Goal: Communication & Community: Answer question/provide support

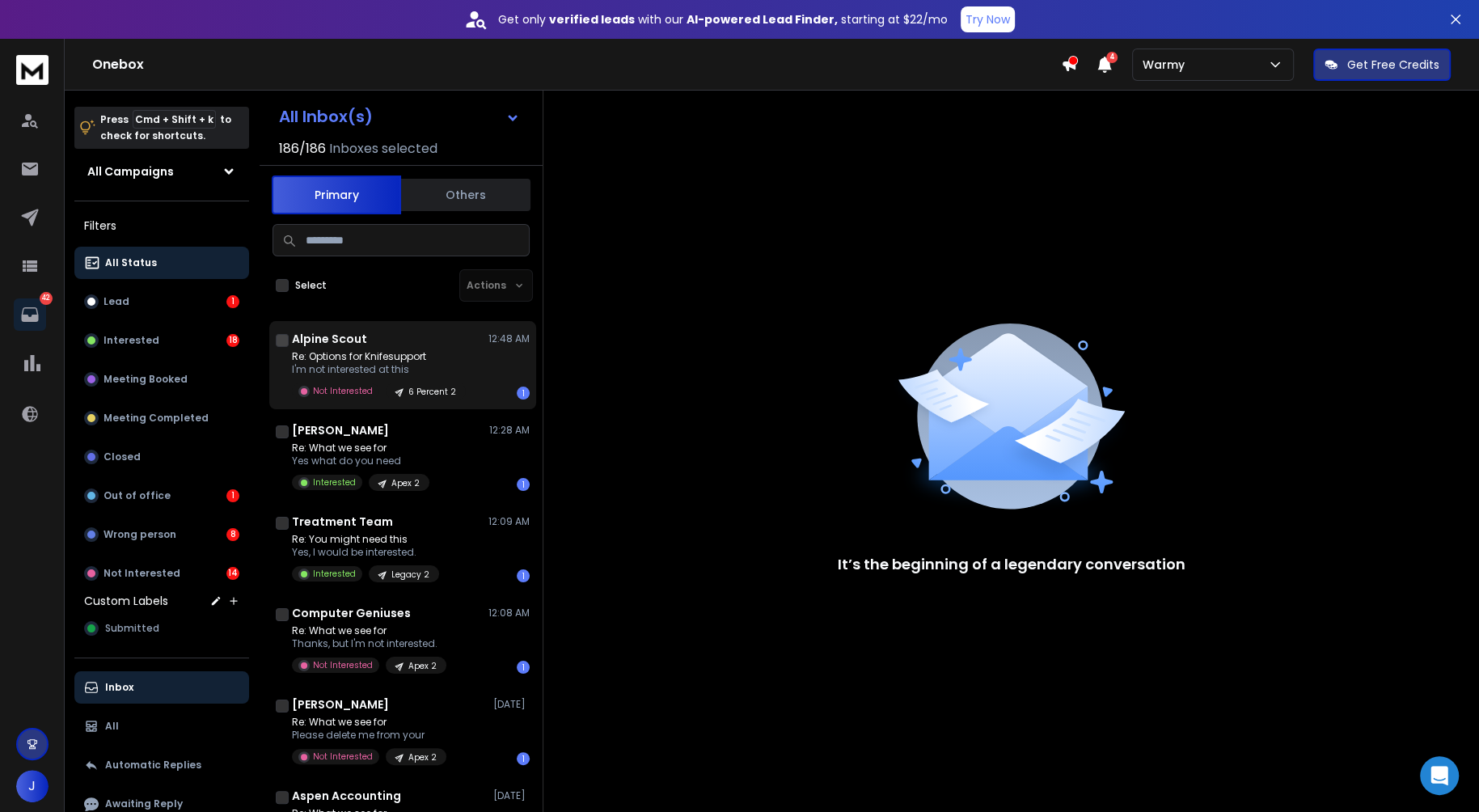
click at [469, 381] on div "Re: Options for Knifesupport I'm not interested at this Not Interested 6 Percen…" at bounding box center [411, 374] width 238 height 50
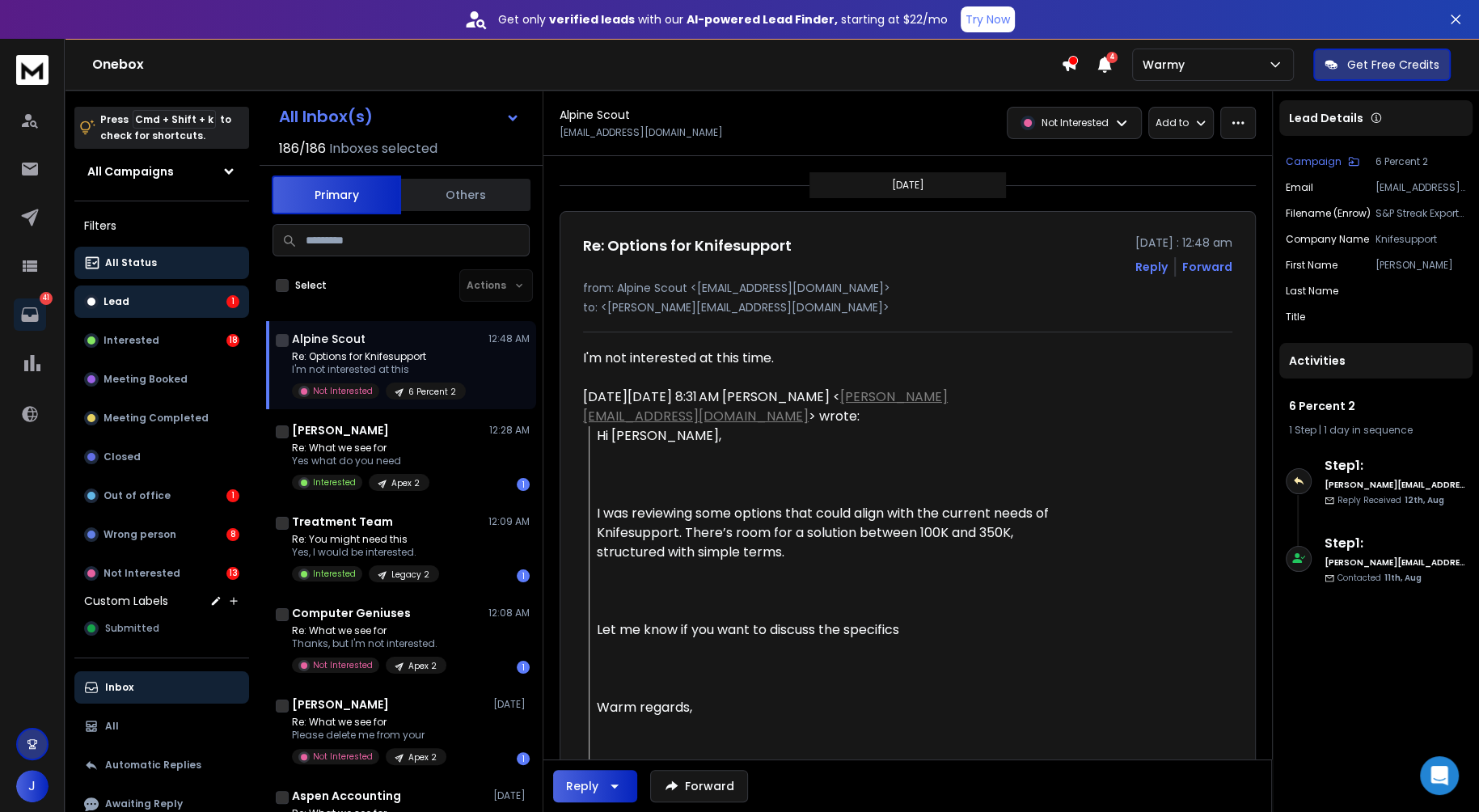
click at [177, 303] on button "Lead 1" at bounding box center [162, 302] width 175 height 32
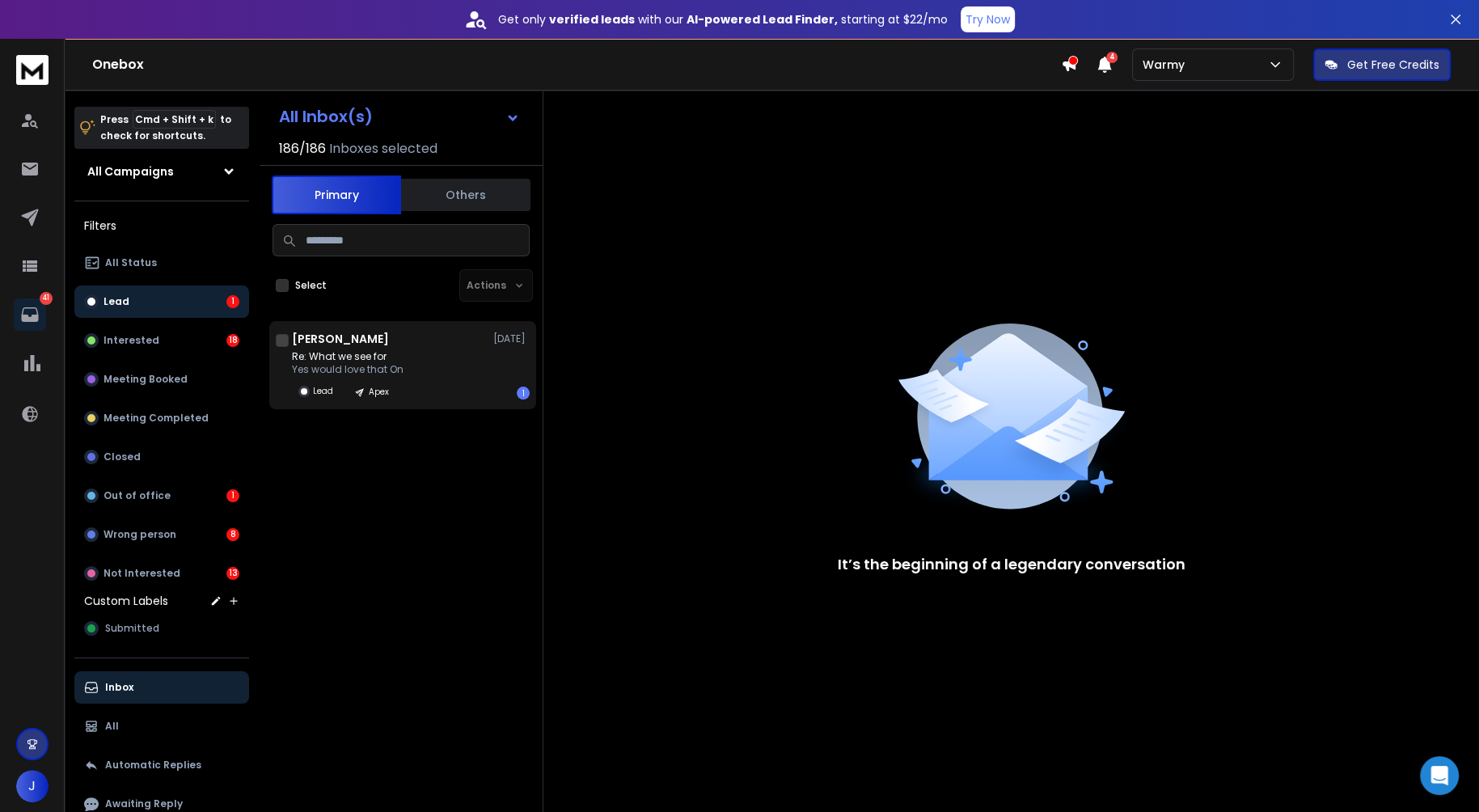
click at [377, 366] on p "Yes would love that On" at bounding box center [348, 370] width 112 height 13
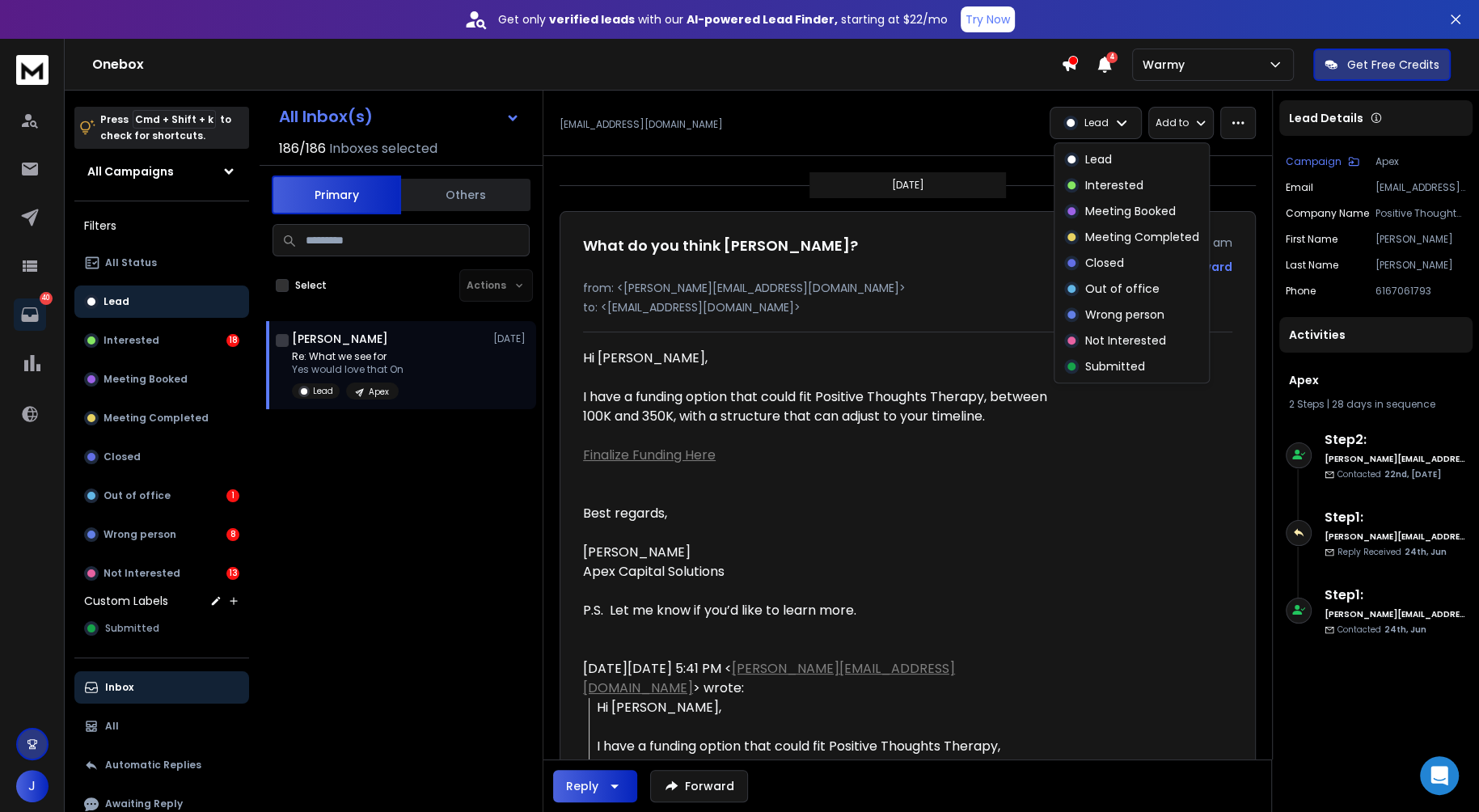
click at [1116, 121] on div "Lead" at bounding box center [1095, 123] width 90 height 31
click at [1116, 179] on p "Interested" at bounding box center [1114, 185] width 59 height 16
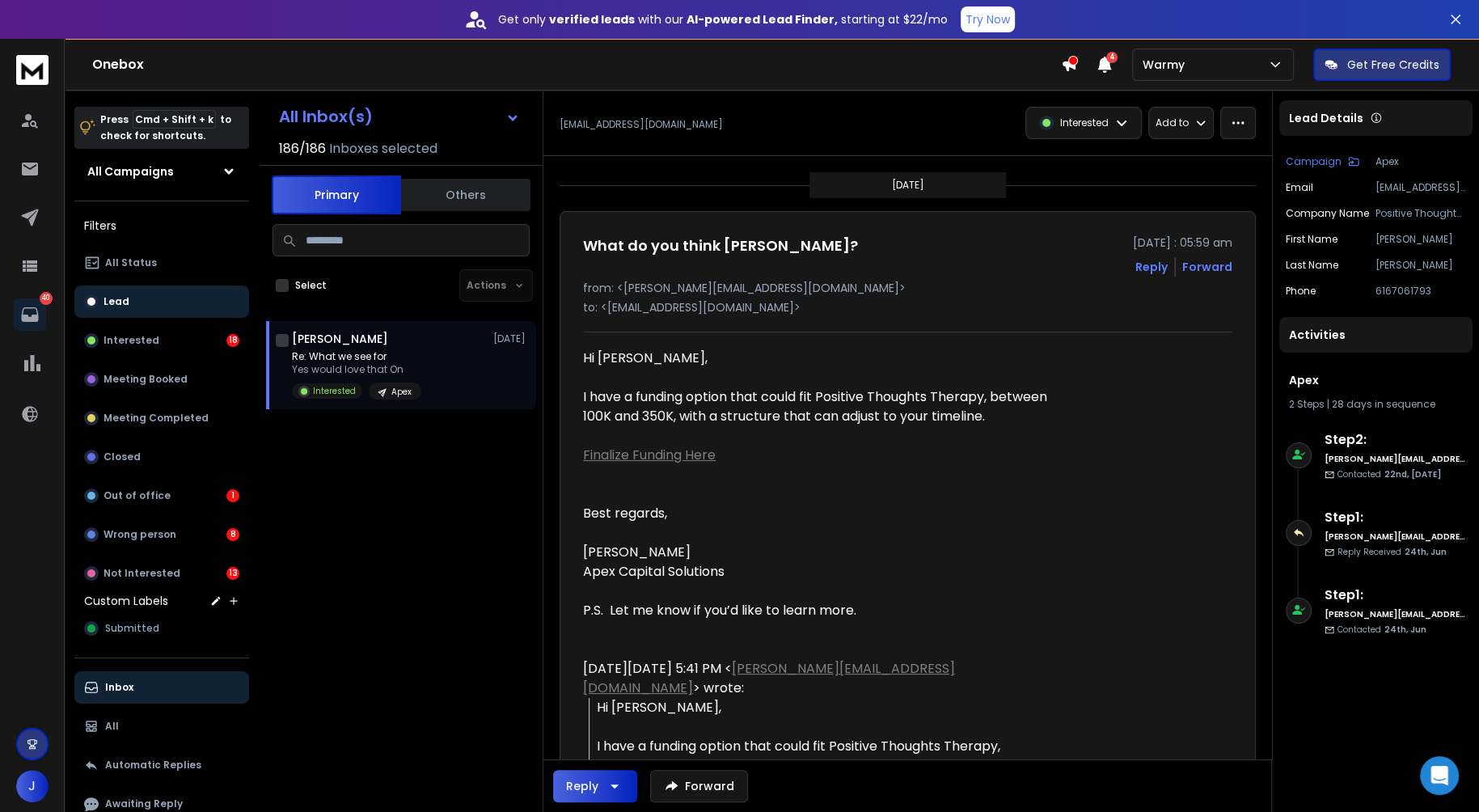
click at [572, 799] on button "Reply" at bounding box center [595, 786] width 84 height 32
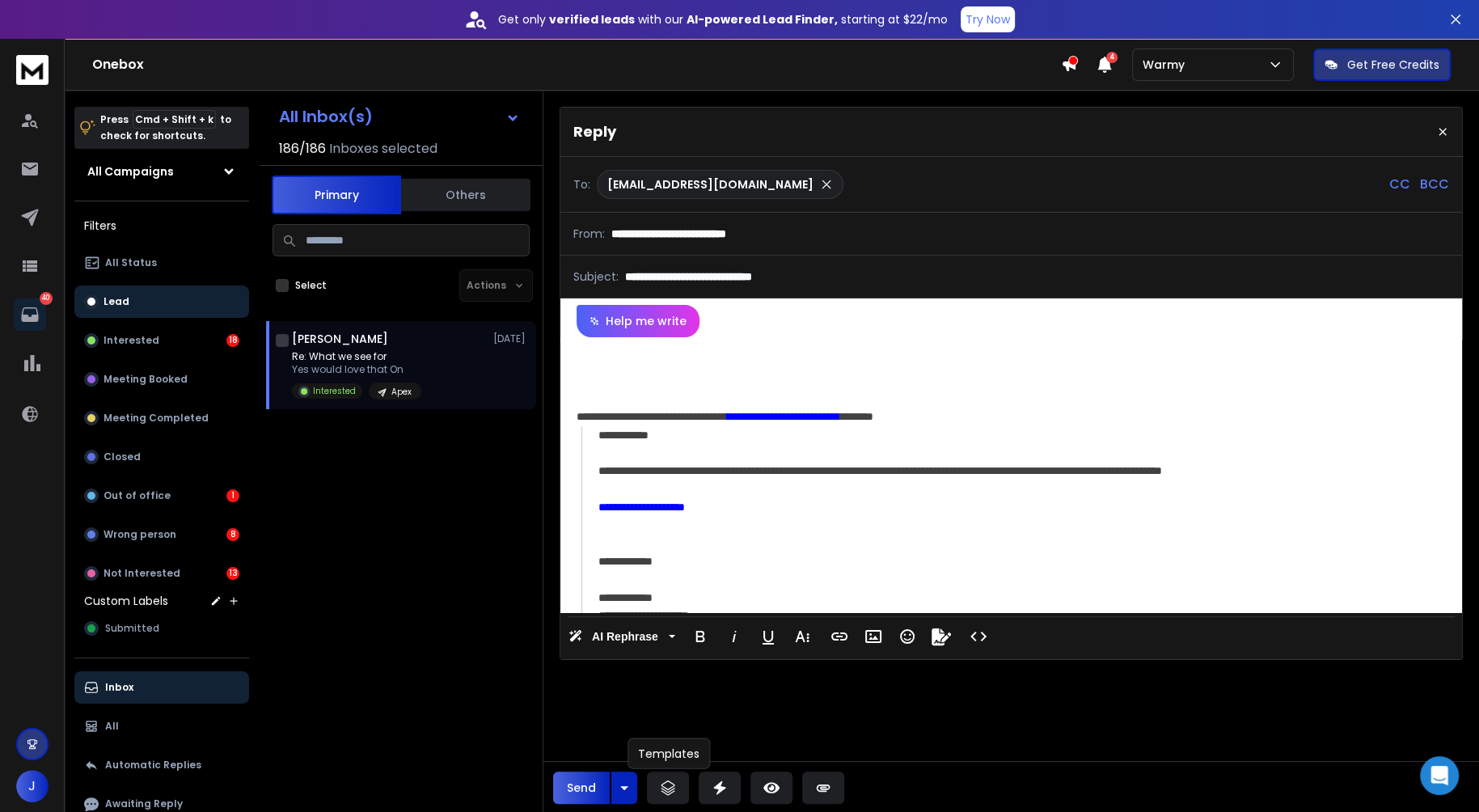
click at [678, 790] on button at bounding box center [668, 788] width 42 height 32
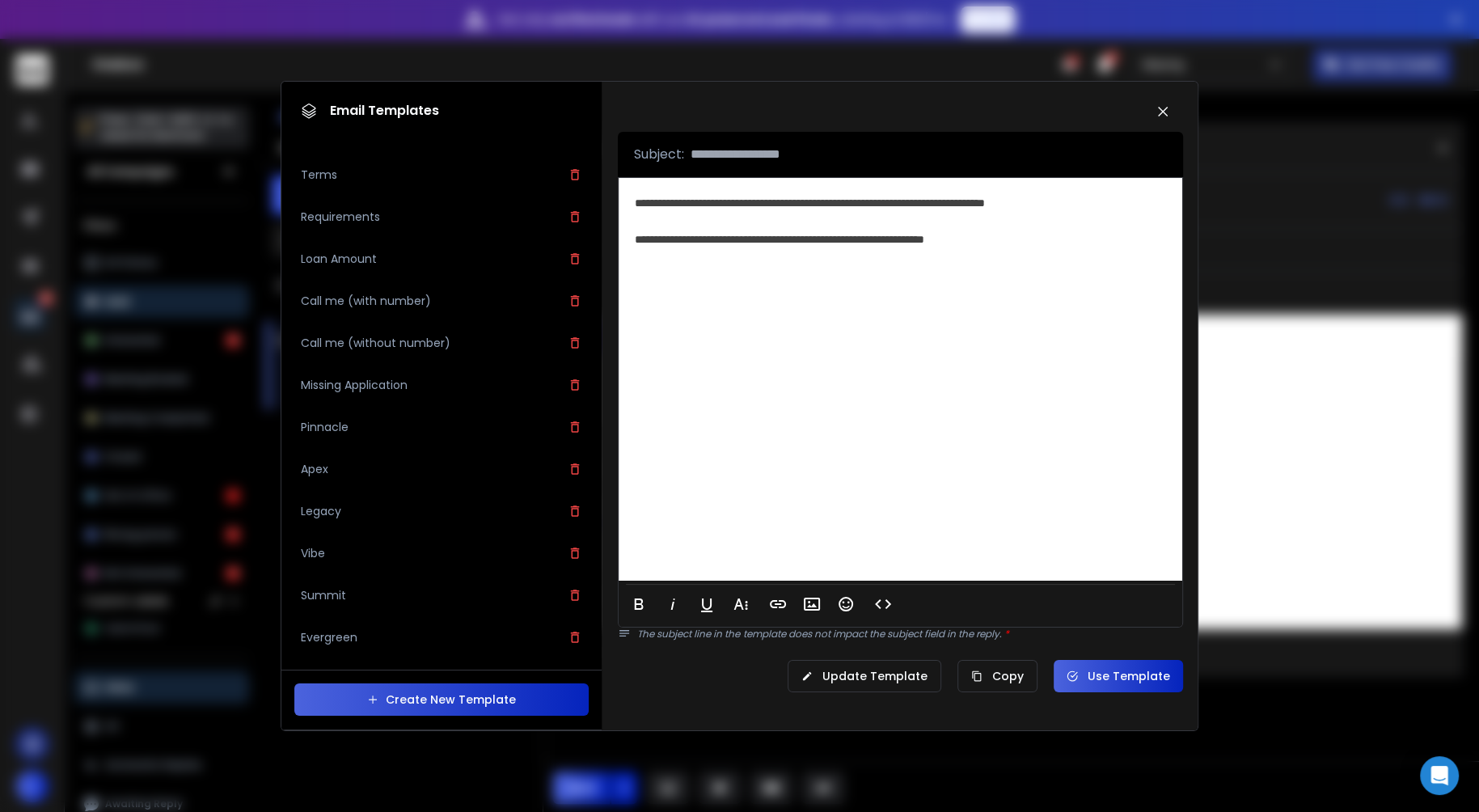
scroll to position [224, 0]
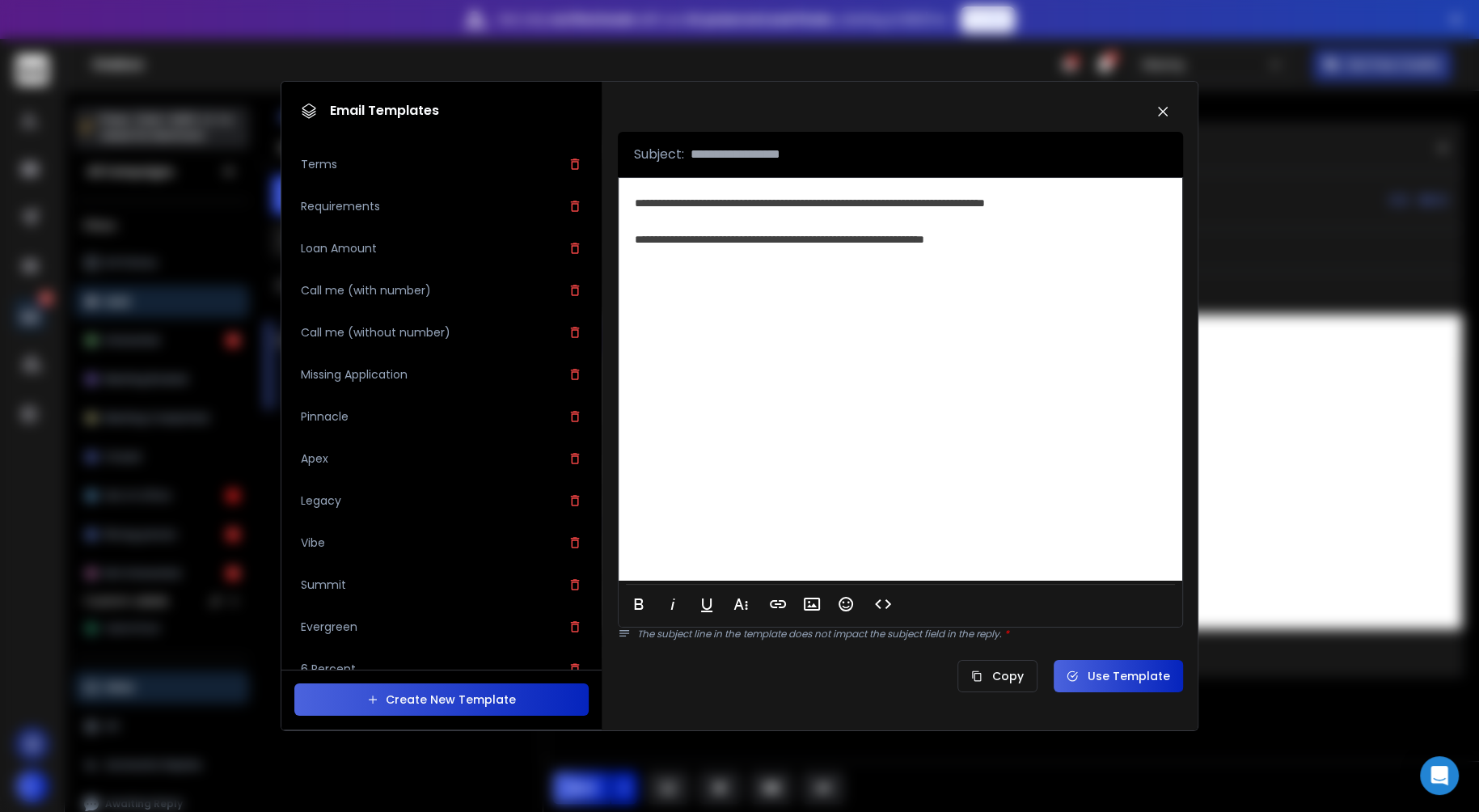
click at [335, 46] on div "Apex" at bounding box center [443, 38] width 263 height 16
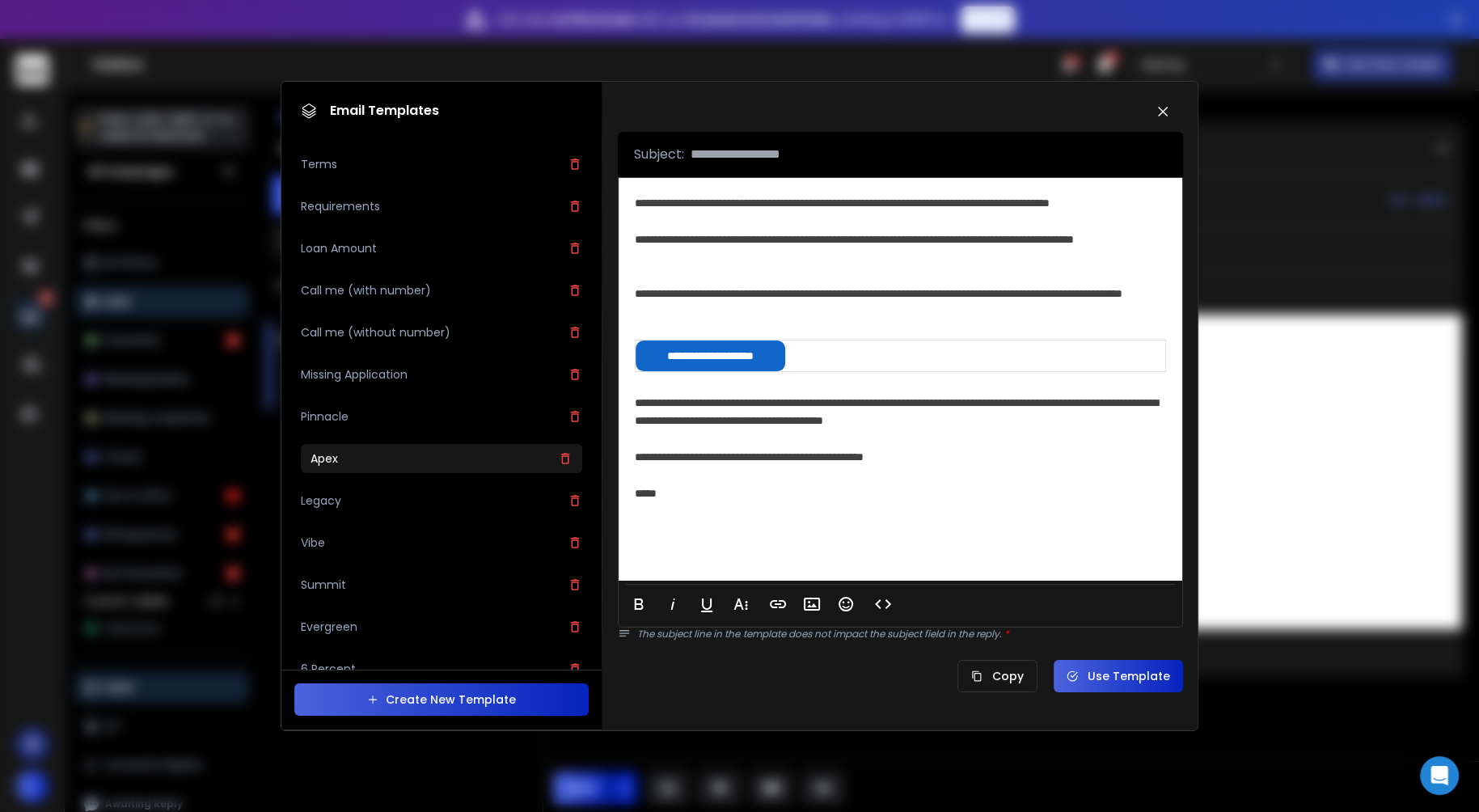
click at [1129, 688] on button "Use Template" at bounding box center [1118, 676] width 130 height 32
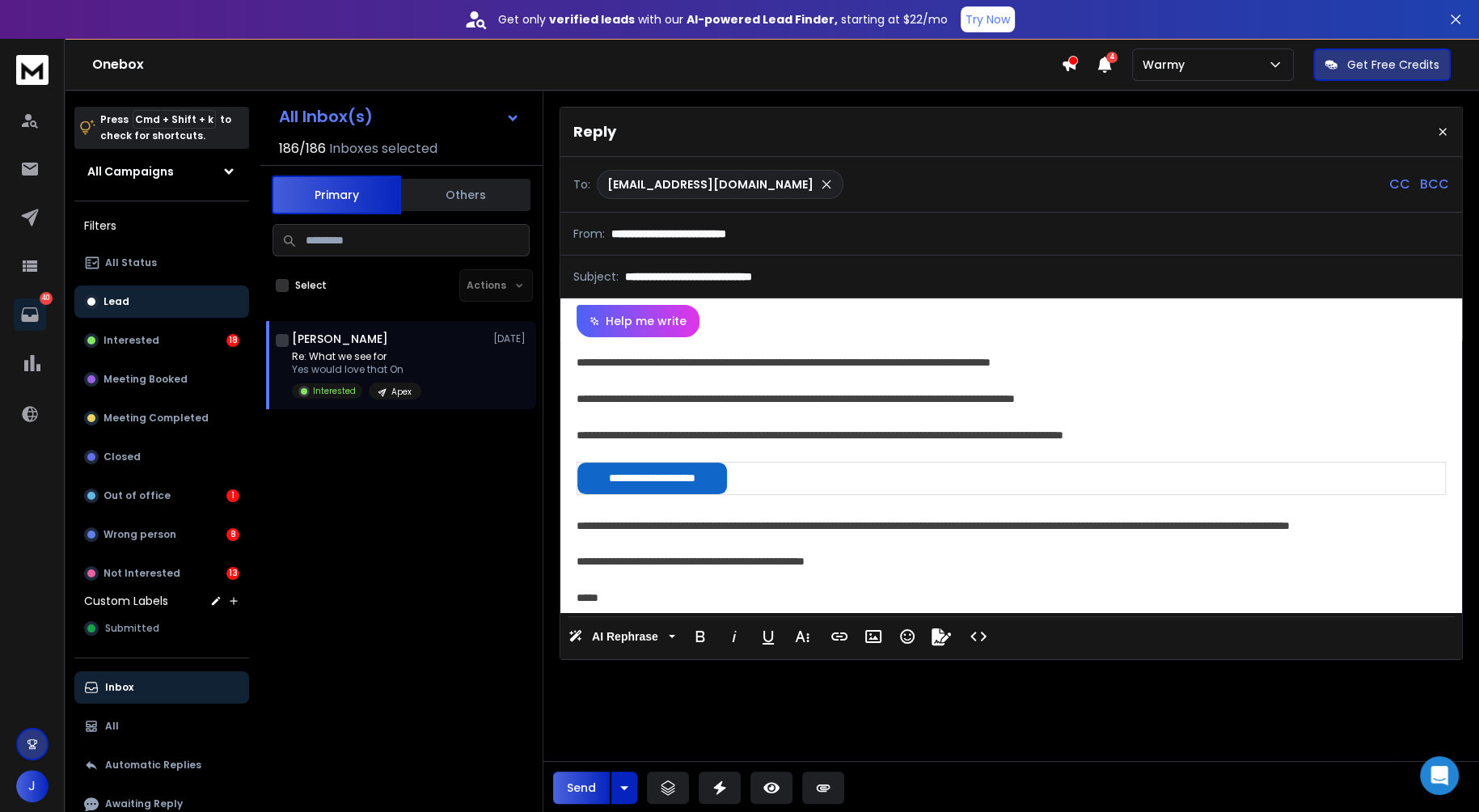
click at [550, 784] on div "Send" at bounding box center [1011, 788] width 936 height 32
click at [569, 785] on button "Send" at bounding box center [581, 788] width 57 height 32
click at [1444, 132] on icon at bounding box center [1442, 132] width 13 height 13
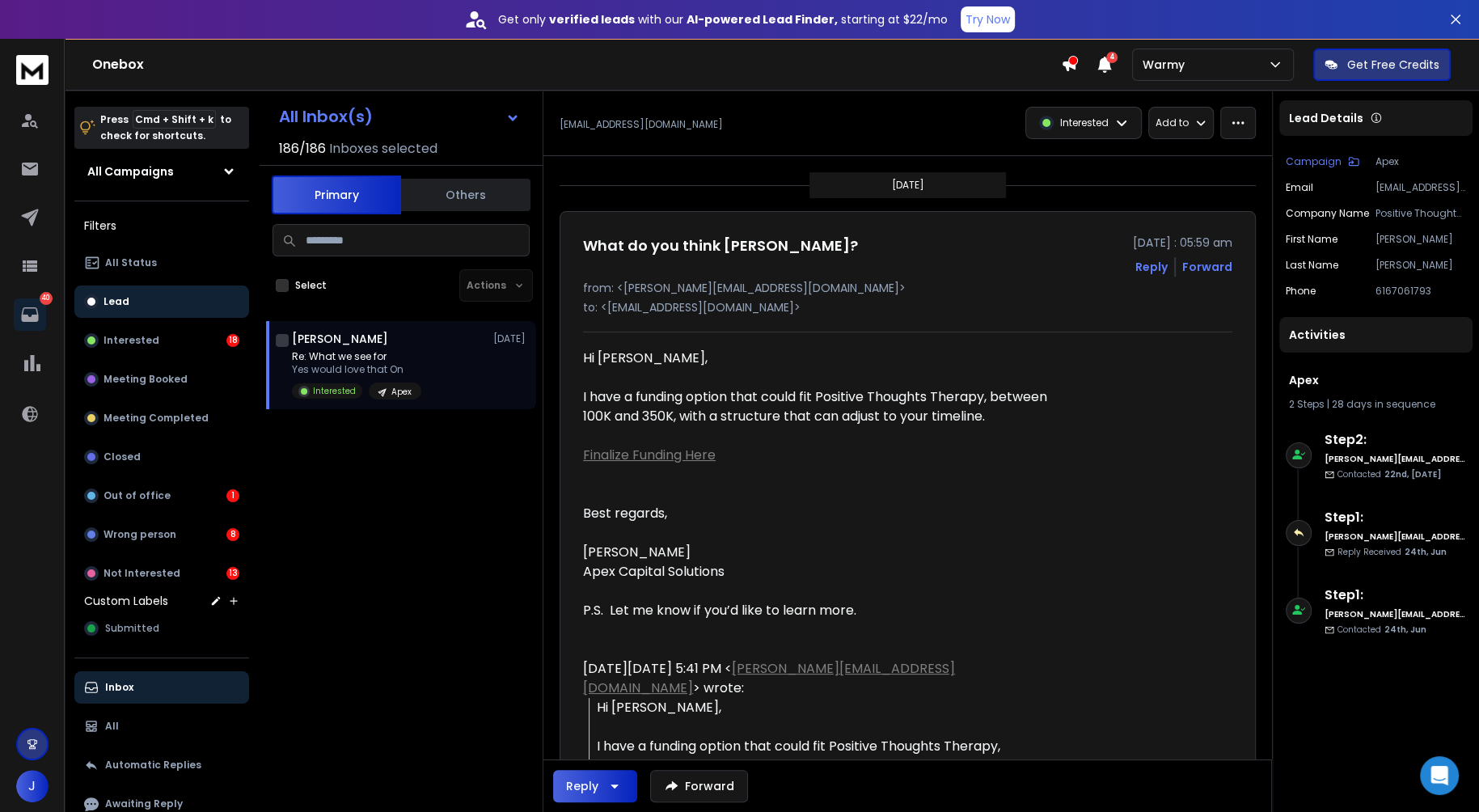
click at [561, 798] on button "Reply" at bounding box center [595, 786] width 84 height 32
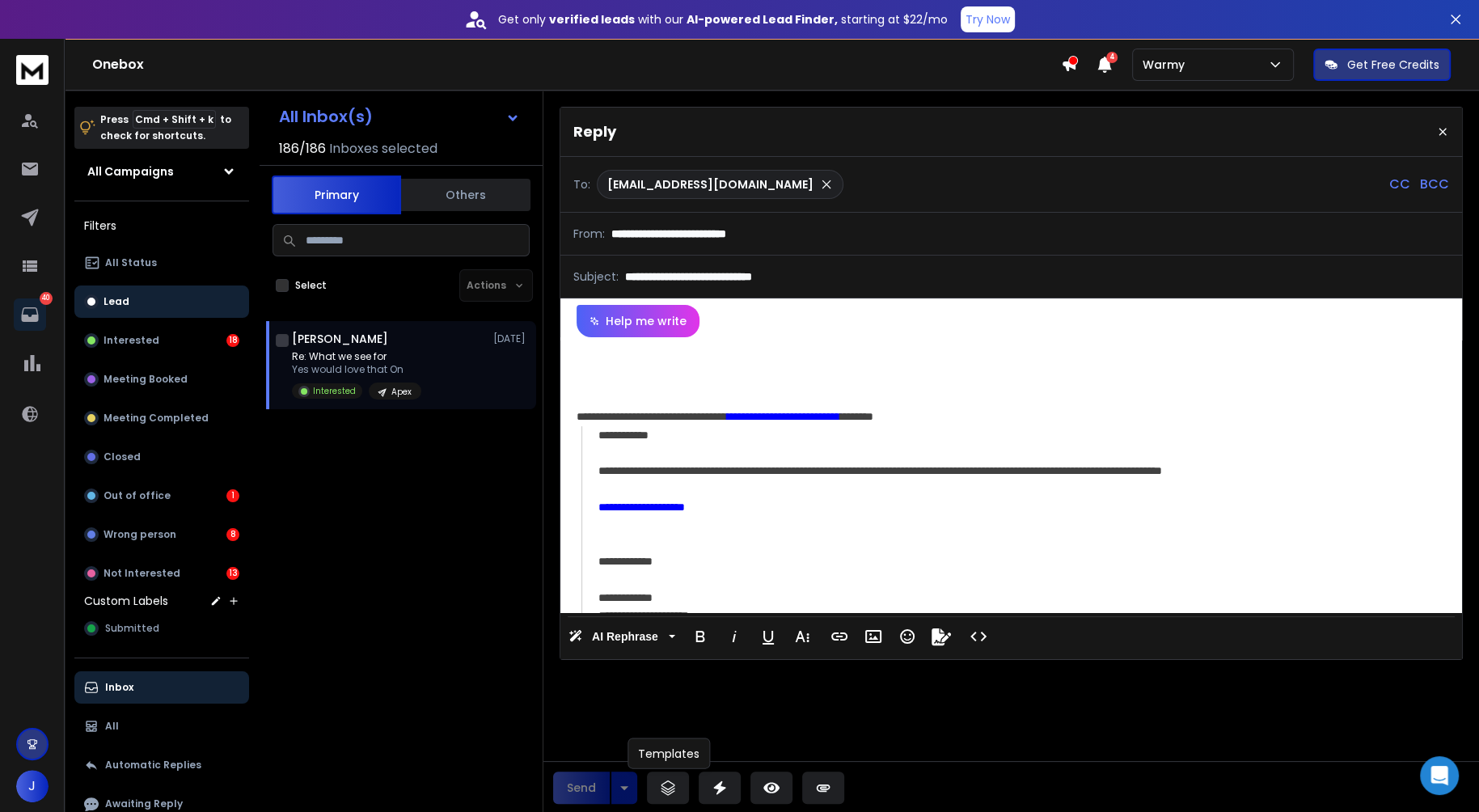
click at [686, 785] on button at bounding box center [668, 788] width 42 height 32
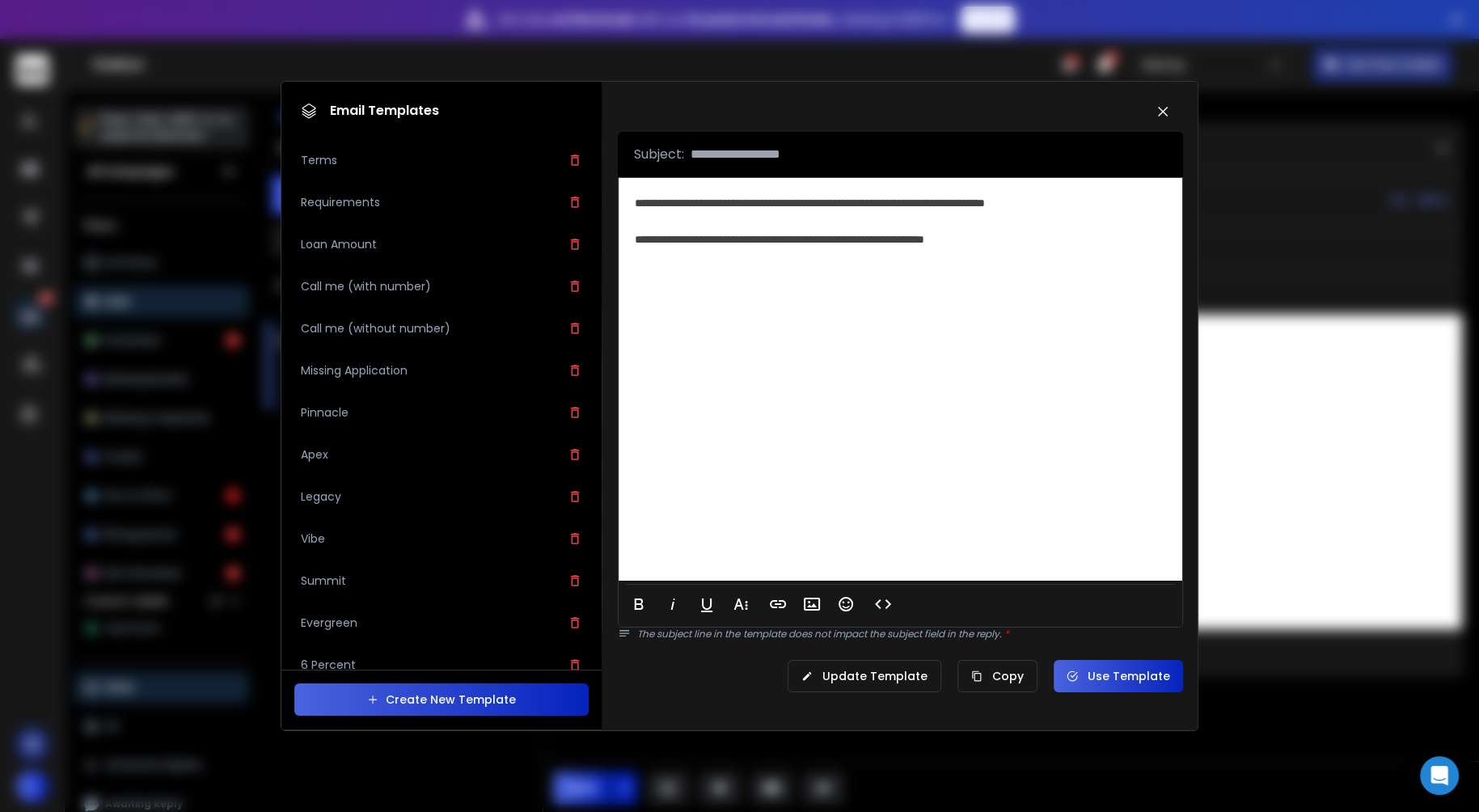
scroll to position [237, 0]
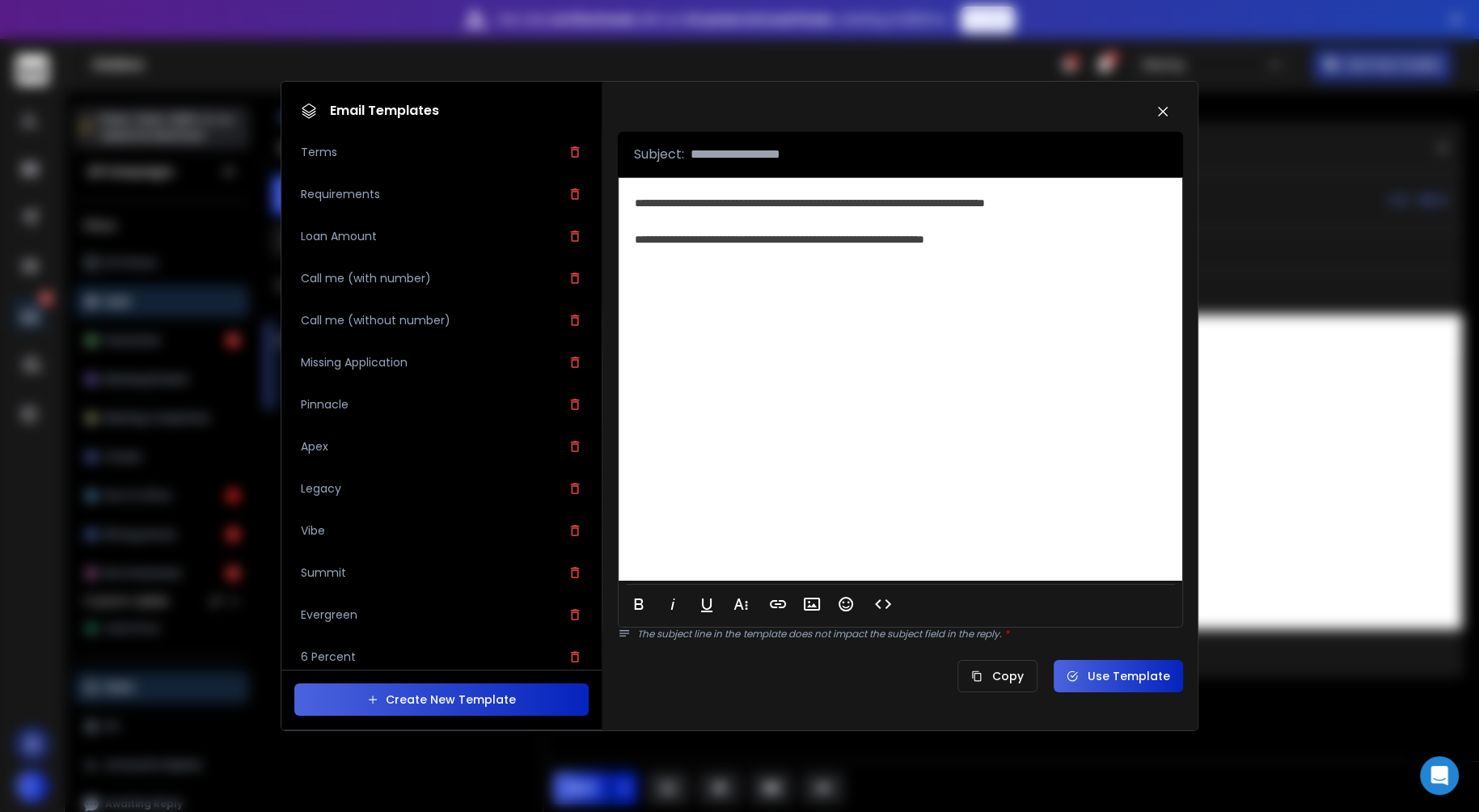
click at [392, 34] on div "Apex" at bounding box center [443, 26] width 263 height 16
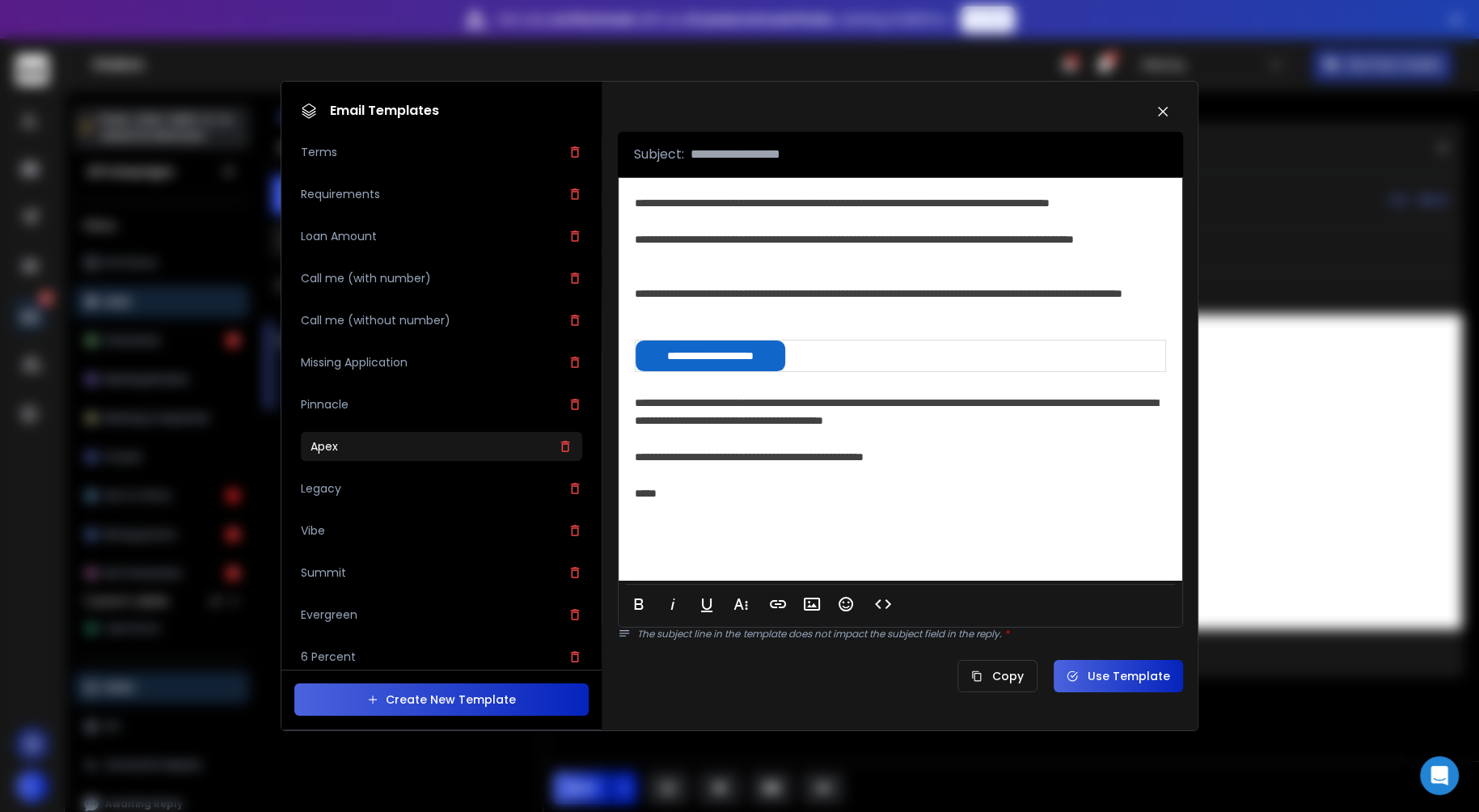
click at [1075, 669] on button "Use Template" at bounding box center [1118, 676] width 130 height 32
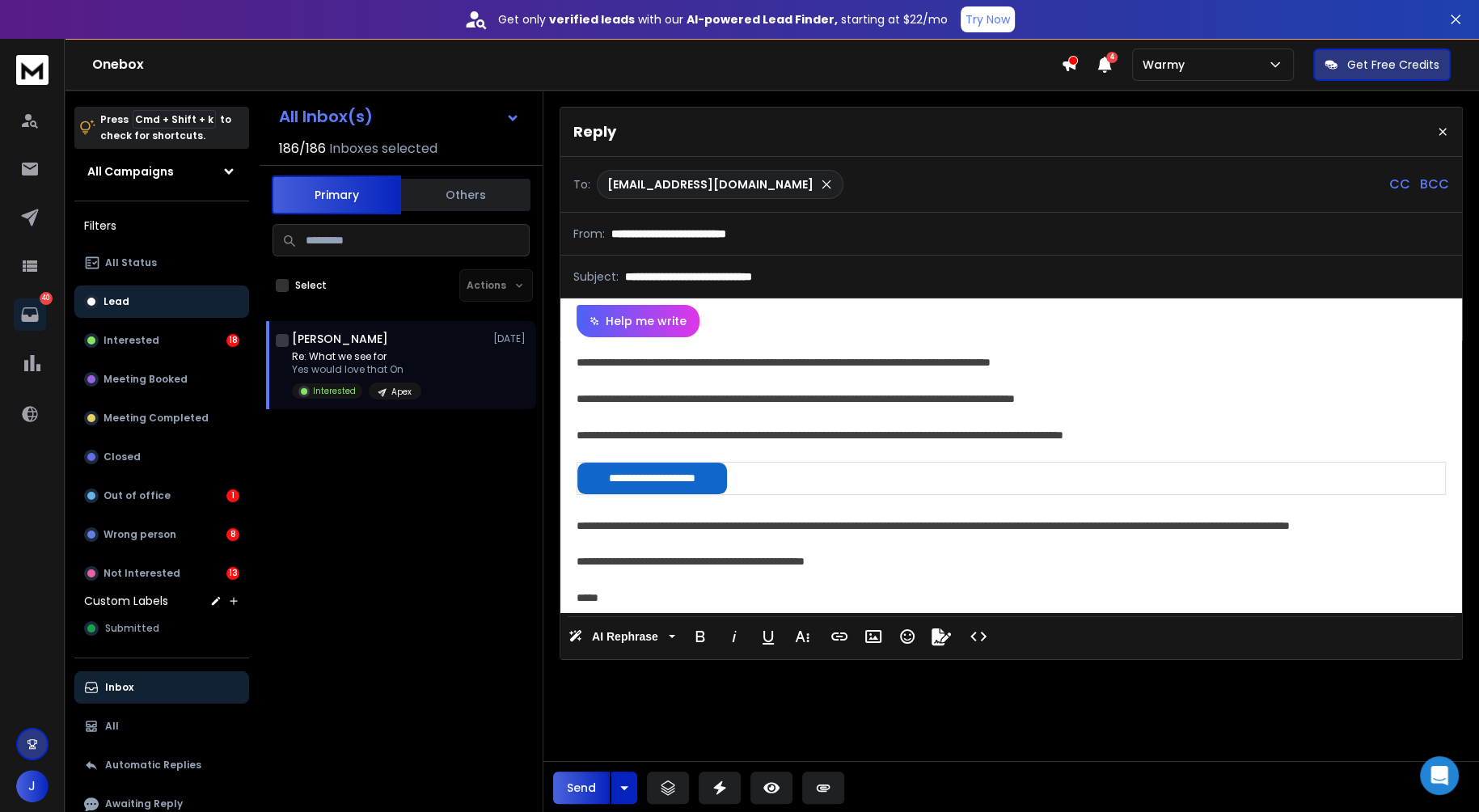
click at [580, 776] on button "Send" at bounding box center [581, 788] width 57 height 32
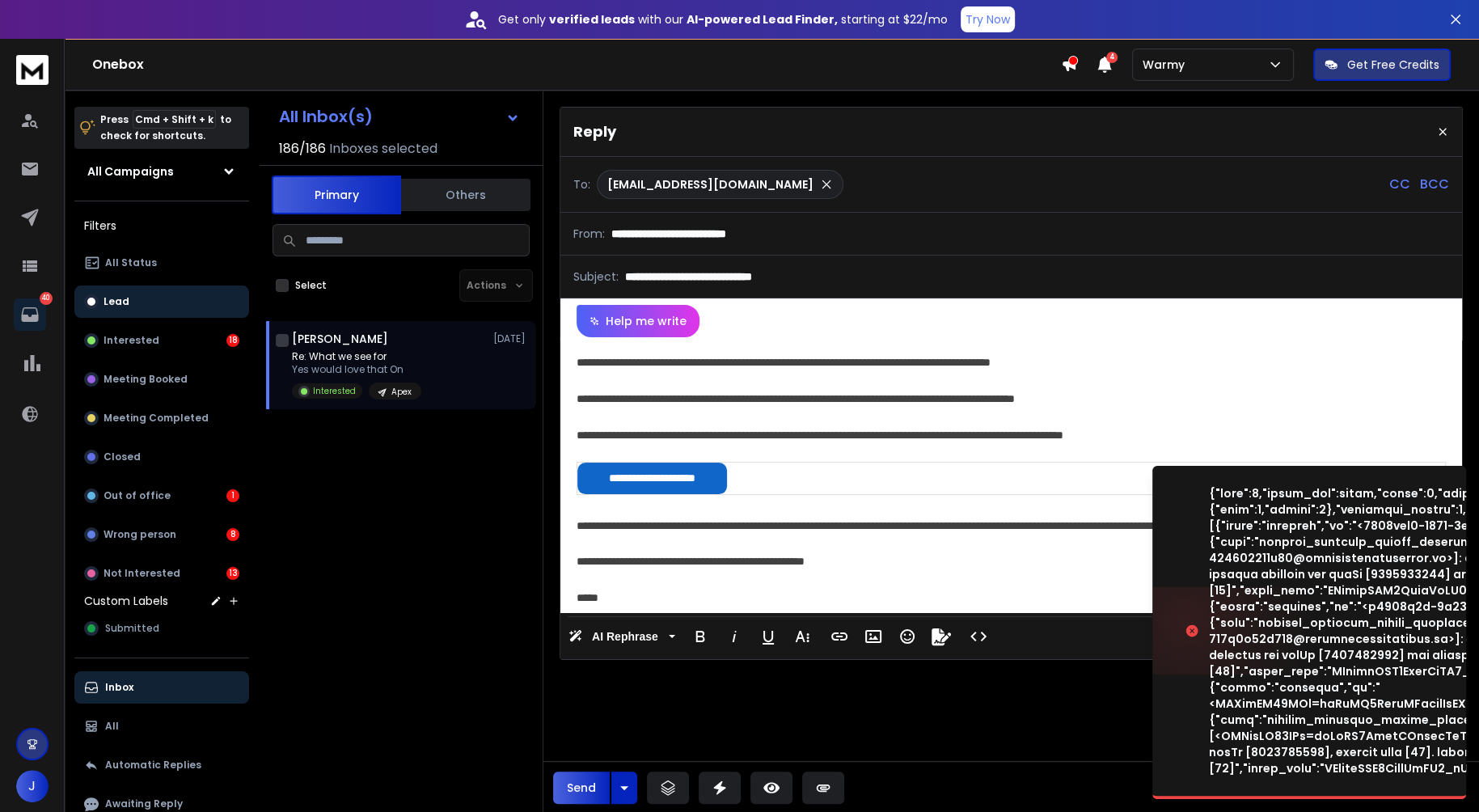
click at [1442, 131] on icon at bounding box center [1442, 132] width 13 height 13
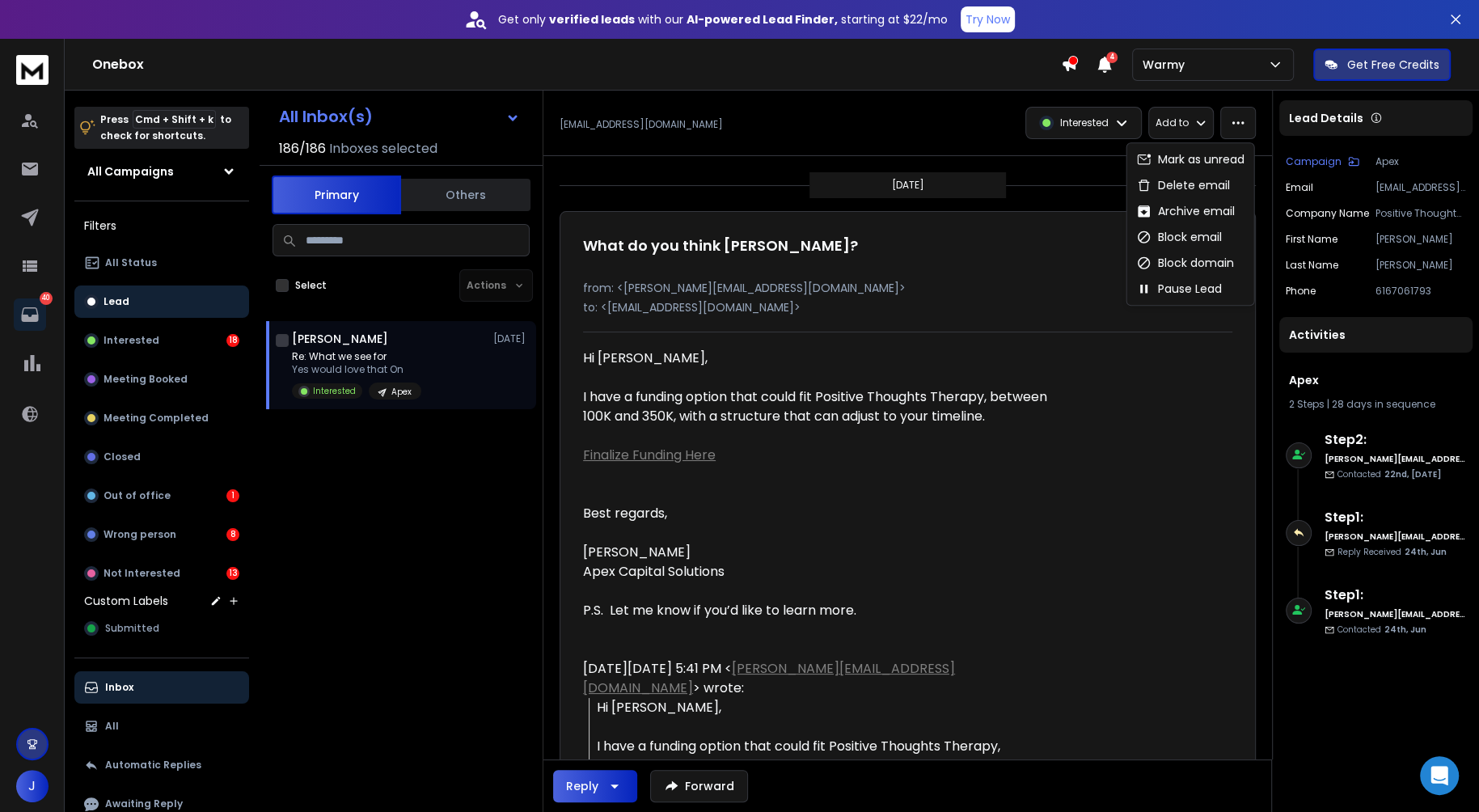
click at [1248, 132] on button "button" at bounding box center [1237, 123] width 35 height 32
click at [1228, 162] on div "Mark as unread" at bounding box center [1190, 160] width 107 height 16
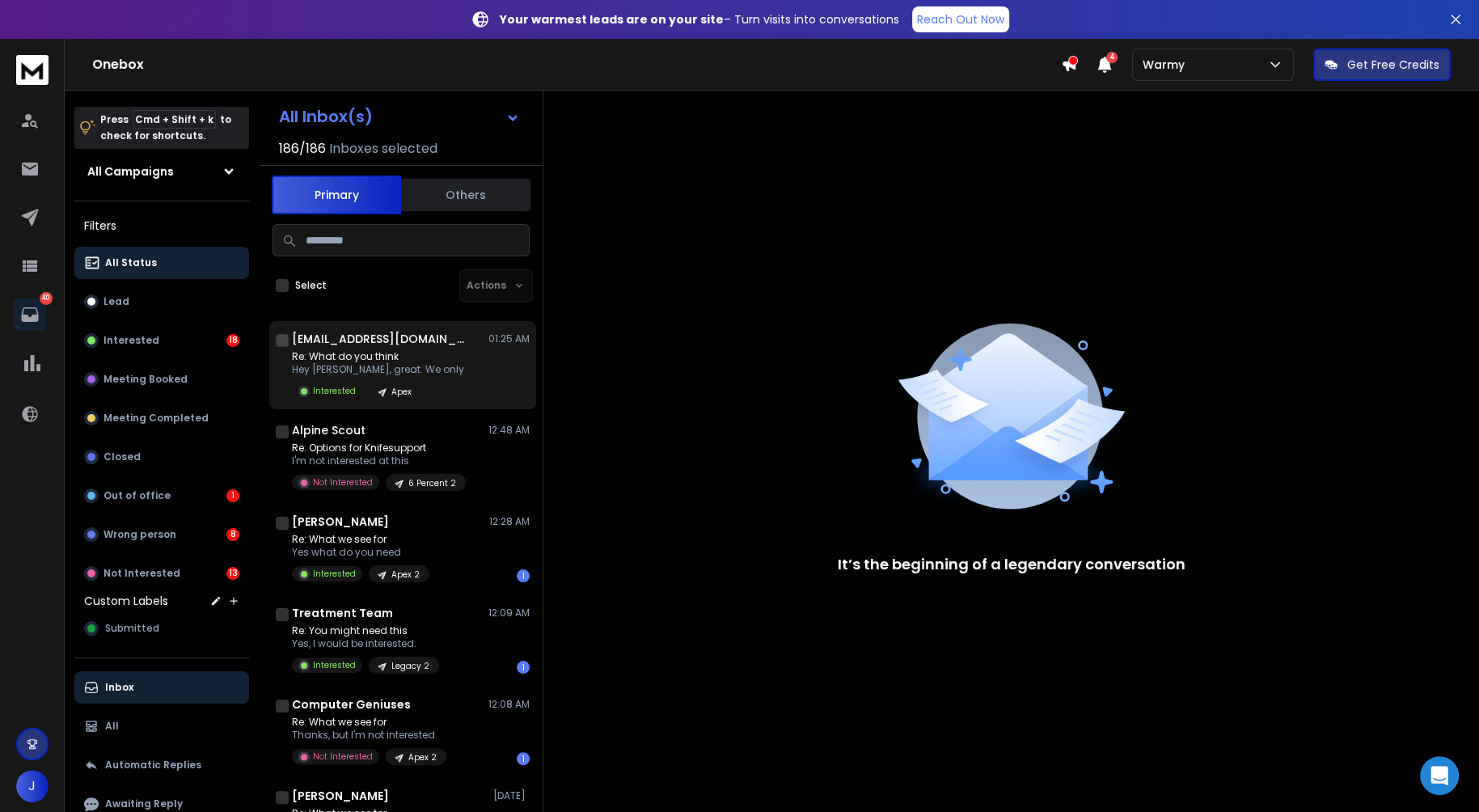
click at [501, 354] on div "Re: What do you think Hey [PERSON_NAME], great. We only Interested Apex" at bounding box center [411, 374] width 238 height 50
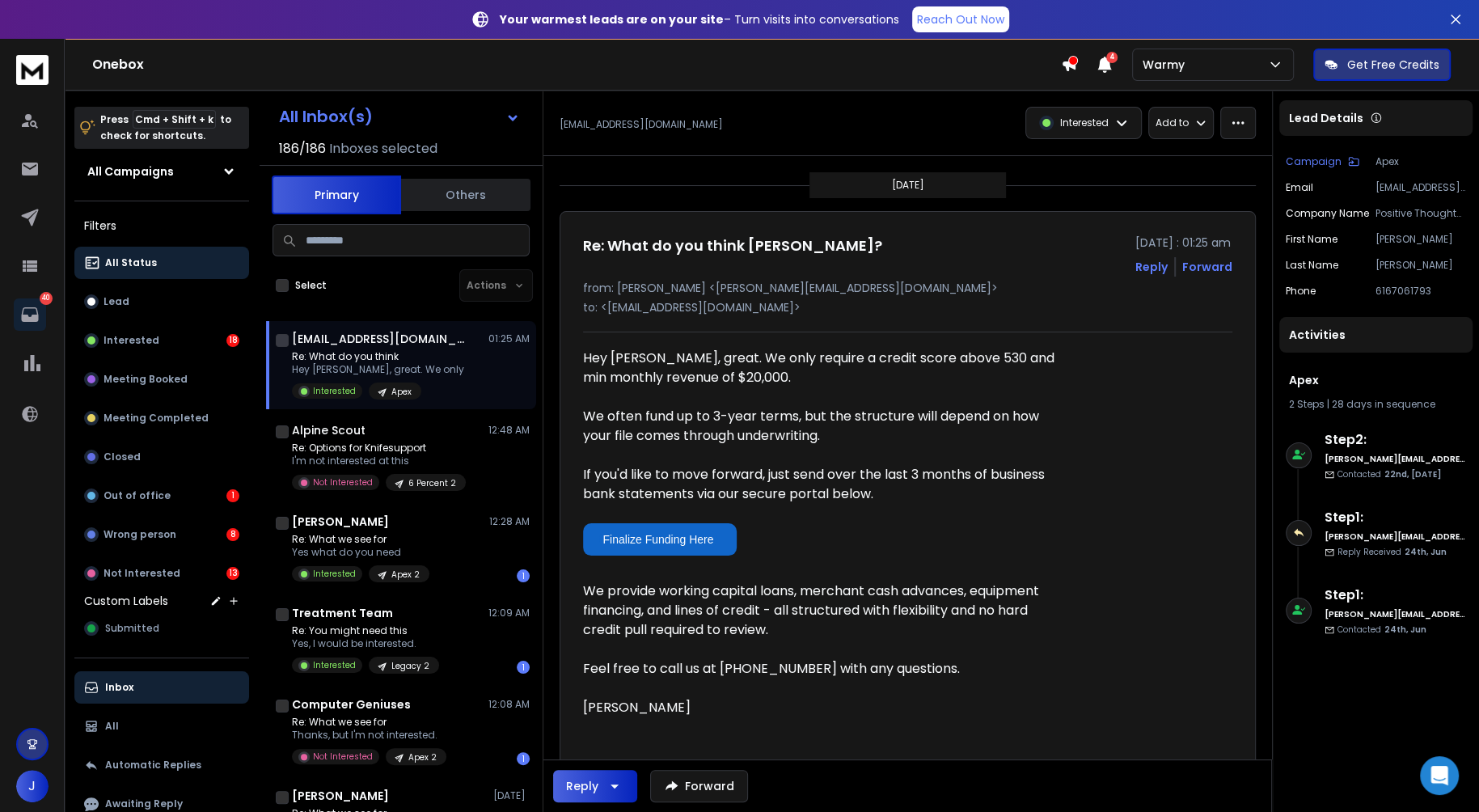
click at [463, 383] on div "Re: What do you think Hey [PERSON_NAME], great. We only Interested Apex" at bounding box center [411, 374] width 238 height 50
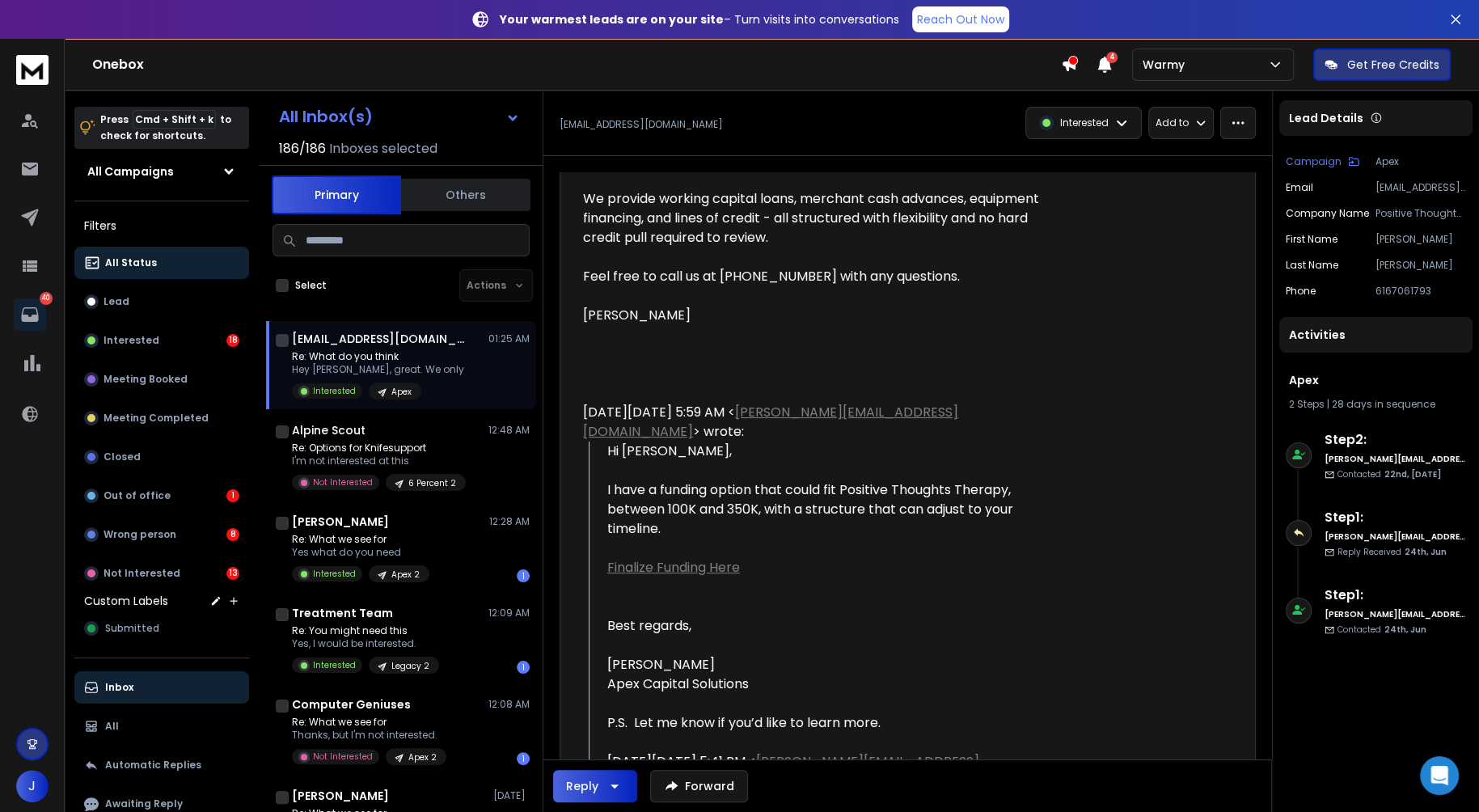
scroll to position [303, 0]
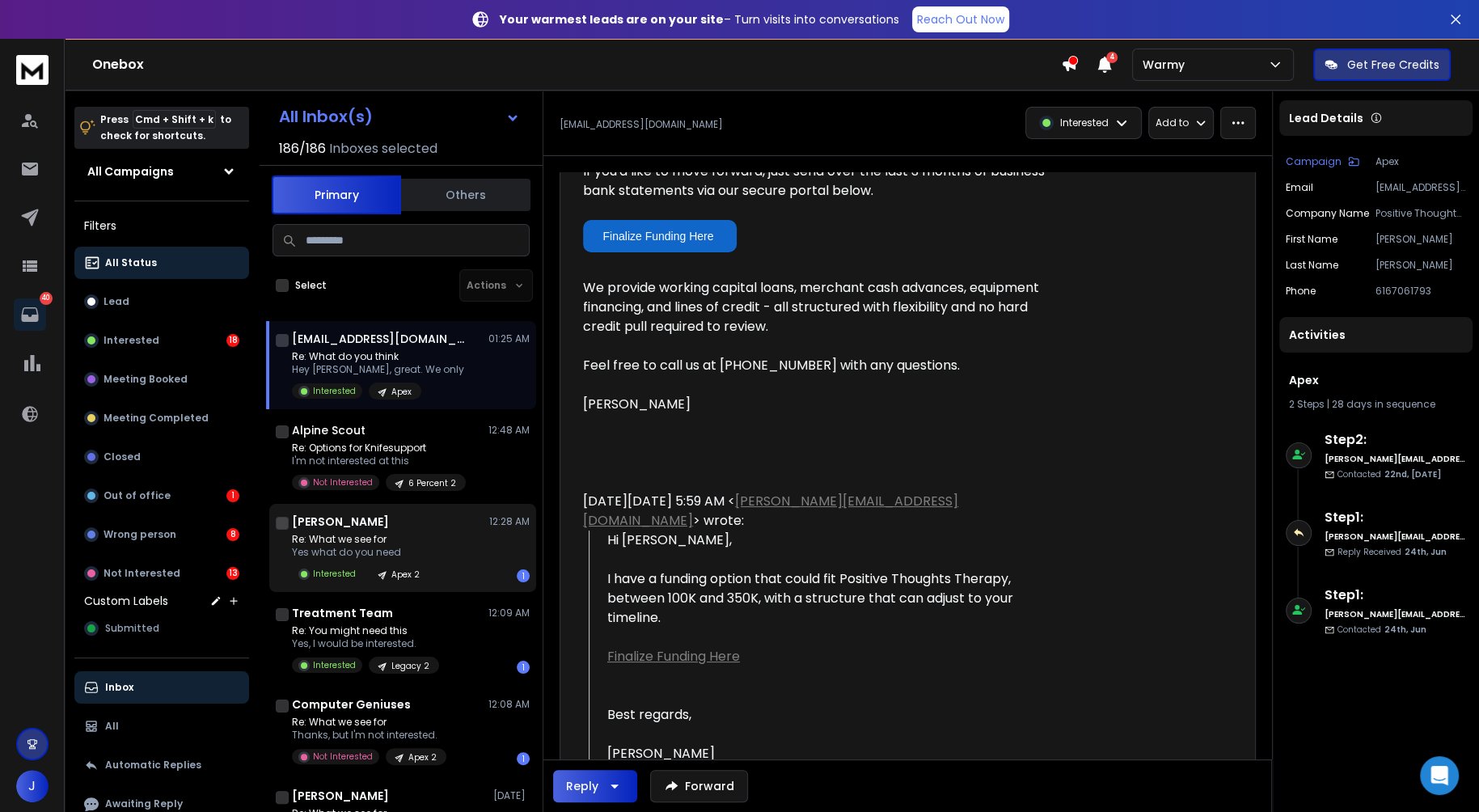
click at [473, 539] on div "Re: What we see for Yes what do you need Interested Apex 2 1" at bounding box center [411, 557] width 238 height 50
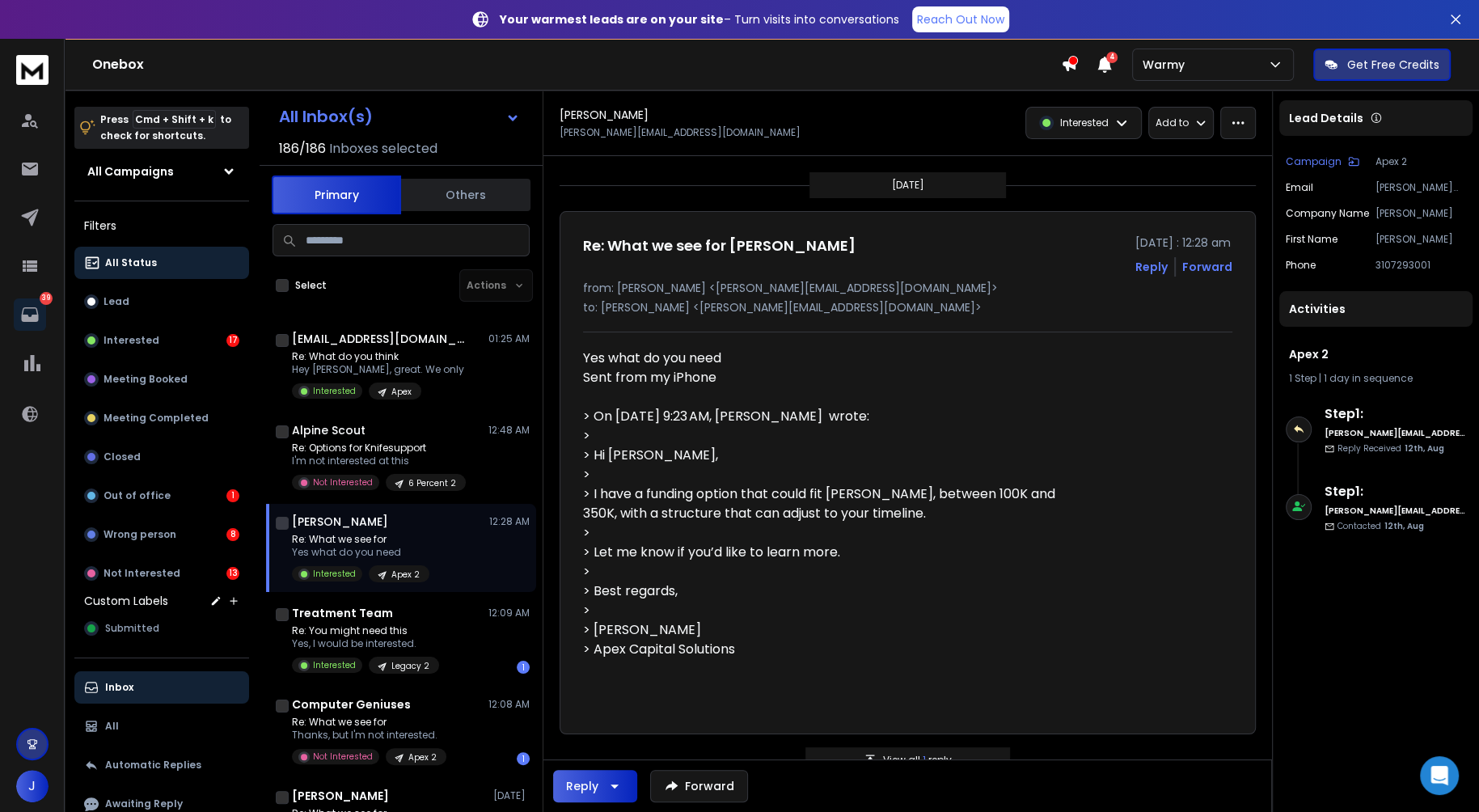
click at [571, 788] on div "Reply" at bounding box center [582, 786] width 32 height 16
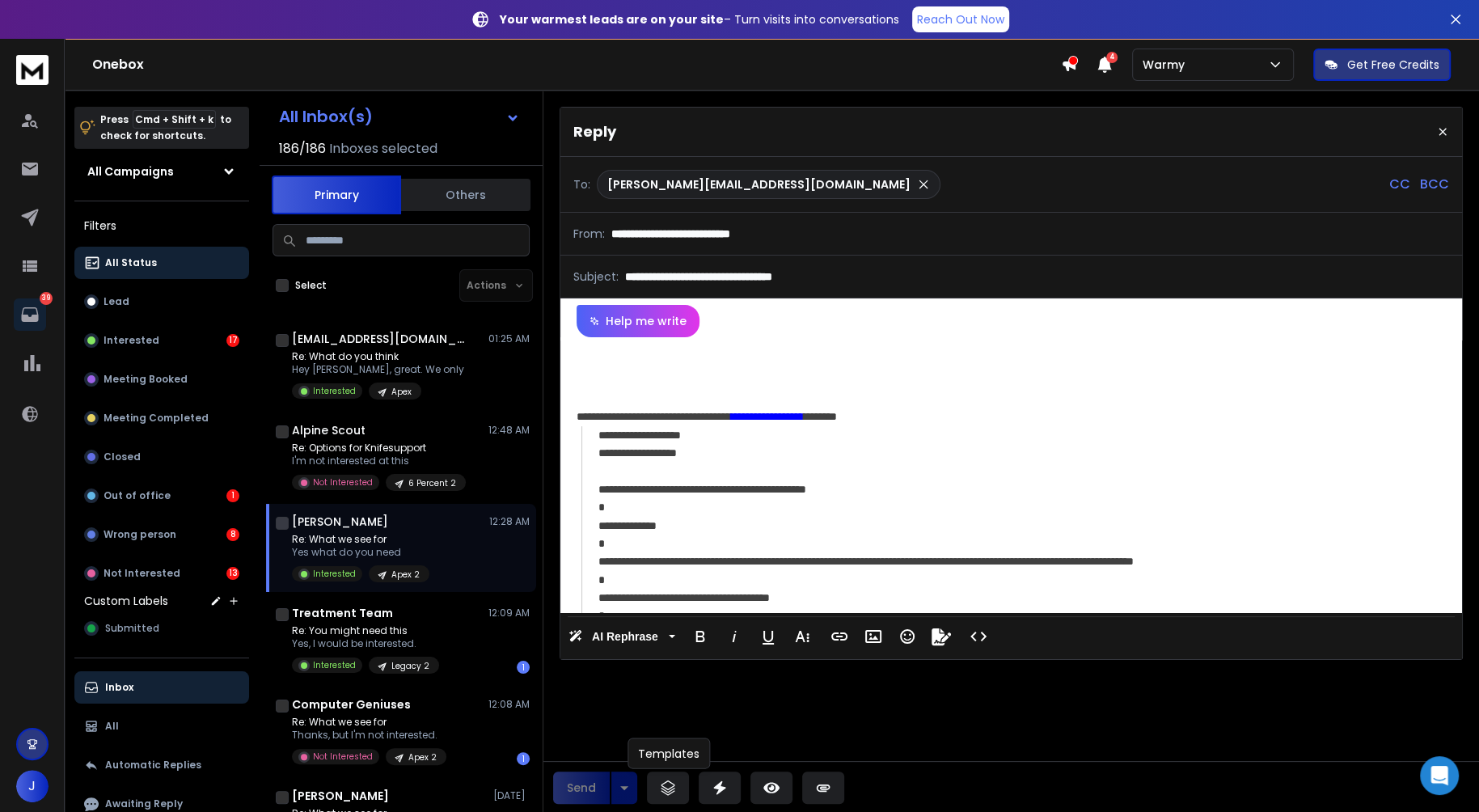
click at [666, 781] on icon at bounding box center [668, 785] width 14 height 10
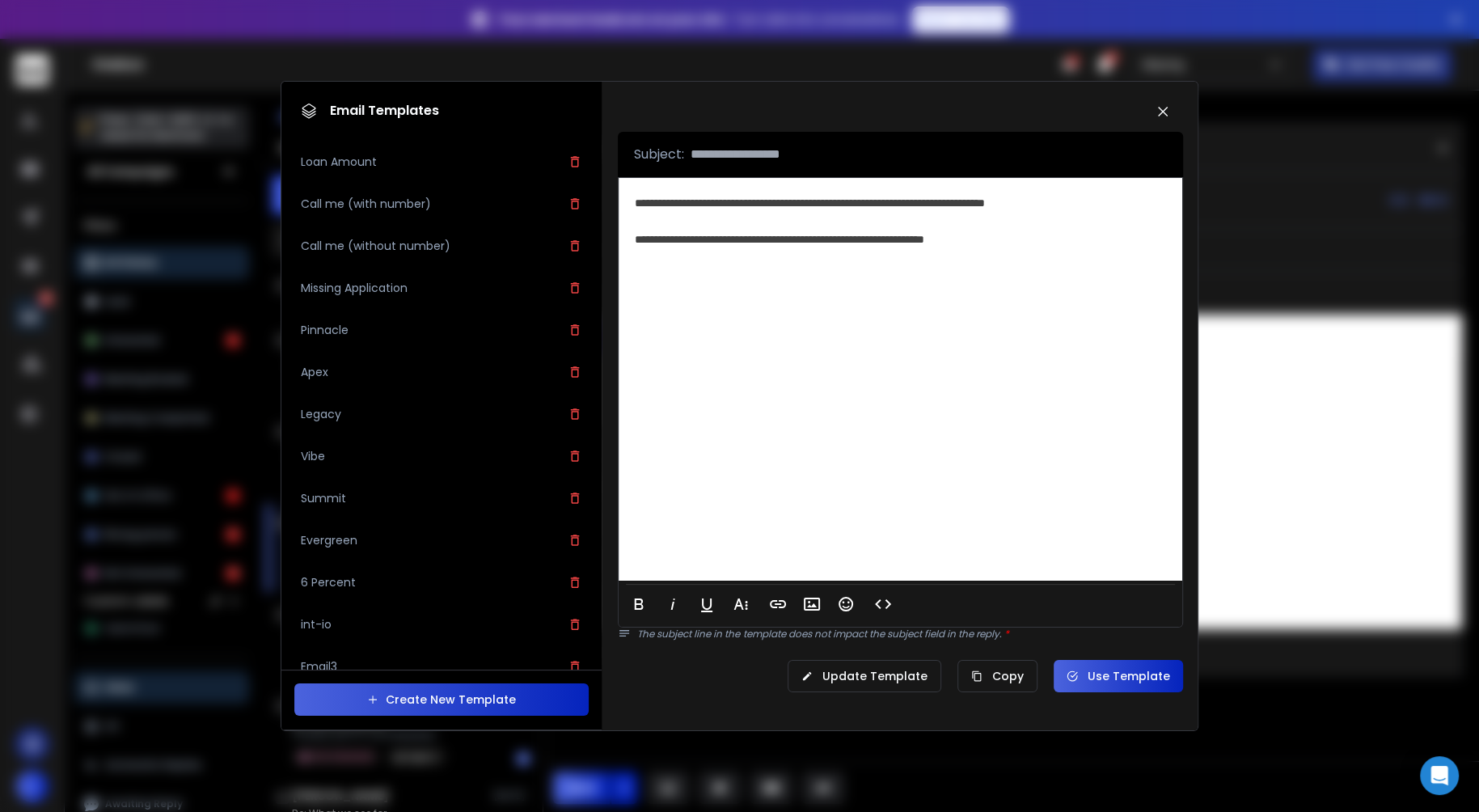
scroll to position [336, 0]
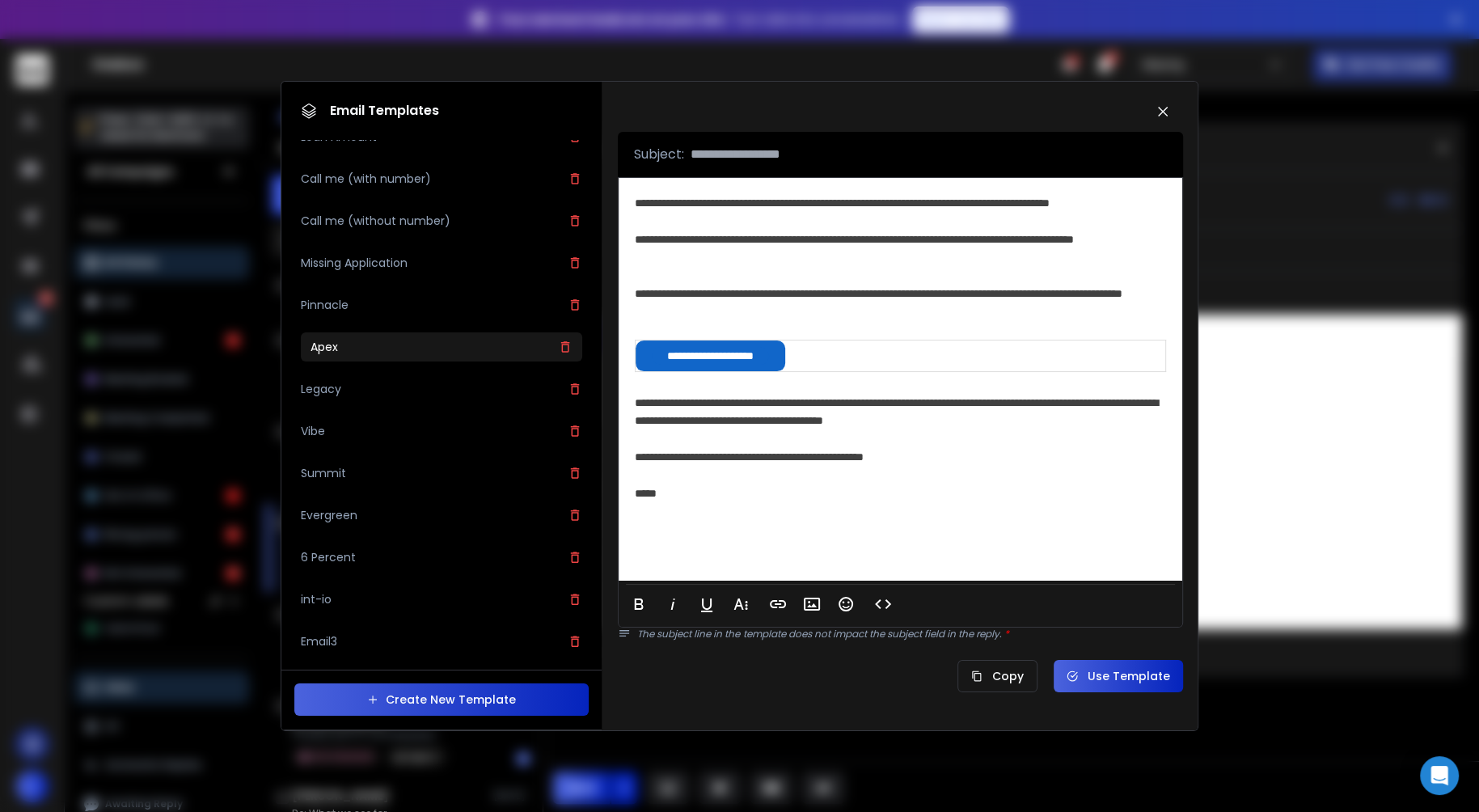
click at [1093, 674] on button "Use Template" at bounding box center [1118, 676] width 130 height 32
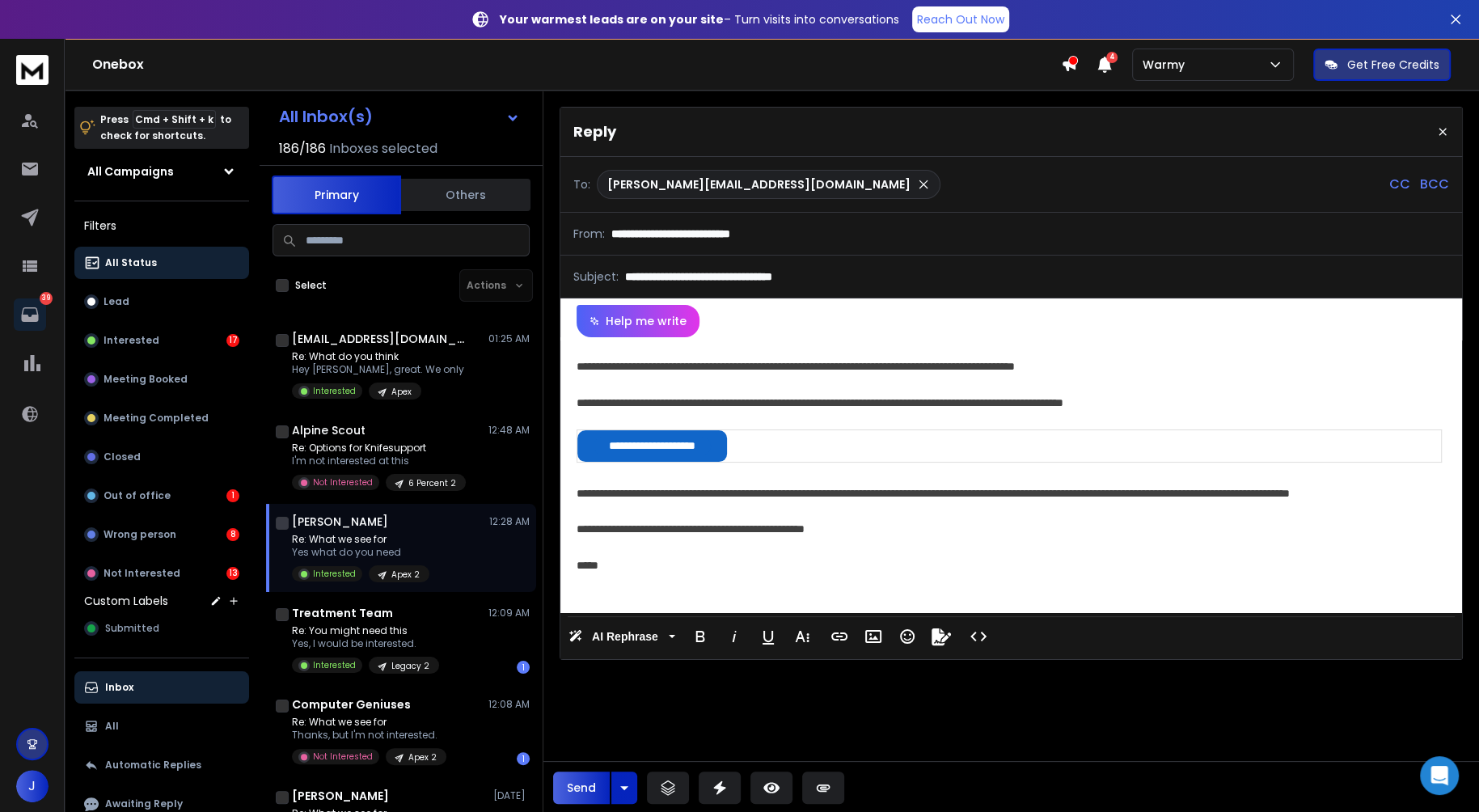
scroll to position [0, 0]
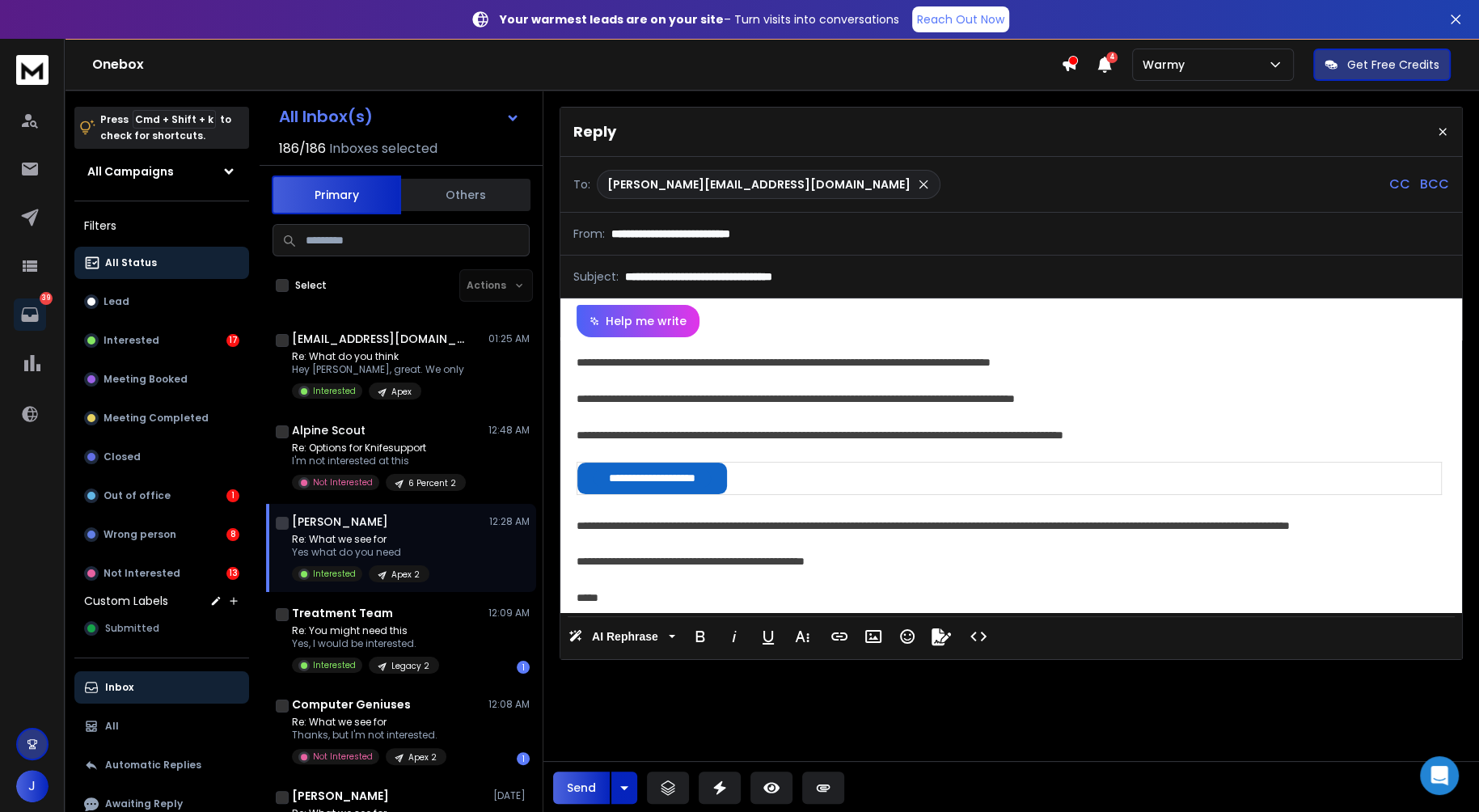
click at [580, 789] on button "Send" at bounding box center [581, 788] width 57 height 32
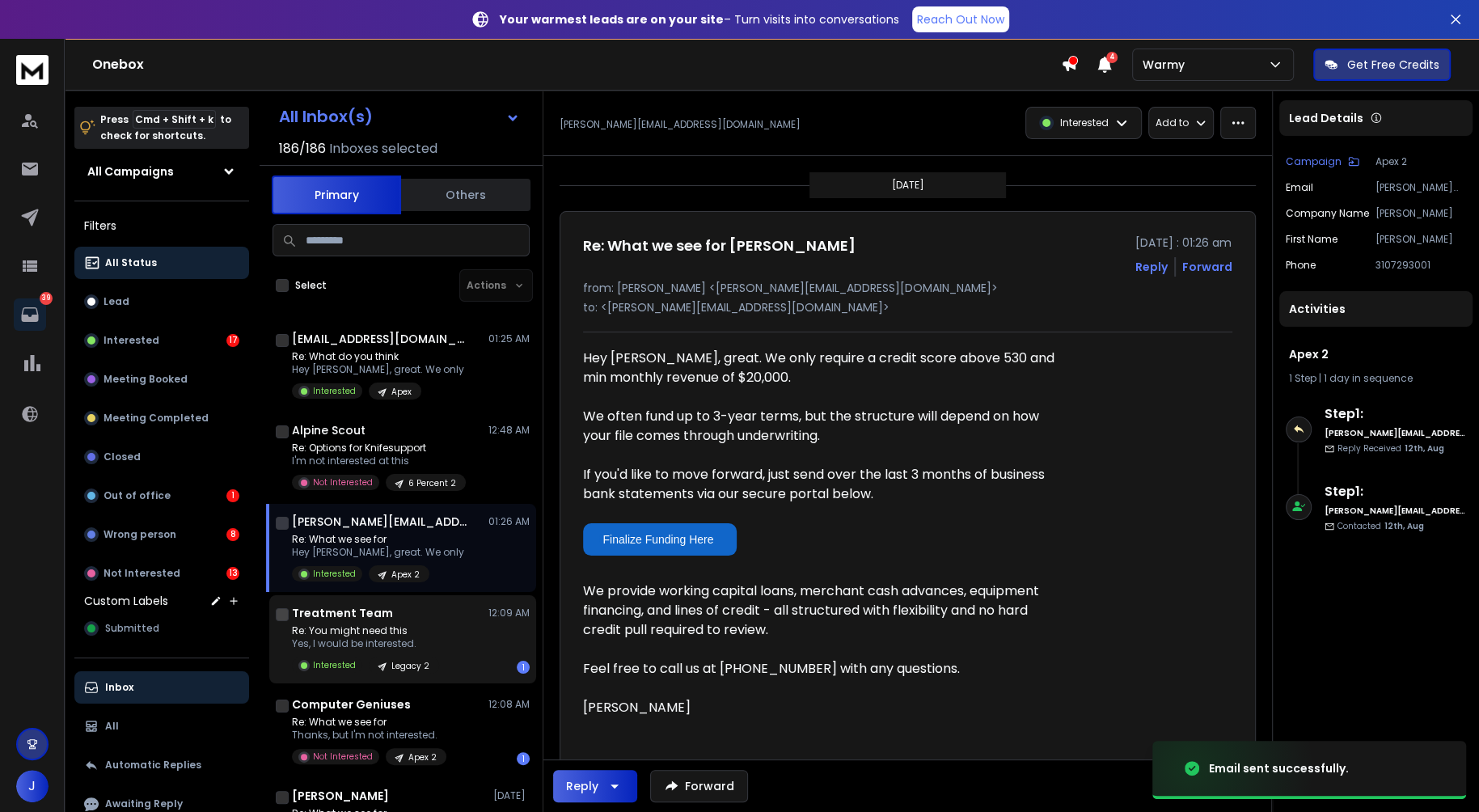
click at [435, 632] on div "Re: You might need this Yes, I would be interested. Interested Legacy 2 1" at bounding box center [411, 649] width 238 height 50
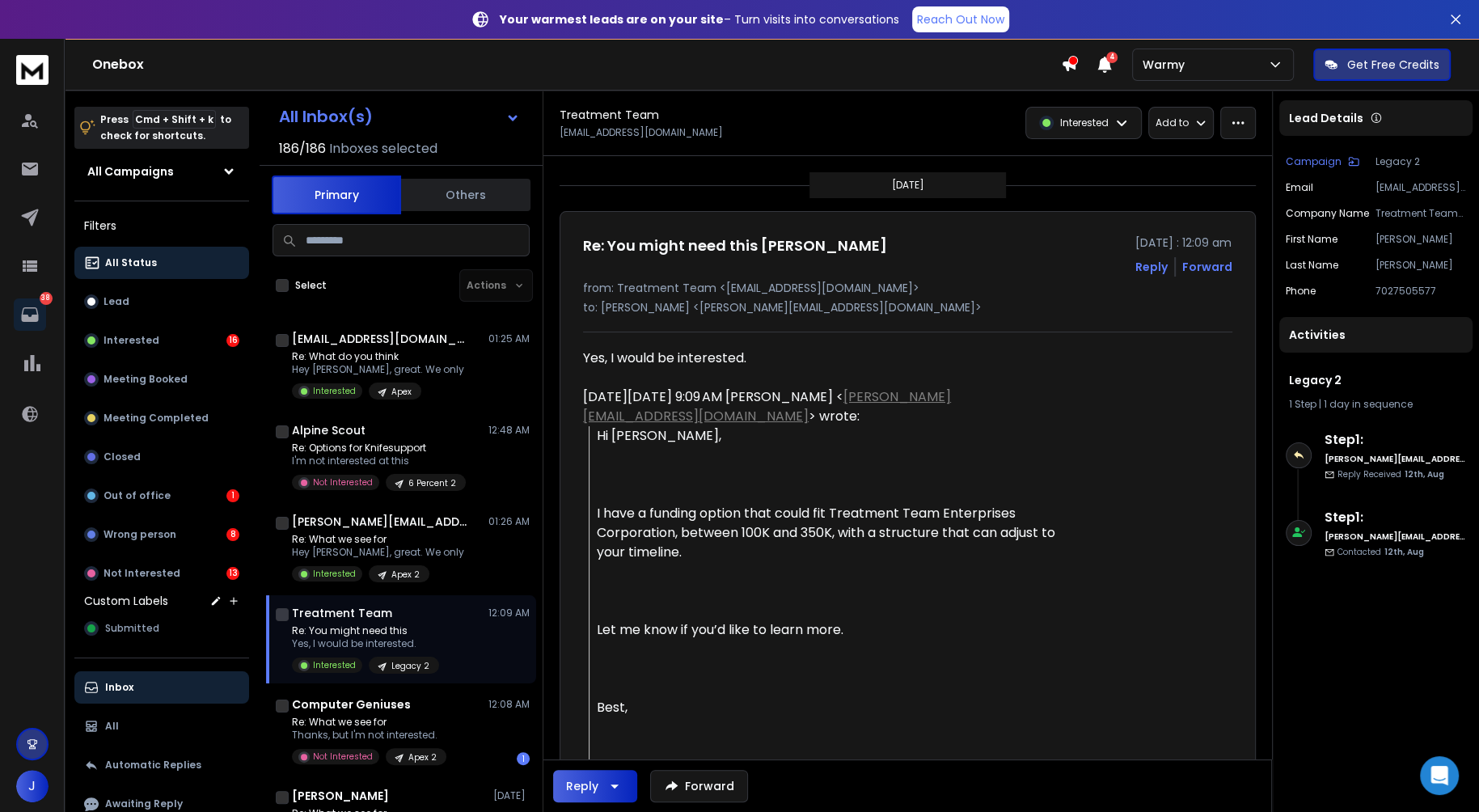
click at [554, 786] on button "Reply" at bounding box center [595, 786] width 84 height 32
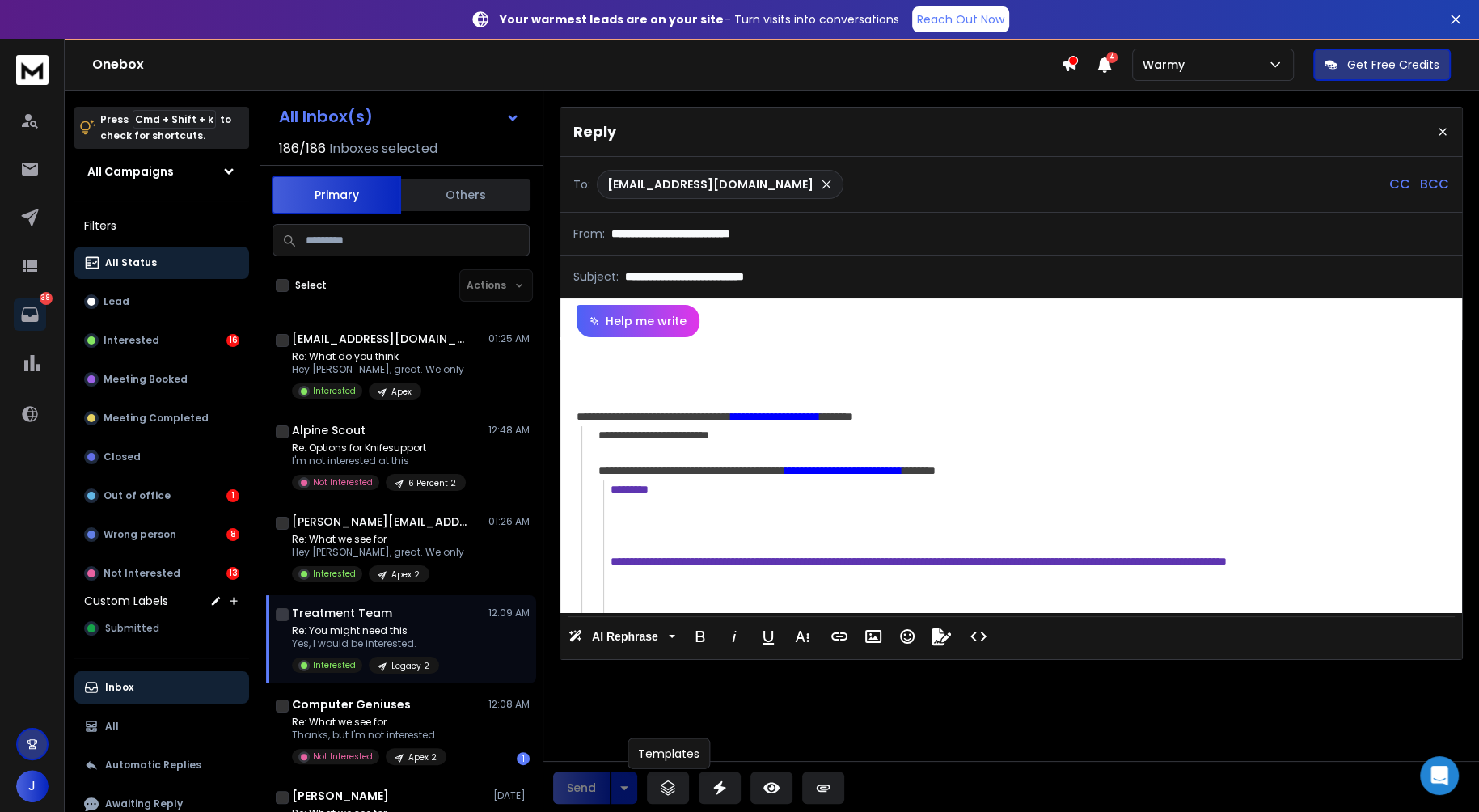
click at [676, 792] on button at bounding box center [668, 788] width 42 height 32
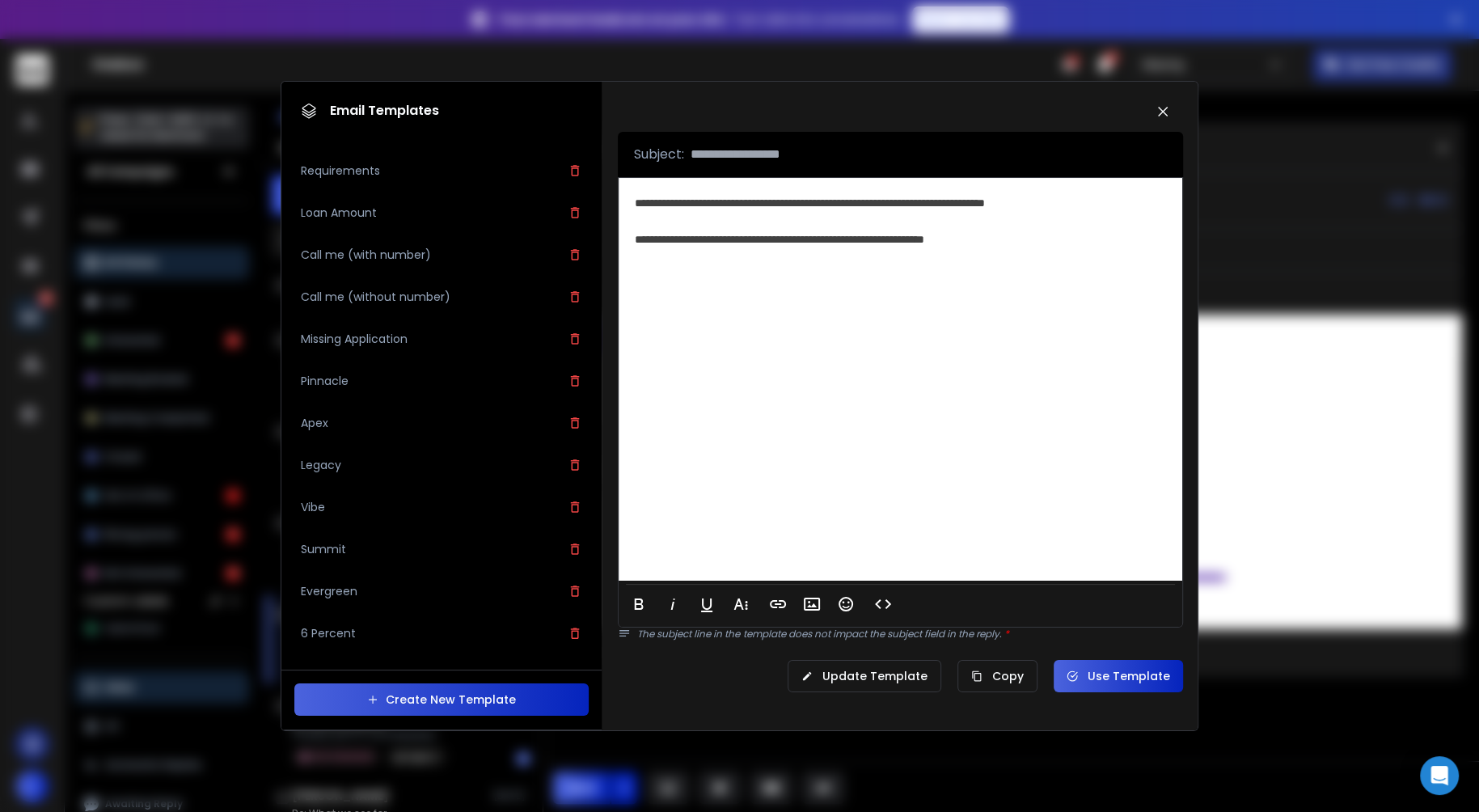
scroll to position [264, 0]
click at [378, 470] on div "Legacy" at bounding box center [442, 461] width 282 height 29
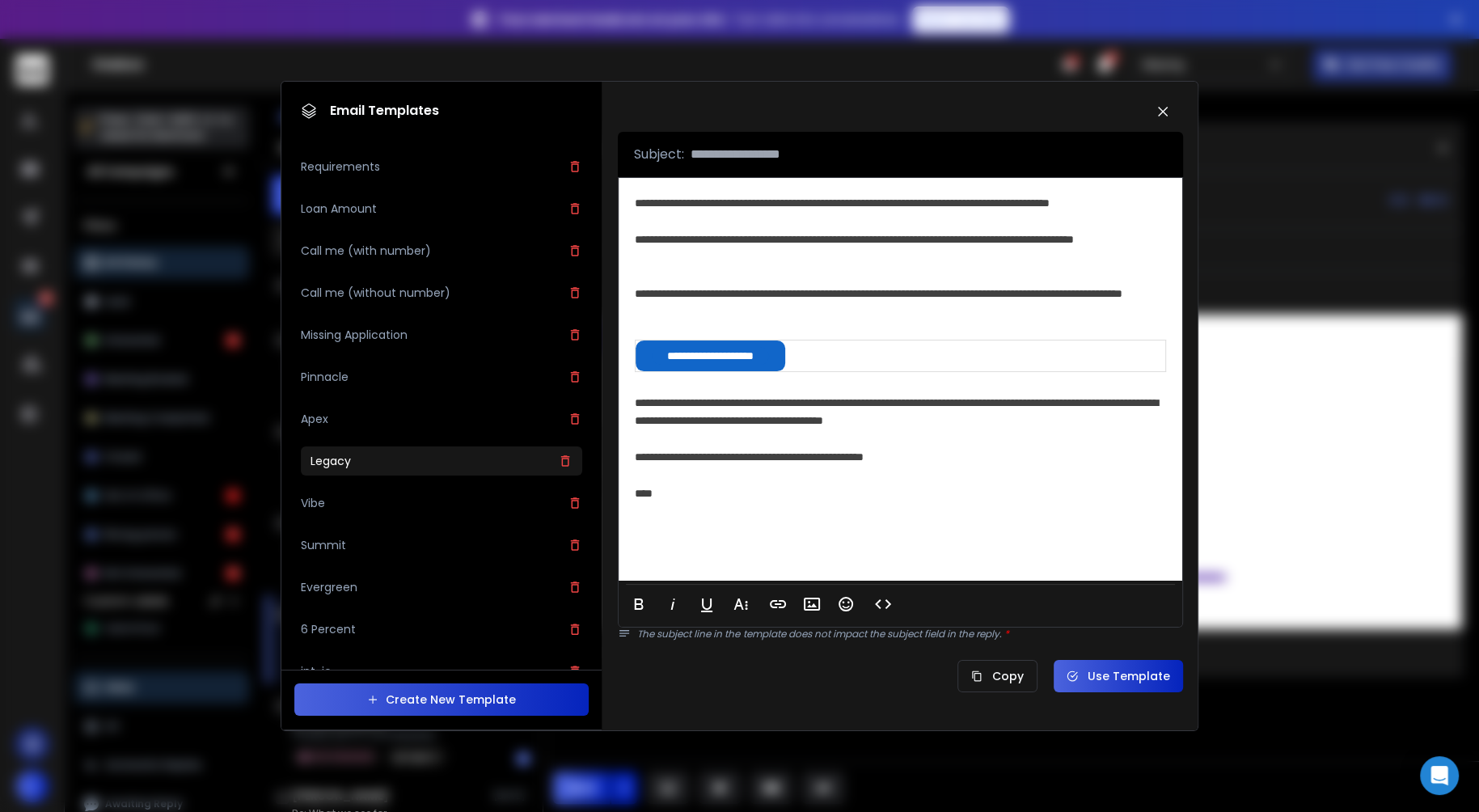
click at [1091, 671] on button "Use Template" at bounding box center [1118, 676] width 130 height 32
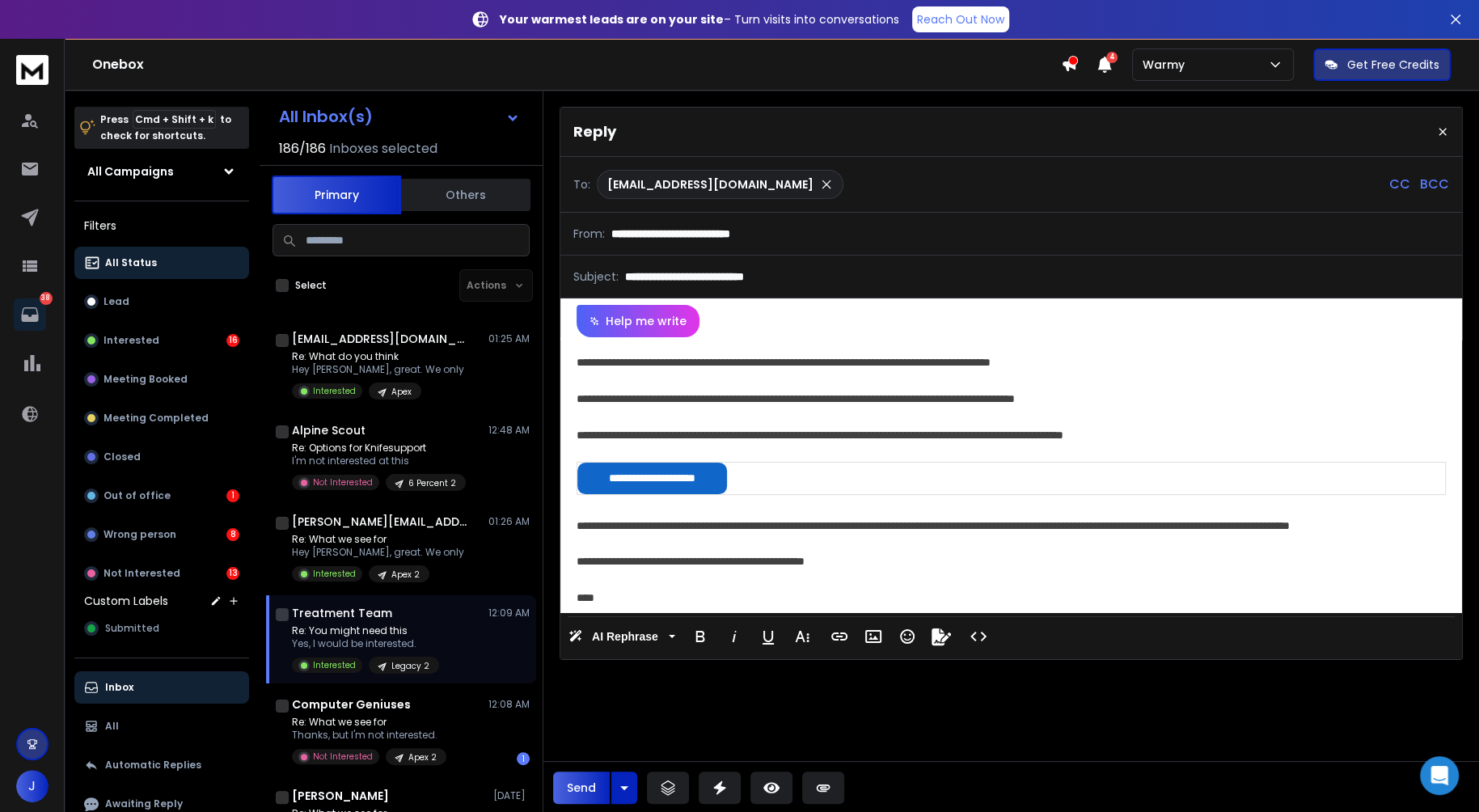
click at [586, 791] on button "Send" at bounding box center [581, 788] width 57 height 32
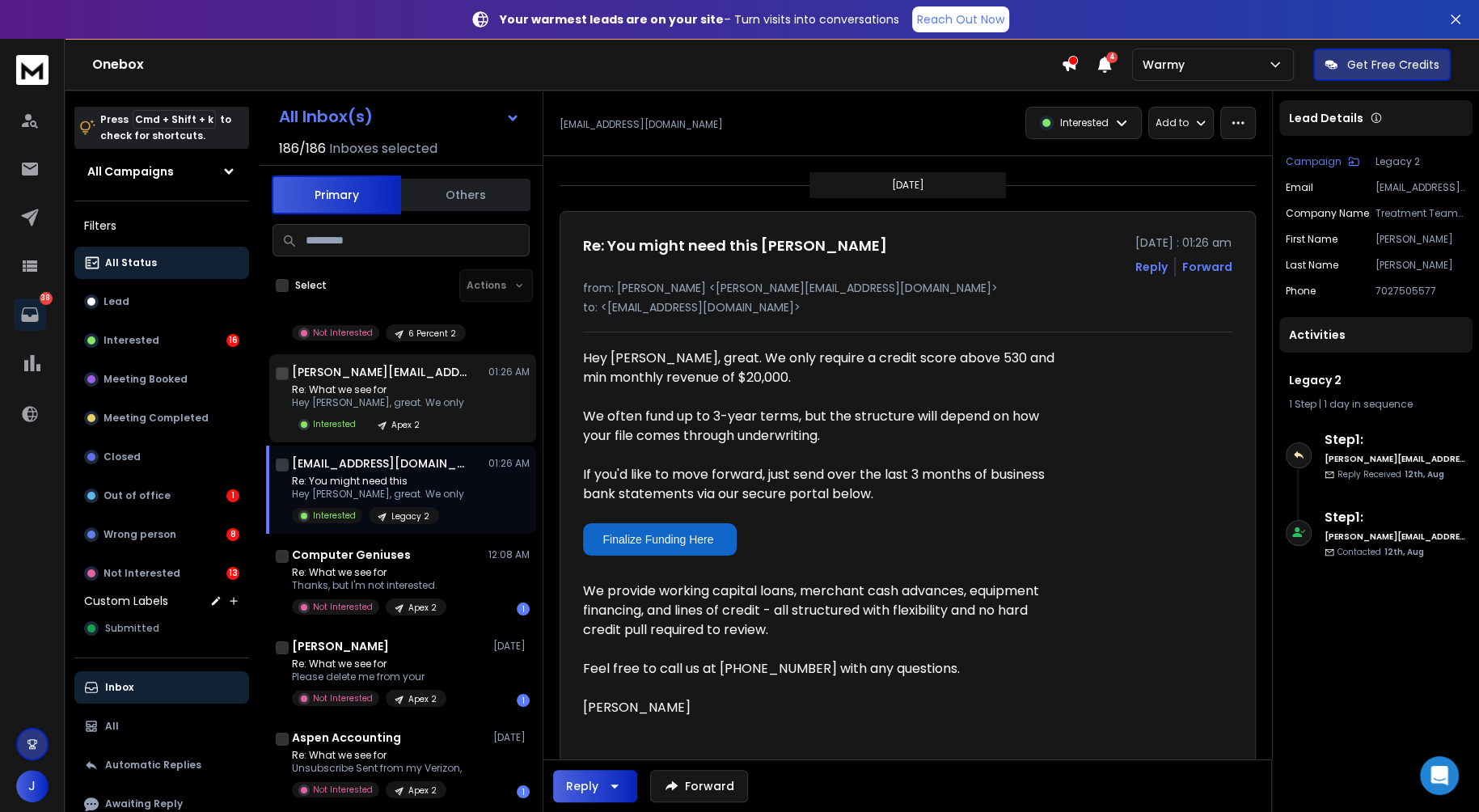
scroll to position [151, 0]
click at [476, 579] on div "Re: What we see for Thanks, but I'm not interested. Not Interested Apex 2 1" at bounding box center [411, 588] width 238 height 50
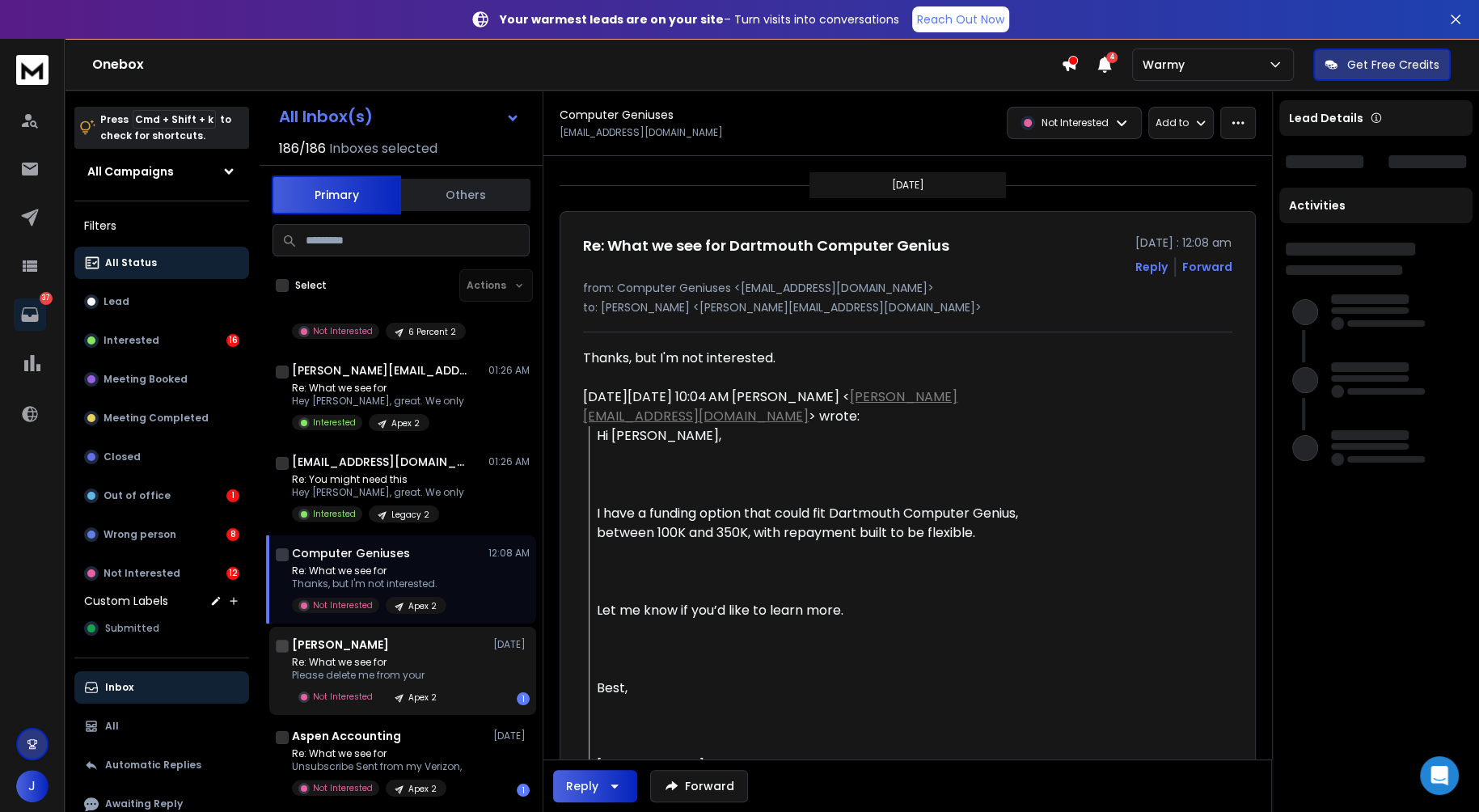
click at [476, 669] on div "Re: What we see for Please delete me from your Not Interested Apex 2 1" at bounding box center [411, 680] width 238 height 50
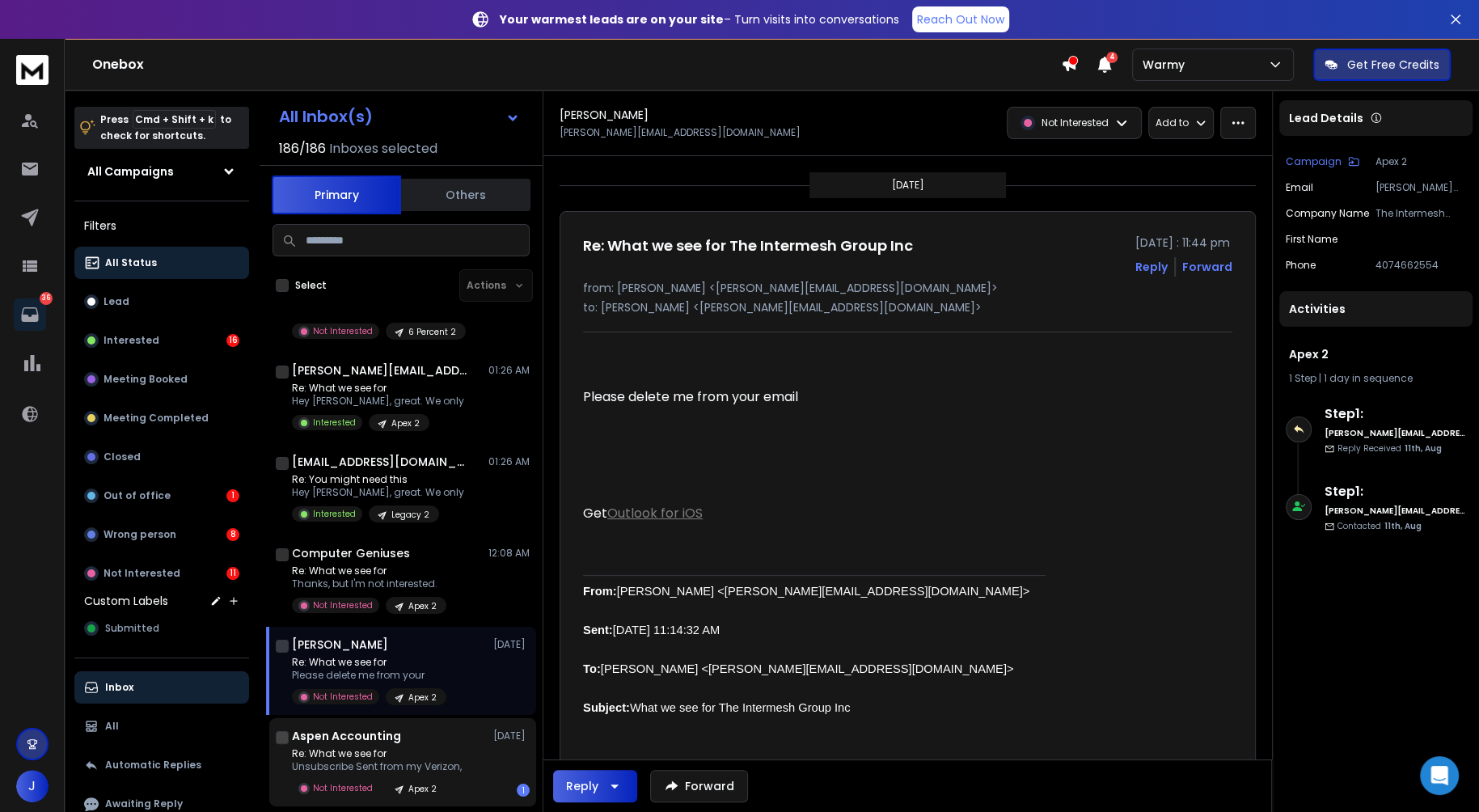
click at [470, 754] on div "Re: What we see for Unsubscribe Sent from my Verizon, Not Interested Apex 2 1" at bounding box center [411, 771] width 238 height 50
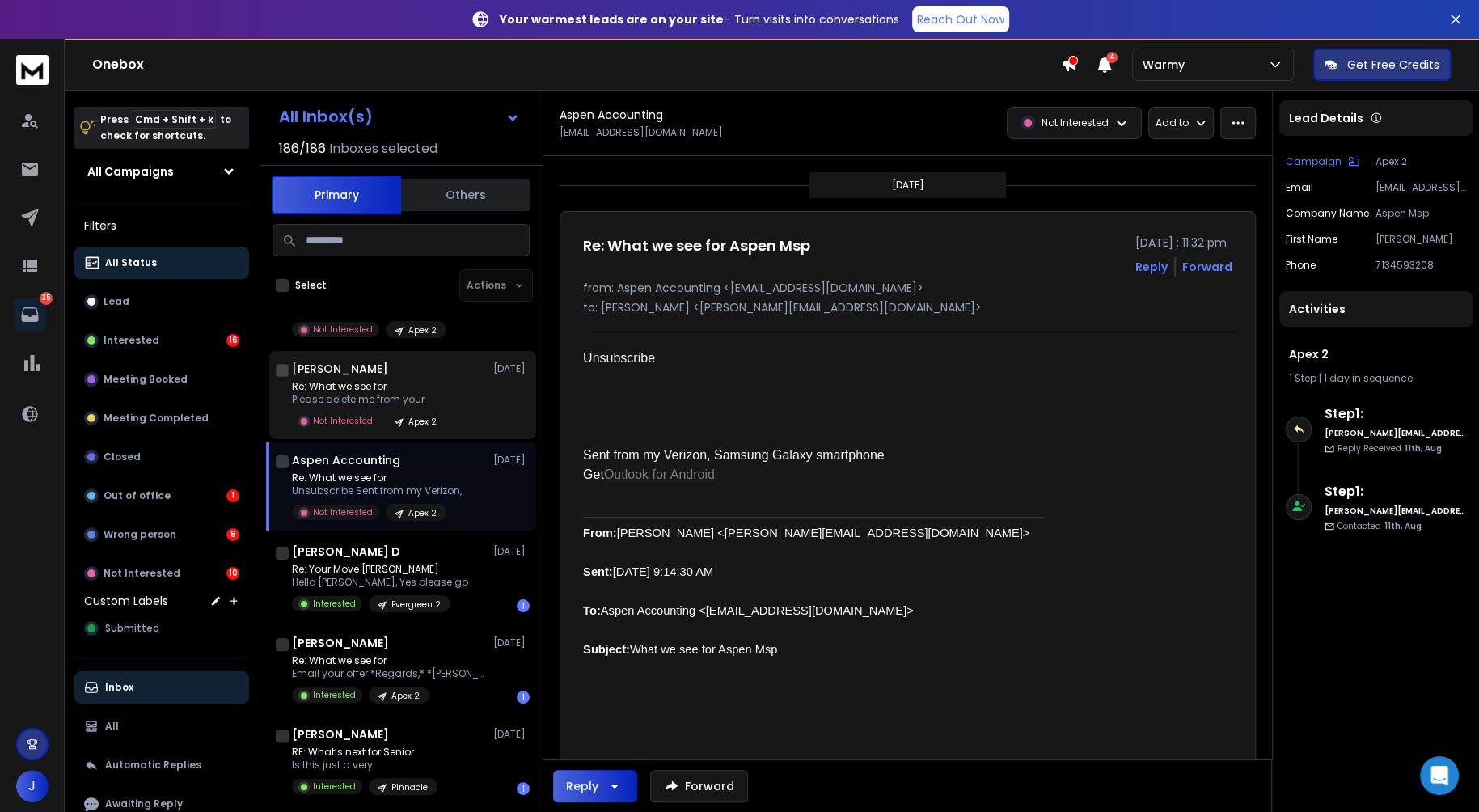
scroll to position [452, 0]
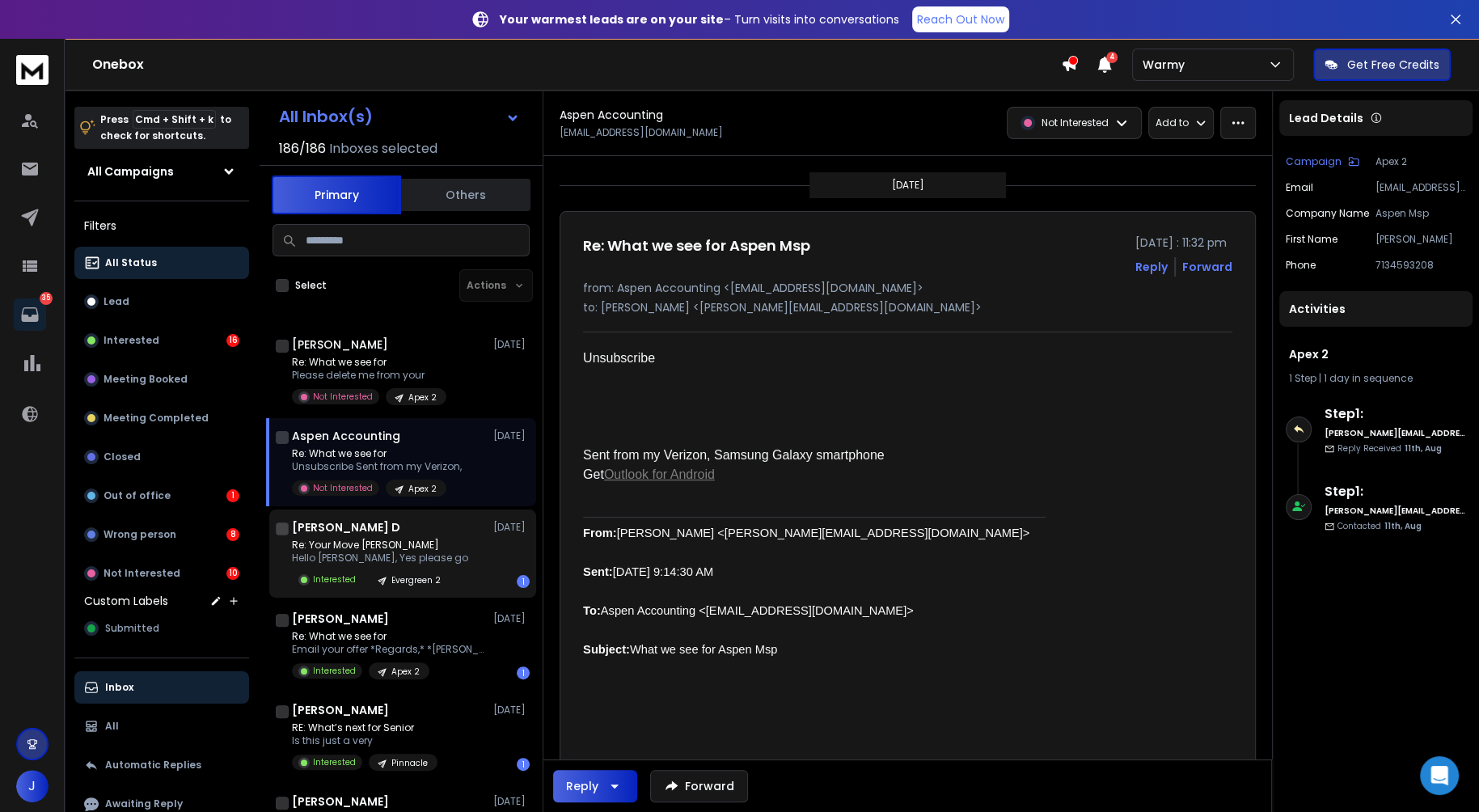
click at [473, 535] on div "Adrin D 11 Aug Re: Your Move Adrin Hello Blaine, Yes please go Interested Everg…" at bounding box center [411, 553] width 238 height 68
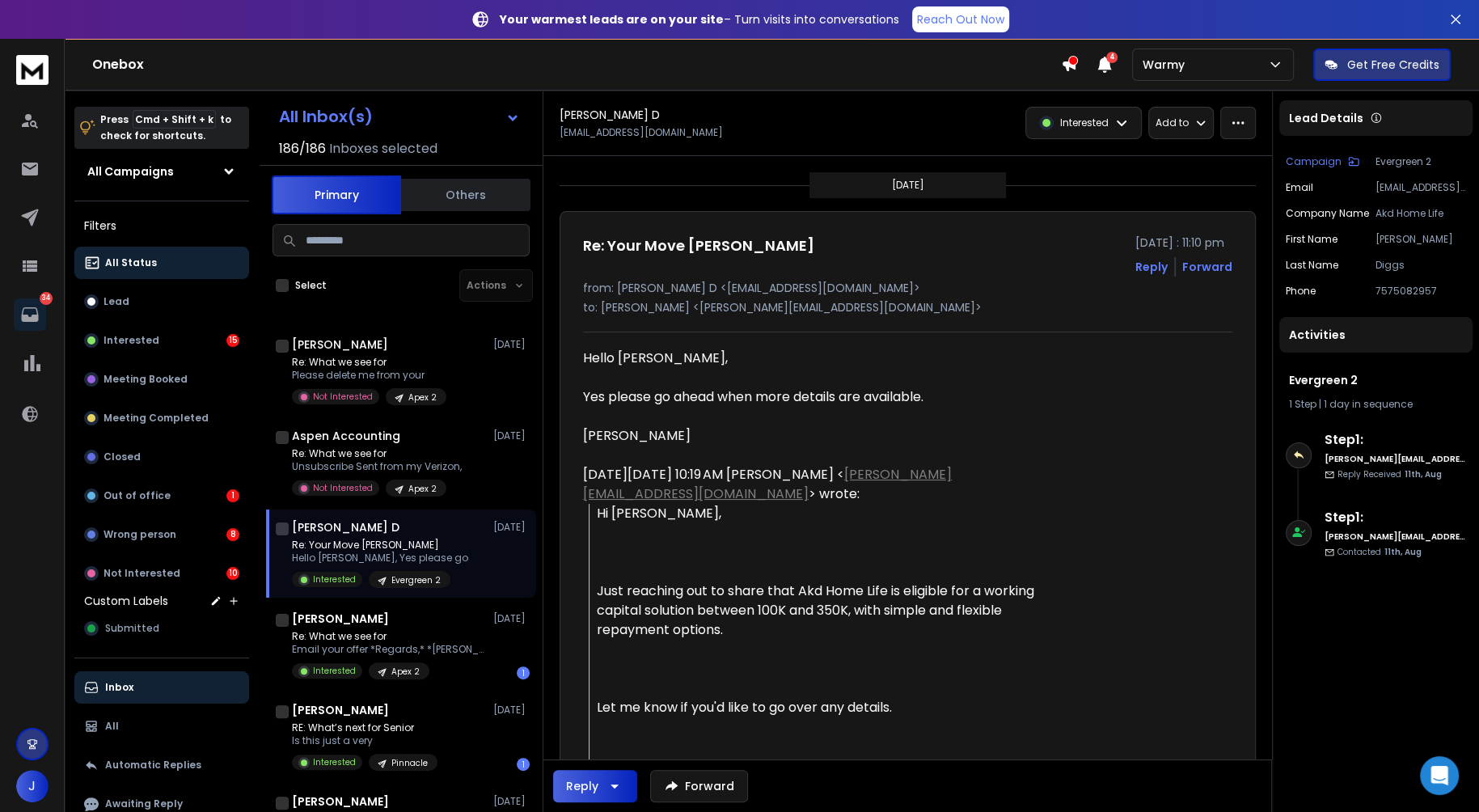
click at [565, 774] on button "Reply" at bounding box center [595, 786] width 84 height 32
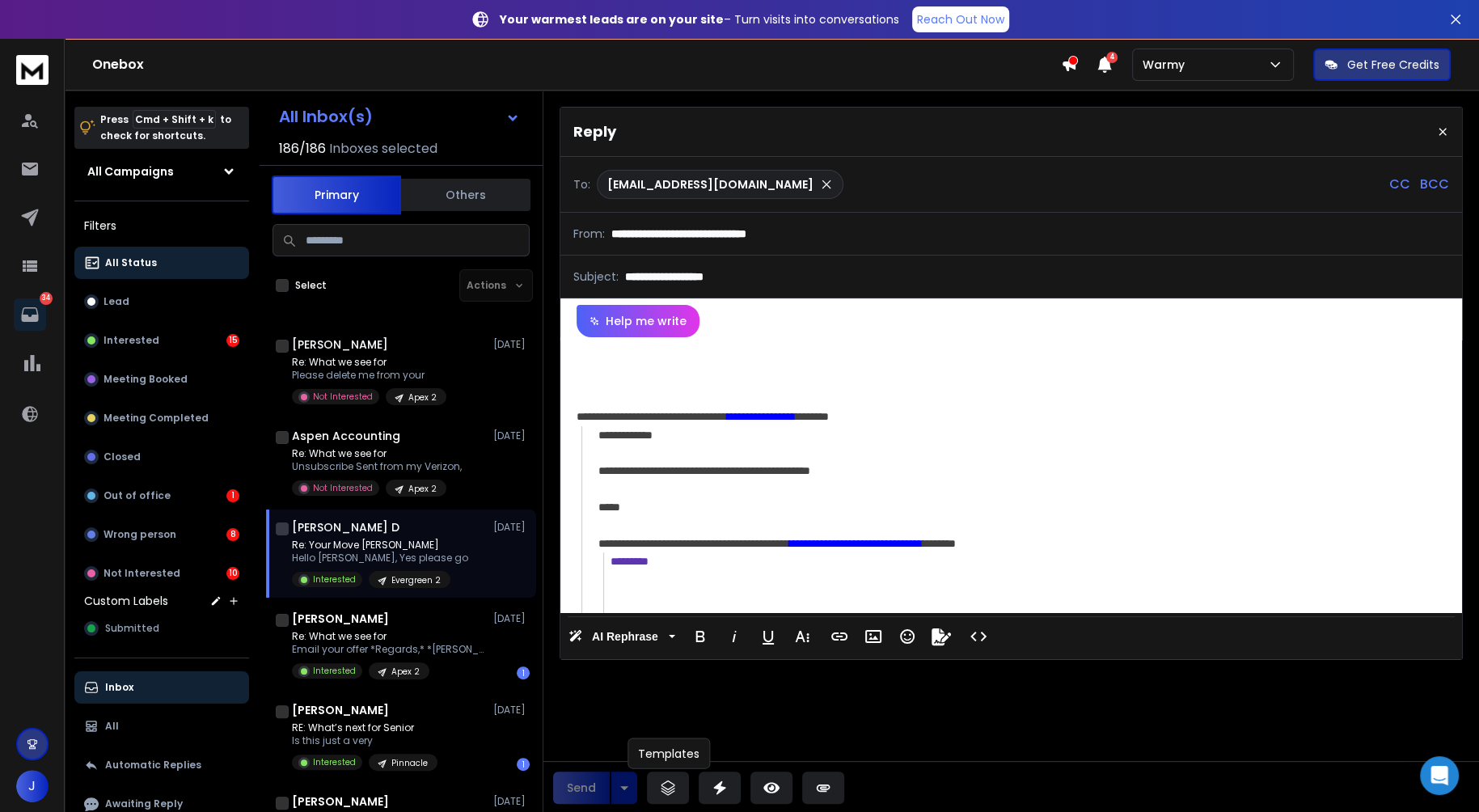
click at [669, 786] on icon at bounding box center [668, 788] width 16 height 16
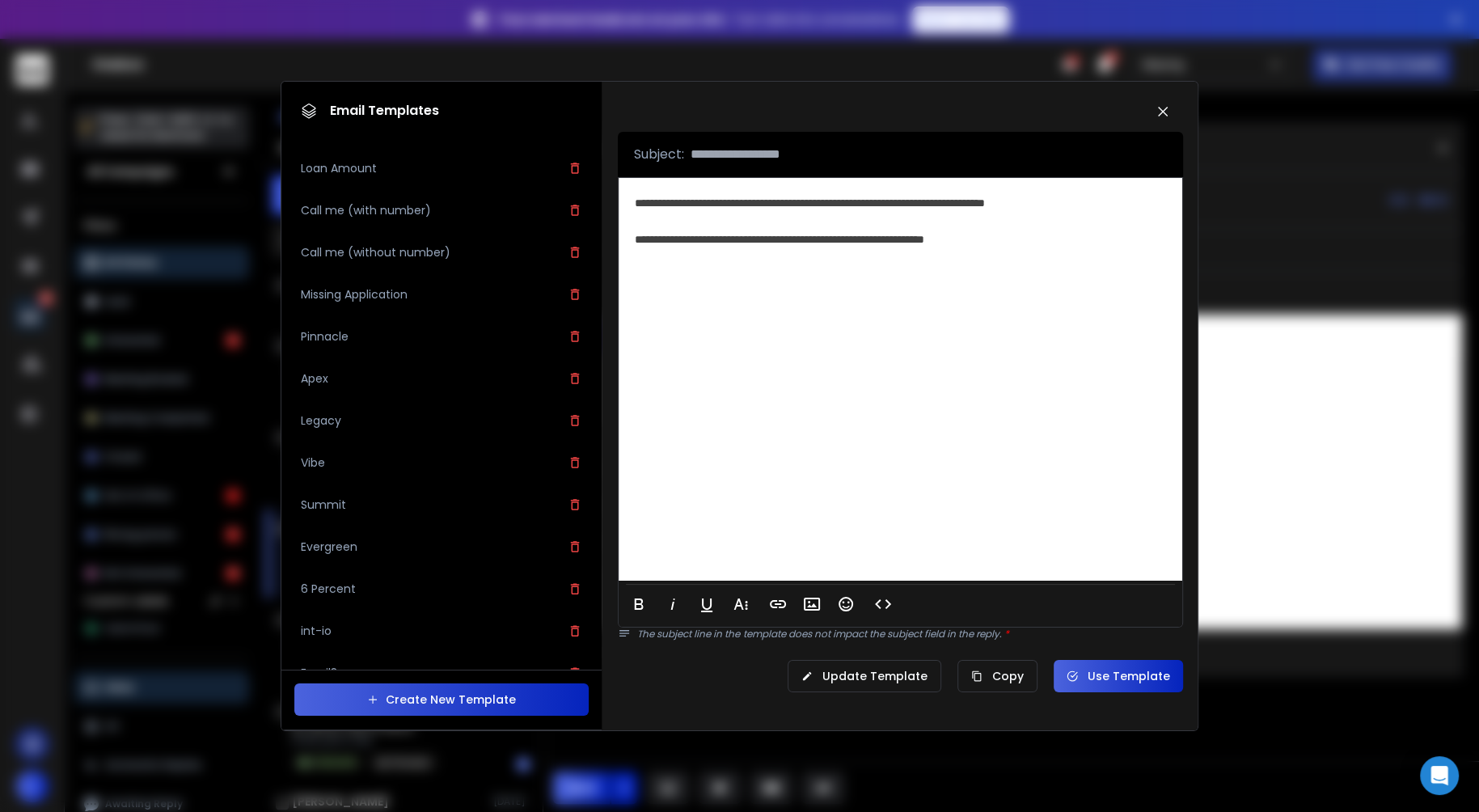
scroll to position [307, 0]
click at [343, 552] on div "Evergreen" at bounding box center [442, 544] width 282 height 29
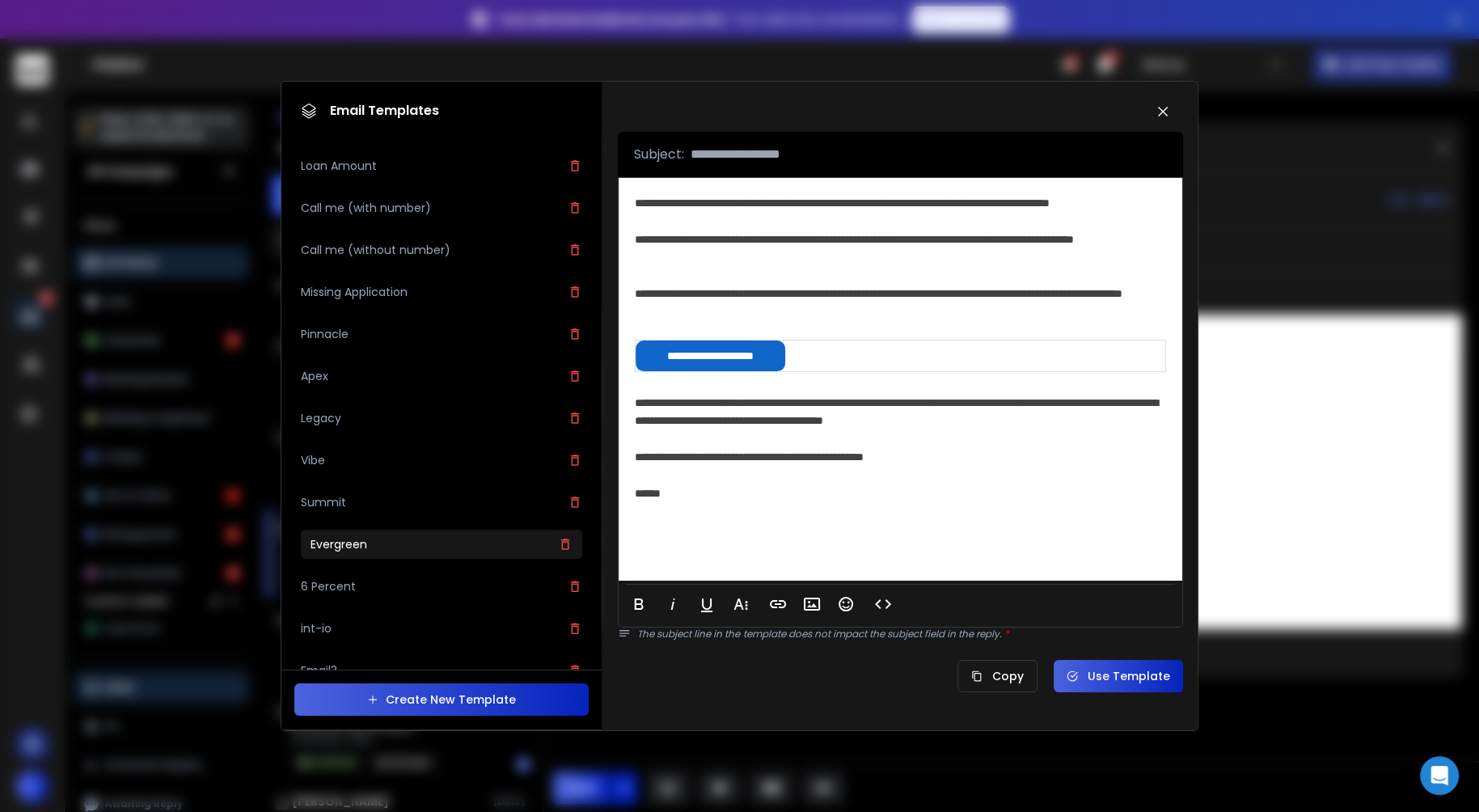
click at [1154, 685] on button "Use Template" at bounding box center [1118, 676] width 130 height 32
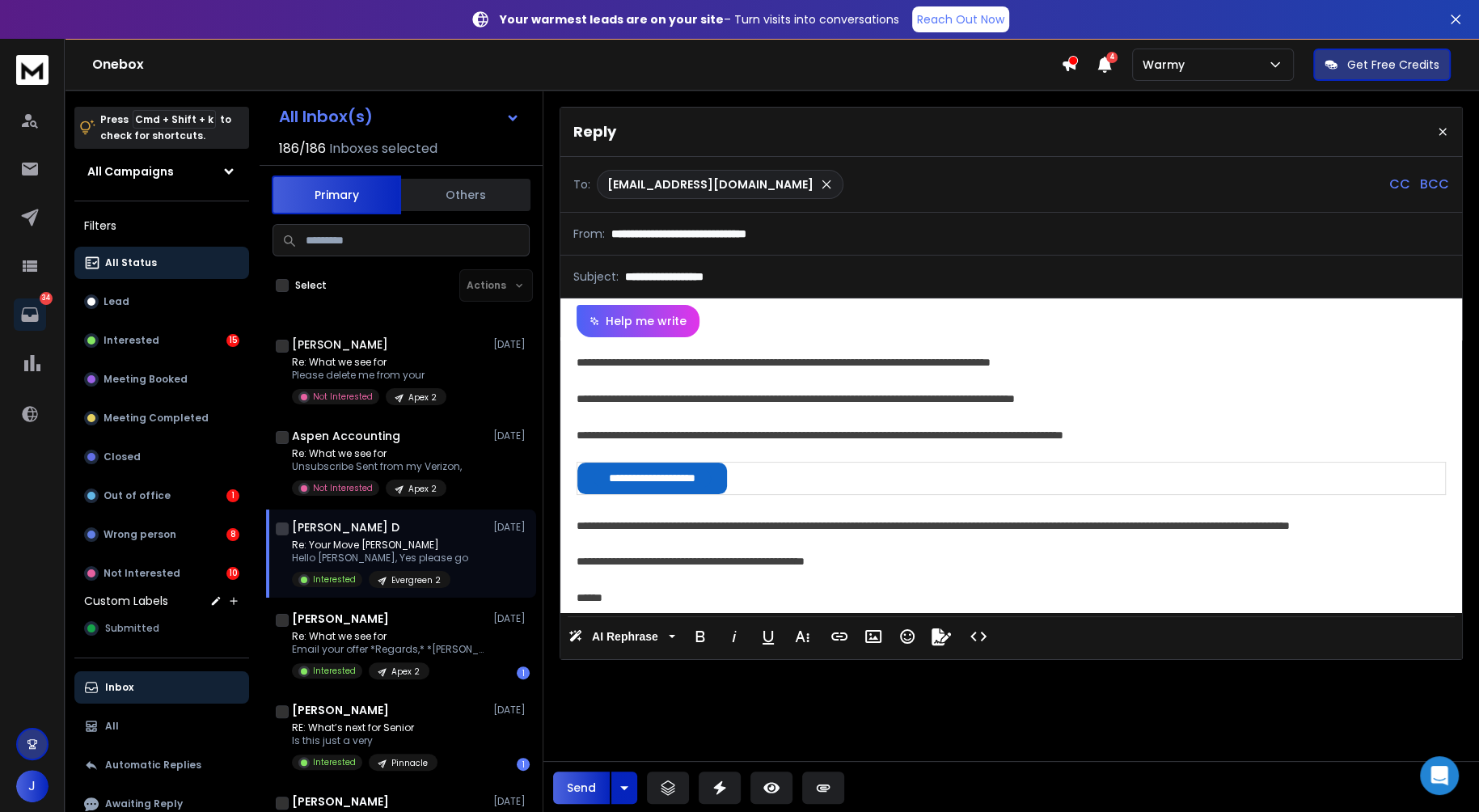
click at [592, 789] on button "Send" at bounding box center [581, 788] width 57 height 32
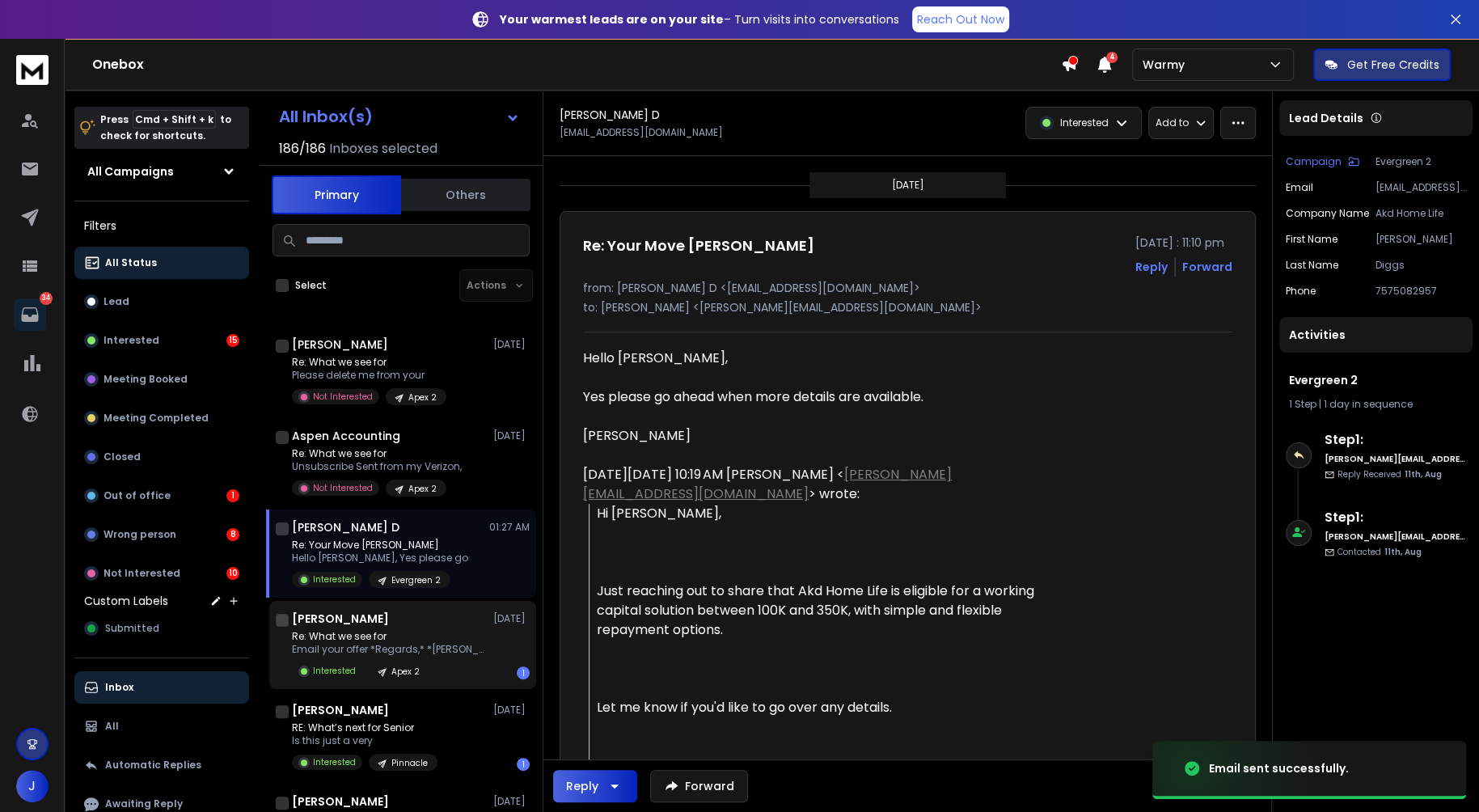
click at [448, 646] on p "Email your offer *Regards,* *John" at bounding box center [388, 649] width 194 height 13
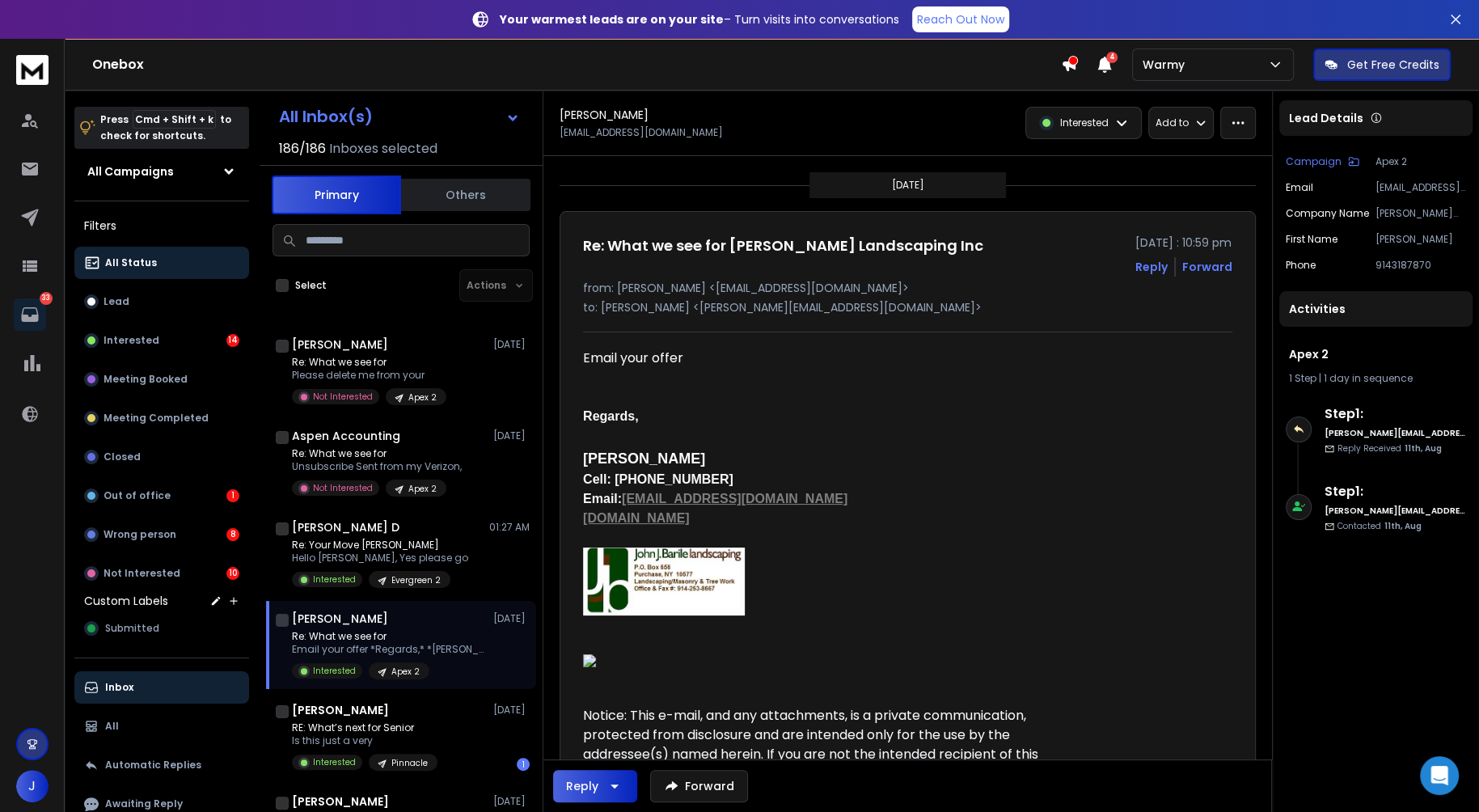
click at [582, 782] on div "Reply" at bounding box center [582, 786] width 32 height 16
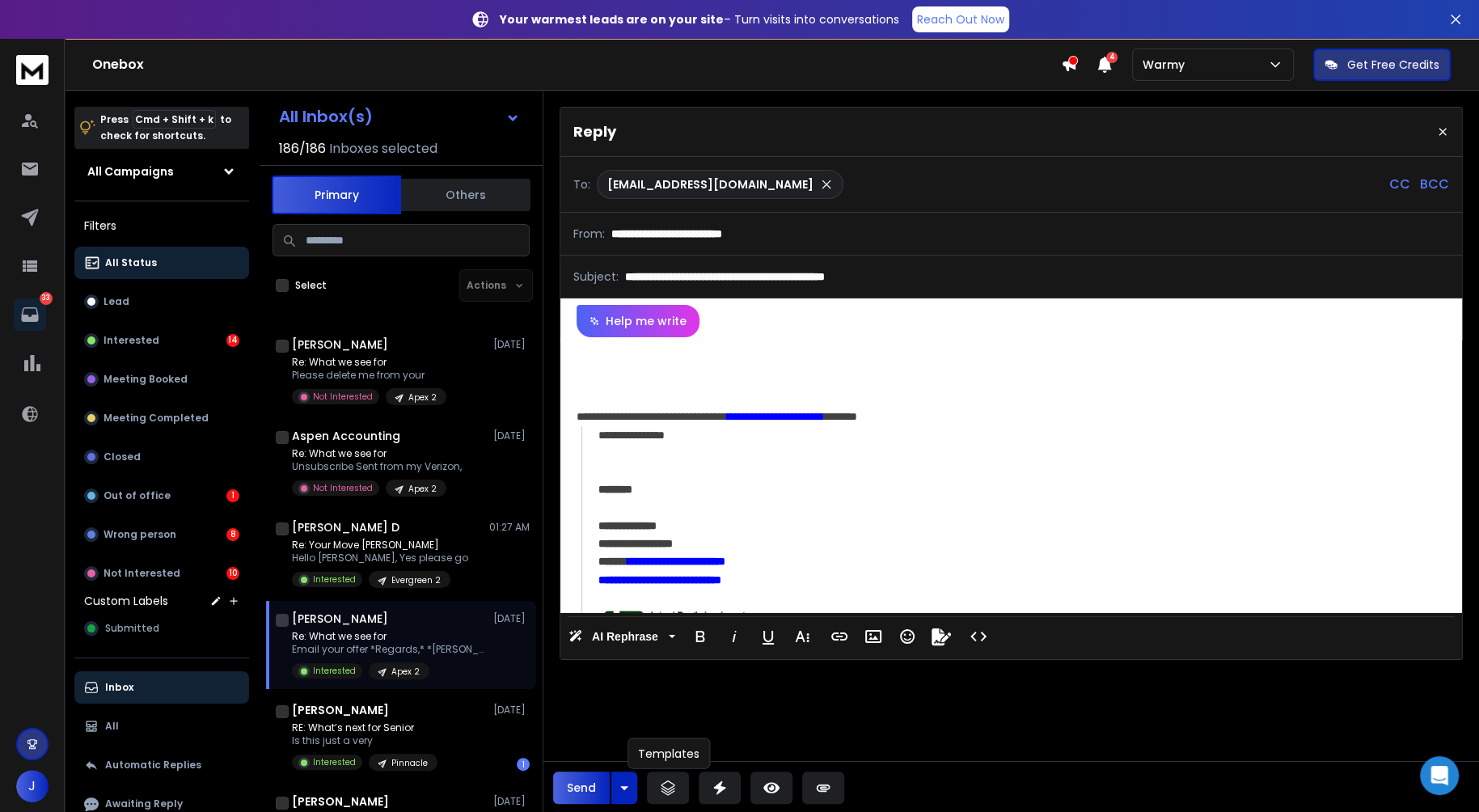
click at [665, 787] on icon at bounding box center [668, 788] width 16 height 16
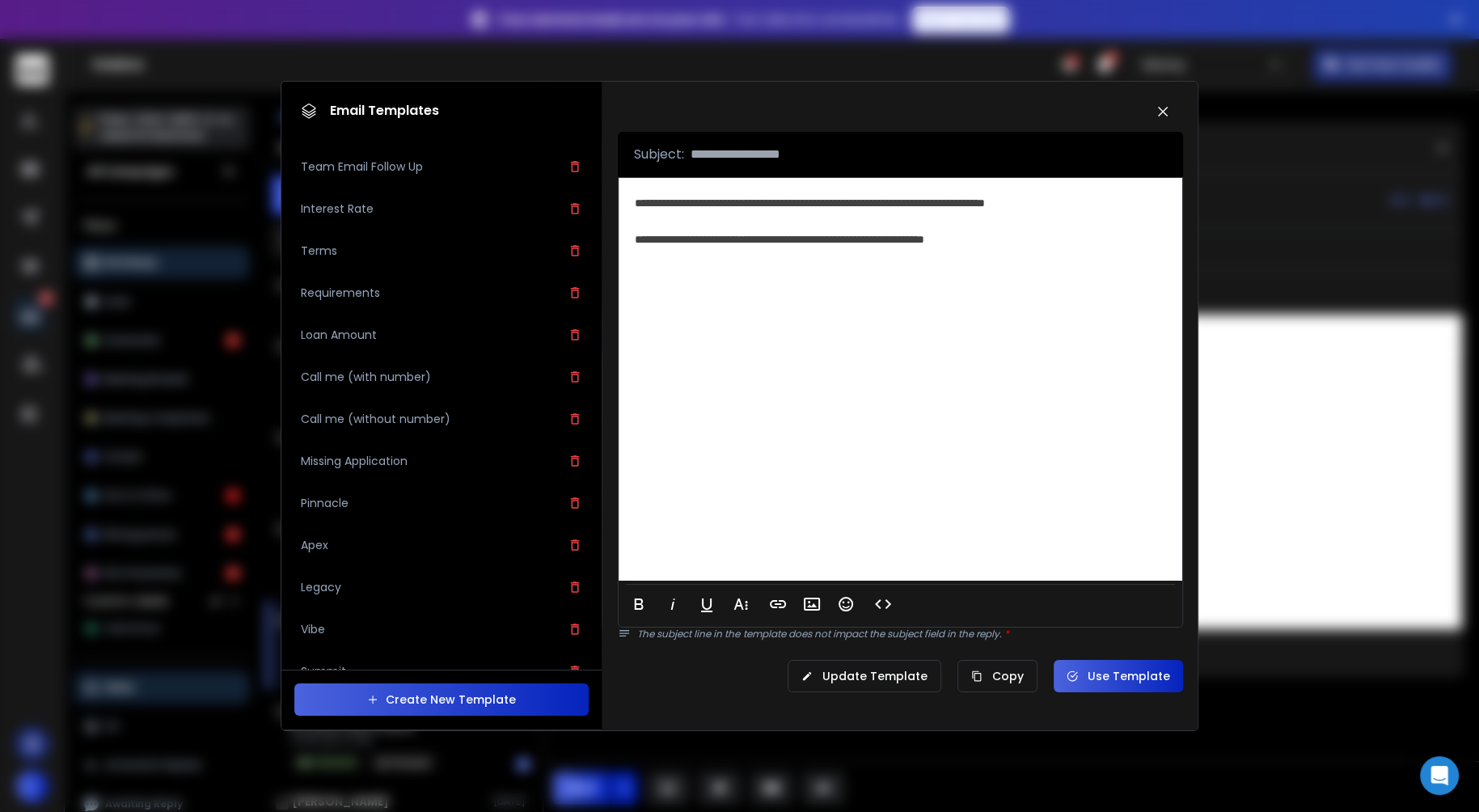
scroll to position [244, 0]
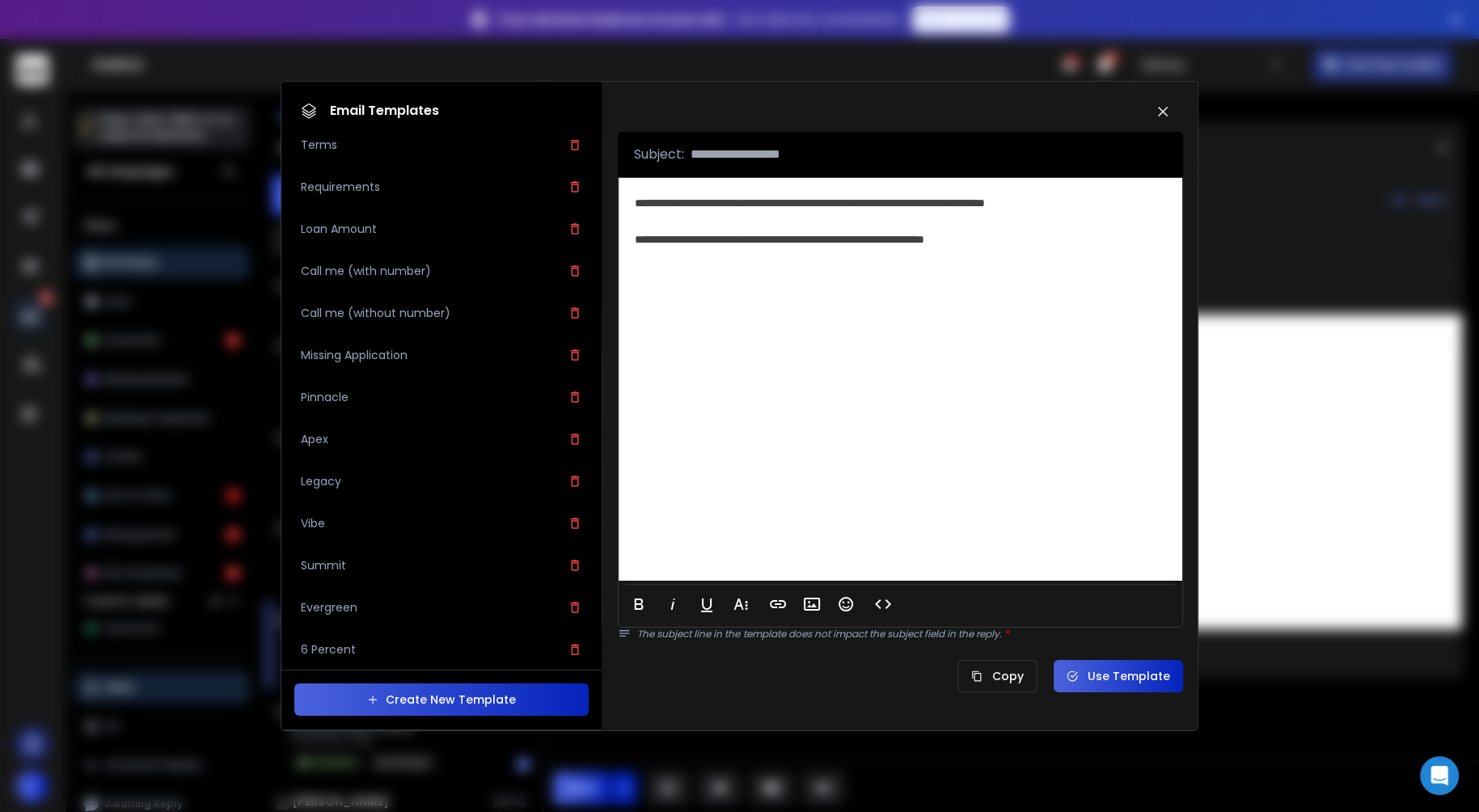
click at [420, 27] on div "Apex" at bounding box center [443, 19] width 263 height 16
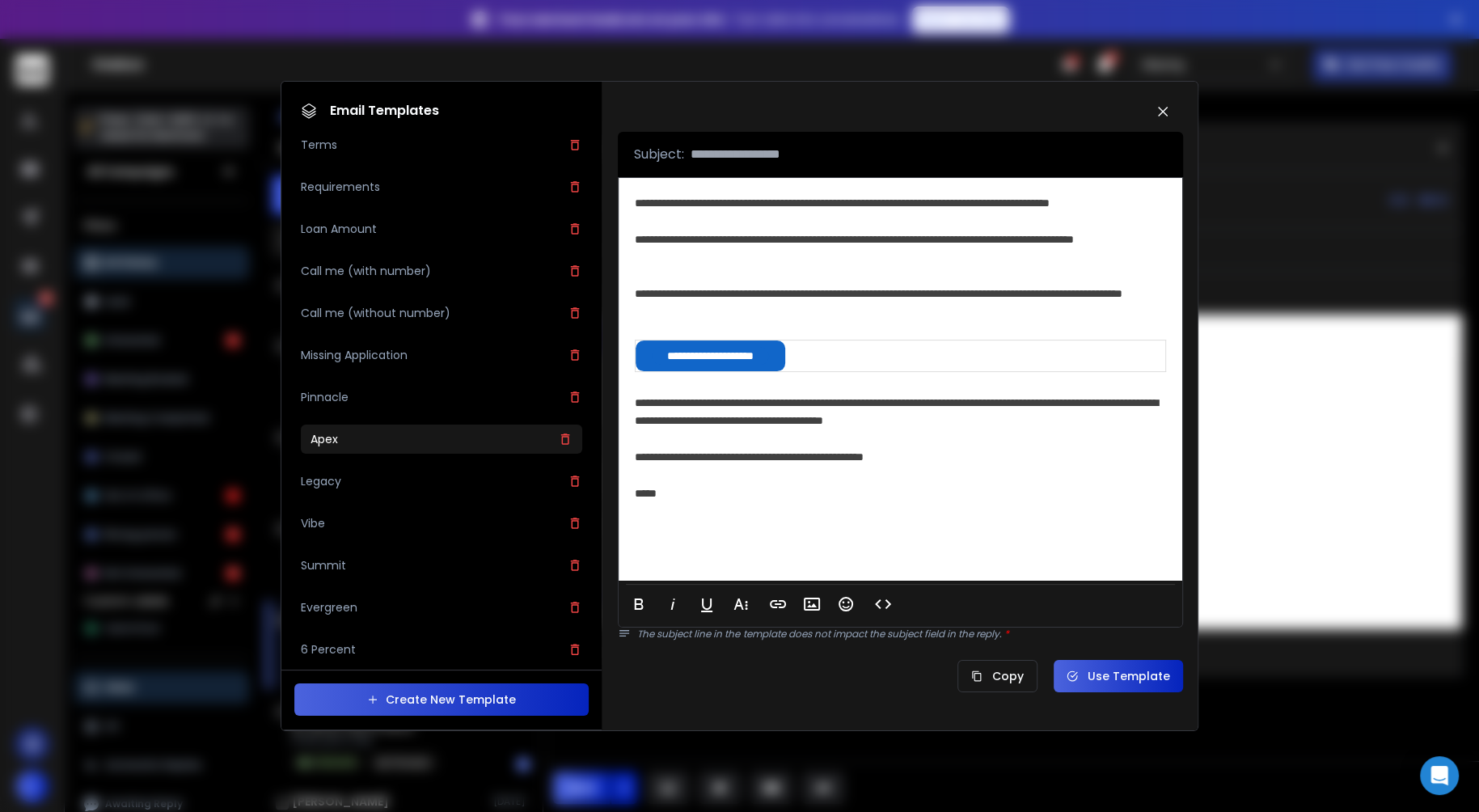
click at [1130, 665] on button "Use Template" at bounding box center [1118, 676] width 130 height 32
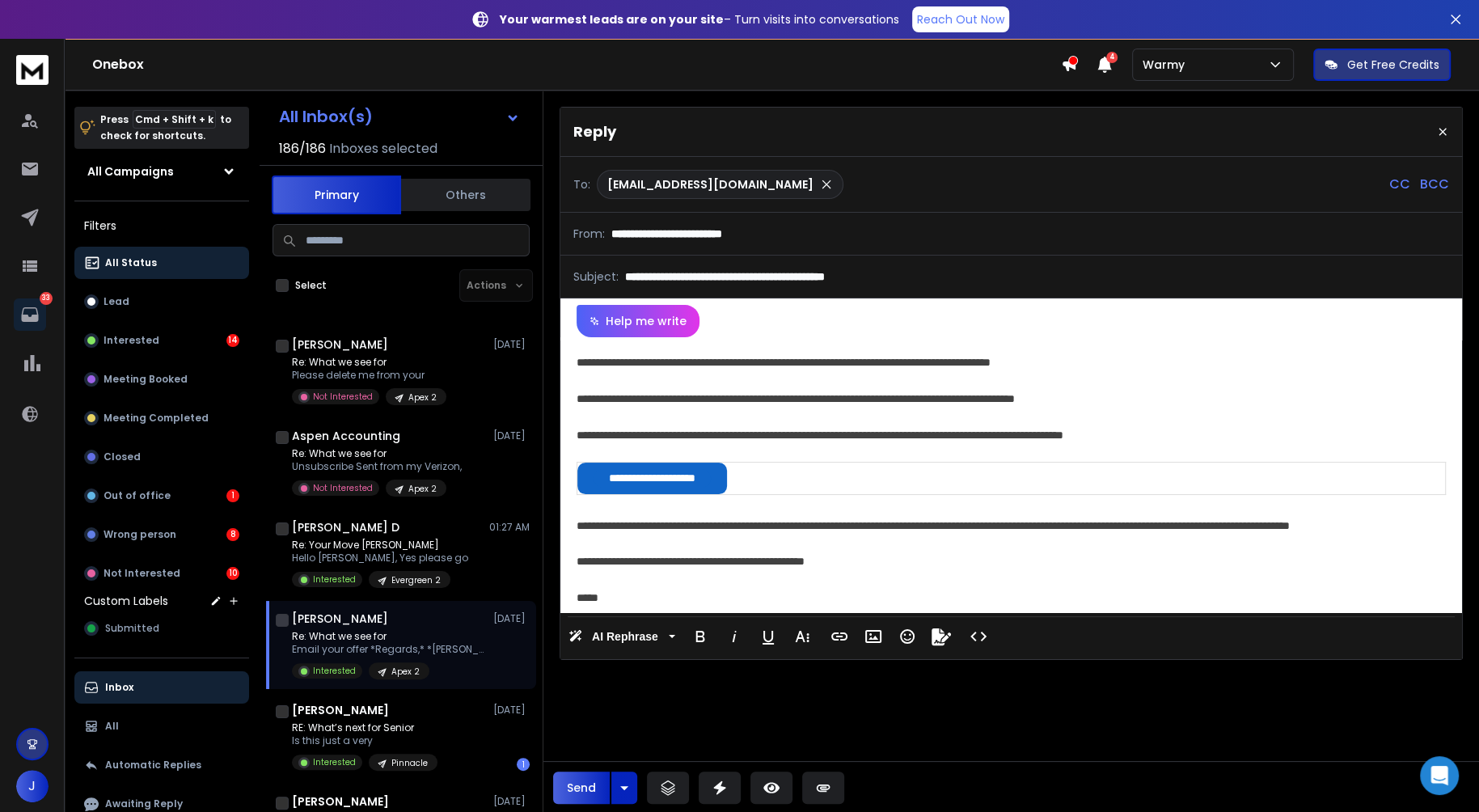
click at [575, 783] on button "Send" at bounding box center [581, 788] width 57 height 32
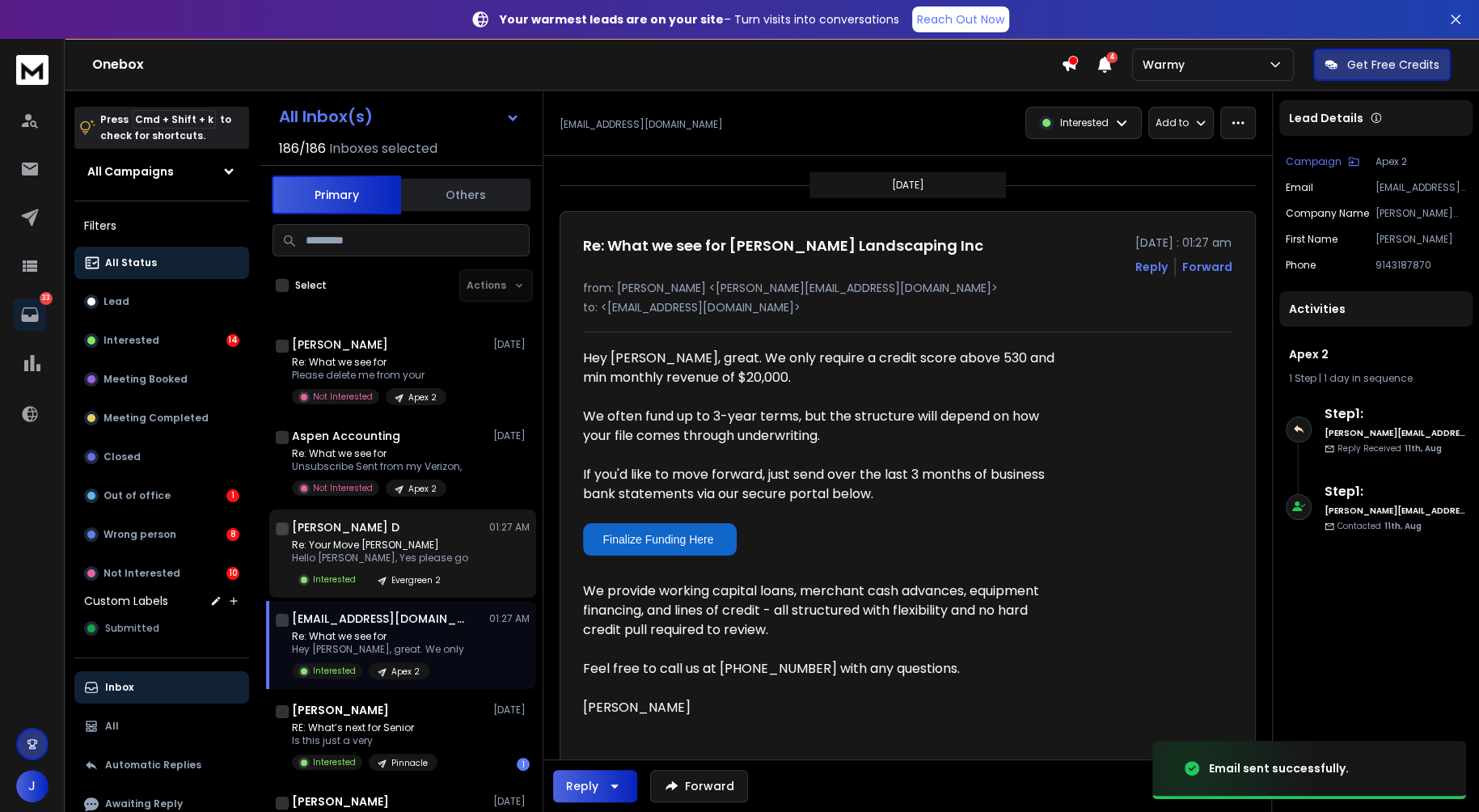
scroll to position [566, 0]
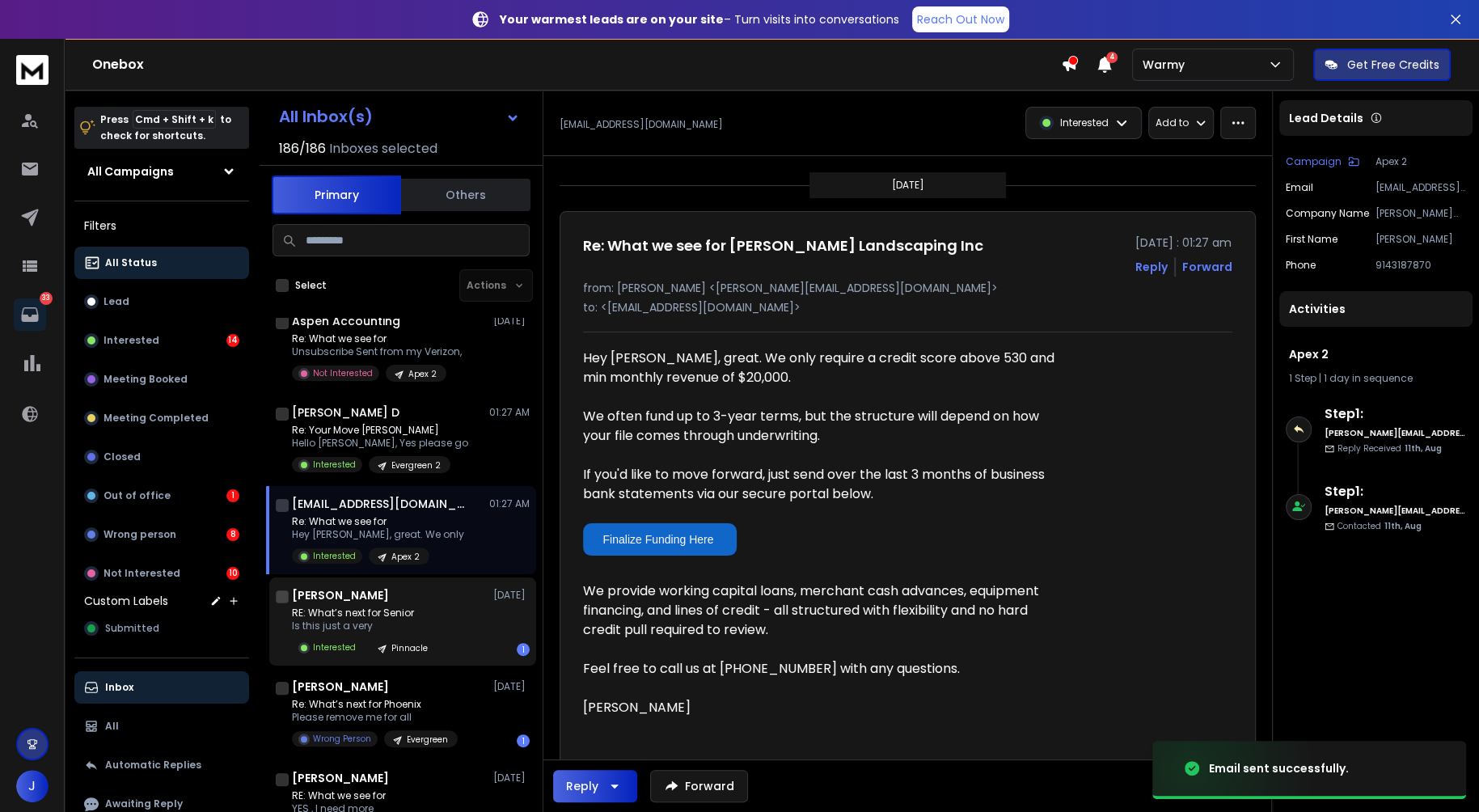
click at [436, 622] on div "RE: What’s next for Senior Is this just a very Interested Pinnacle 1" at bounding box center [411, 631] width 238 height 50
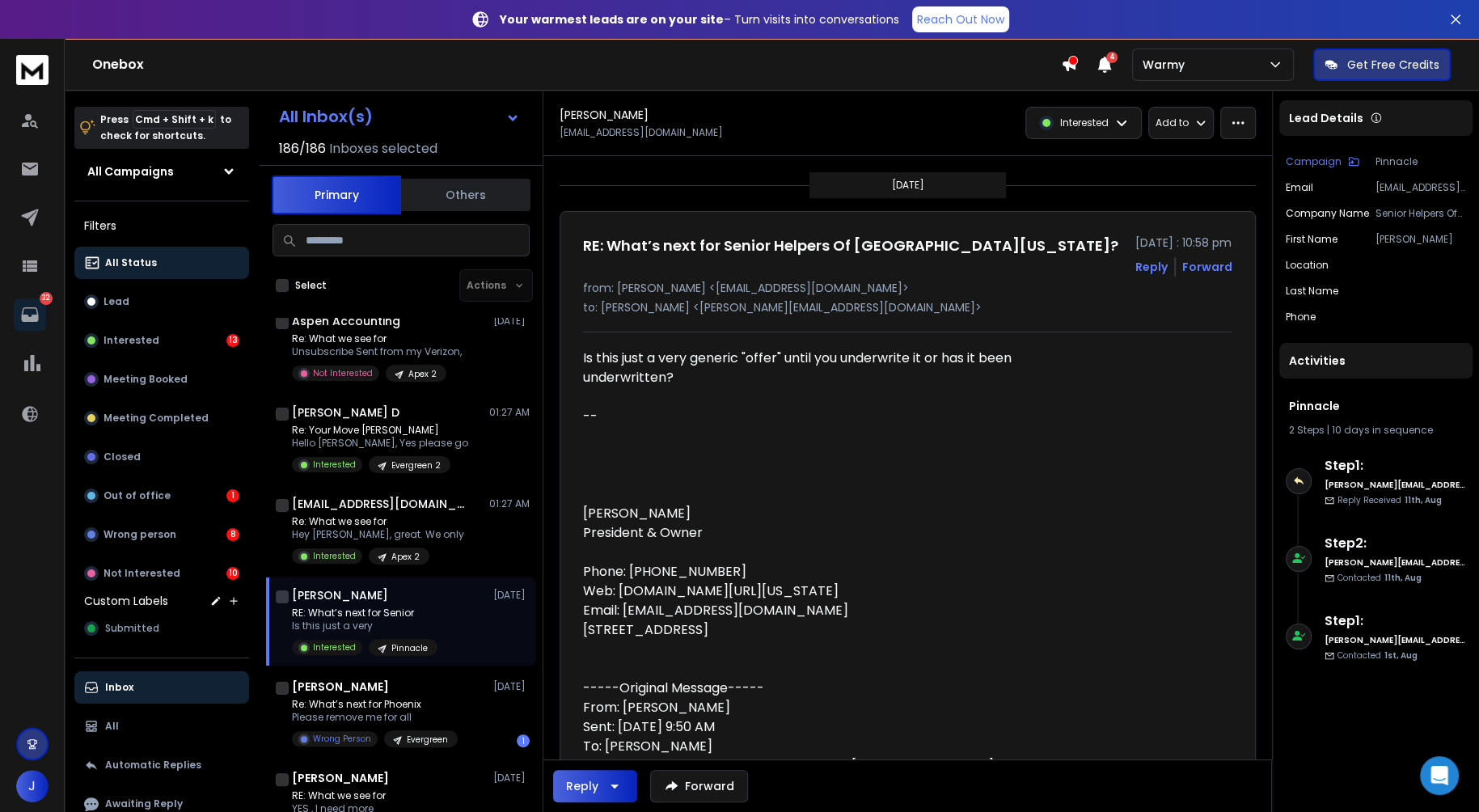
click at [1248, 126] on button "button" at bounding box center [1237, 123] width 35 height 32
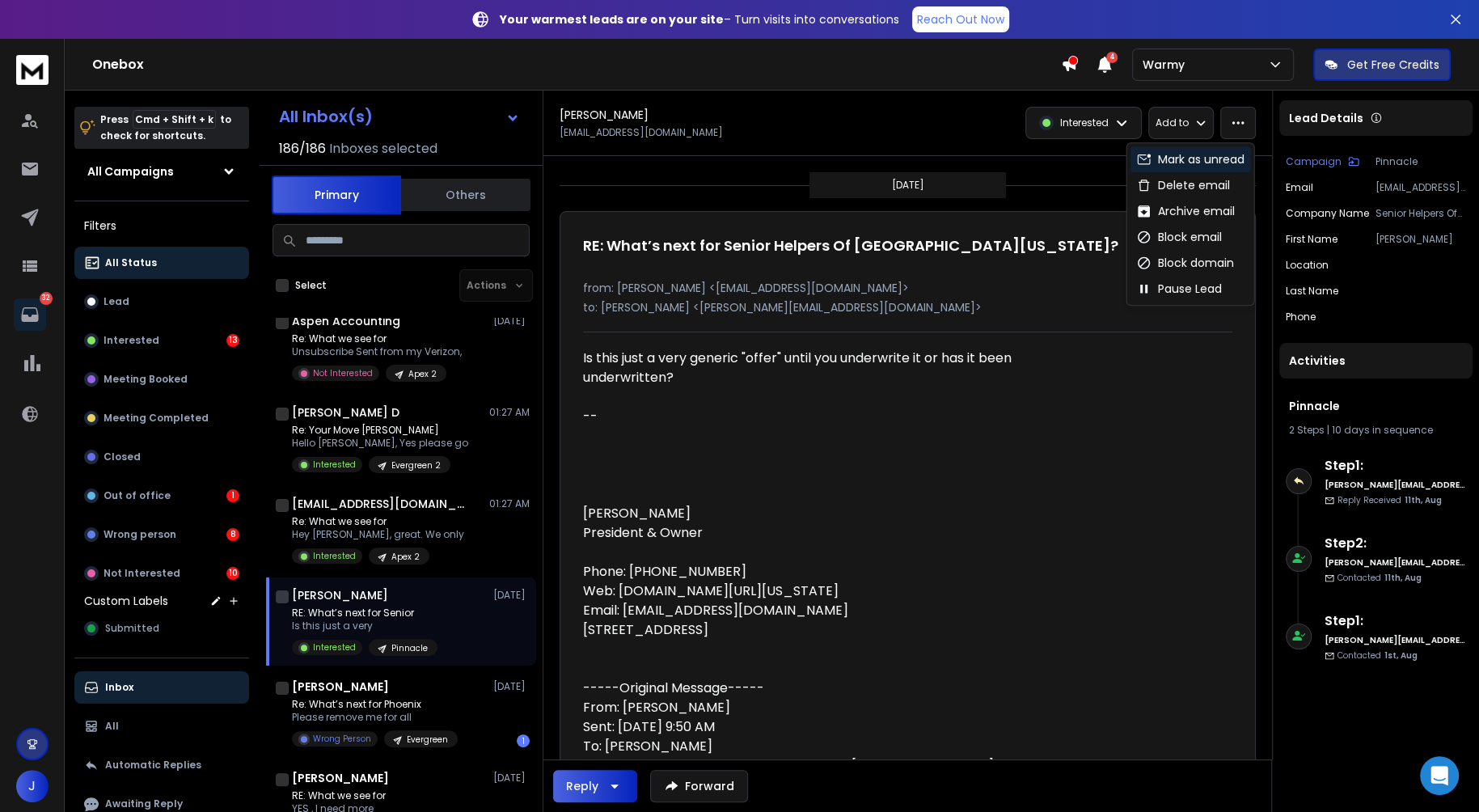
click at [1212, 164] on div "Mark as unread" at bounding box center [1190, 160] width 107 height 16
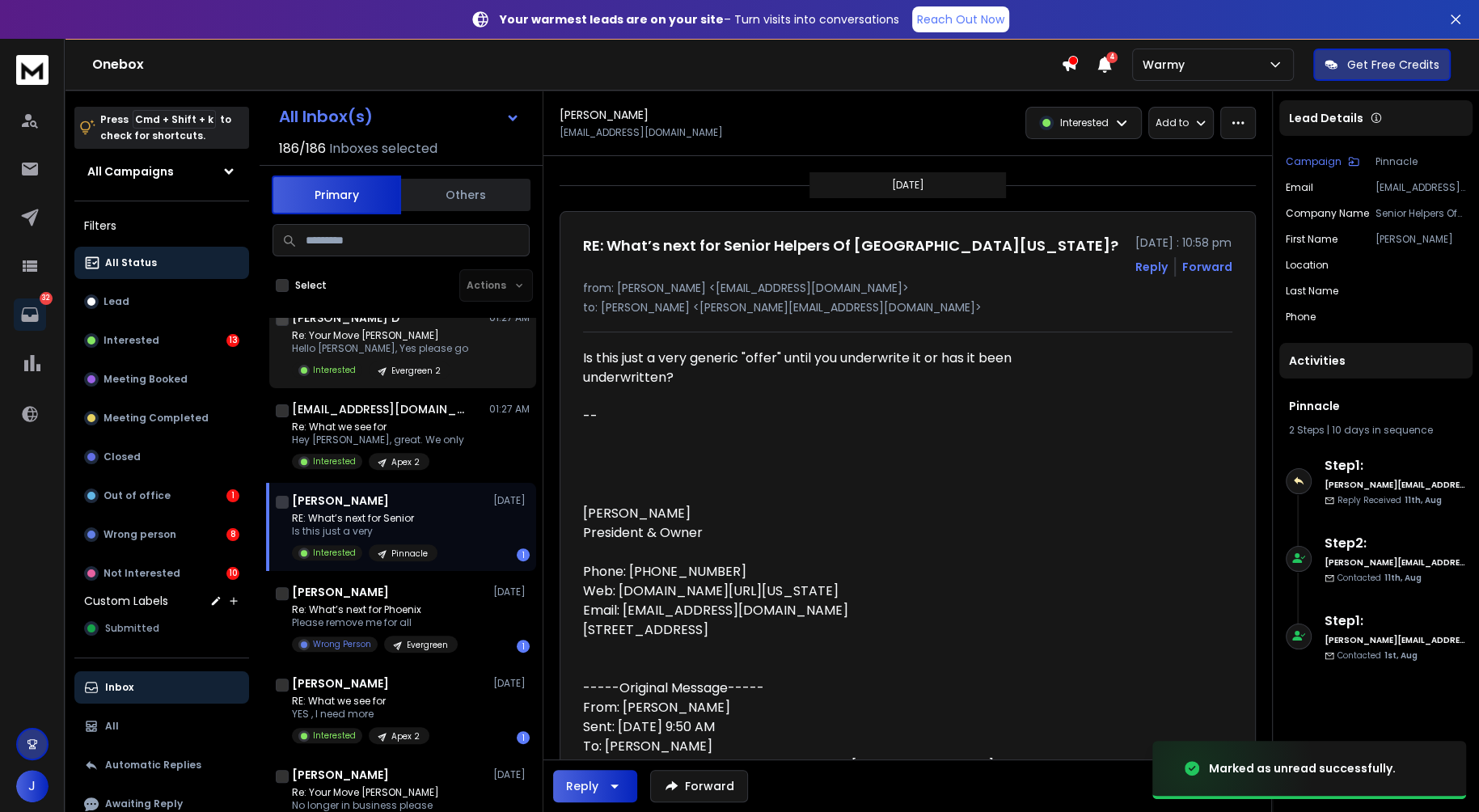
scroll to position [707, 0]
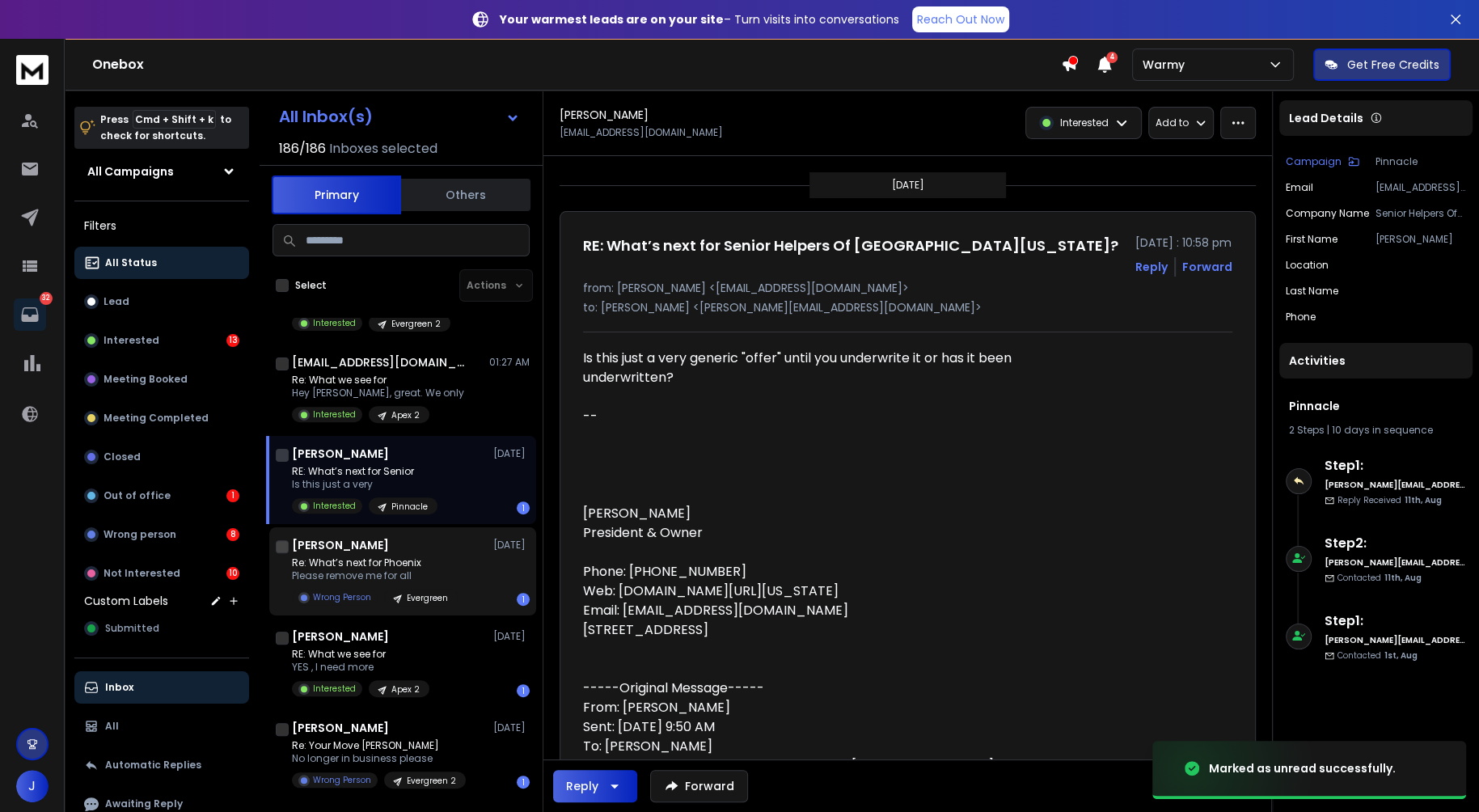
click at [430, 571] on p "Please remove me for all" at bounding box center [375, 576] width 166 height 13
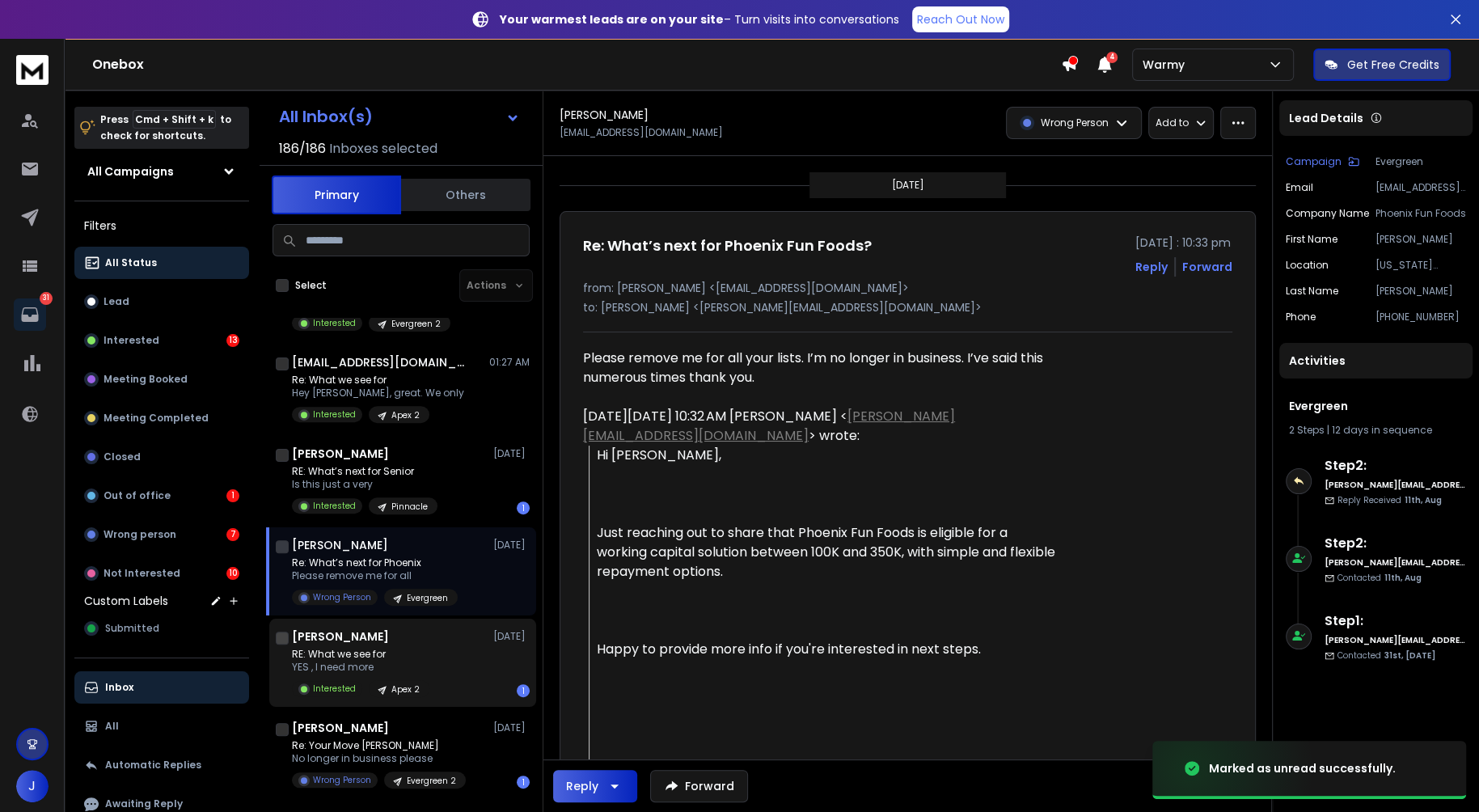
click at [451, 661] on div "RE: What we see for YES , I need more Interested Apex 2 1" at bounding box center [411, 672] width 238 height 50
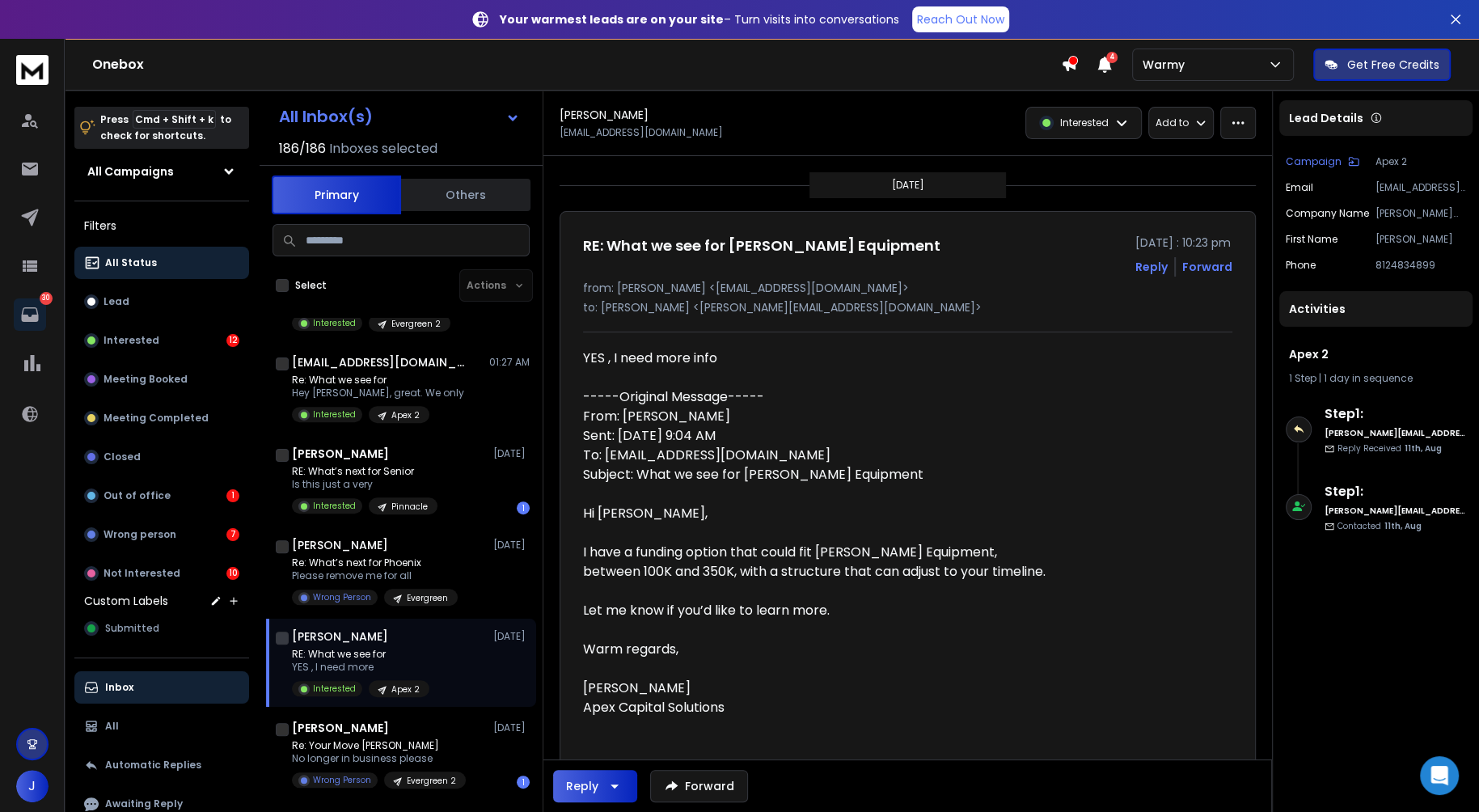
click at [562, 789] on button "Reply" at bounding box center [595, 786] width 84 height 32
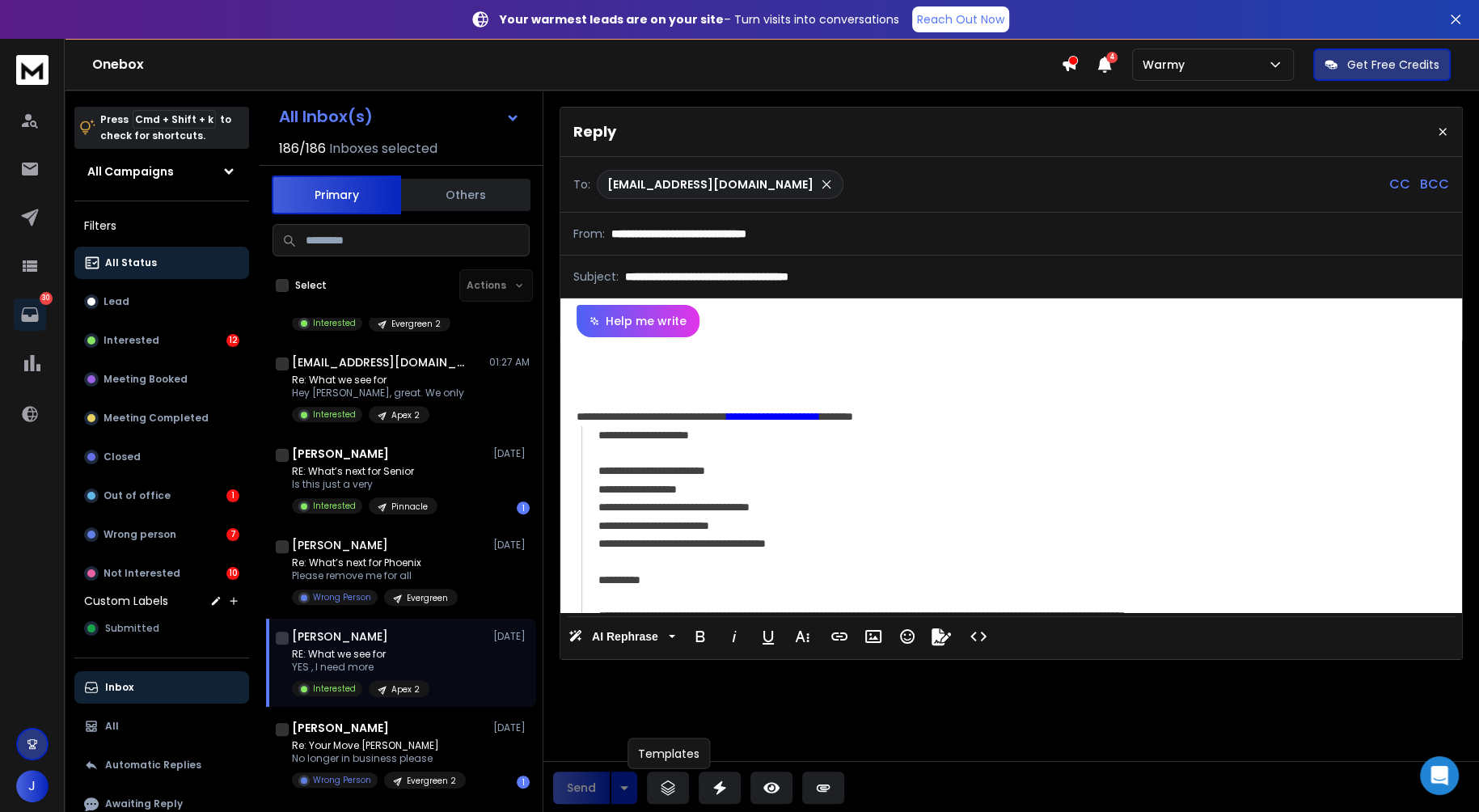
click at [665, 791] on icon at bounding box center [668, 788] width 16 height 16
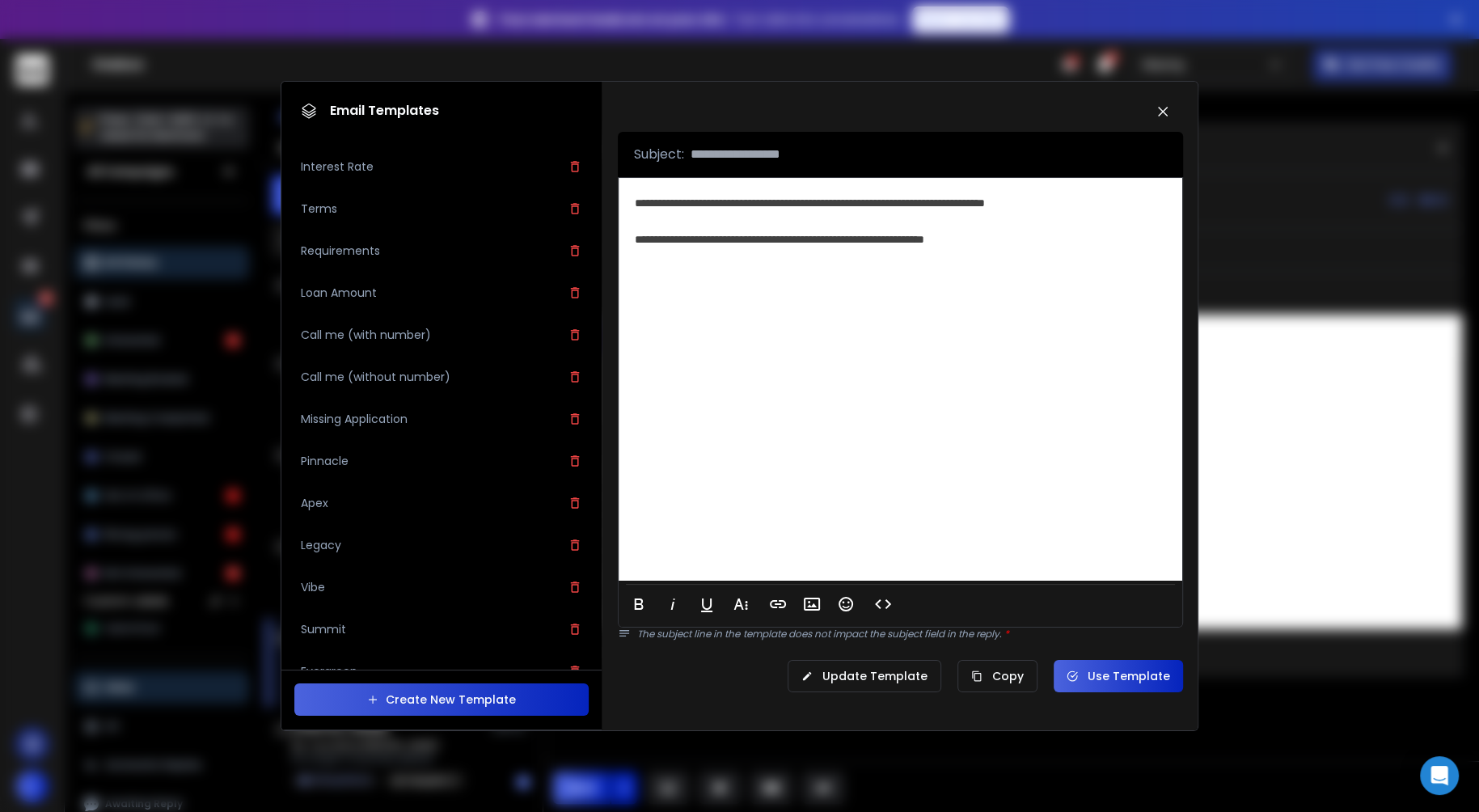
scroll to position [213, 0]
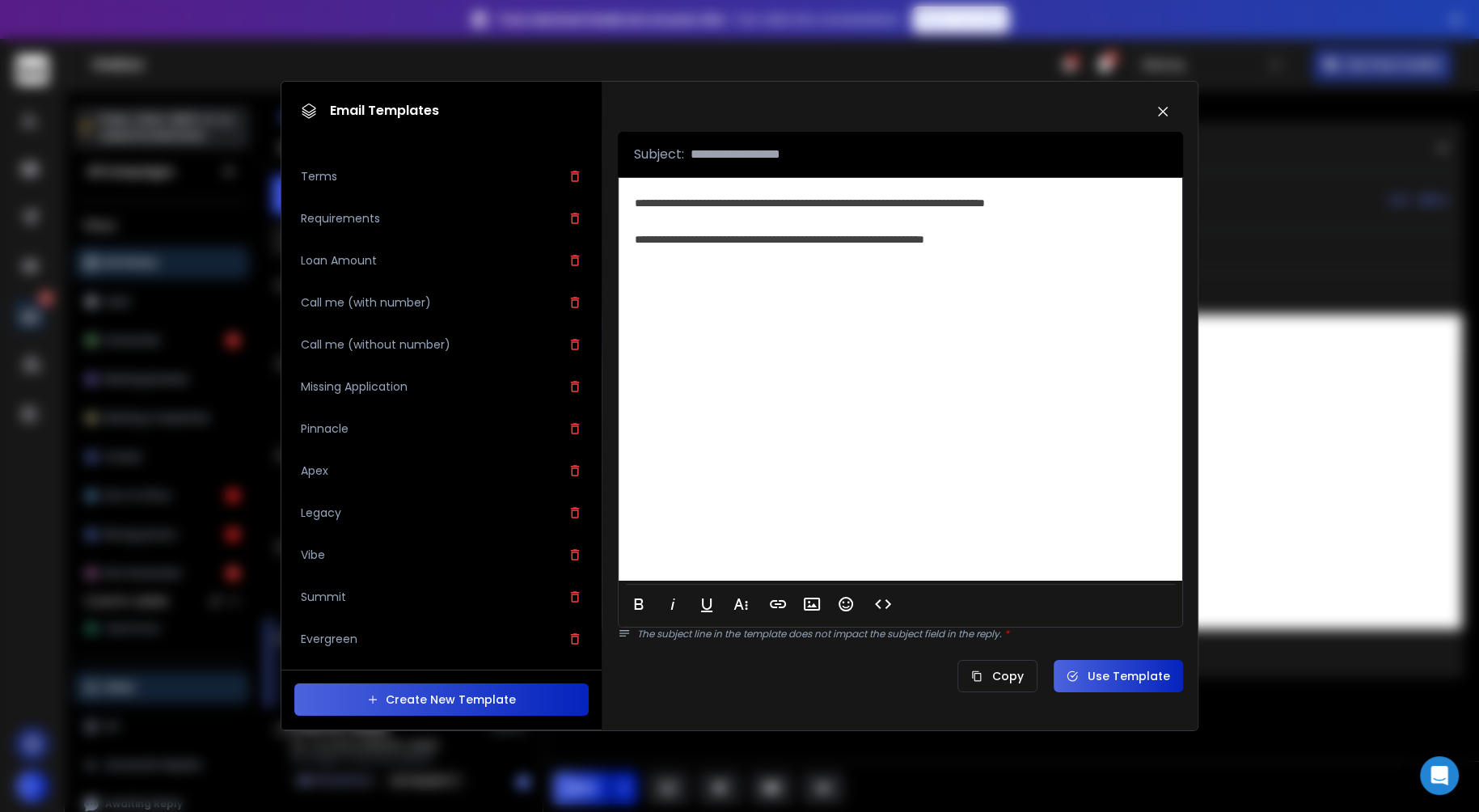
click at [391, 59] on div "Apex" at bounding box center [443, 50] width 263 height 16
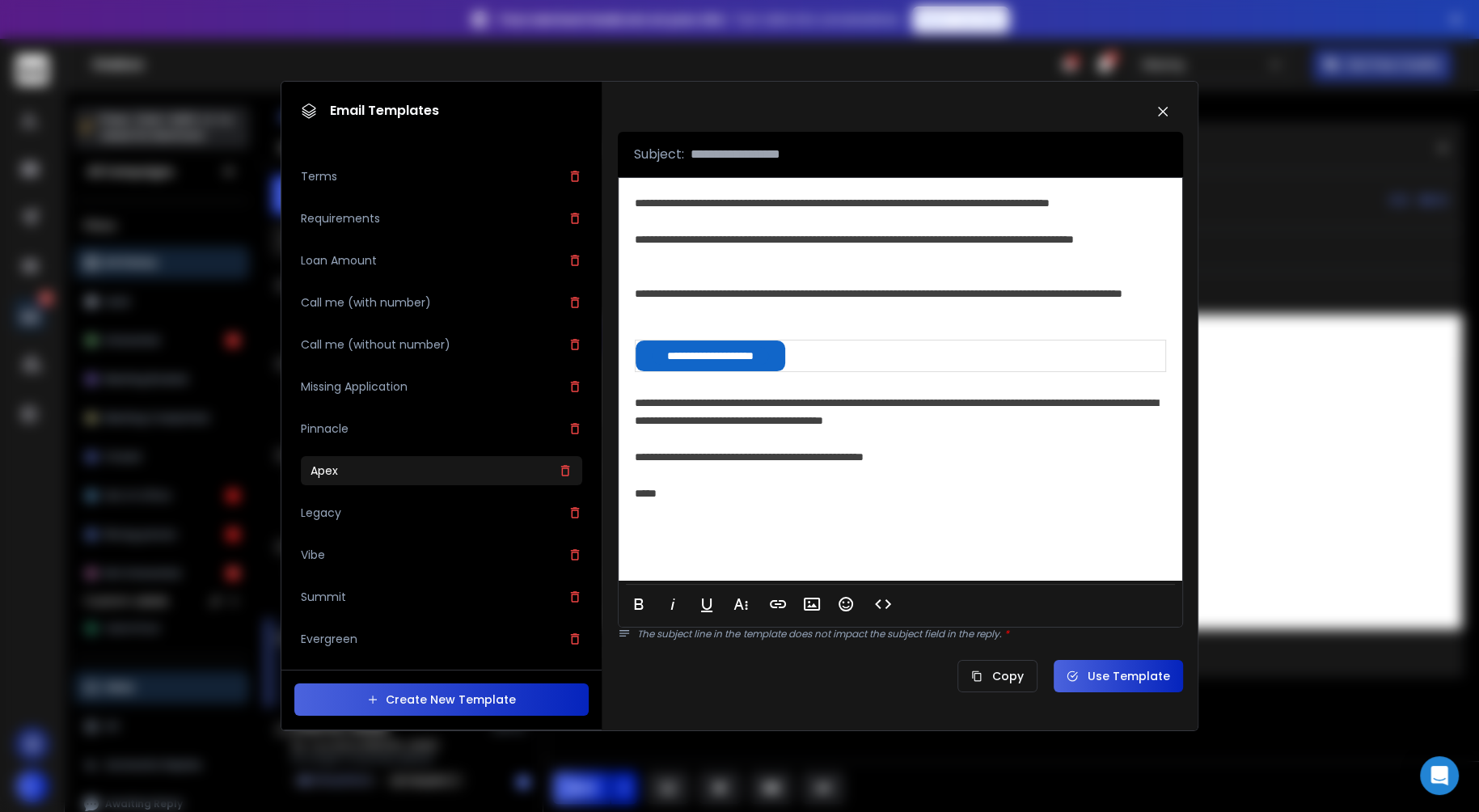
click at [1117, 680] on button "Use Template" at bounding box center [1118, 676] width 130 height 32
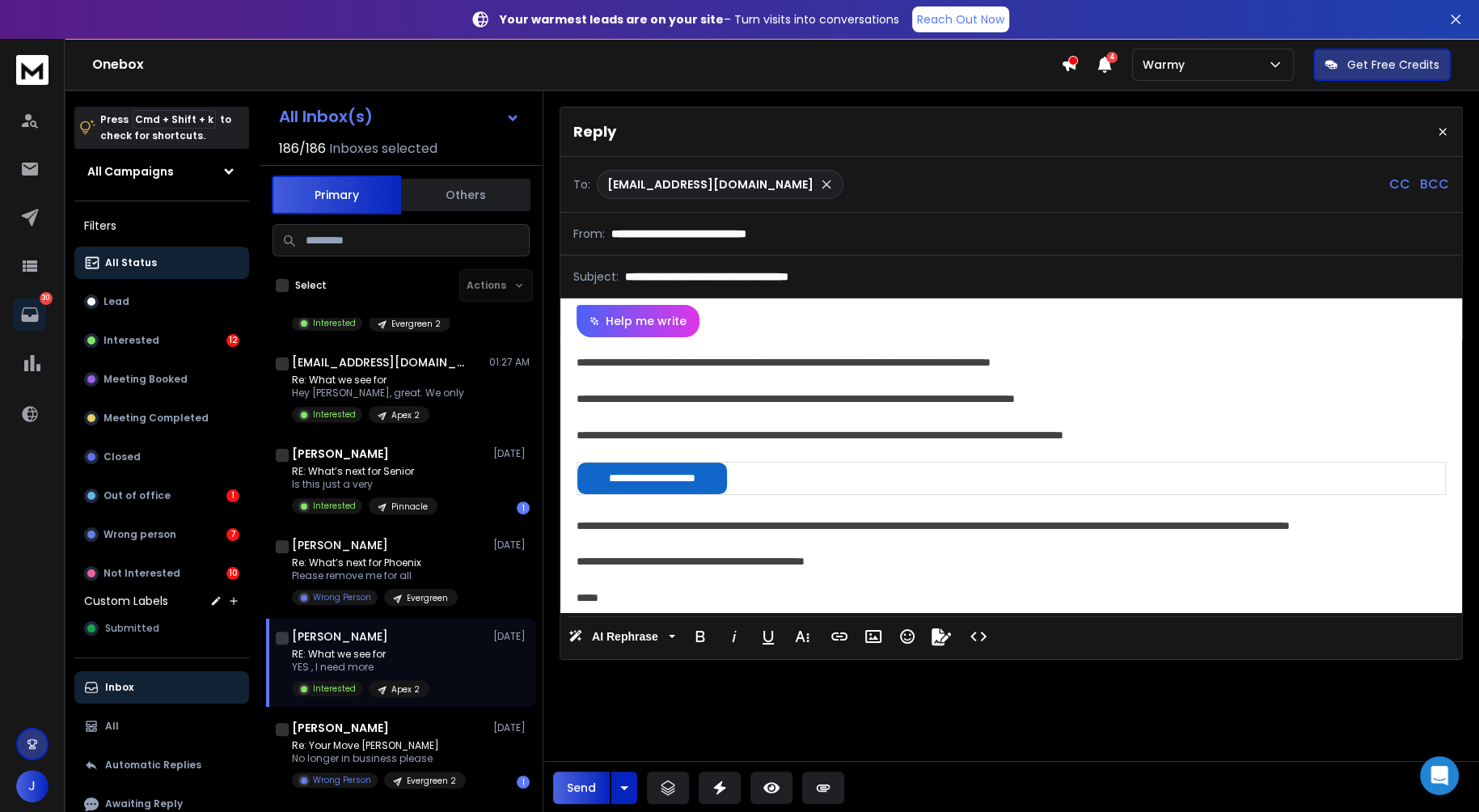
click at [565, 793] on button "Send" at bounding box center [581, 788] width 57 height 32
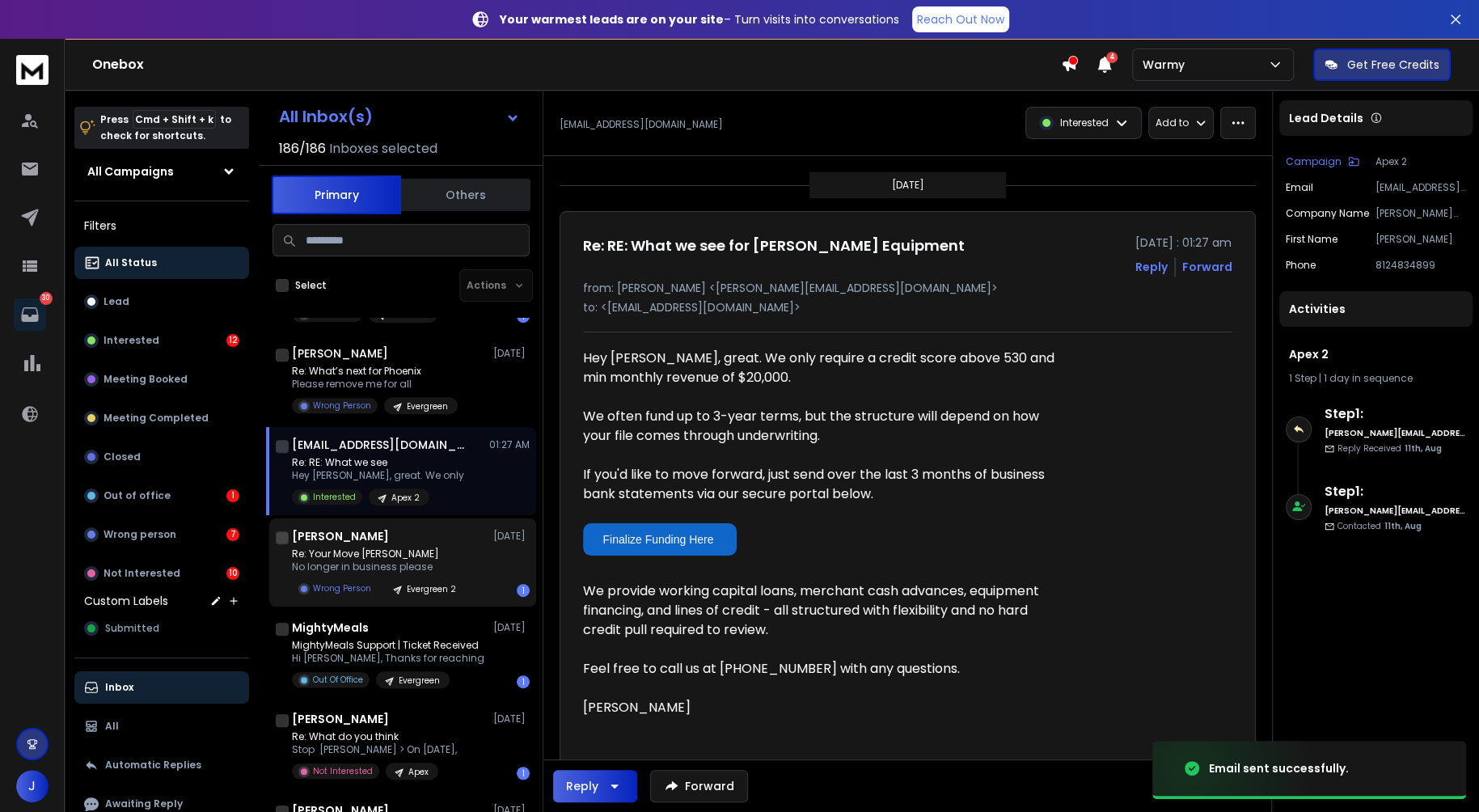
scroll to position [910, 0]
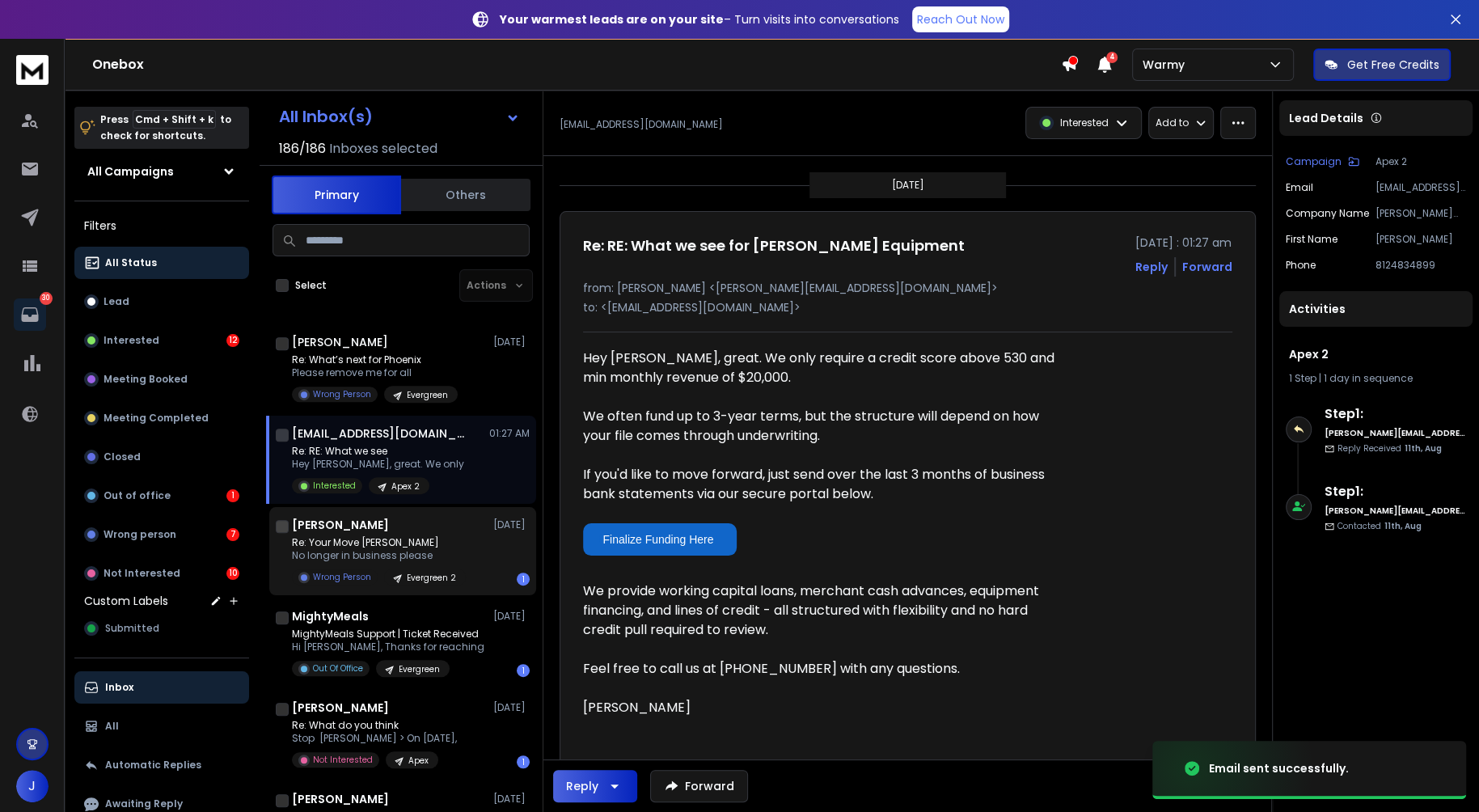
click at [407, 530] on div "Alex Rathsack 11 Aug" at bounding box center [411, 525] width 238 height 16
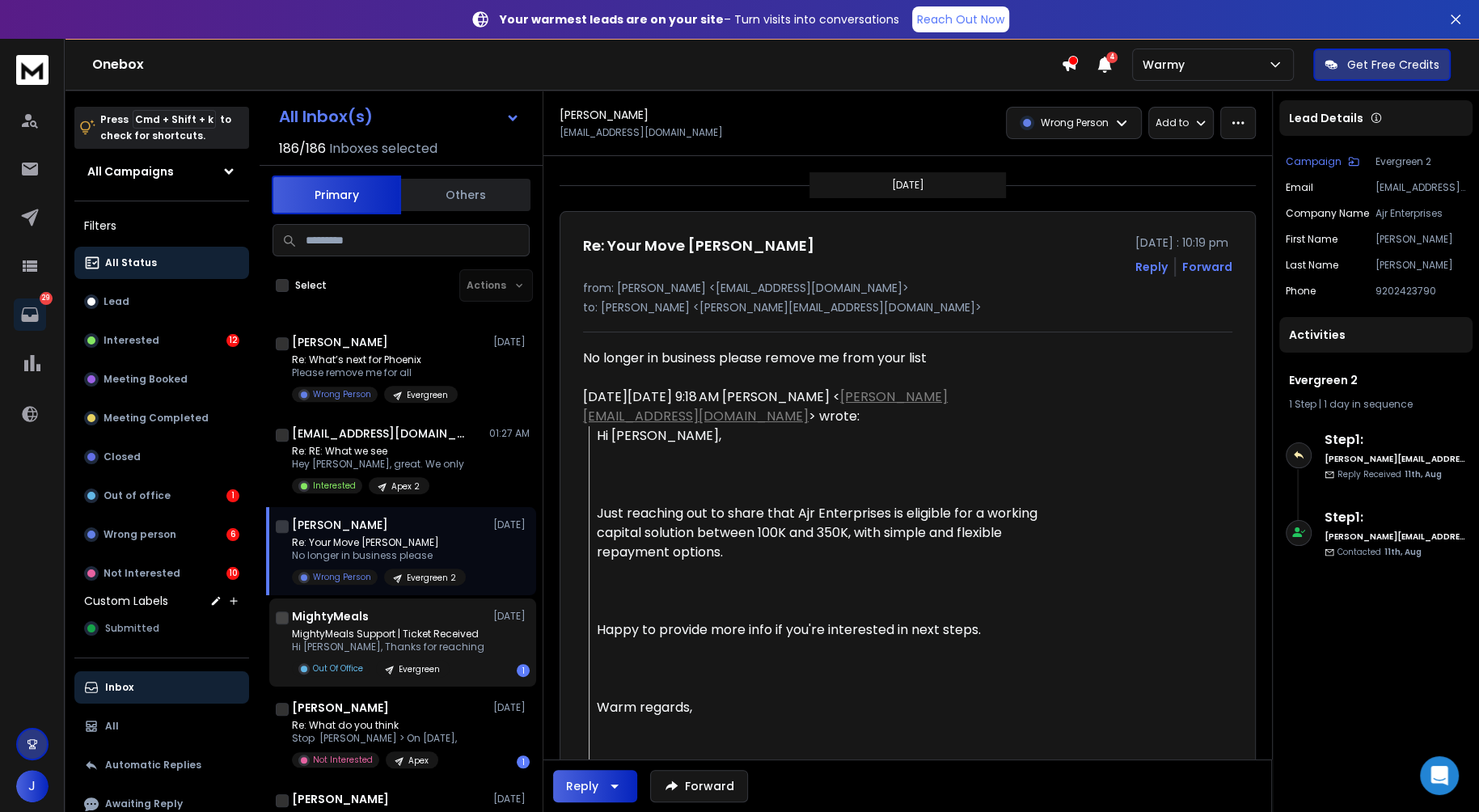
click at [405, 641] on p "Hi [PERSON_NAME], Thanks for reaching" at bounding box center [388, 647] width 193 height 13
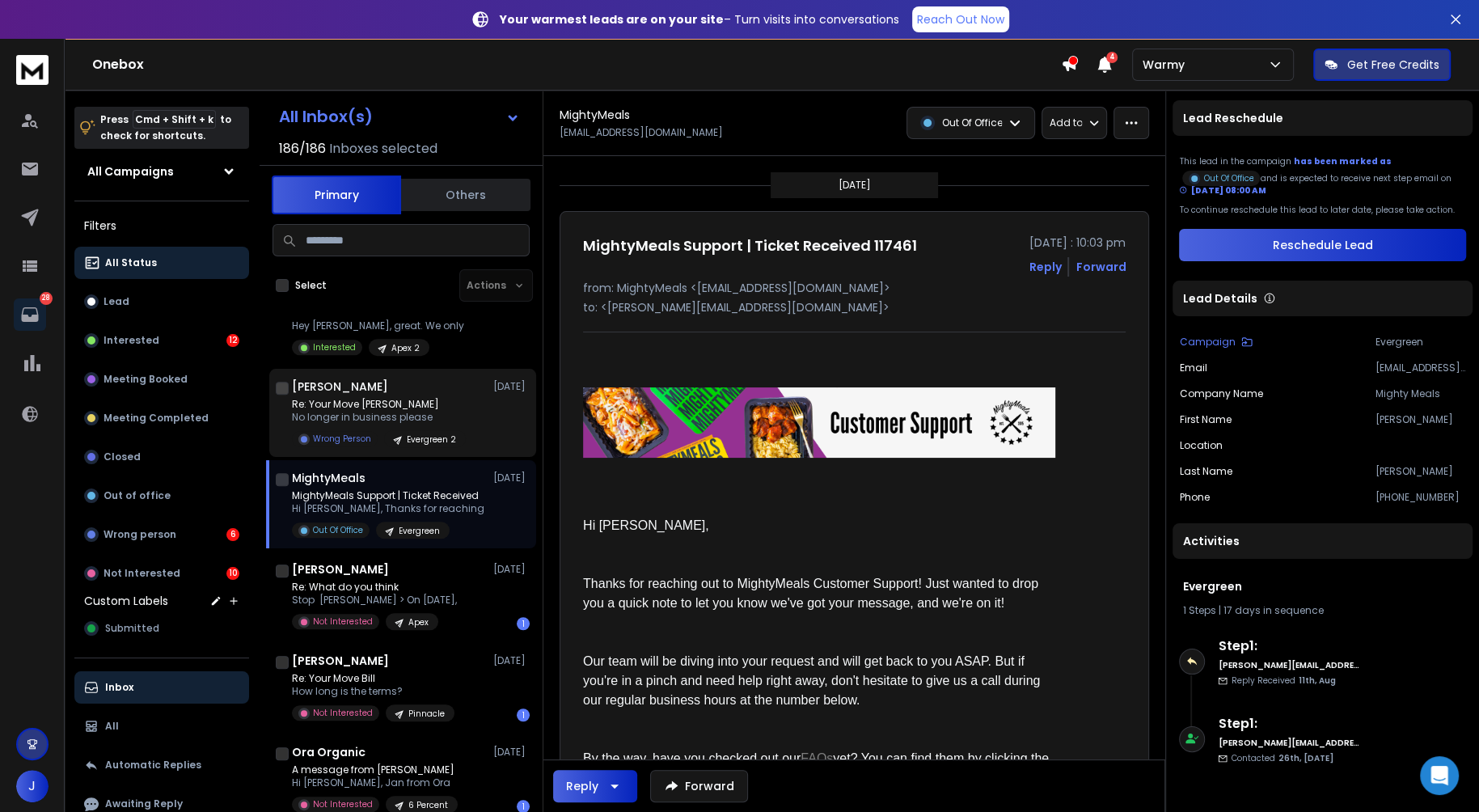
scroll to position [1051, 0]
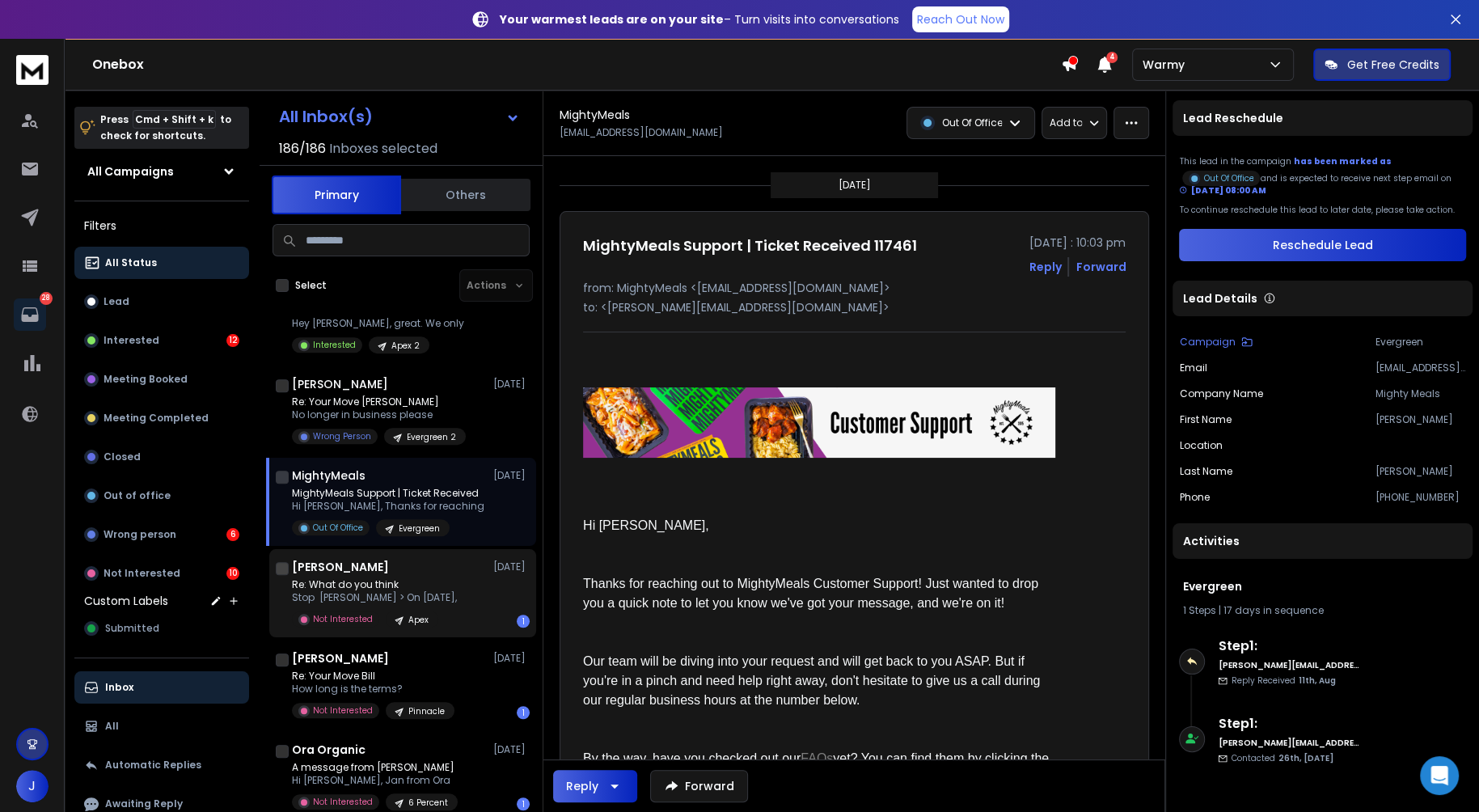
click at [421, 593] on p "Stop [PERSON_NAME] > On [DATE]," at bounding box center [374, 598] width 165 height 13
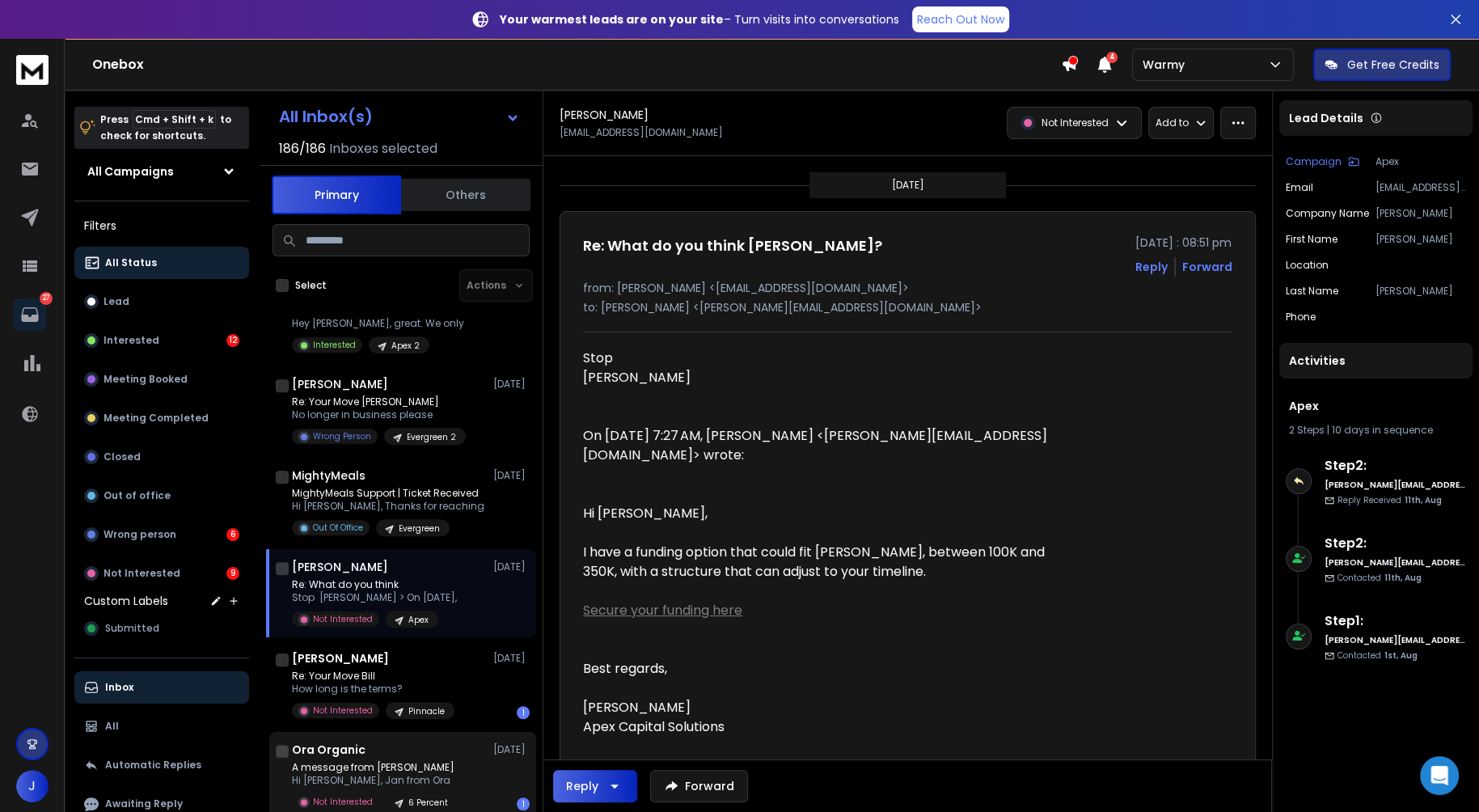
click at [427, 765] on p "A message from [PERSON_NAME]" at bounding box center [375, 767] width 166 height 13
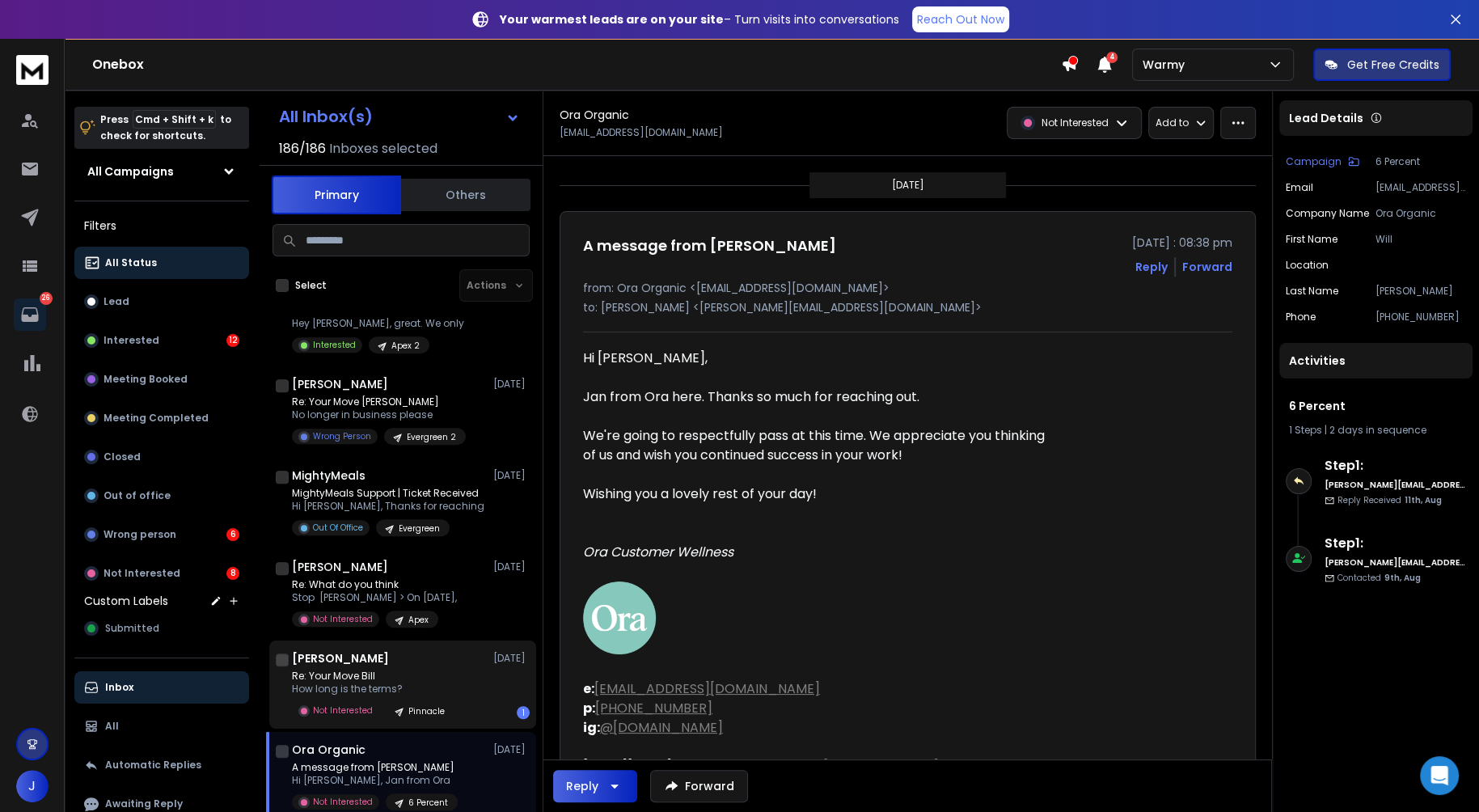
click at [441, 674] on p "Re: Your Move Bill" at bounding box center [373, 676] width 162 height 13
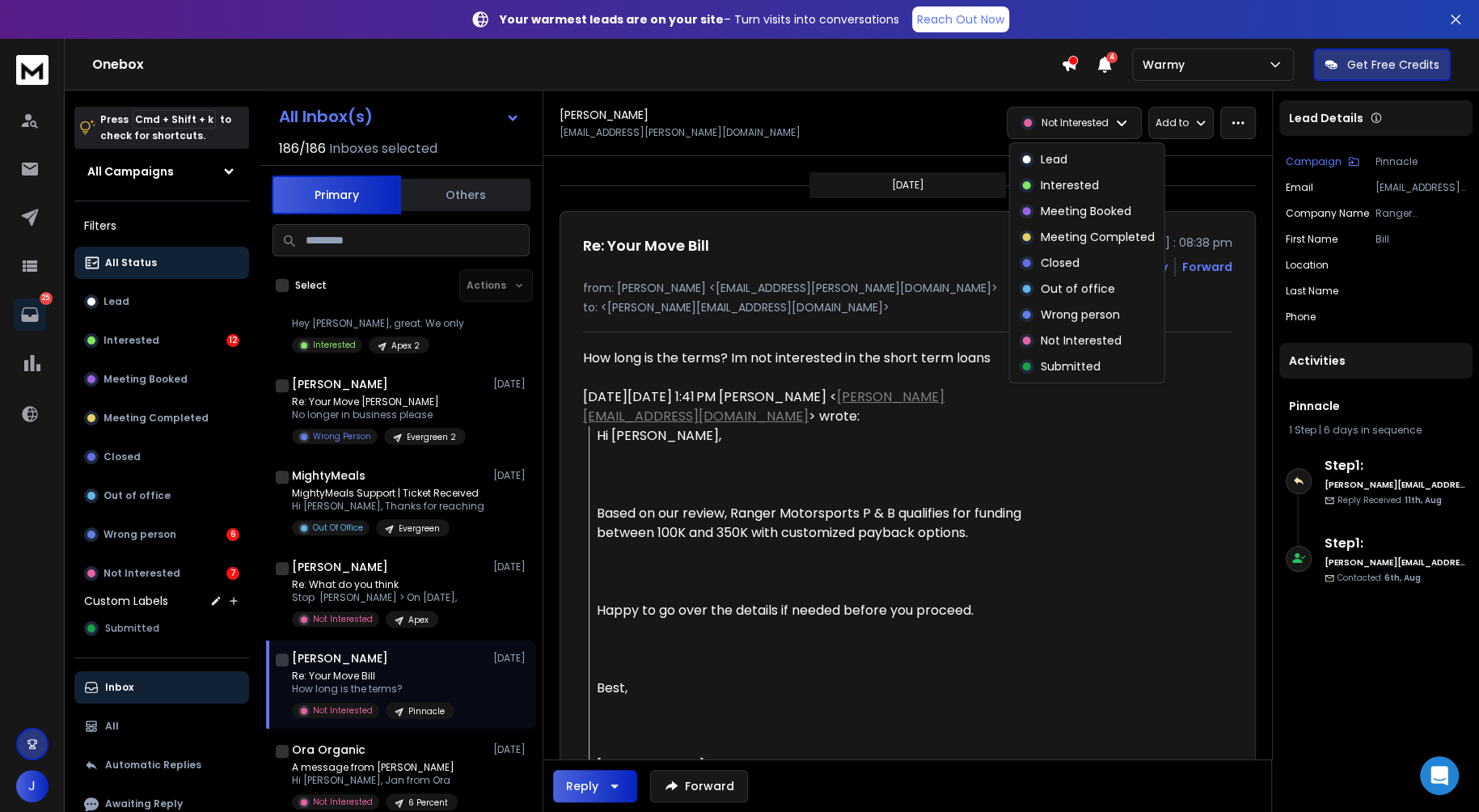
click at [1105, 130] on div "Not Interested" at bounding box center [1074, 123] width 133 height 31
click at [1235, 136] on button "button" at bounding box center [1237, 123] width 35 height 32
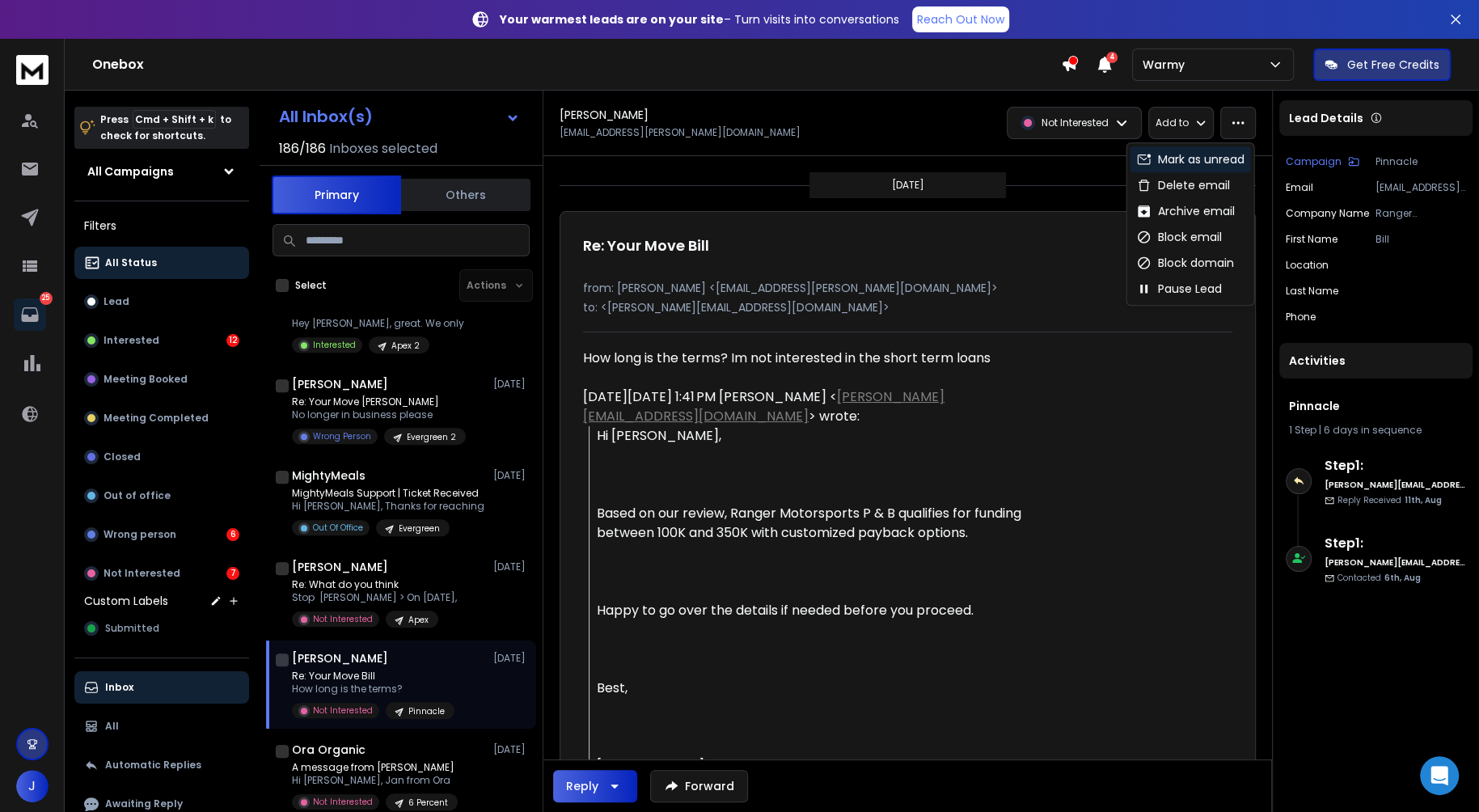
click at [1210, 161] on div "Mark as unread" at bounding box center [1190, 160] width 107 height 16
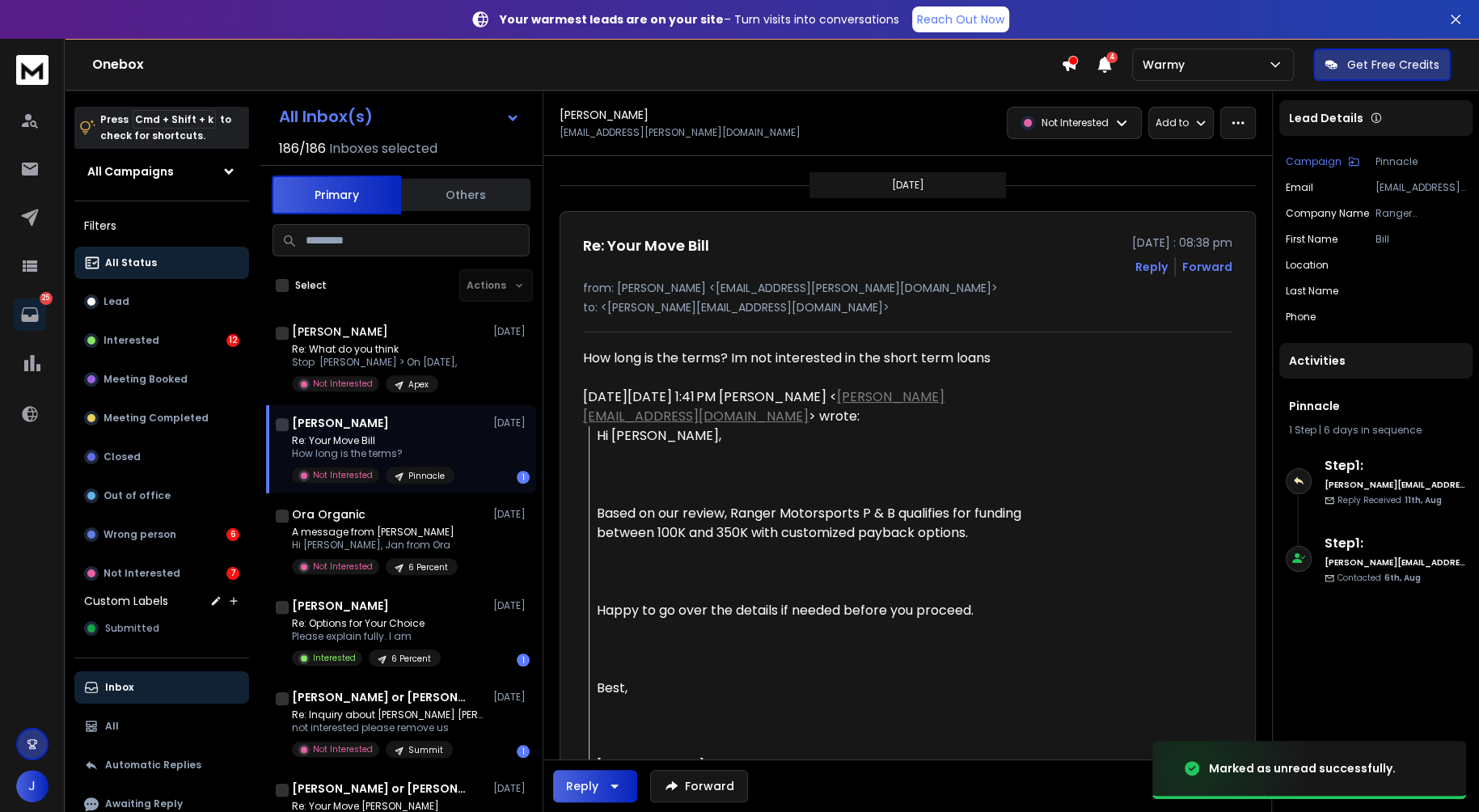
scroll to position [1397, 0]
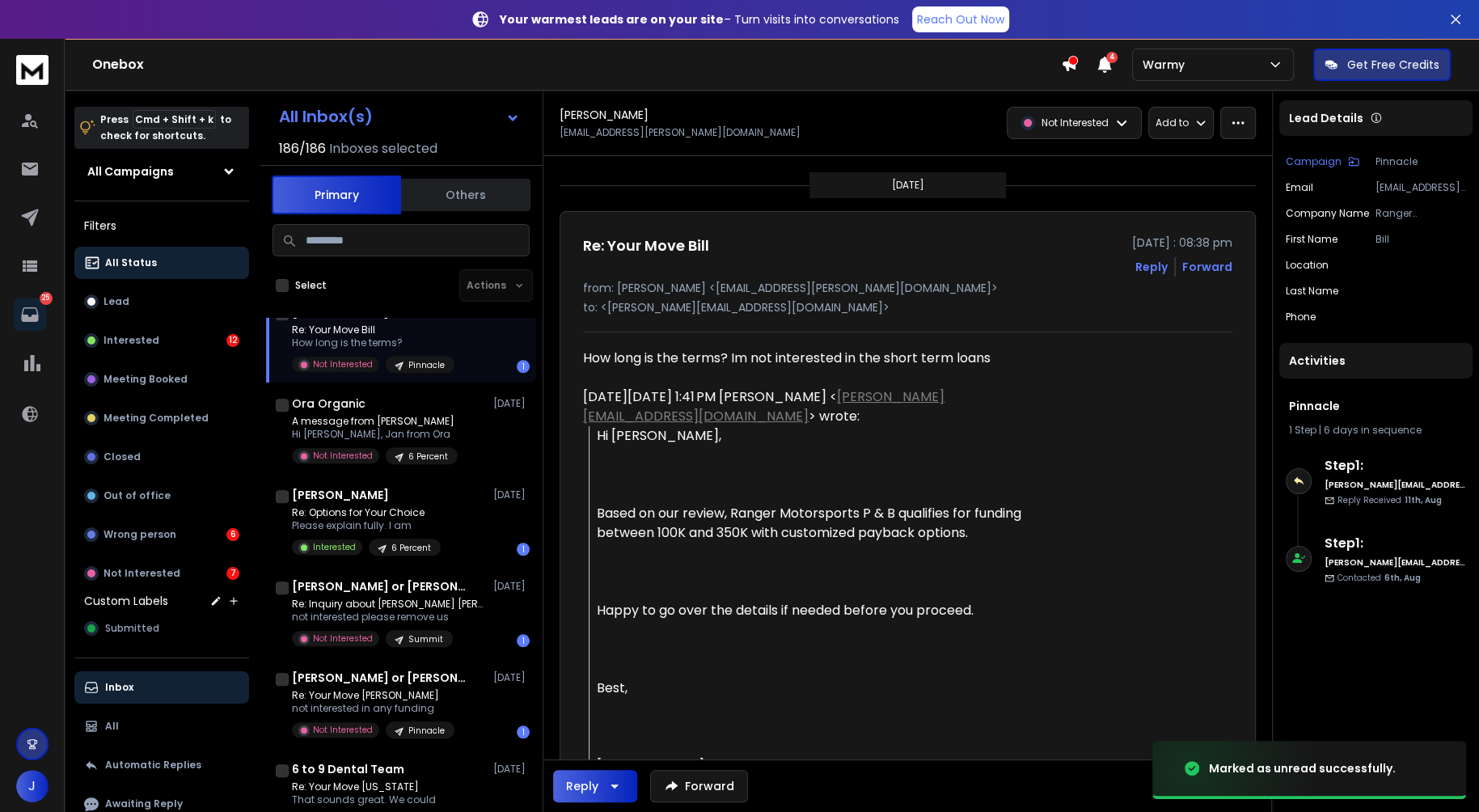
click at [444, 525] on div "Re: Options for Your Choice Please explain fully. I am Interested 6 Percent 1" at bounding box center [411, 531] width 238 height 50
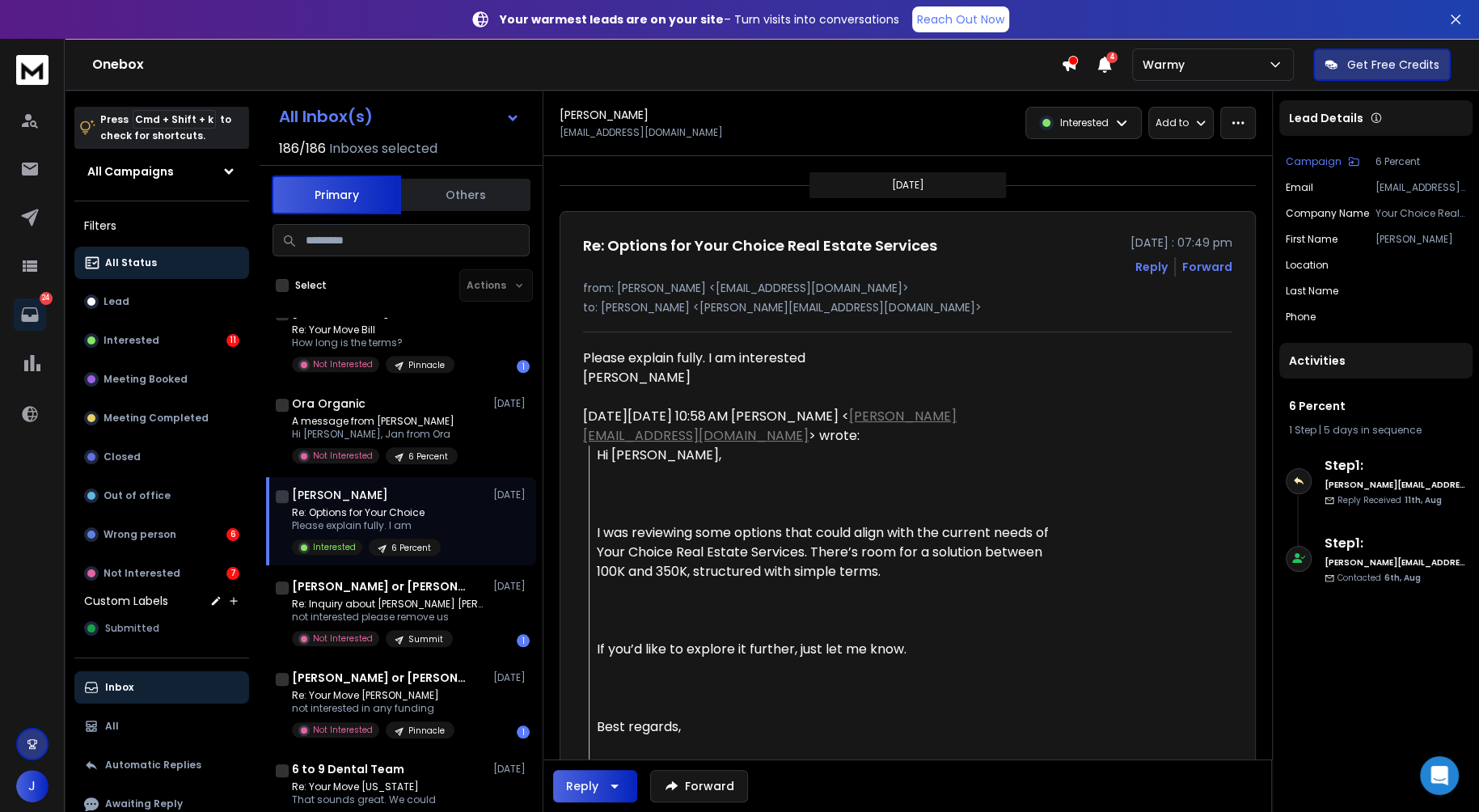
click at [567, 790] on div "Reply" at bounding box center [582, 786] width 32 height 16
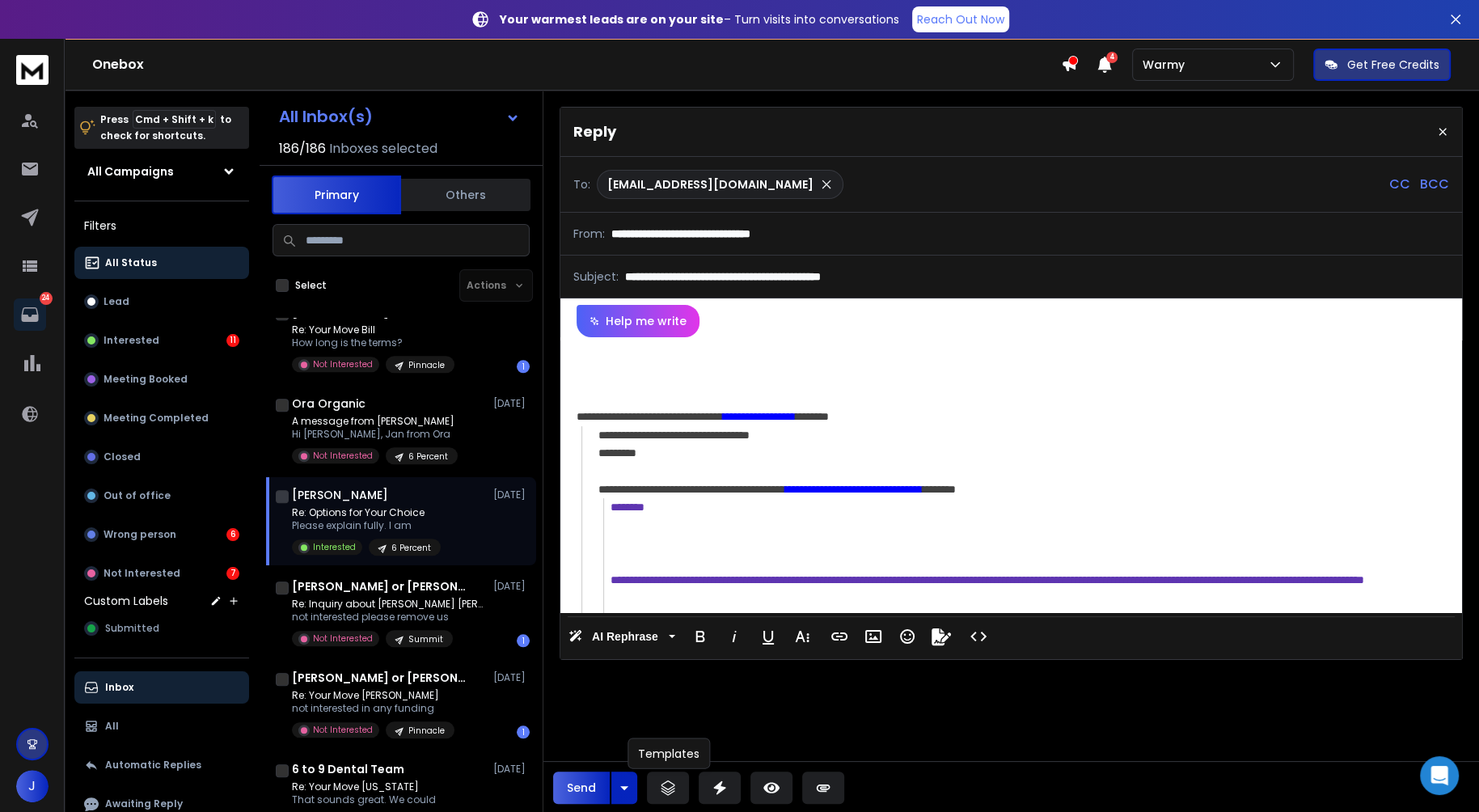
click at [671, 791] on icon at bounding box center [668, 788] width 16 height 16
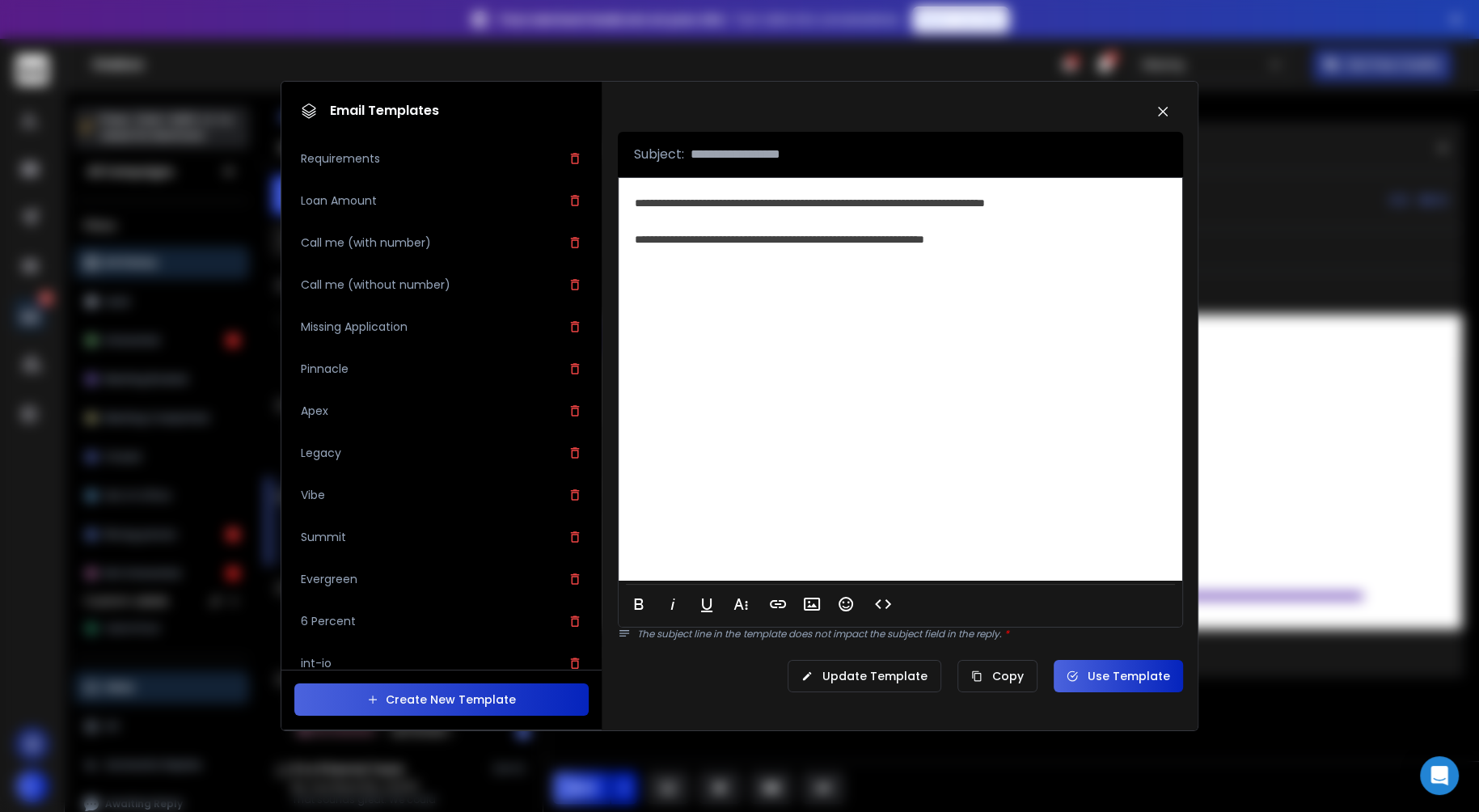
scroll to position [301, 0]
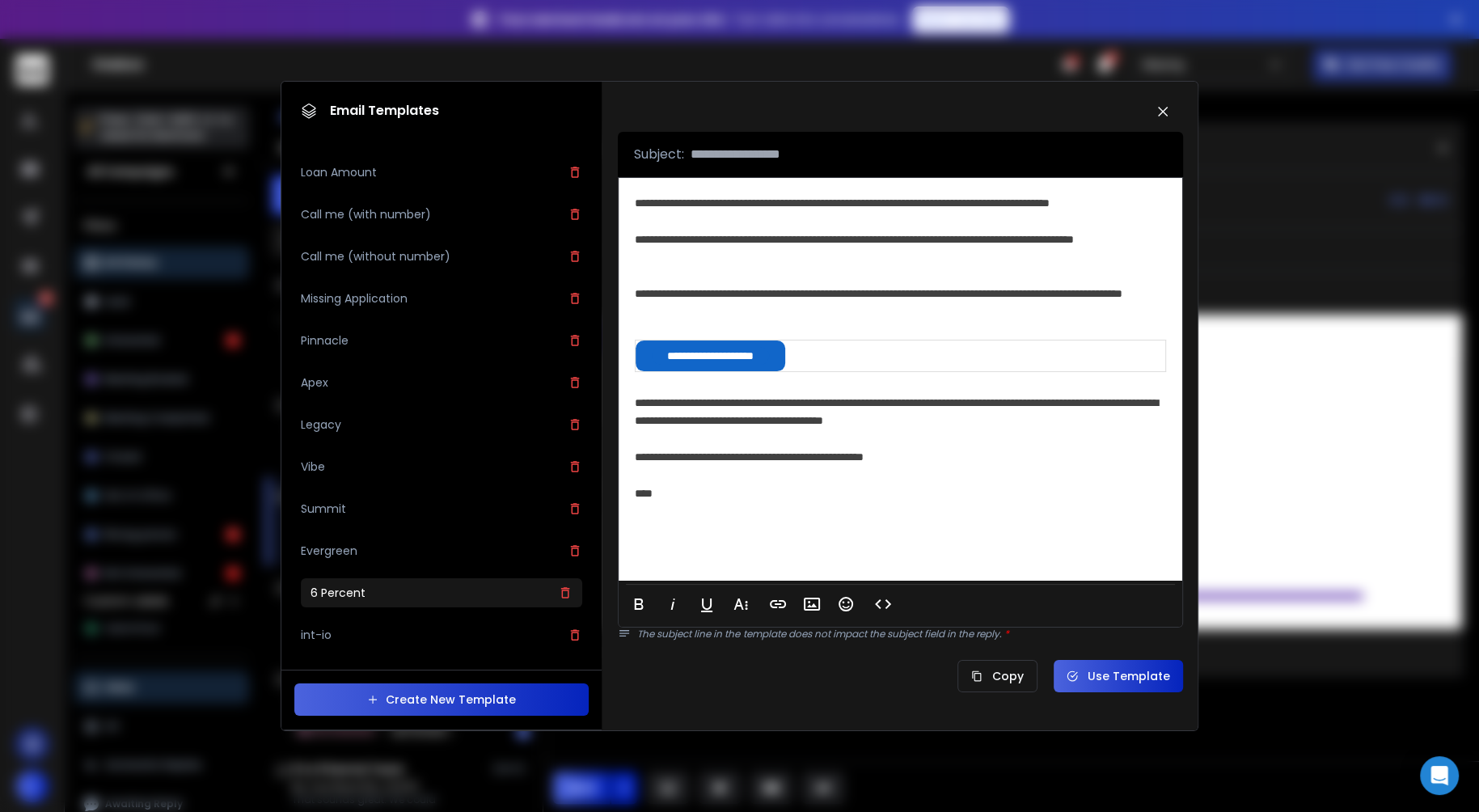
click at [1118, 678] on button "Use Template" at bounding box center [1118, 676] width 130 height 32
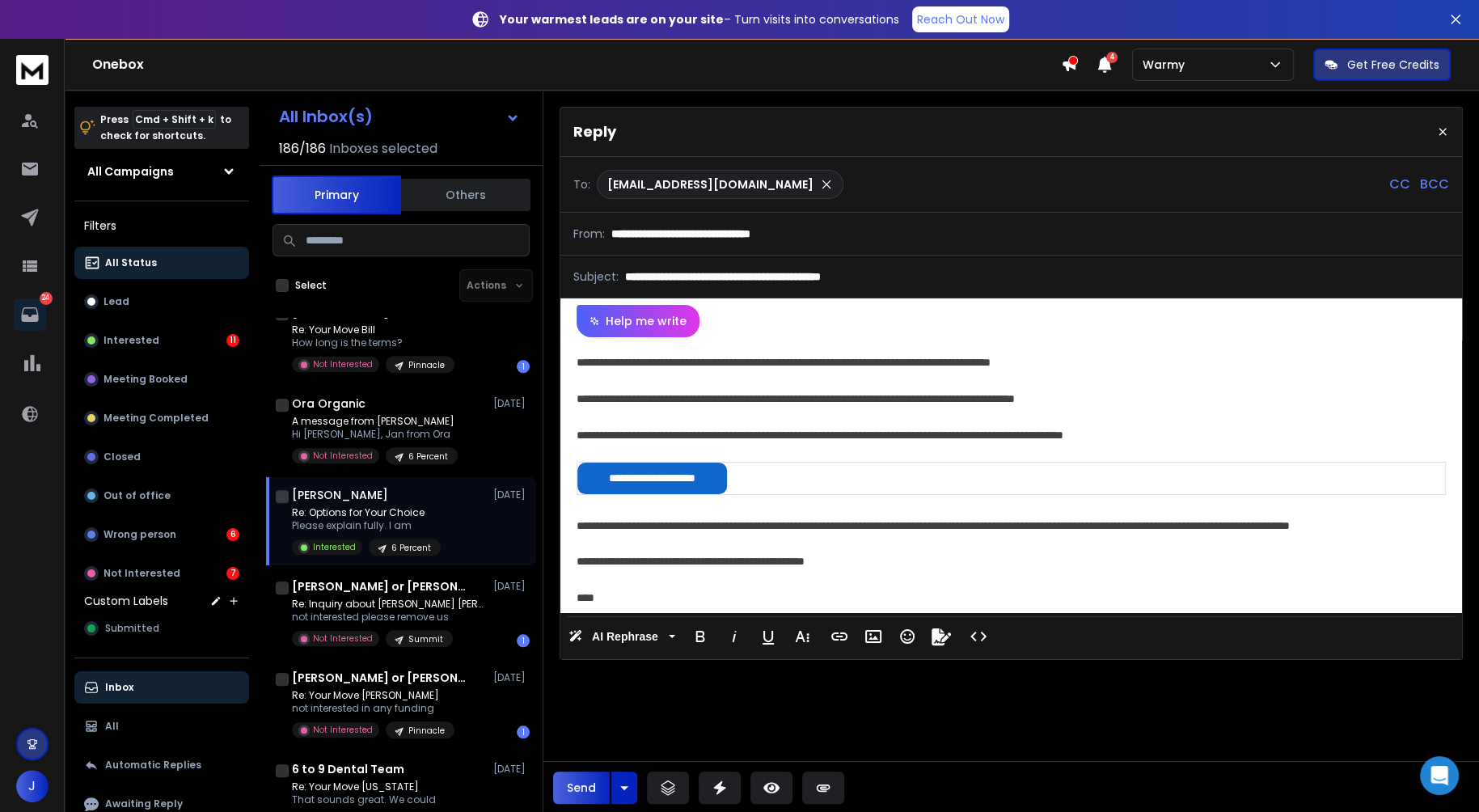
click at [573, 789] on button "Send" at bounding box center [581, 788] width 57 height 32
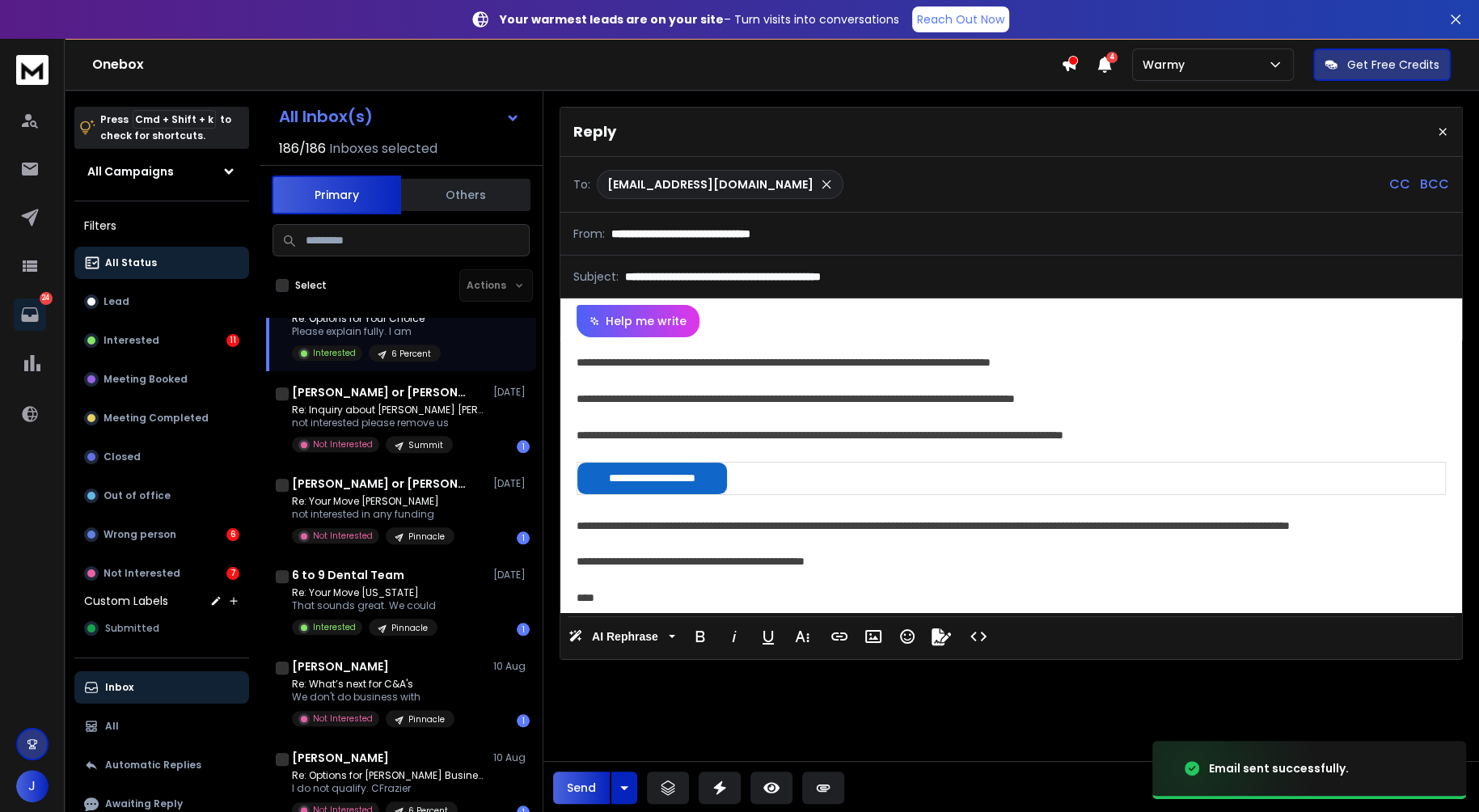
scroll to position [1606, 0]
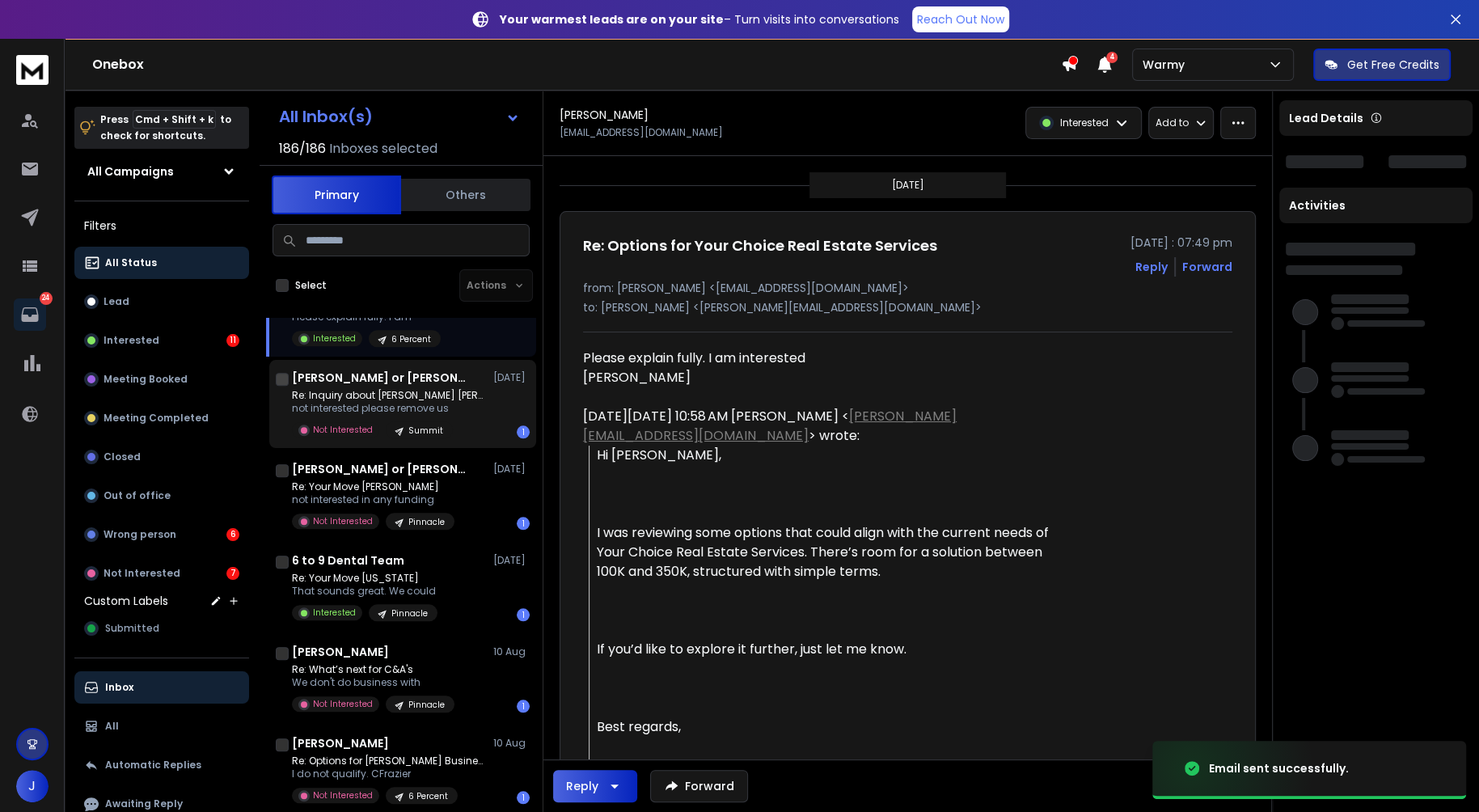
click at [456, 409] on div "Re: Inquiry about Dorothy Mae not interested please remove us Not Interested Su…" at bounding box center [411, 414] width 238 height 50
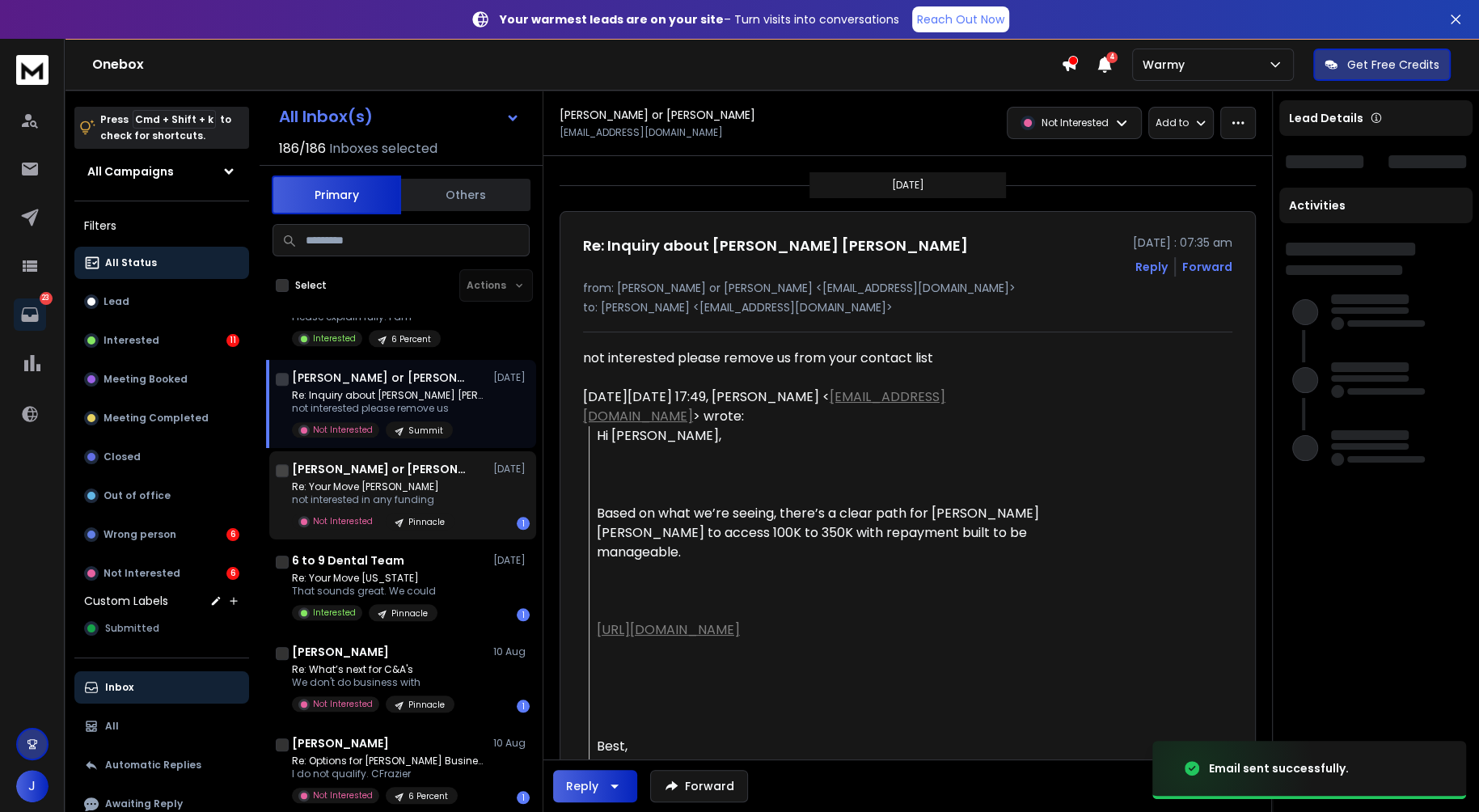
click at [452, 507] on div "Re: Your Move Elisabeth not interested in any funding Not Interested Pinnacle 1" at bounding box center [411, 505] width 238 height 50
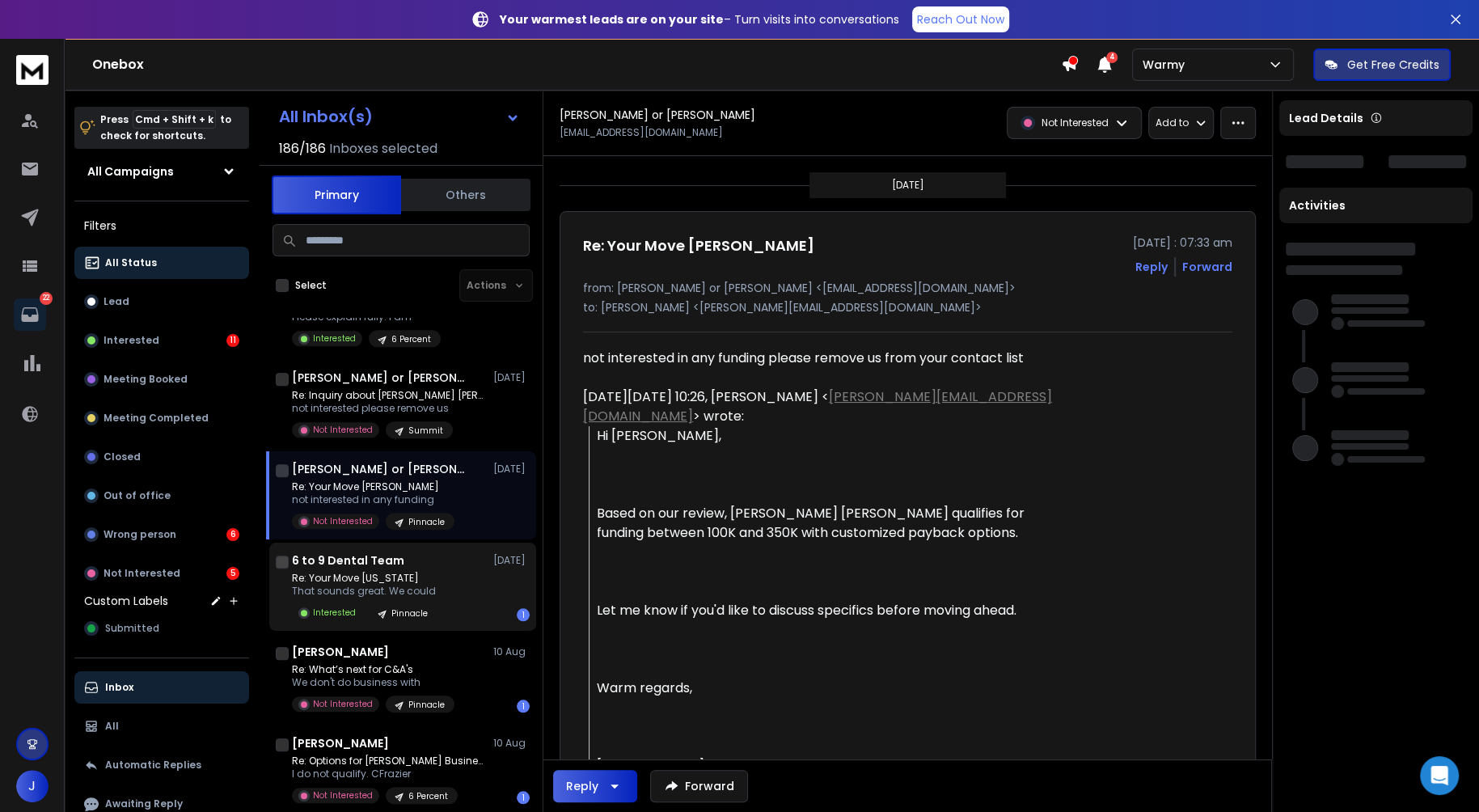
click at [457, 584] on div "Re: Your Move Virginia That sounds great. We could Interested Pinnacle 1" at bounding box center [411, 596] width 238 height 50
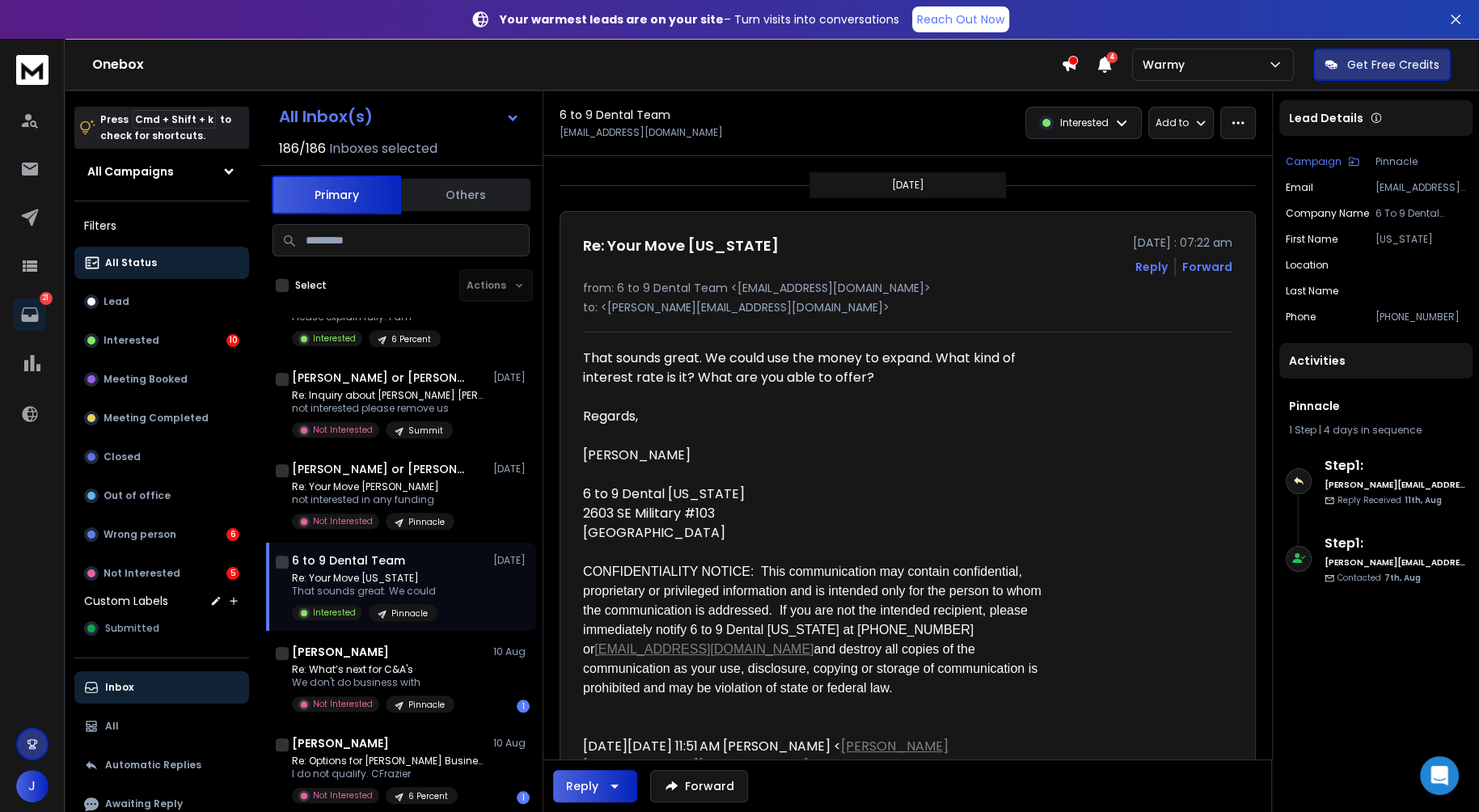
click at [586, 788] on div "Reply" at bounding box center [582, 786] width 32 height 16
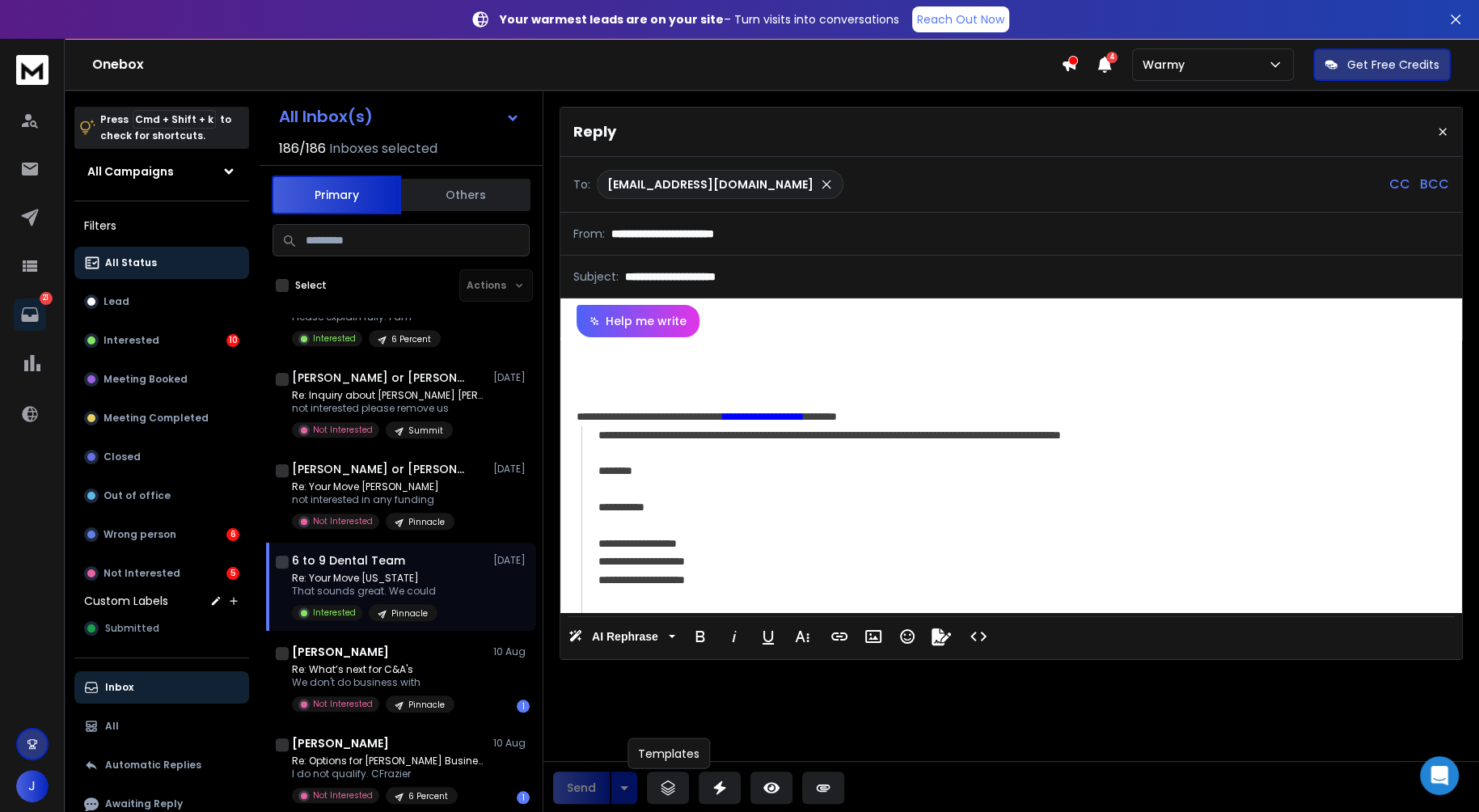
click at [680, 795] on button at bounding box center [668, 788] width 42 height 32
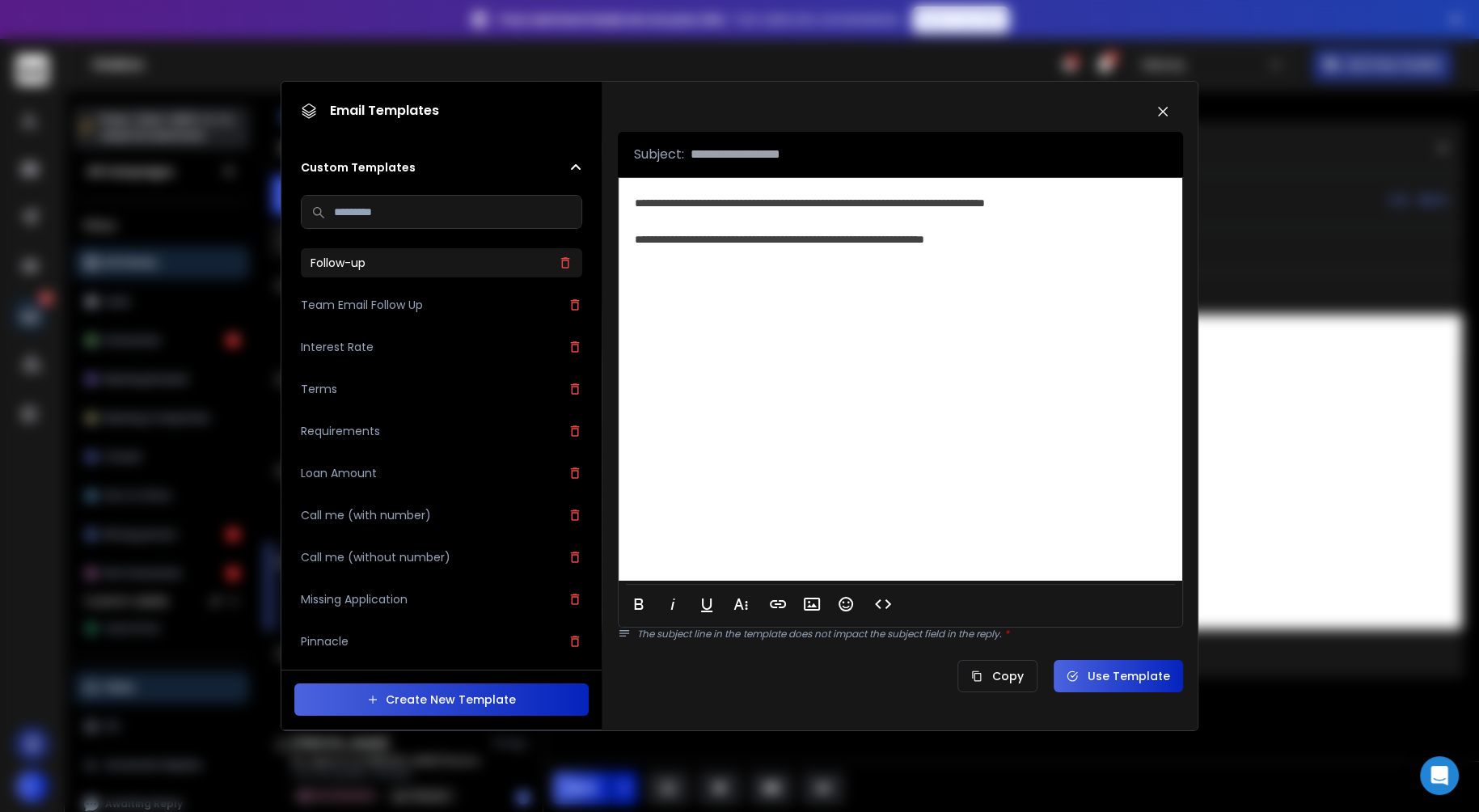
click at [364, 271] on h3 "Interest Rate" at bounding box center [338, 263] width 55 height 16
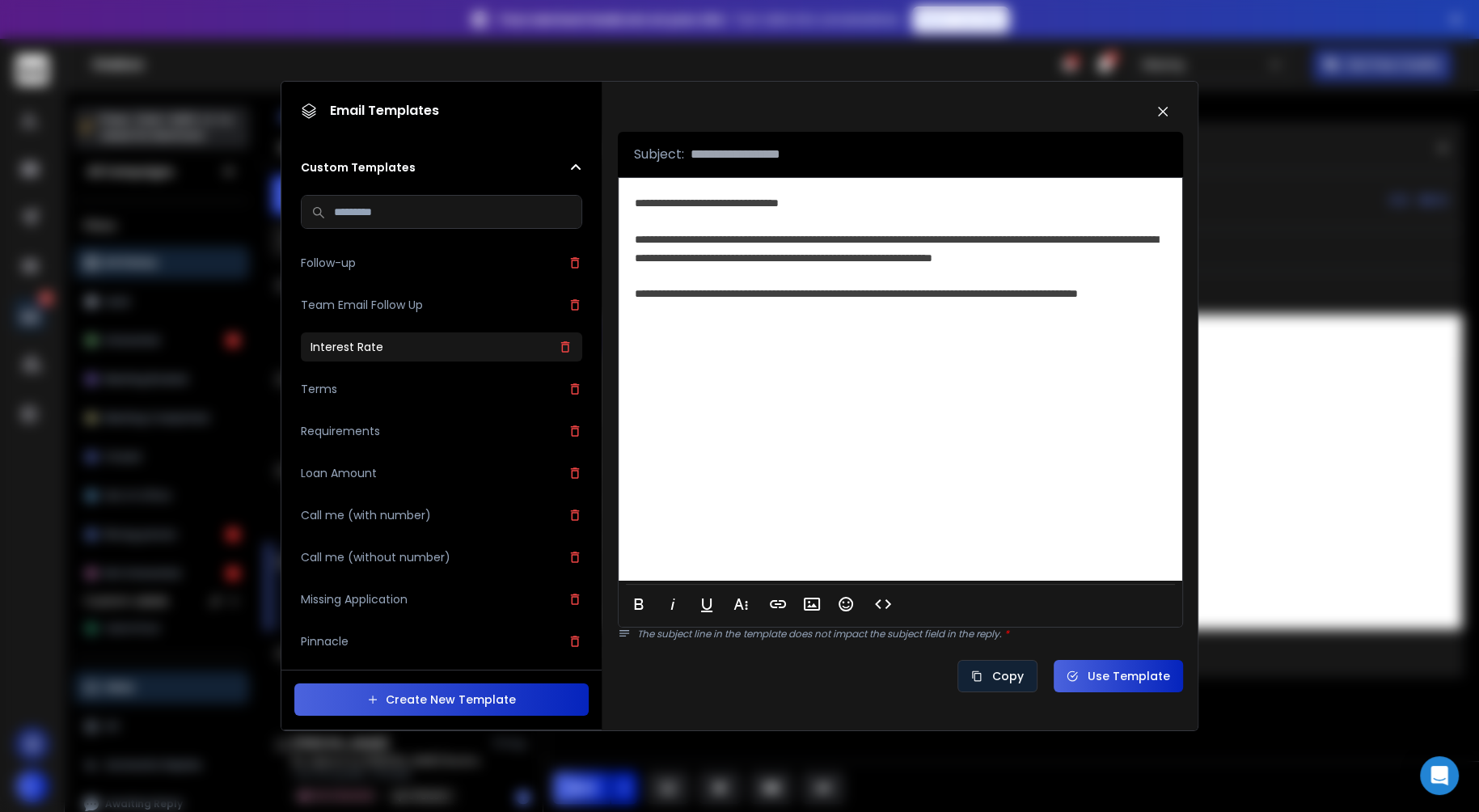
click at [979, 672] on icon at bounding box center [976, 677] width 9 height 11
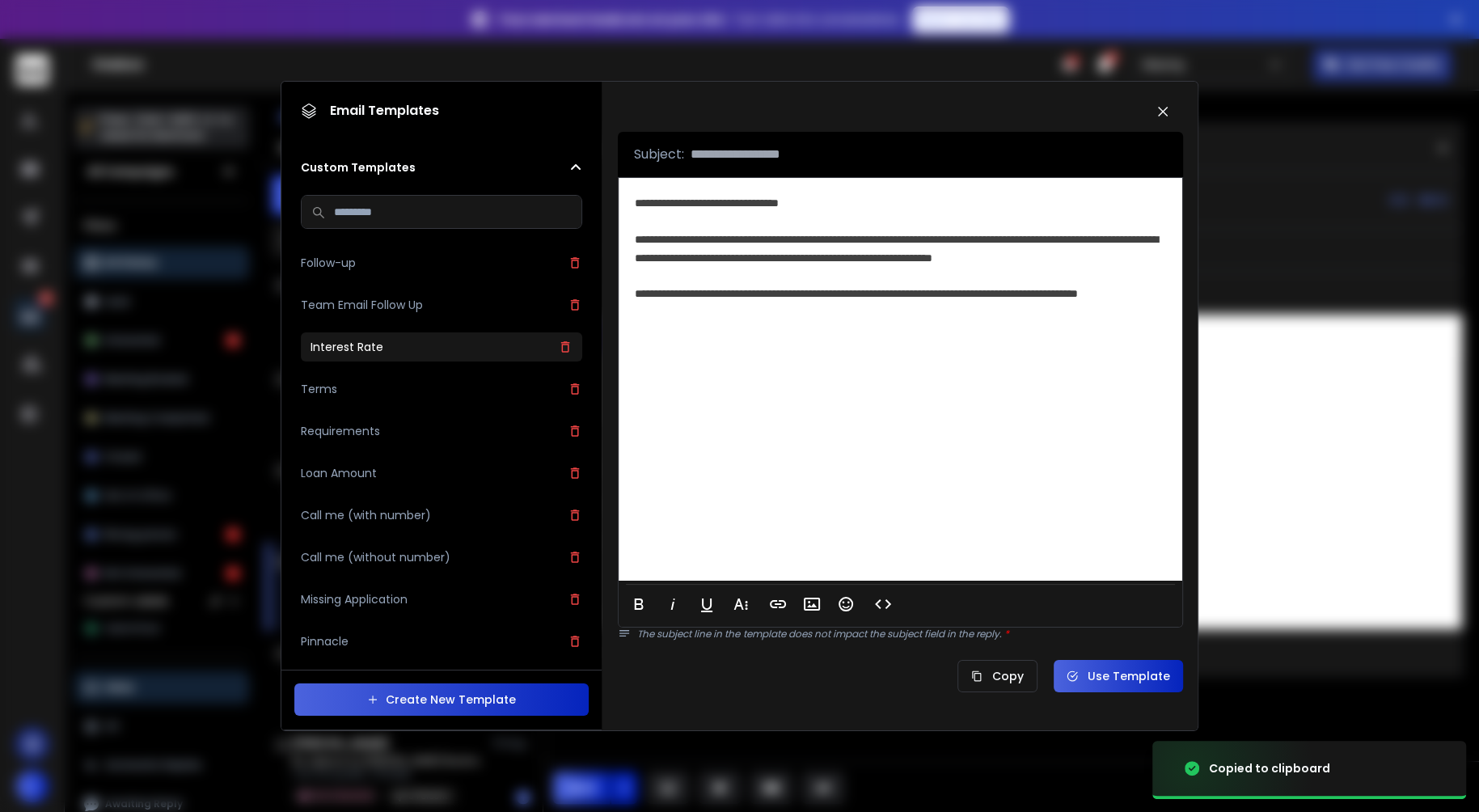
click at [480, 271] on div "Pinnacle" at bounding box center [442, 263] width 282 height 16
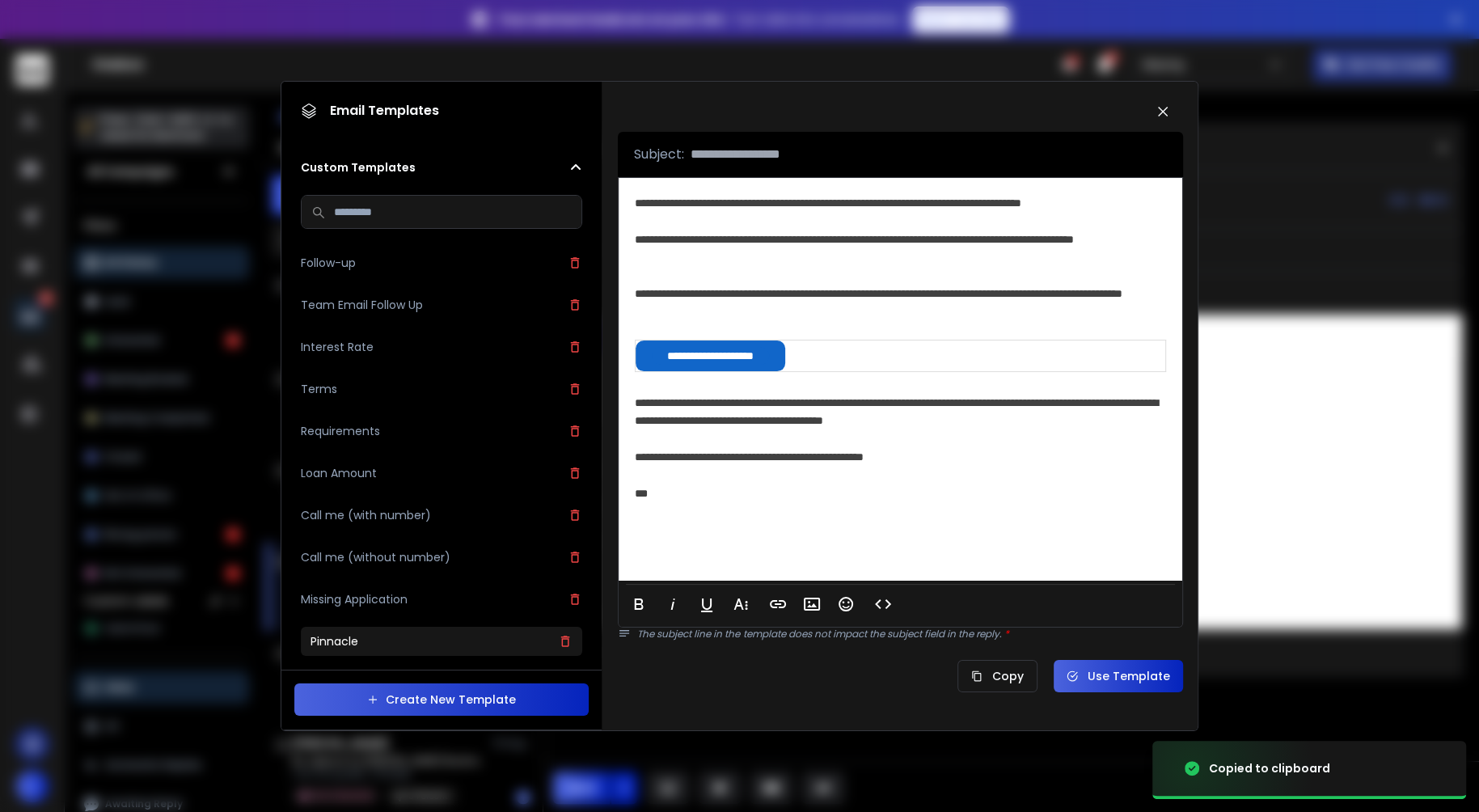
click at [1131, 681] on button "Use Template" at bounding box center [1118, 676] width 130 height 32
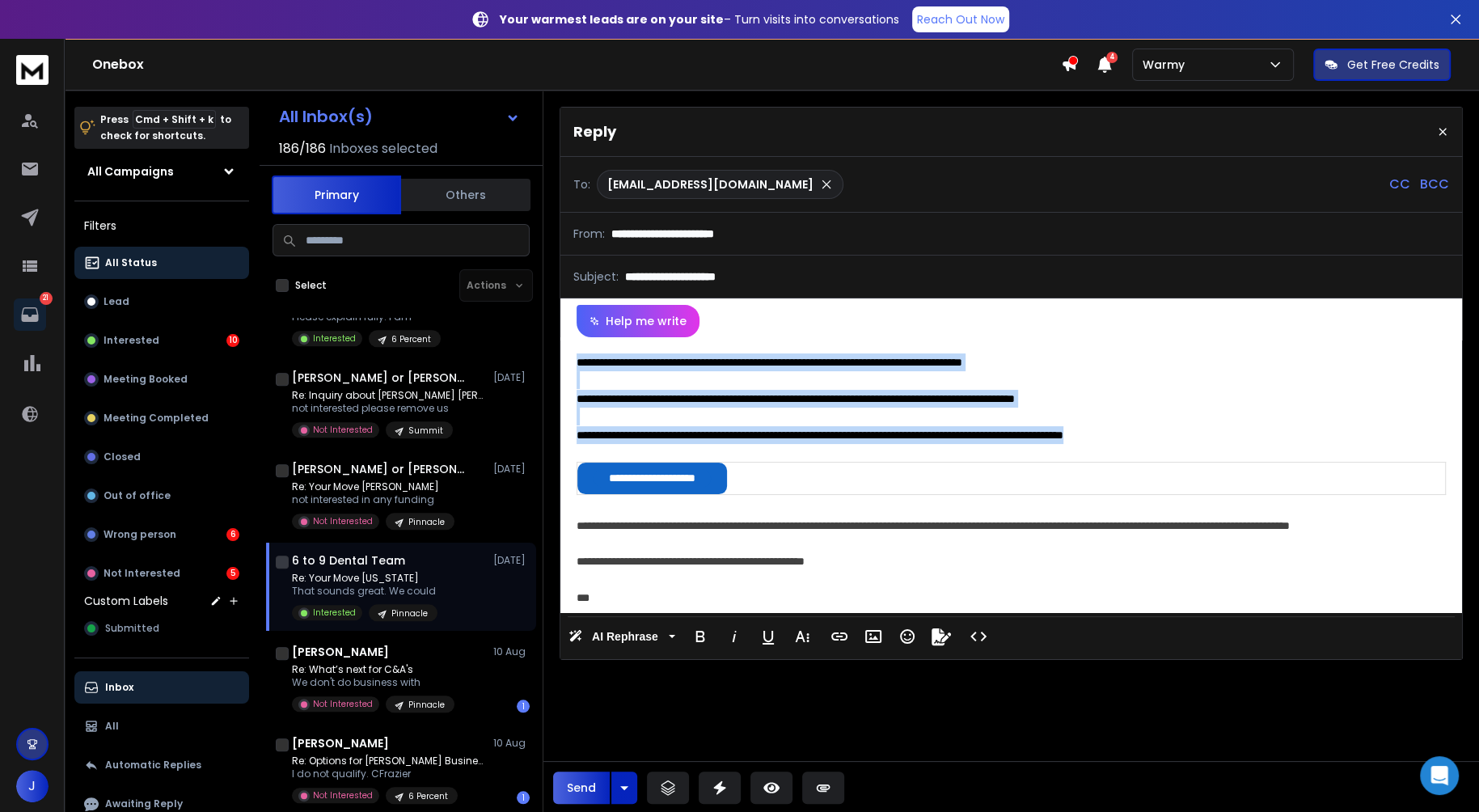
drag, startPoint x: 1199, startPoint y: 441, endPoint x: 562, endPoint y: 351, distance: 643.3
click at [562, 351] on div "**********" at bounding box center [1011, 475] width 901 height 276
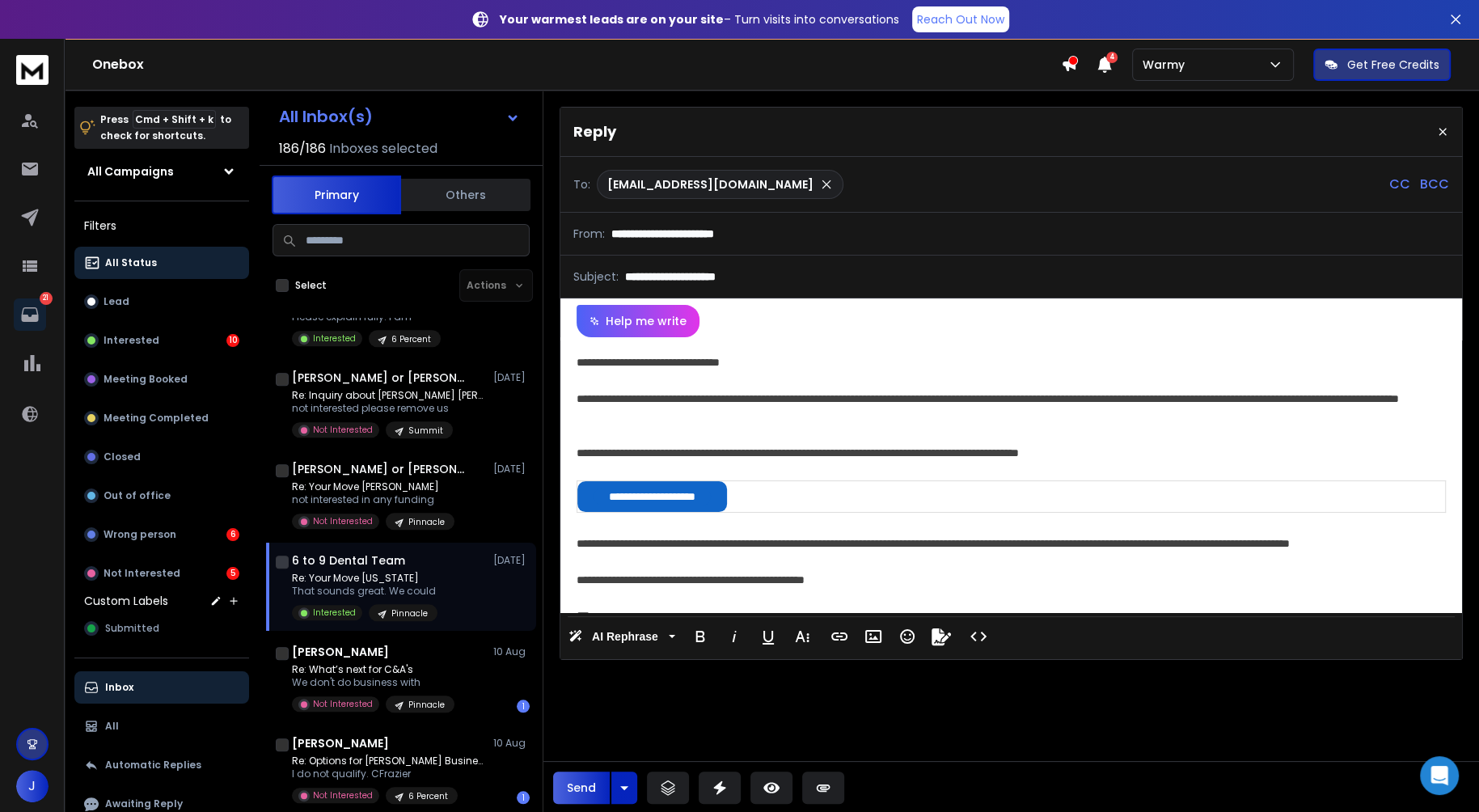
click at [590, 784] on button "Send" at bounding box center [581, 788] width 57 height 32
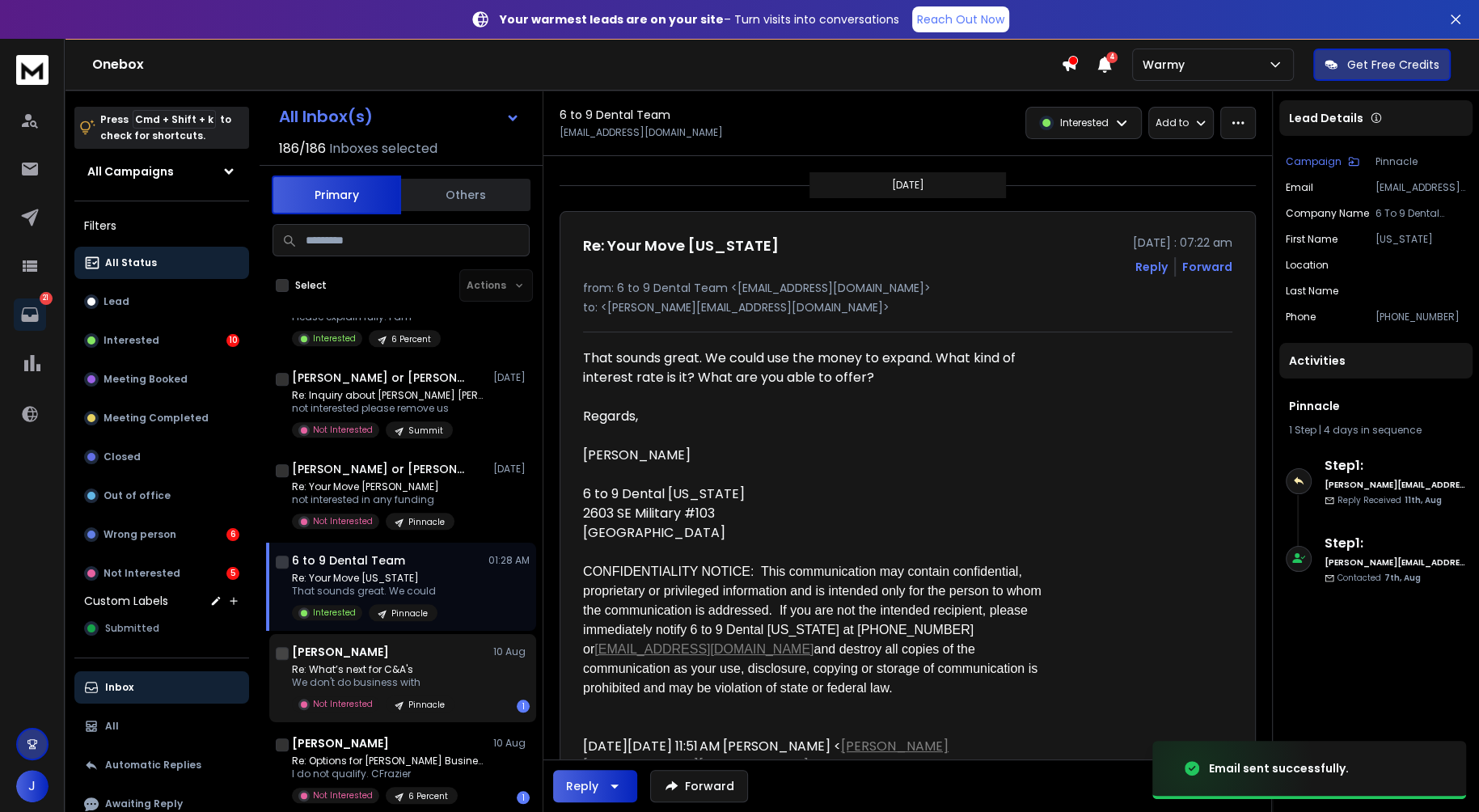
click at [461, 675] on div "Re: What’s next for C&A's We don't do business with Not Interested Pinnacle 1" at bounding box center [411, 688] width 238 height 50
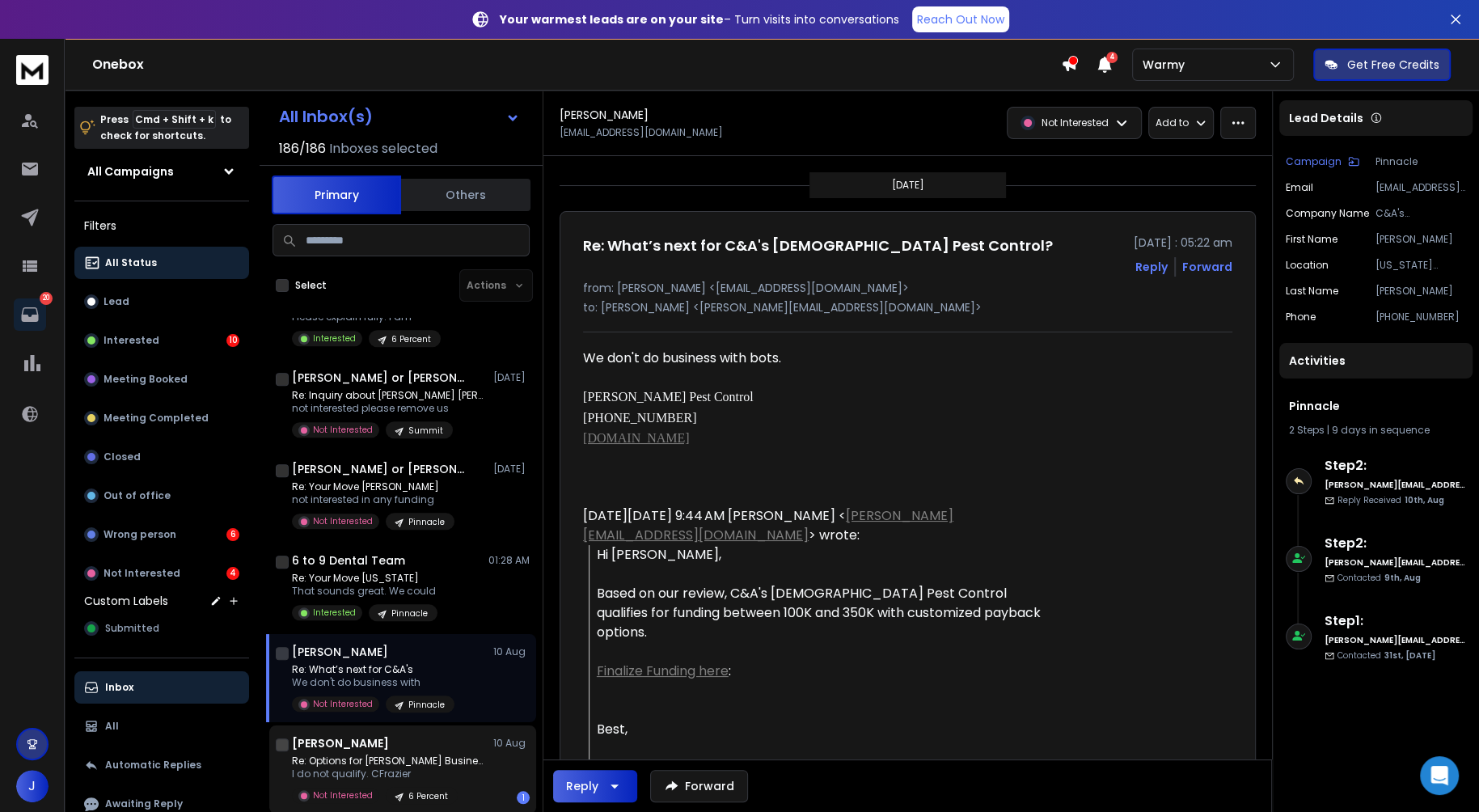
click at [442, 744] on div "Chris Frazier 10 Aug" at bounding box center [411, 744] width 238 height 16
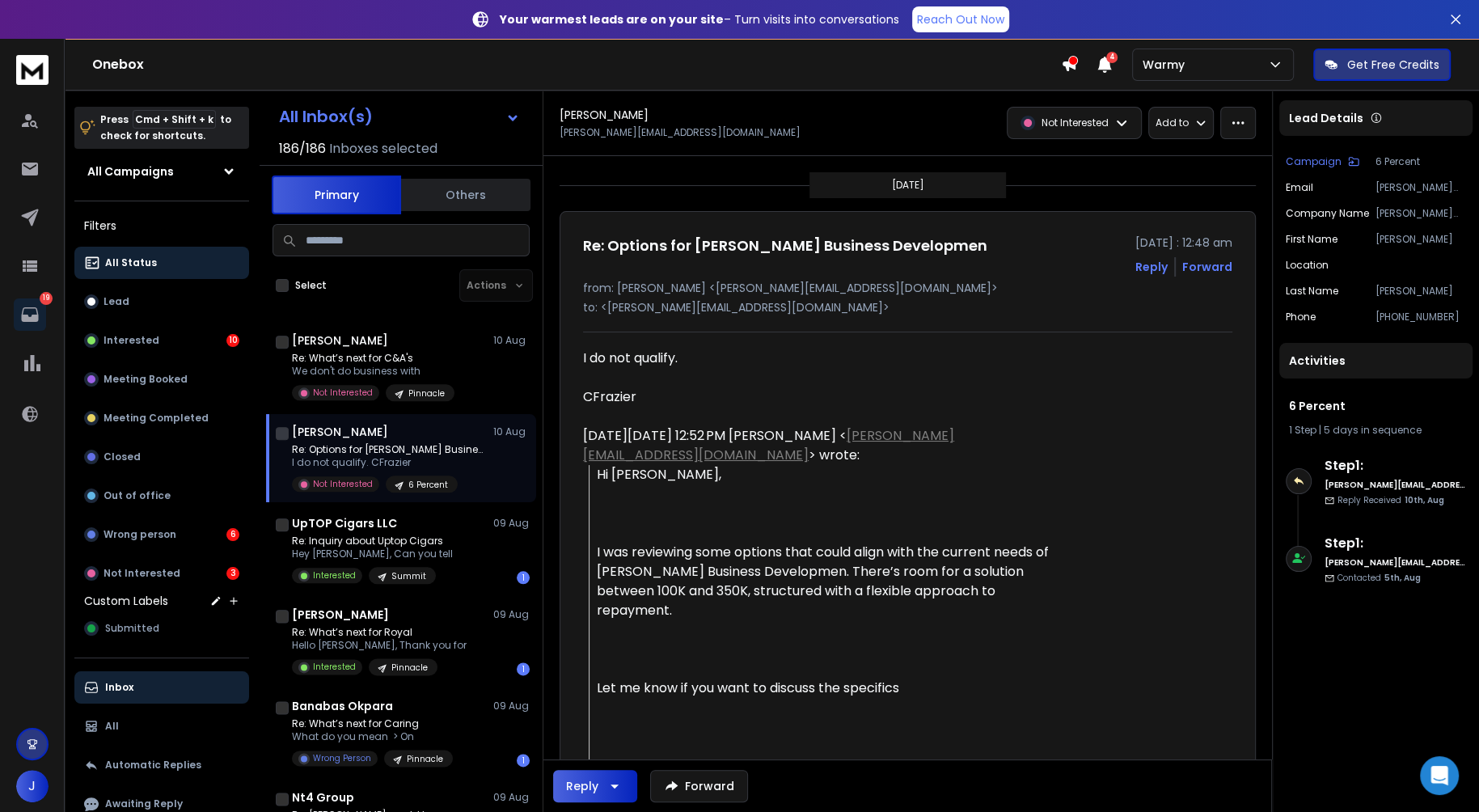
scroll to position [1926, 0]
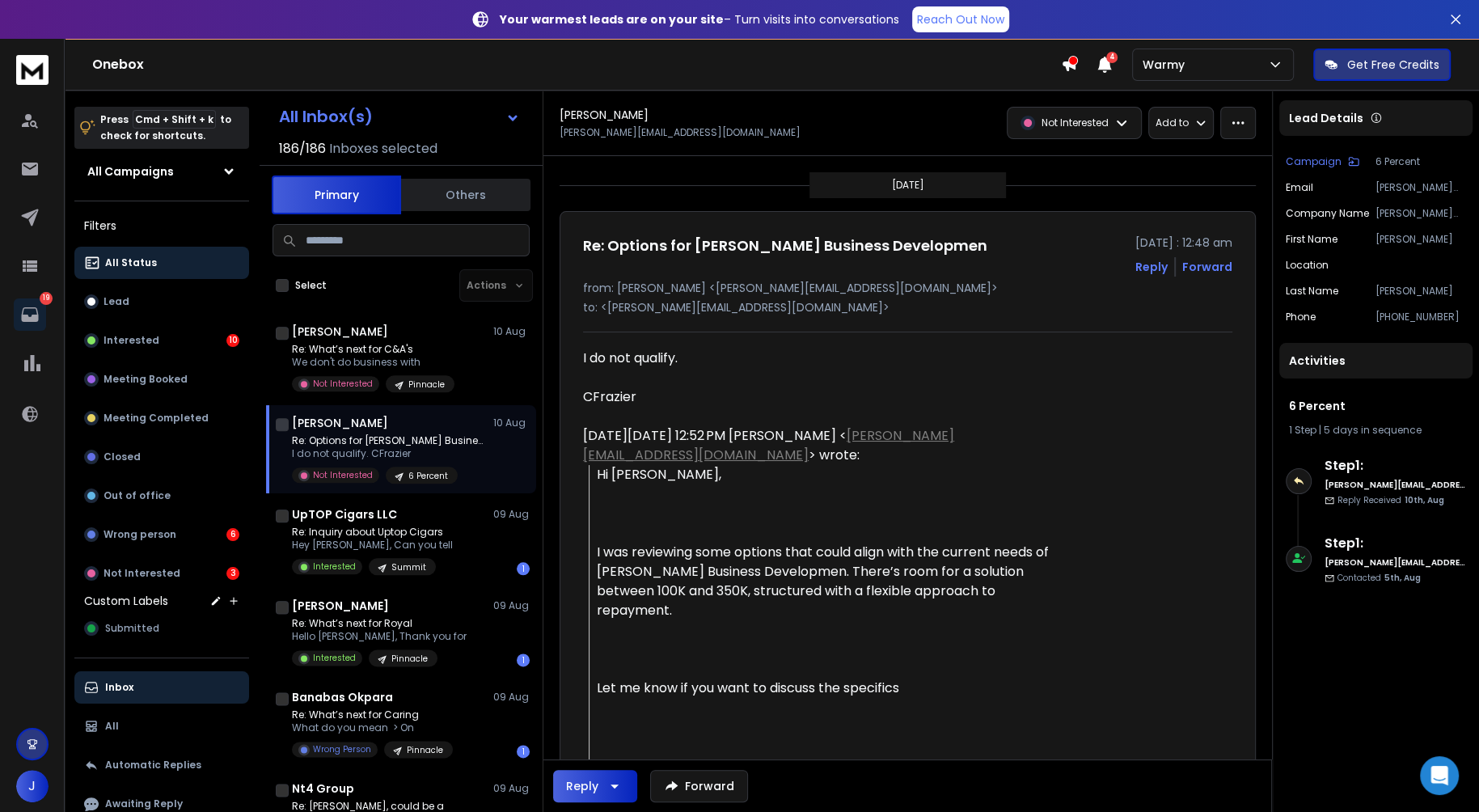
click at [461, 526] on div "Re: Inquiry about Uptop Cigars Hey Jack, Can you tell Interested Summit 1" at bounding box center [411, 550] width 238 height 50
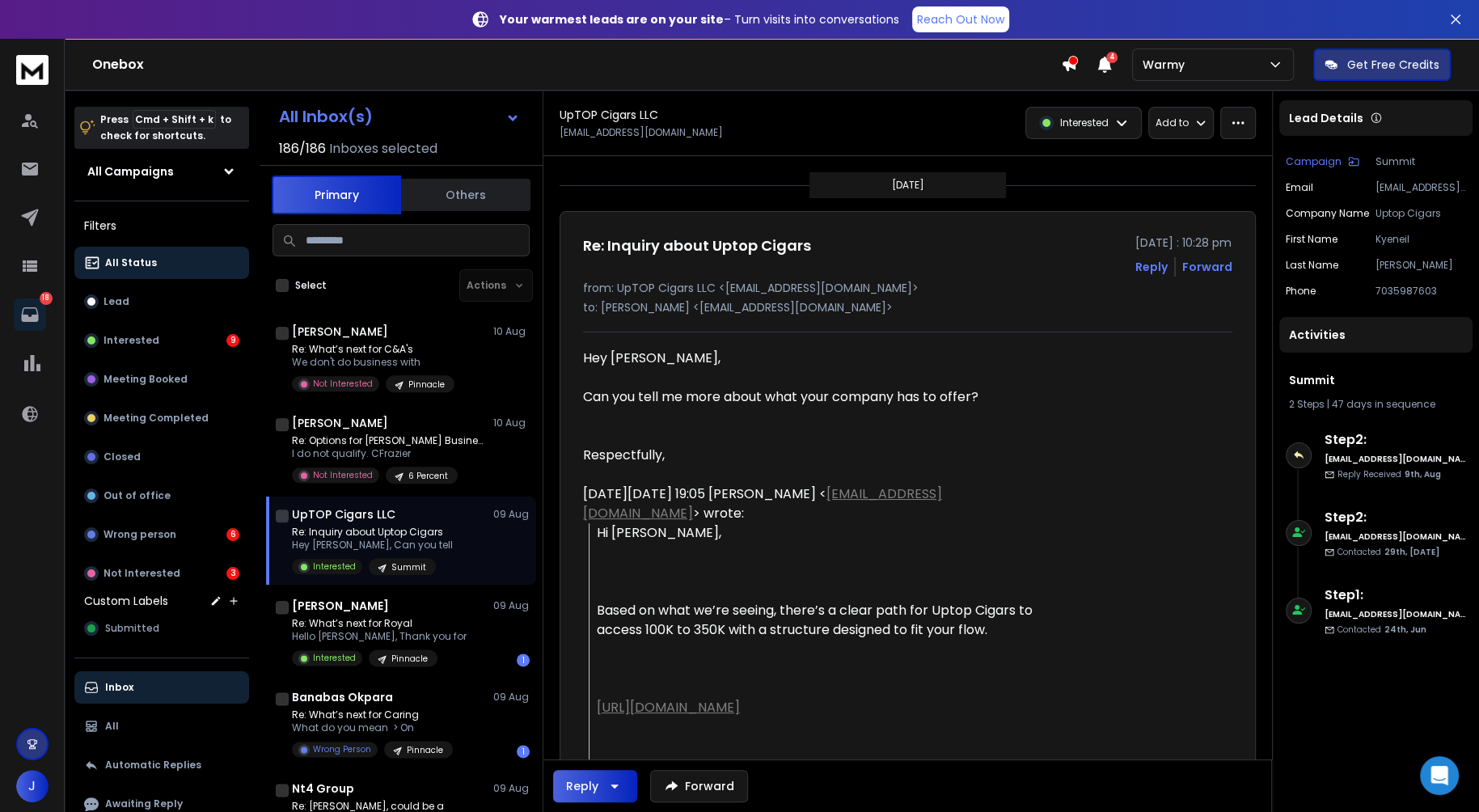
click at [571, 783] on div "Reply" at bounding box center [582, 786] width 32 height 16
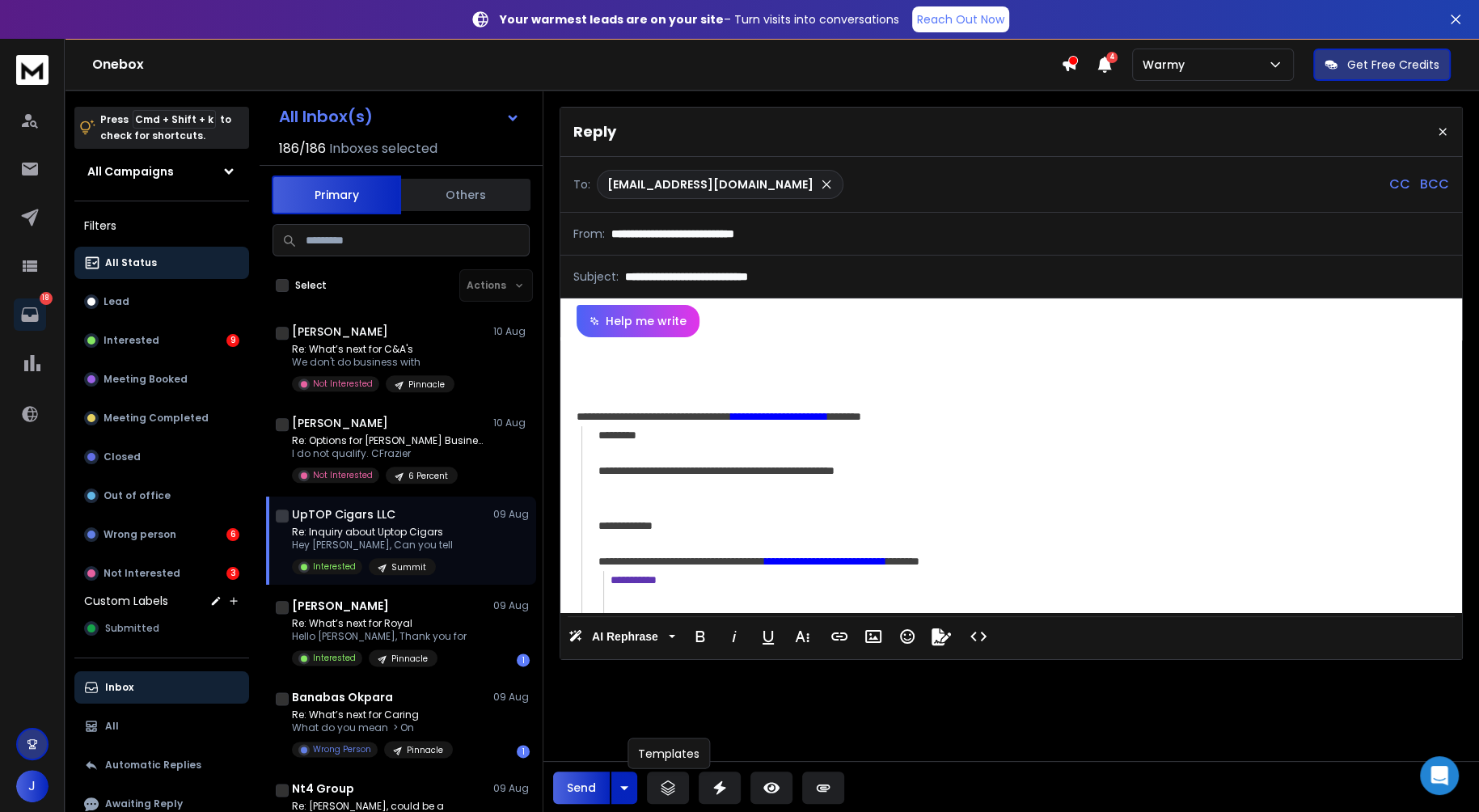
click at [680, 791] on button at bounding box center [668, 788] width 42 height 32
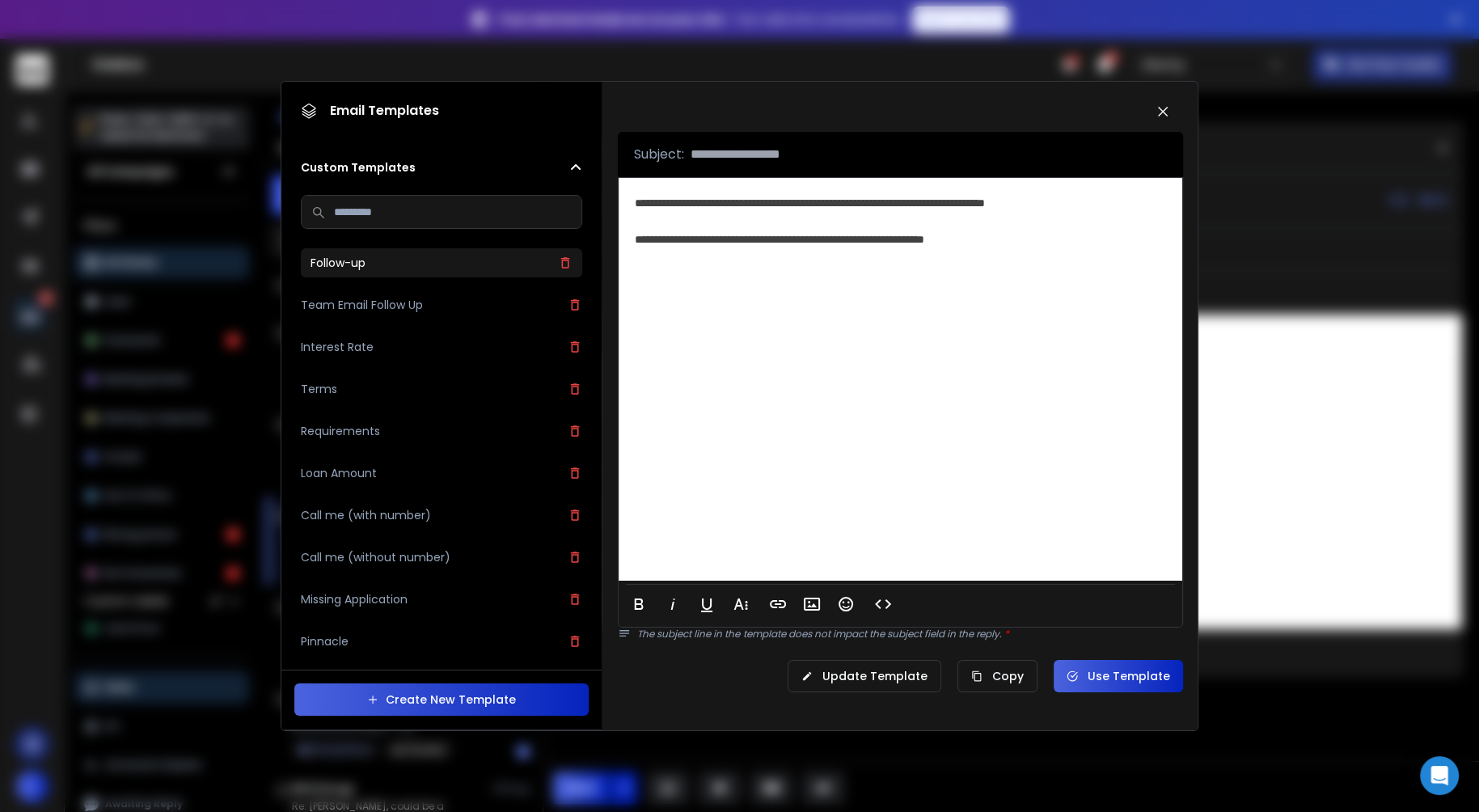
scroll to position [140, 0]
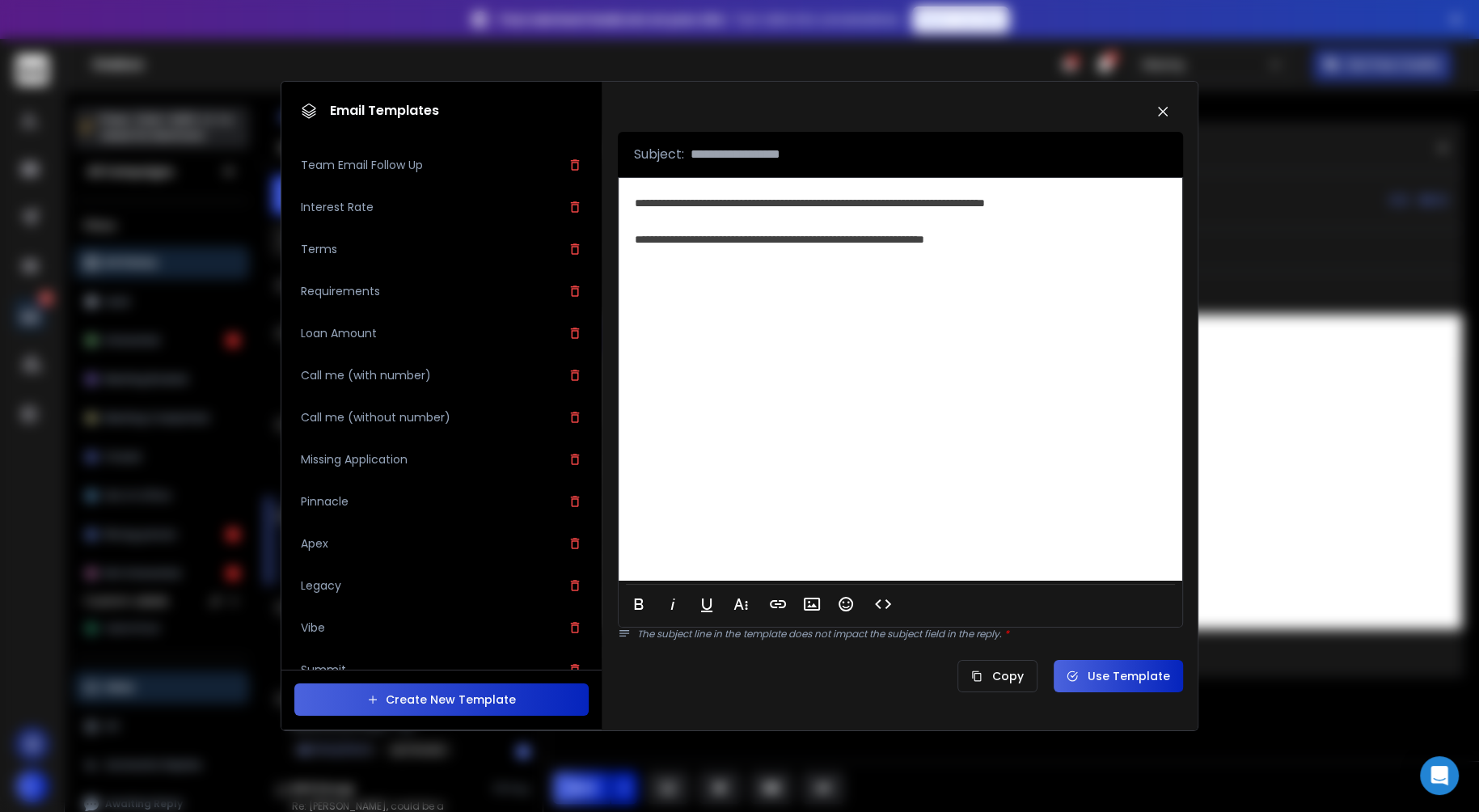
click at [417, 488] on div "Pinnacle" at bounding box center [442, 501] width 282 height 29
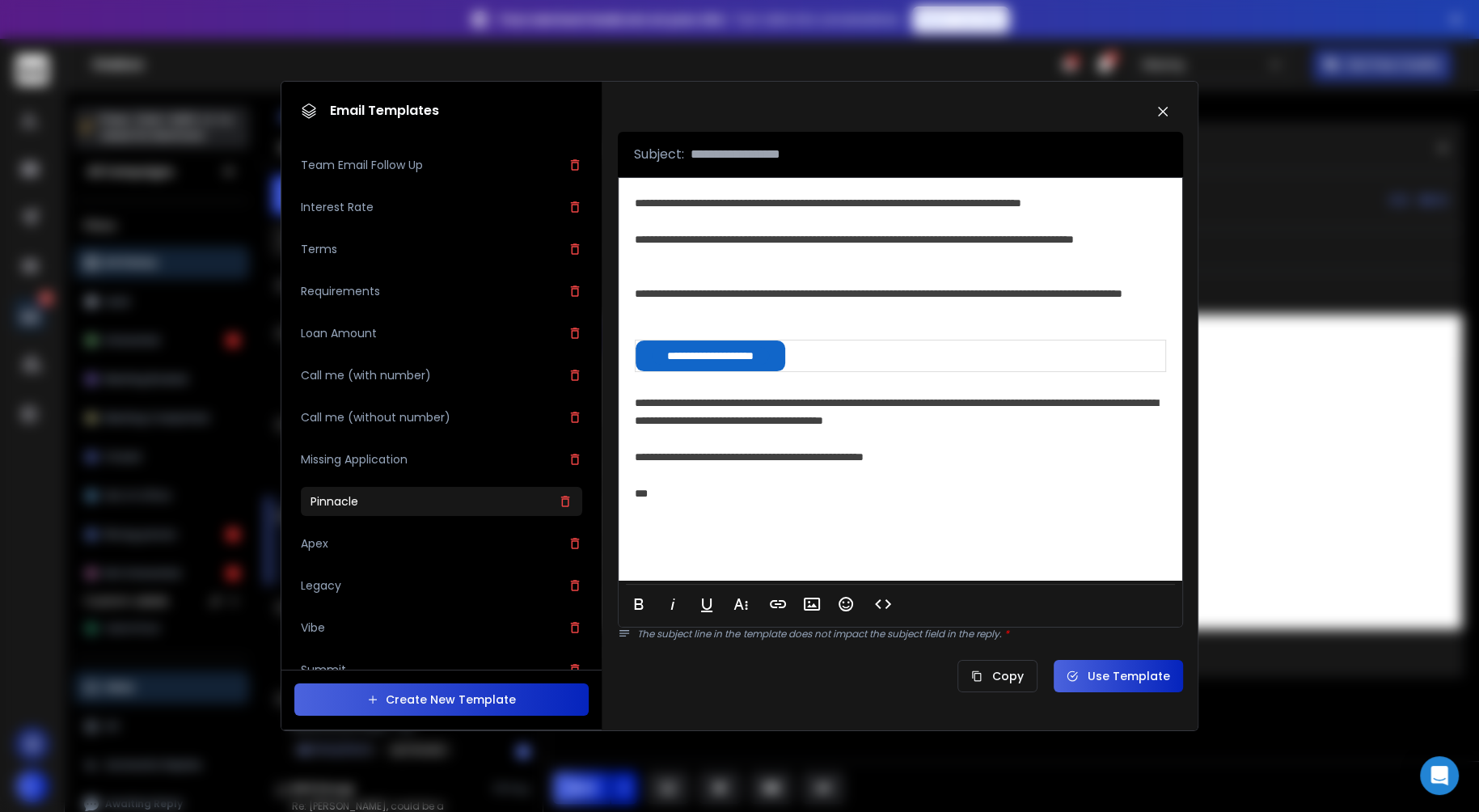
click at [1137, 673] on button "Use Template" at bounding box center [1118, 676] width 130 height 32
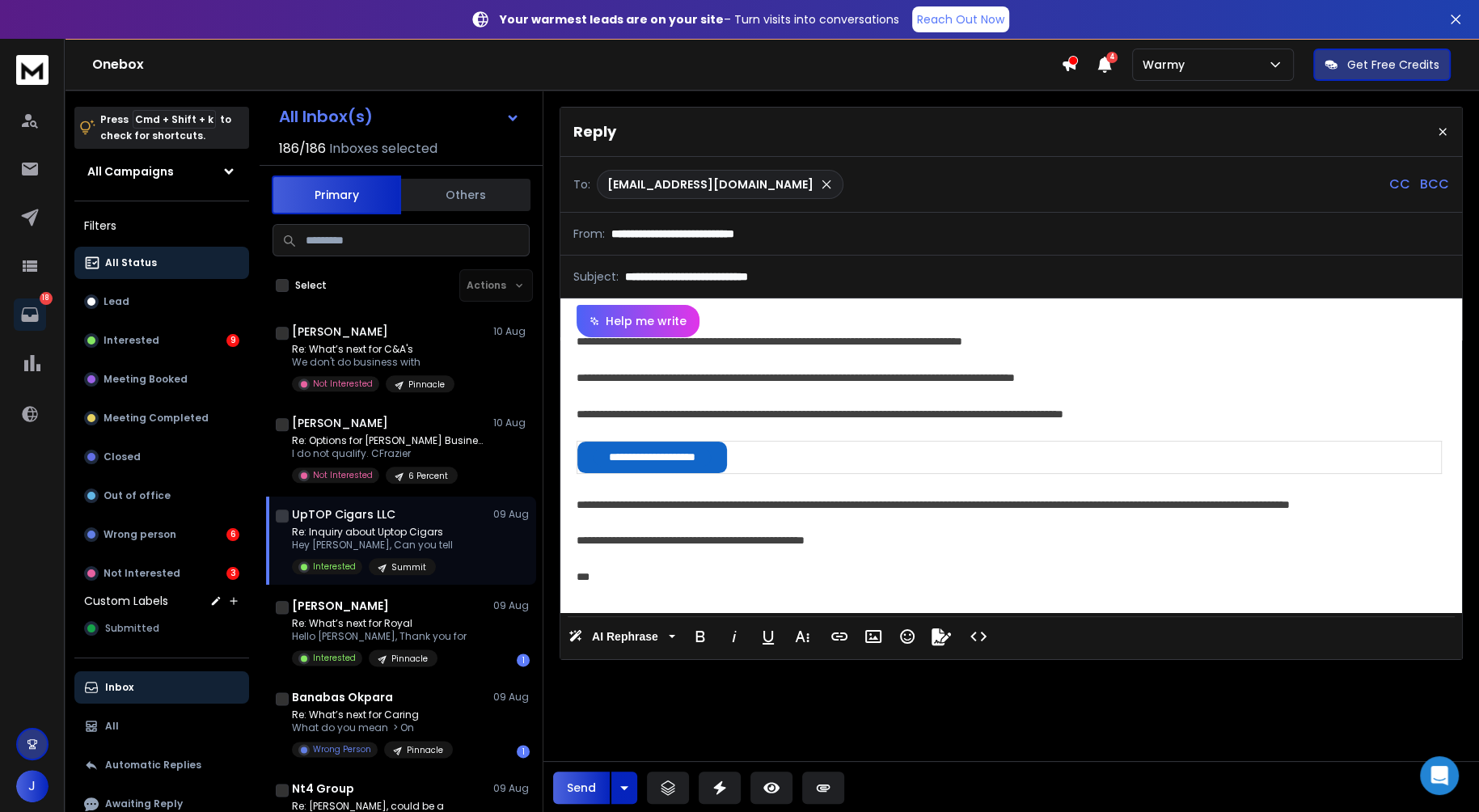
scroll to position [36, 0]
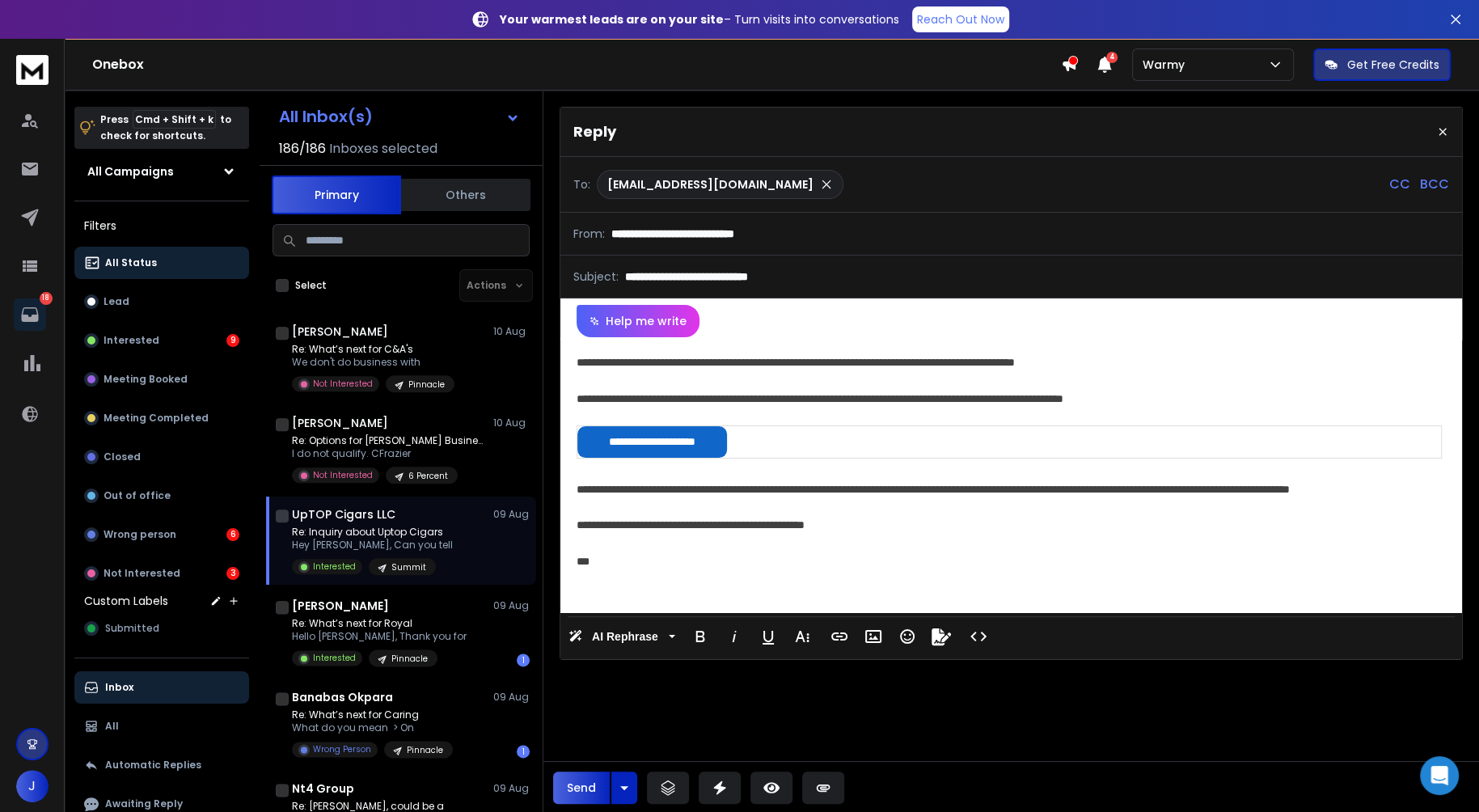
click at [886, 426] on td "**********" at bounding box center [1009, 442] width 864 height 32
click at [1436, 132] on icon at bounding box center [1442, 132] width 13 height 13
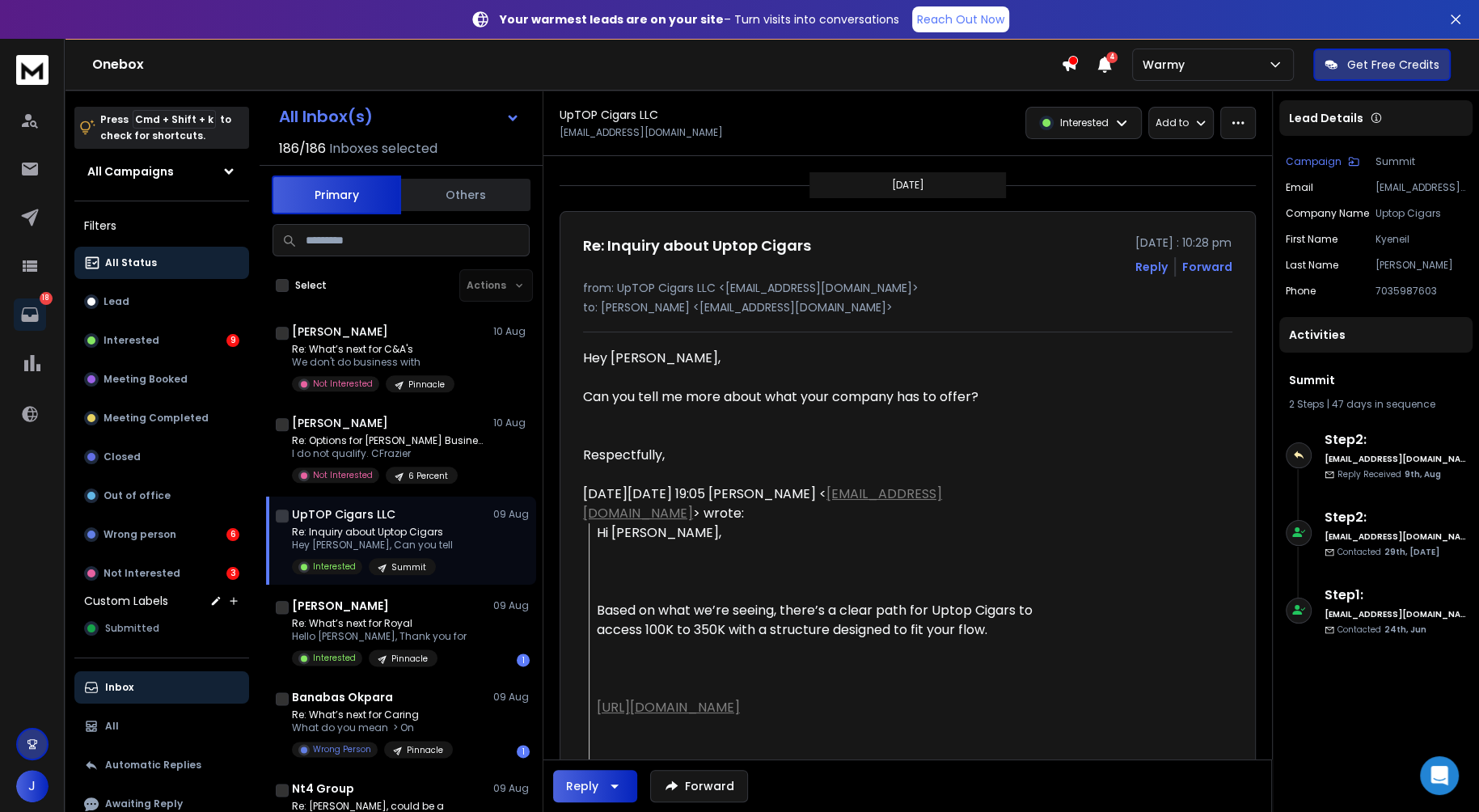
click at [584, 794] on div "Reply" at bounding box center [595, 786] width 59 height 20
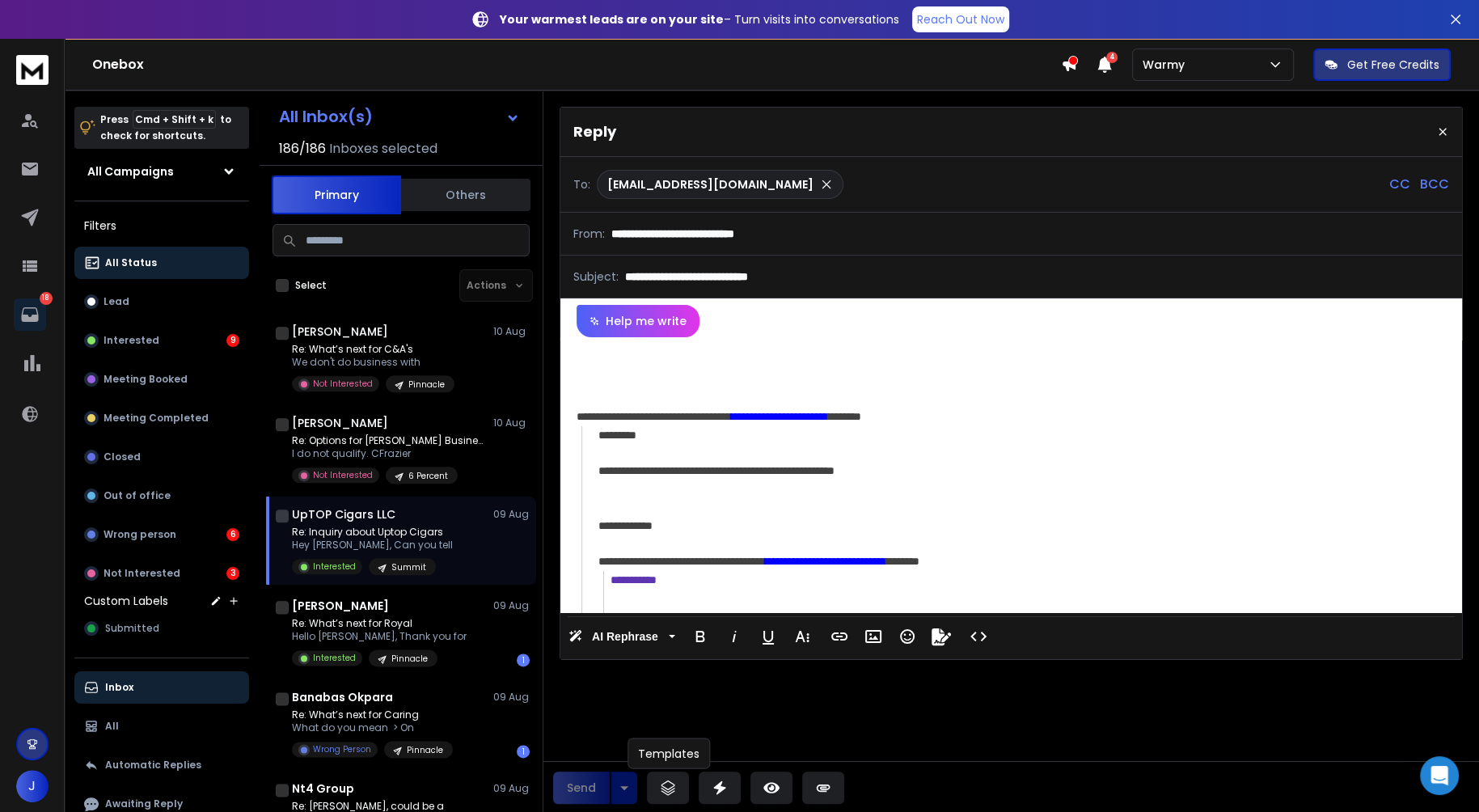
click at [664, 792] on icon at bounding box center [668, 788] width 16 height 16
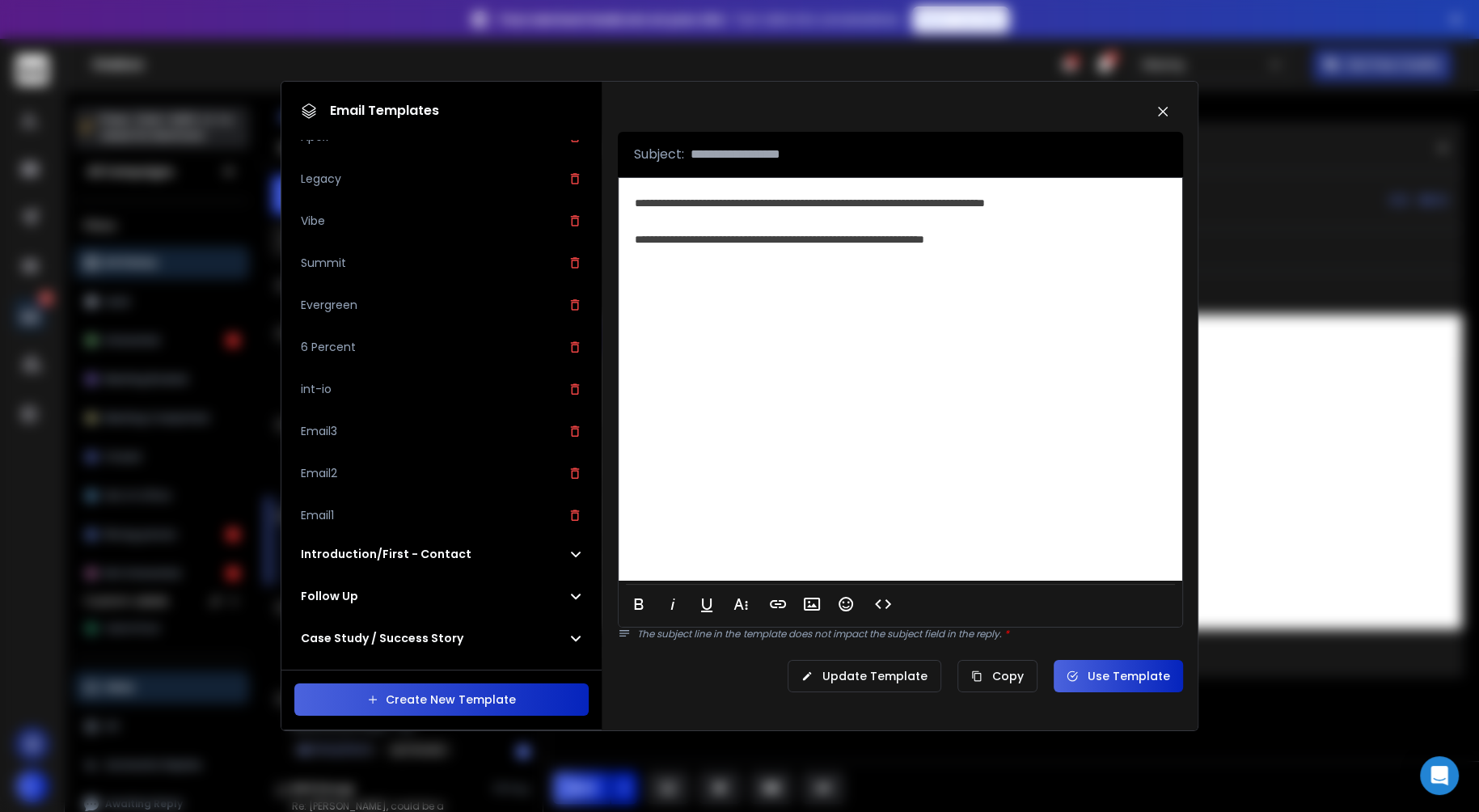
scroll to position [560, 0]
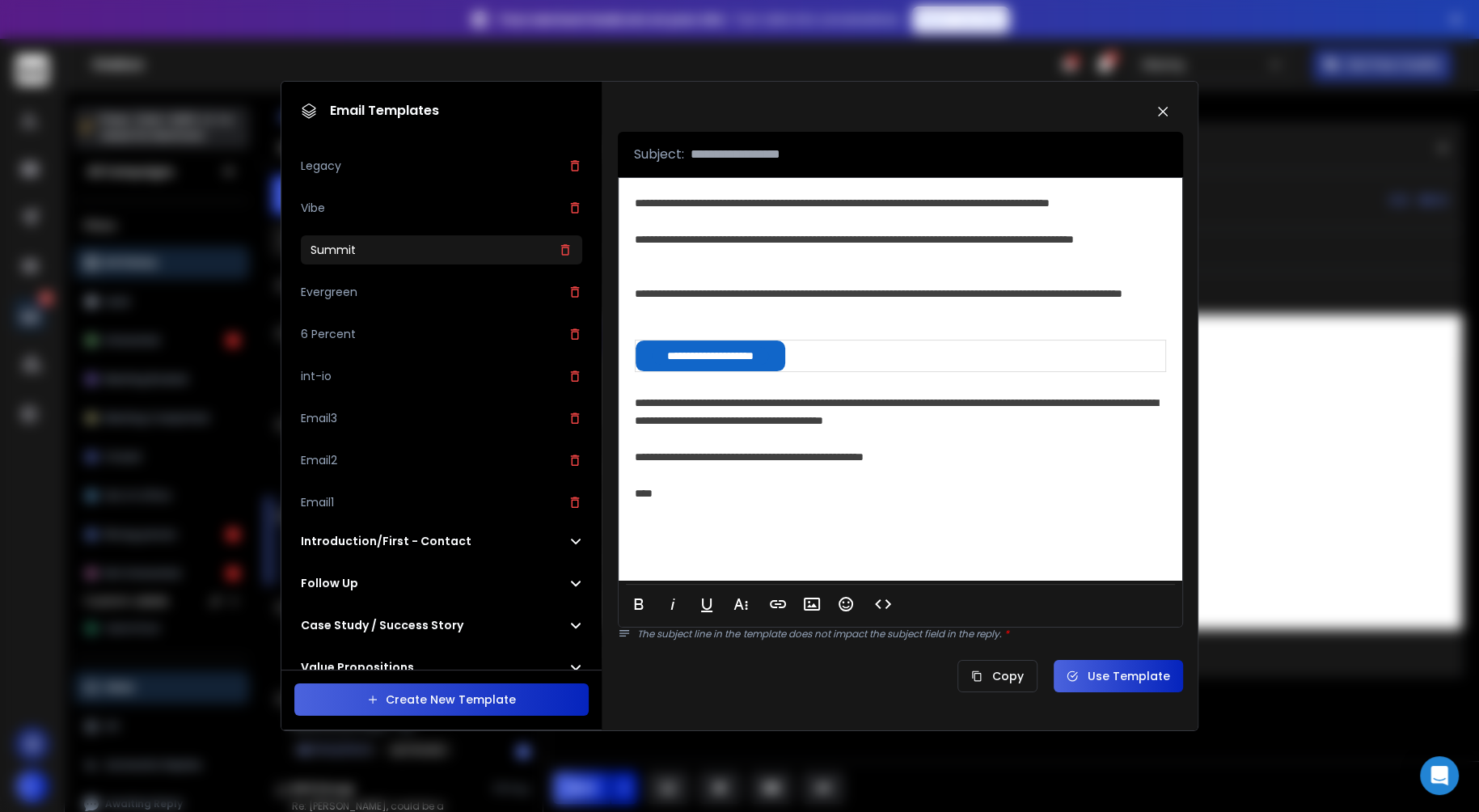
click at [1081, 679] on button "Use Template" at bounding box center [1118, 676] width 130 height 32
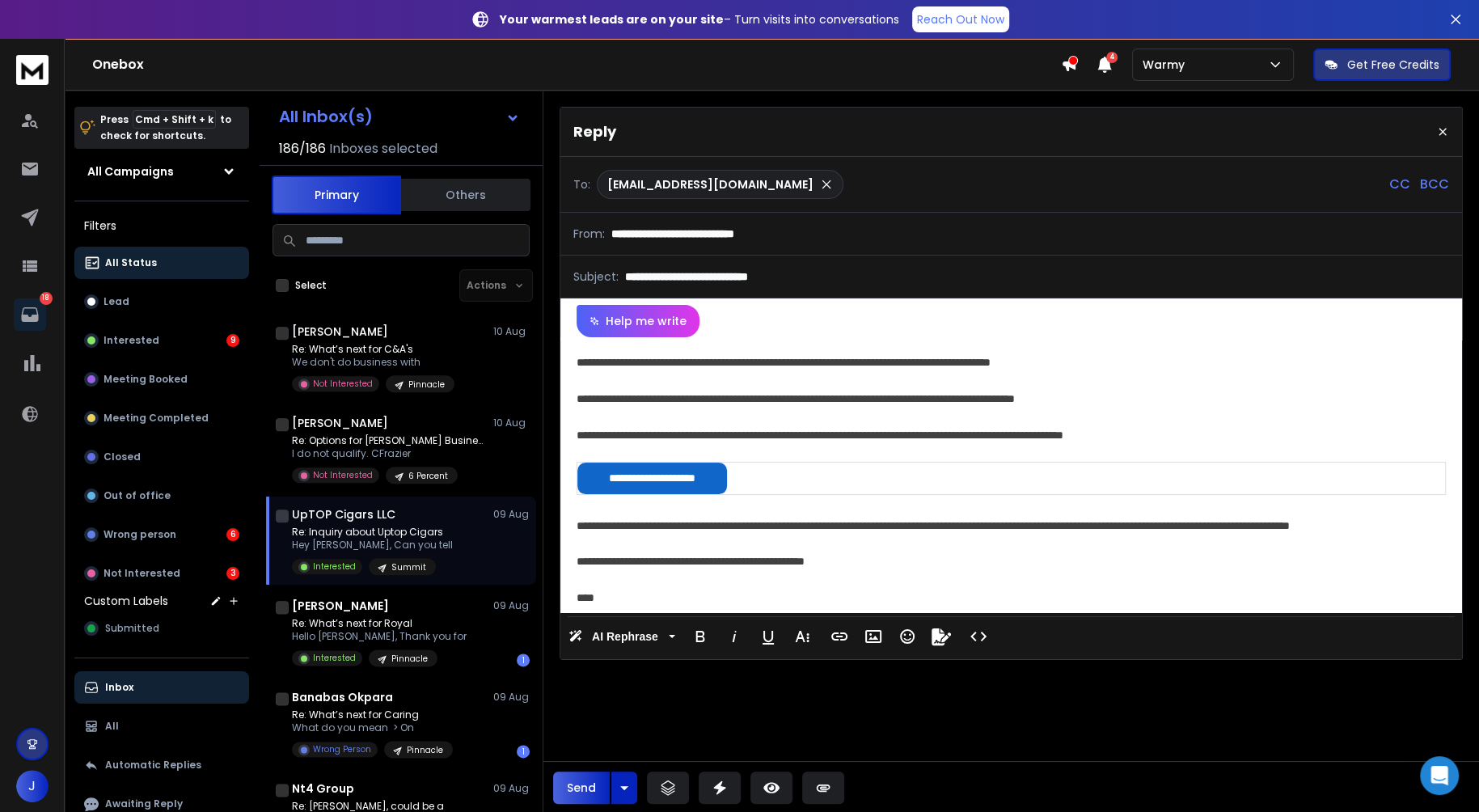
click at [578, 786] on button "Send" at bounding box center [581, 788] width 57 height 32
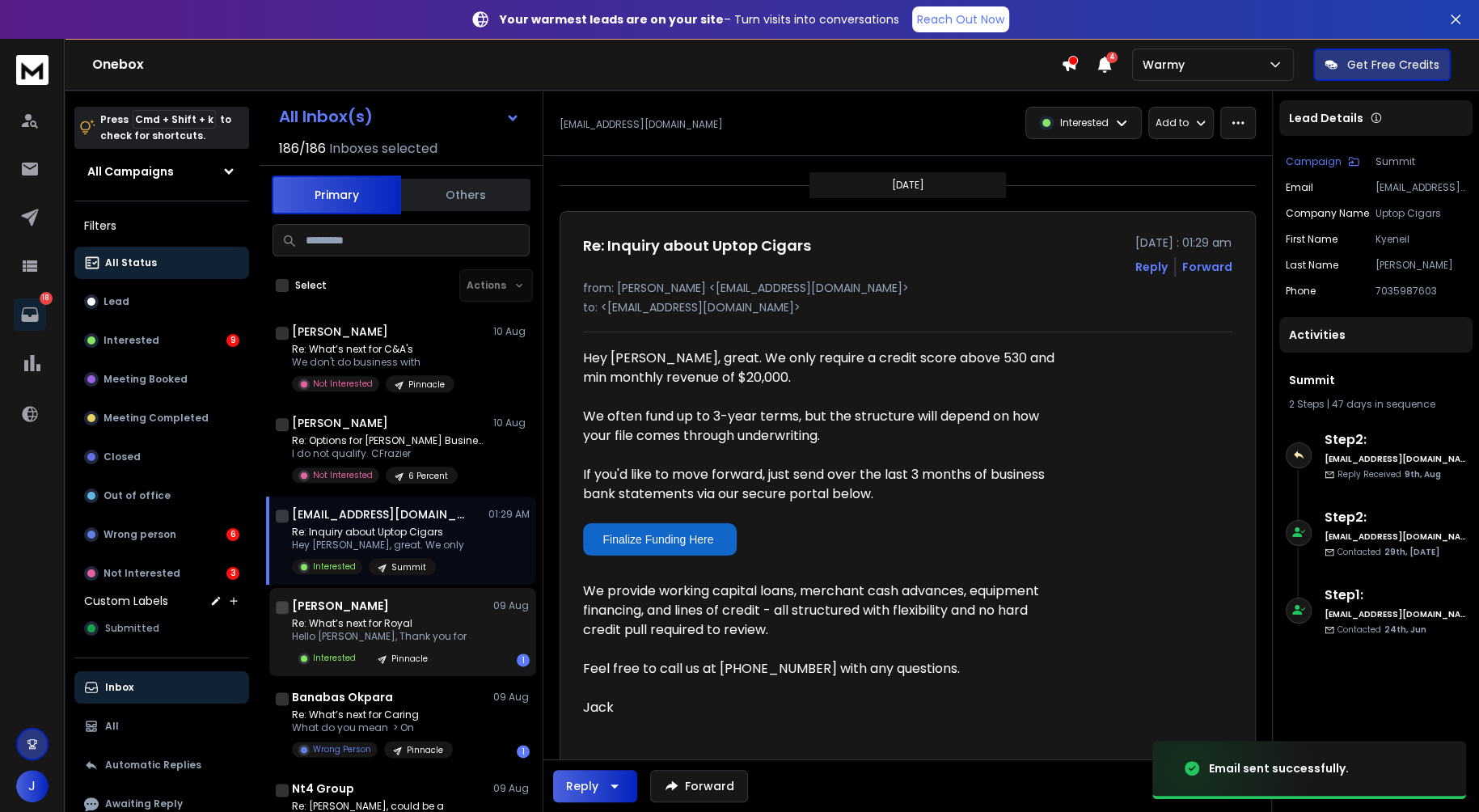
click at [475, 609] on div "Patrick Abudu 09 Aug" at bounding box center [411, 606] width 238 height 16
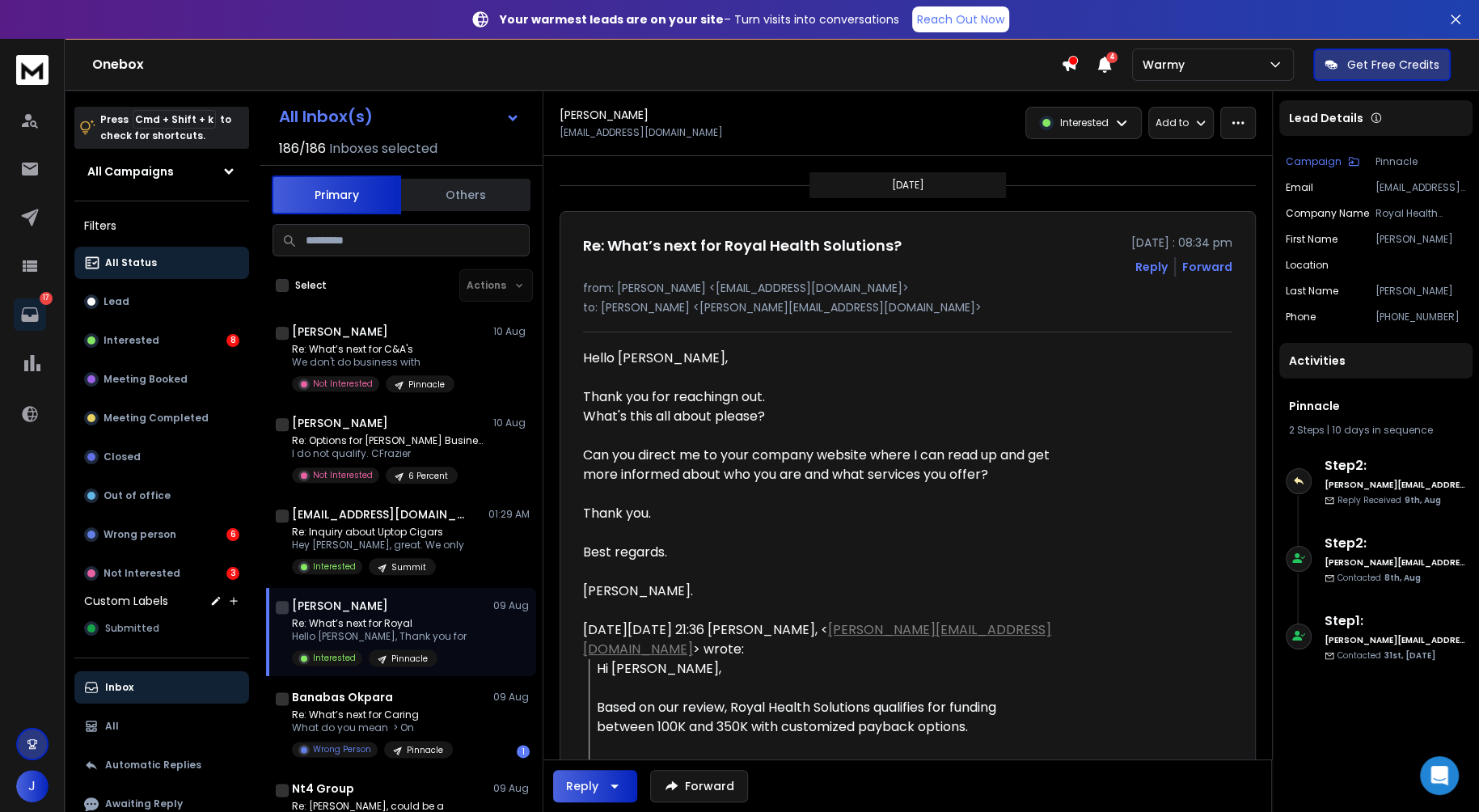
click at [566, 778] on div "Reply" at bounding box center [582, 786] width 32 height 16
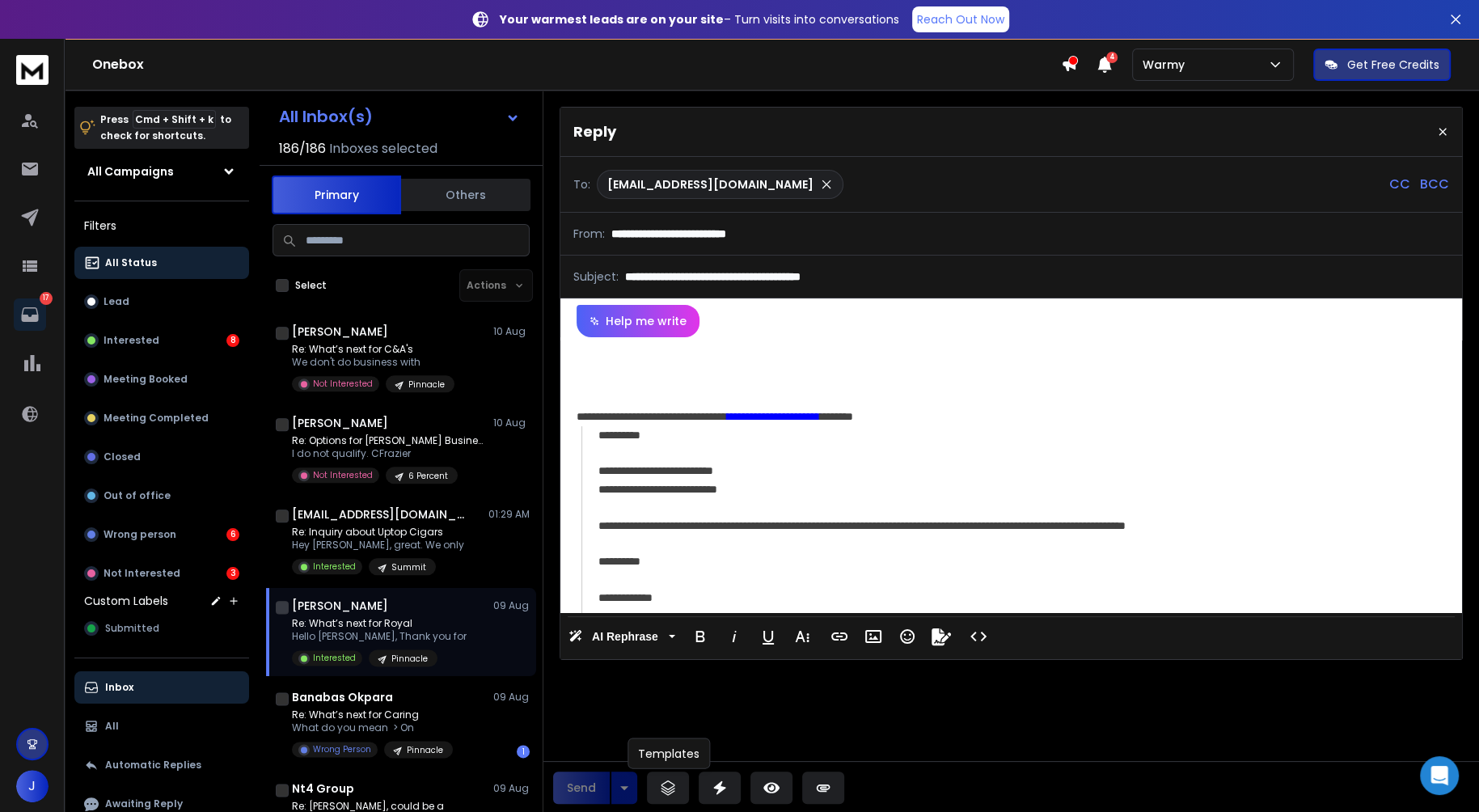
click at [657, 775] on button at bounding box center [668, 788] width 42 height 32
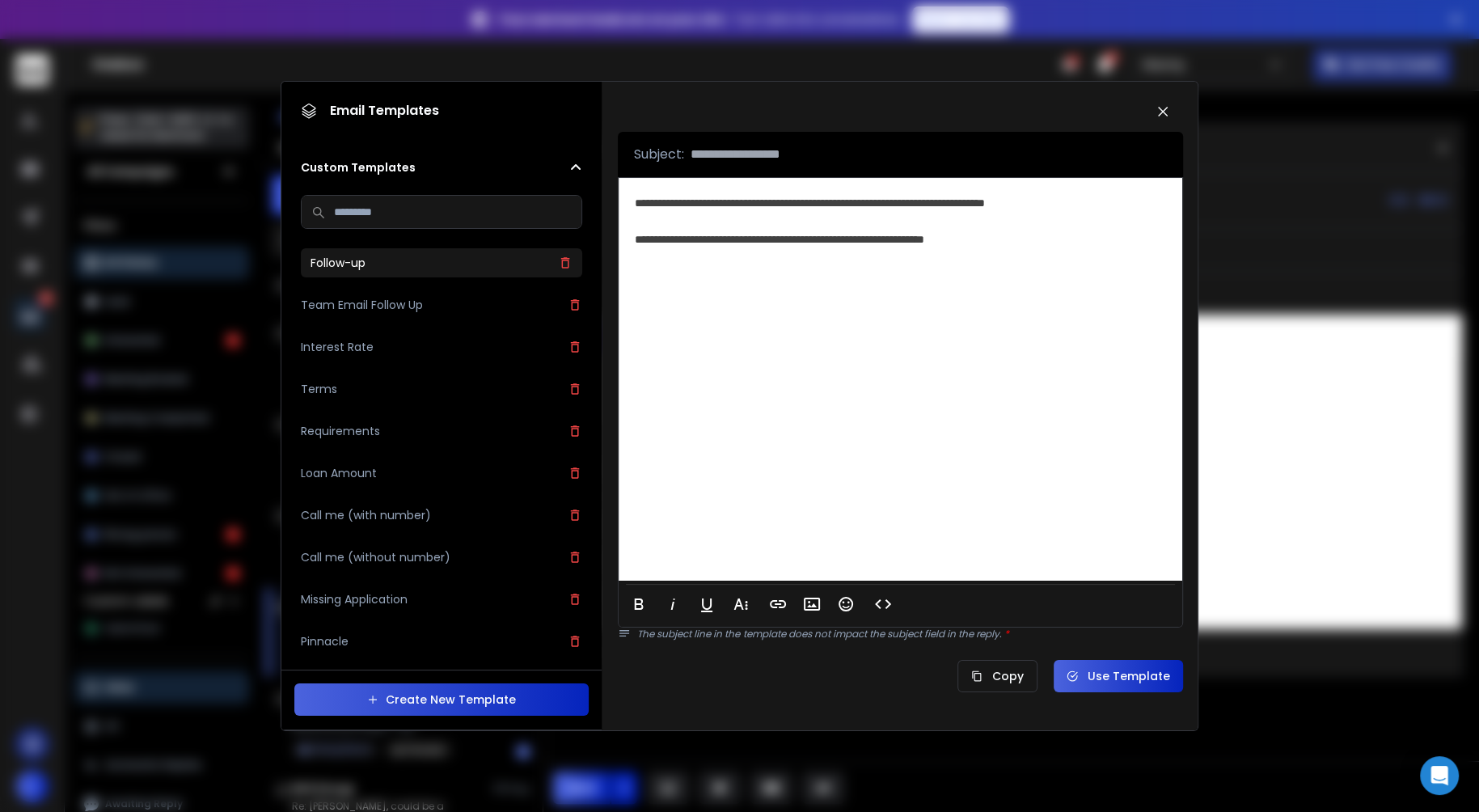
click at [354, 649] on div "Pinnacle" at bounding box center [442, 641] width 282 height 29
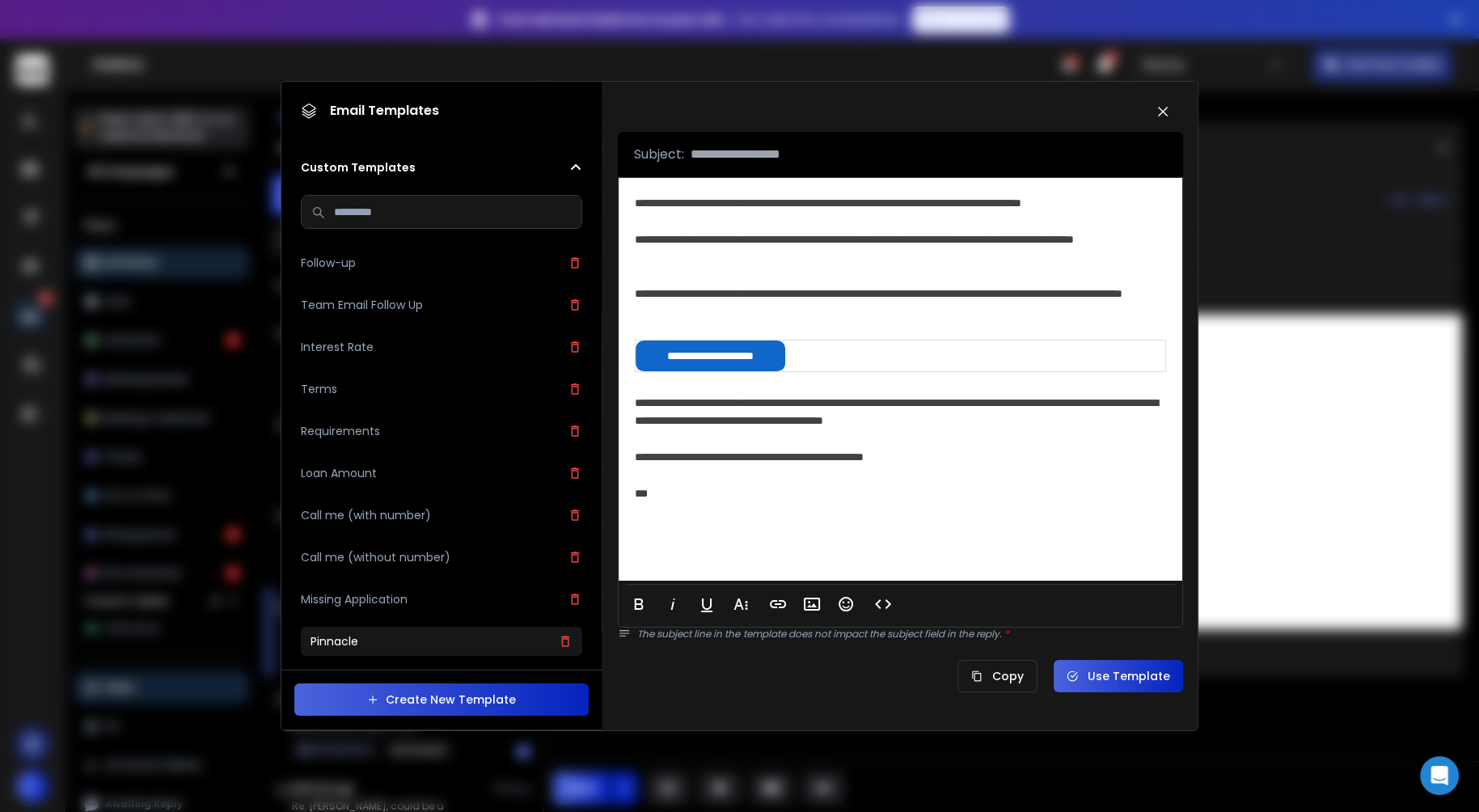
click at [1095, 683] on button "Use Template" at bounding box center [1118, 676] width 130 height 32
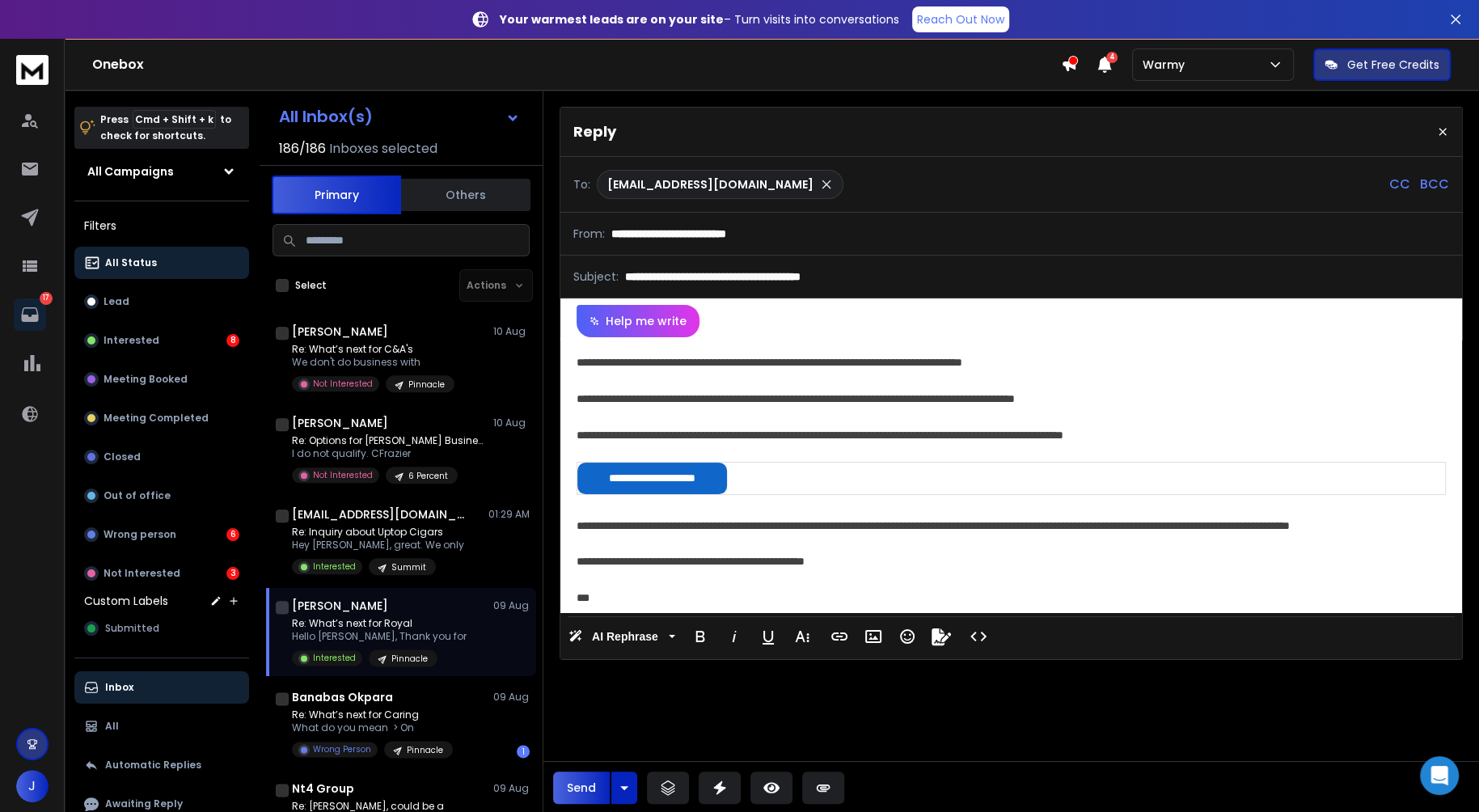
click at [575, 792] on button "Send" at bounding box center [581, 788] width 57 height 32
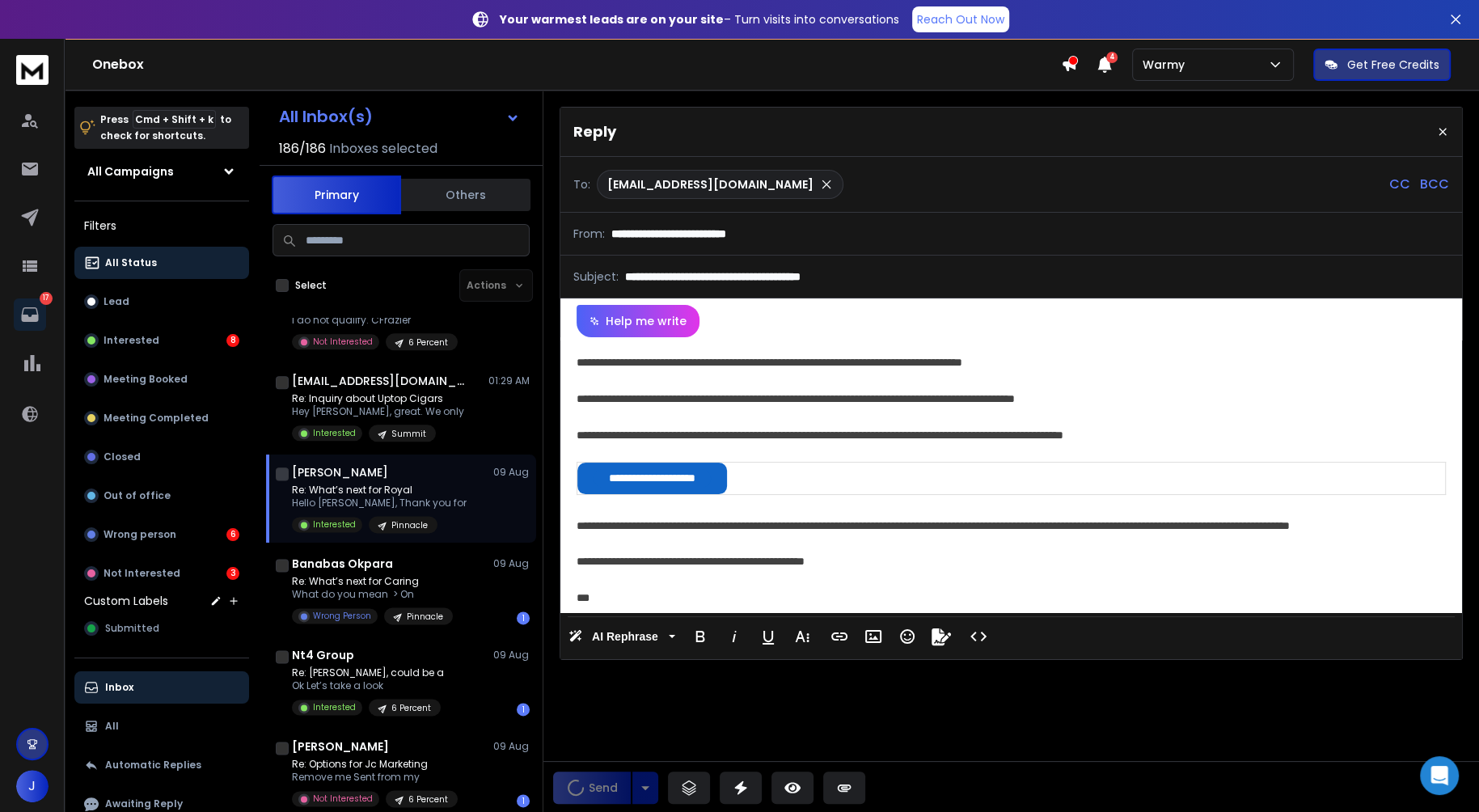
scroll to position [2112, 0]
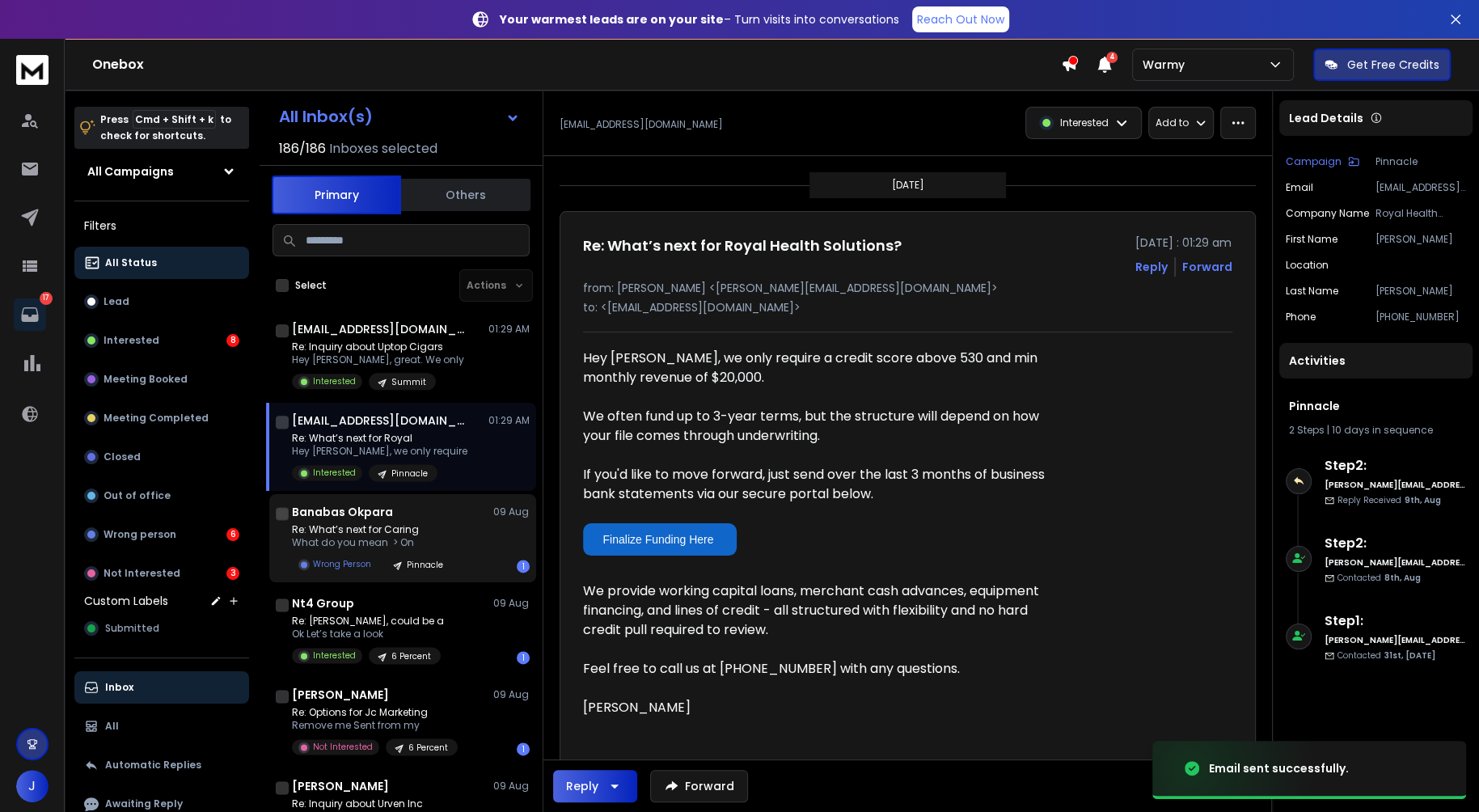
click at [461, 524] on div "Re: What’s next for Caring What do you mean > On Wrong Person Pinnacle 1" at bounding box center [411, 548] width 238 height 50
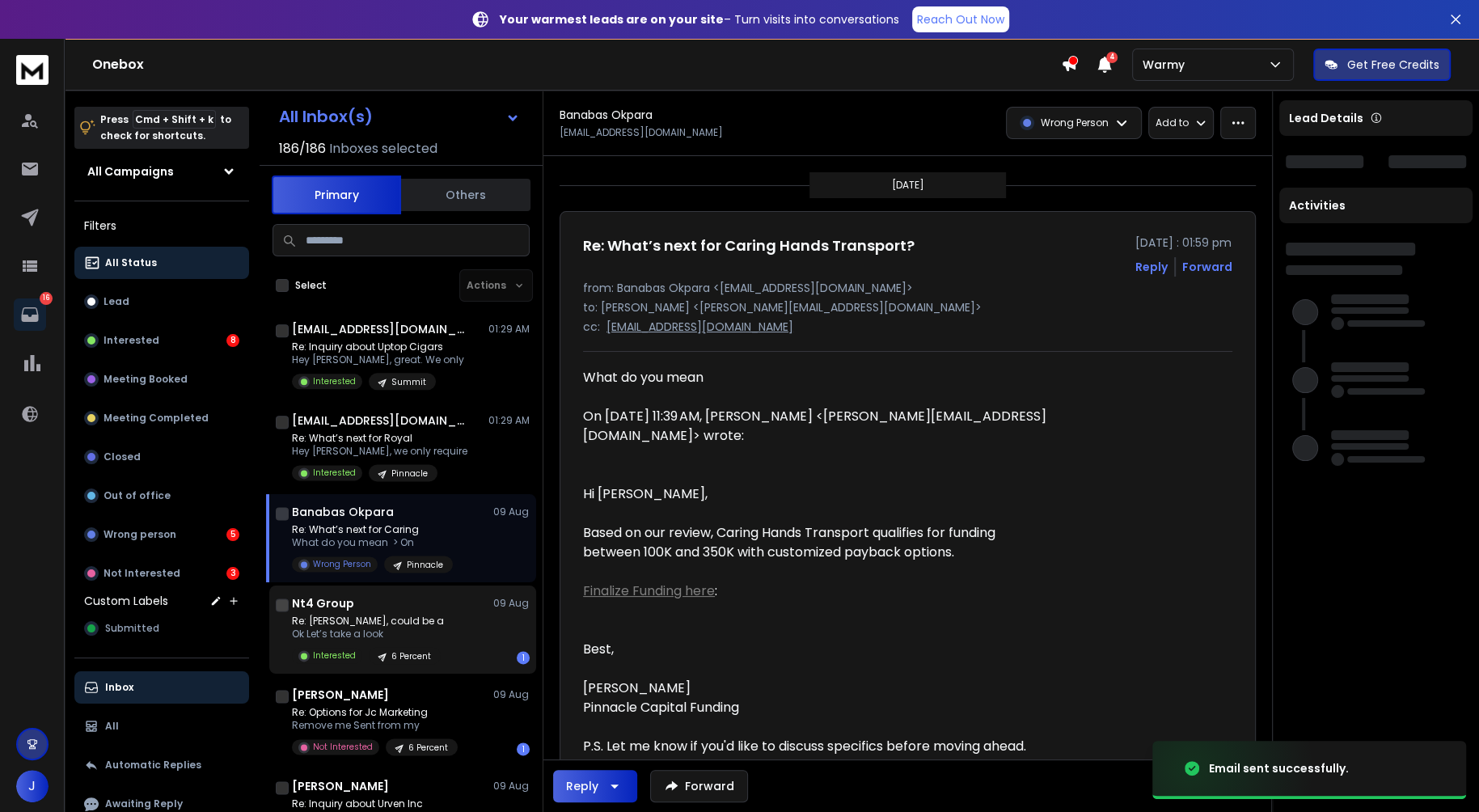
click at [457, 612] on div "Nt4 Group 09 Aug Re: Gilberto, could be a Ok Let’s take a look Interested 6 Per…" at bounding box center [411, 629] width 238 height 68
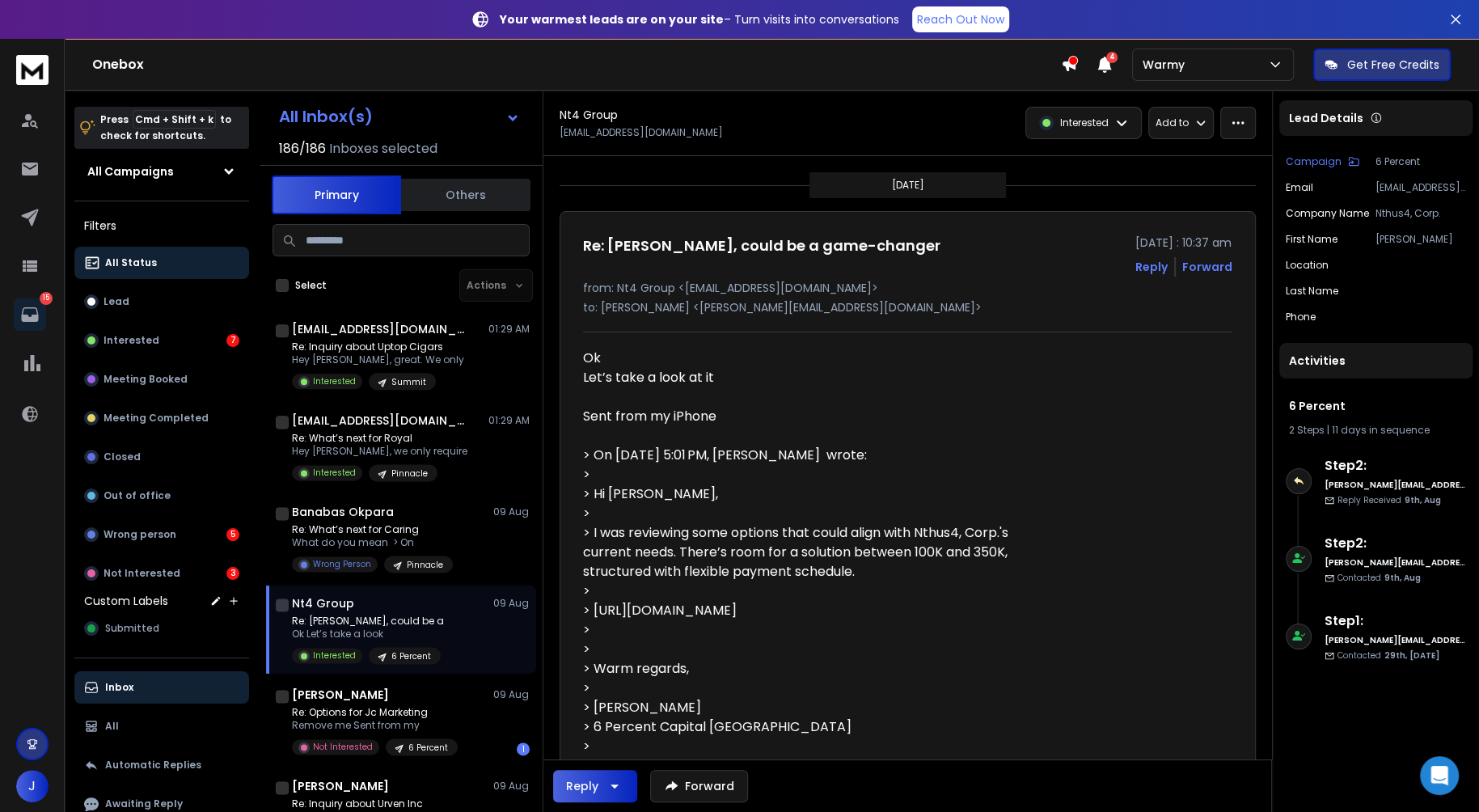
click at [569, 781] on div "Reply" at bounding box center [582, 786] width 32 height 16
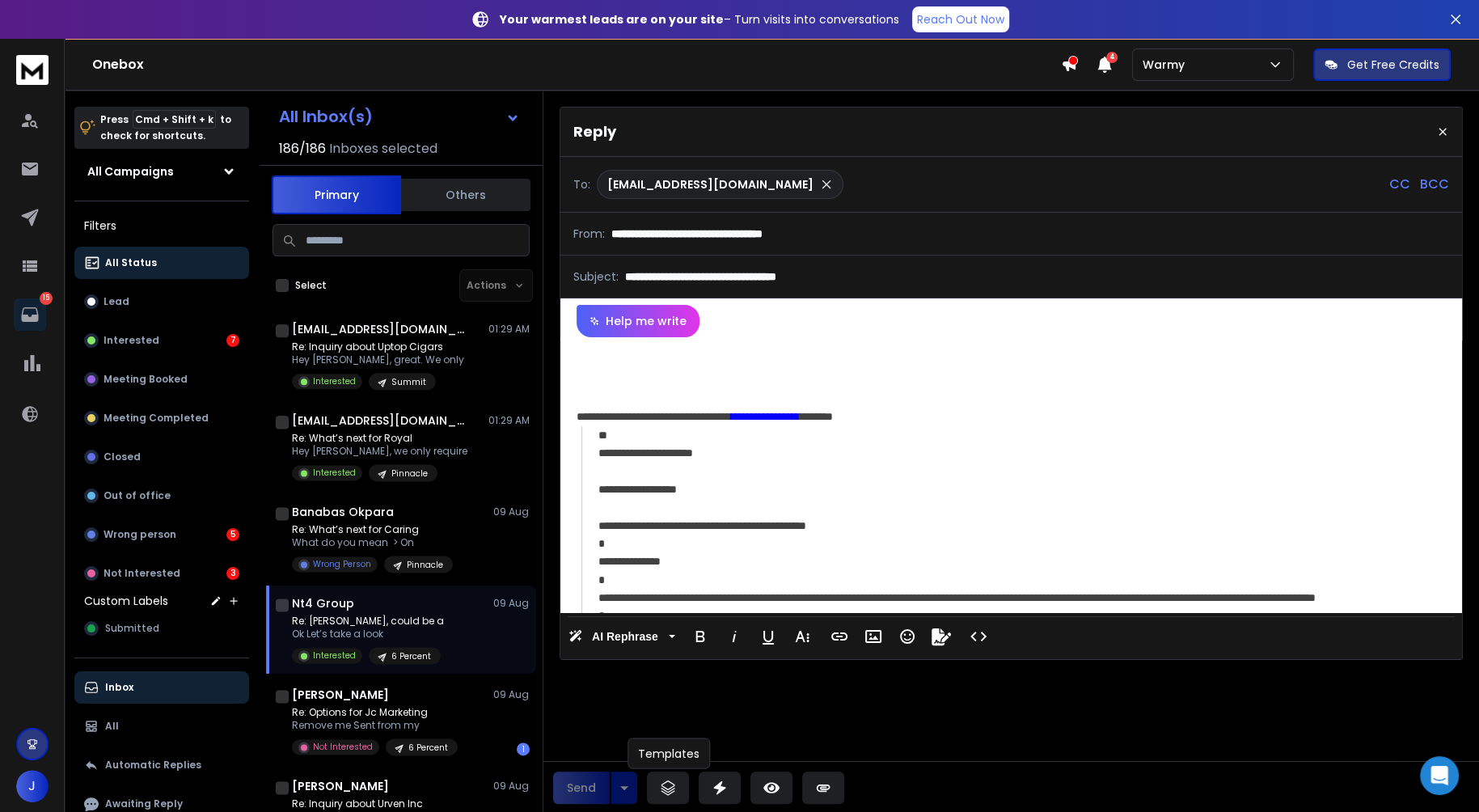
click at [676, 786] on button at bounding box center [668, 788] width 42 height 32
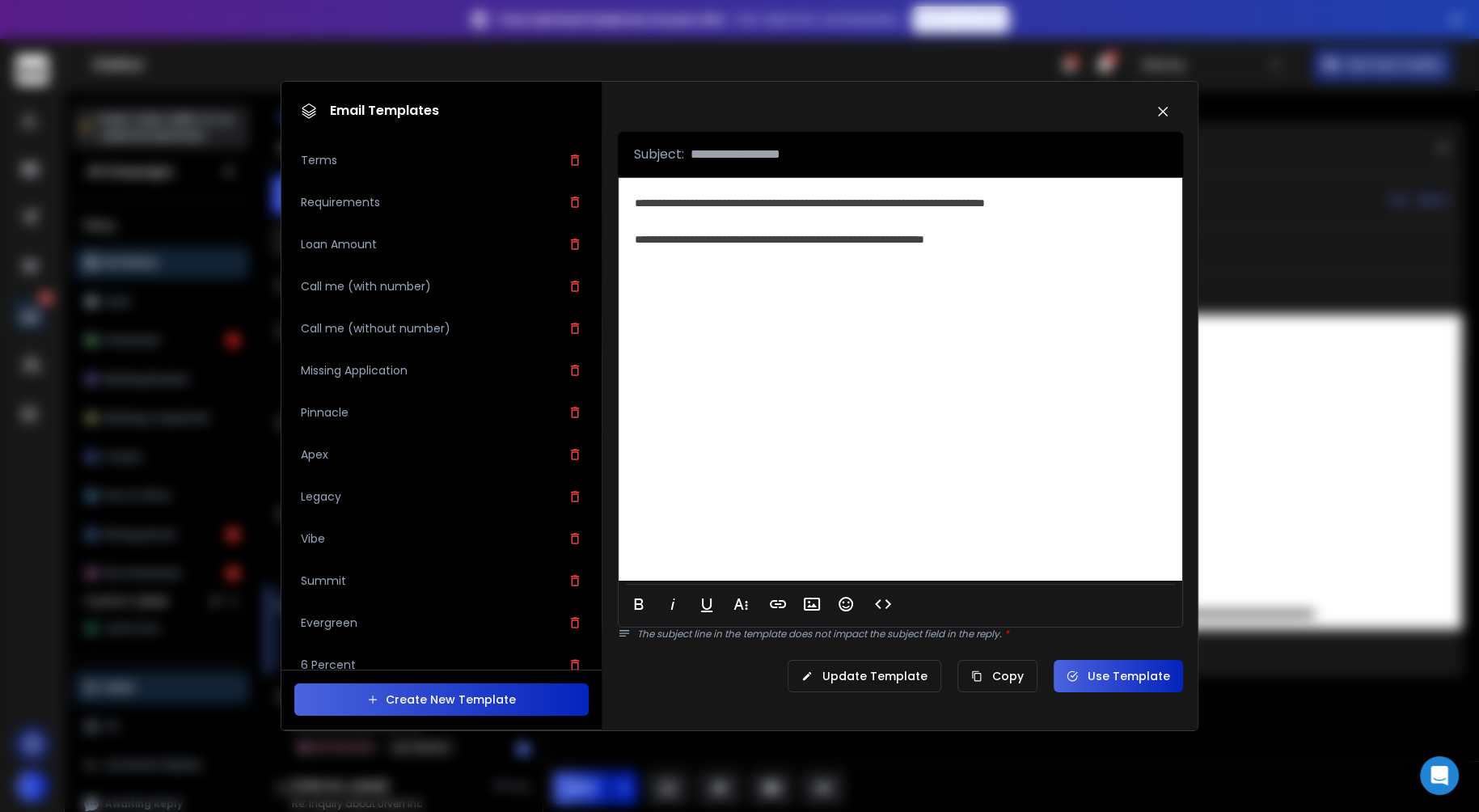
scroll to position [256, 0]
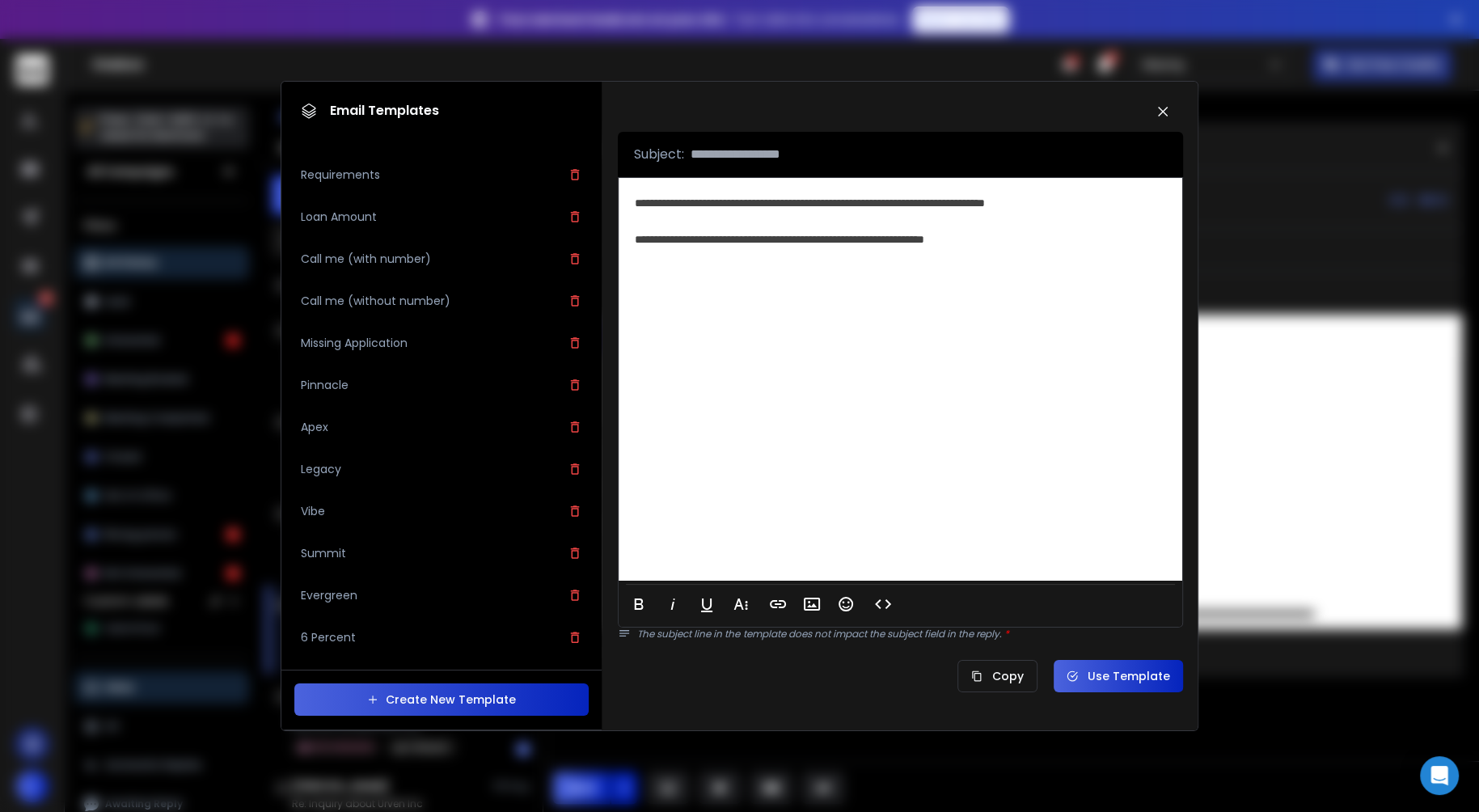
click at [368, 625] on div "6 Percent" at bounding box center [442, 637] width 282 height 29
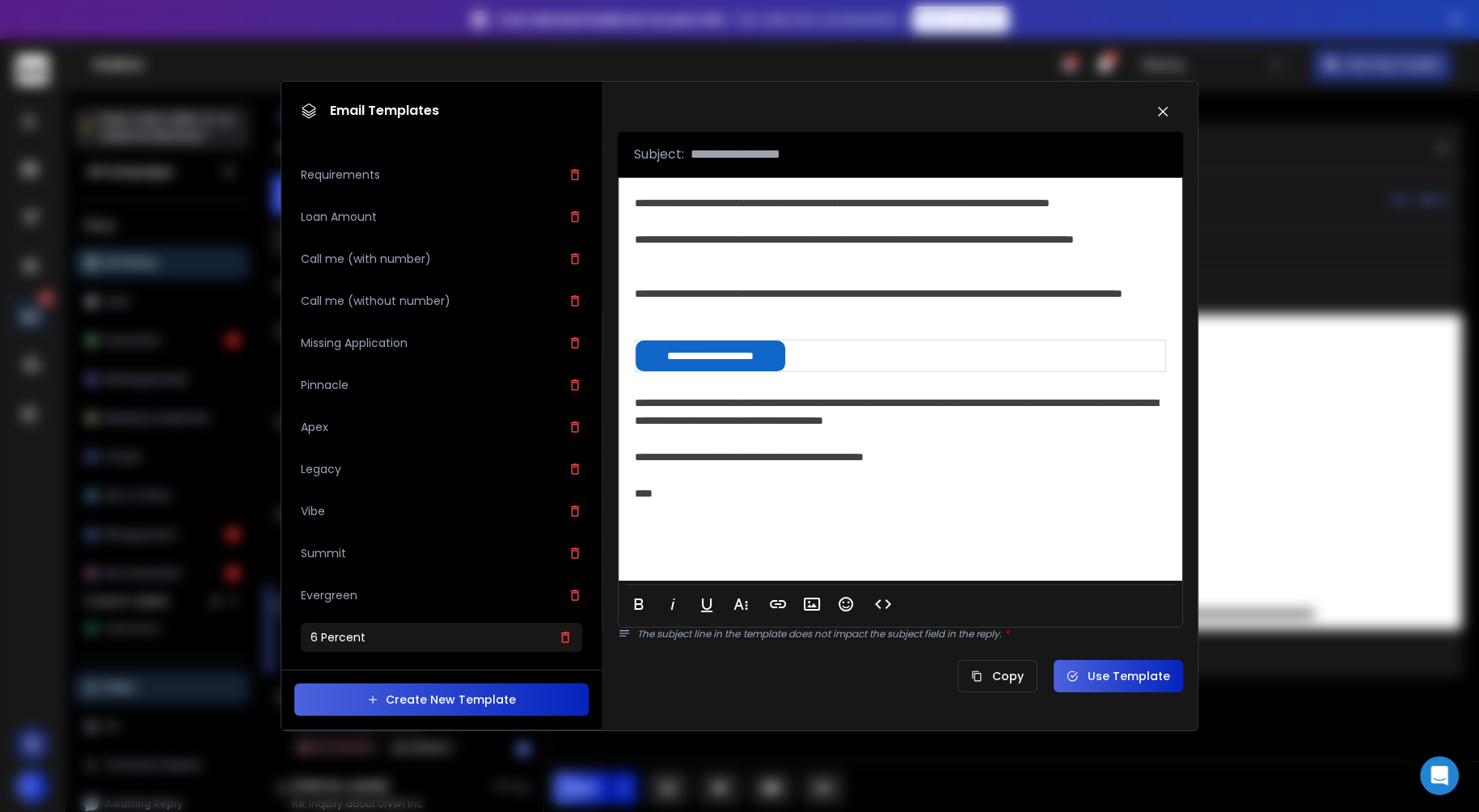
click at [1092, 673] on button "Use Template" at bounding box center [1118, 676] width 130 height 32
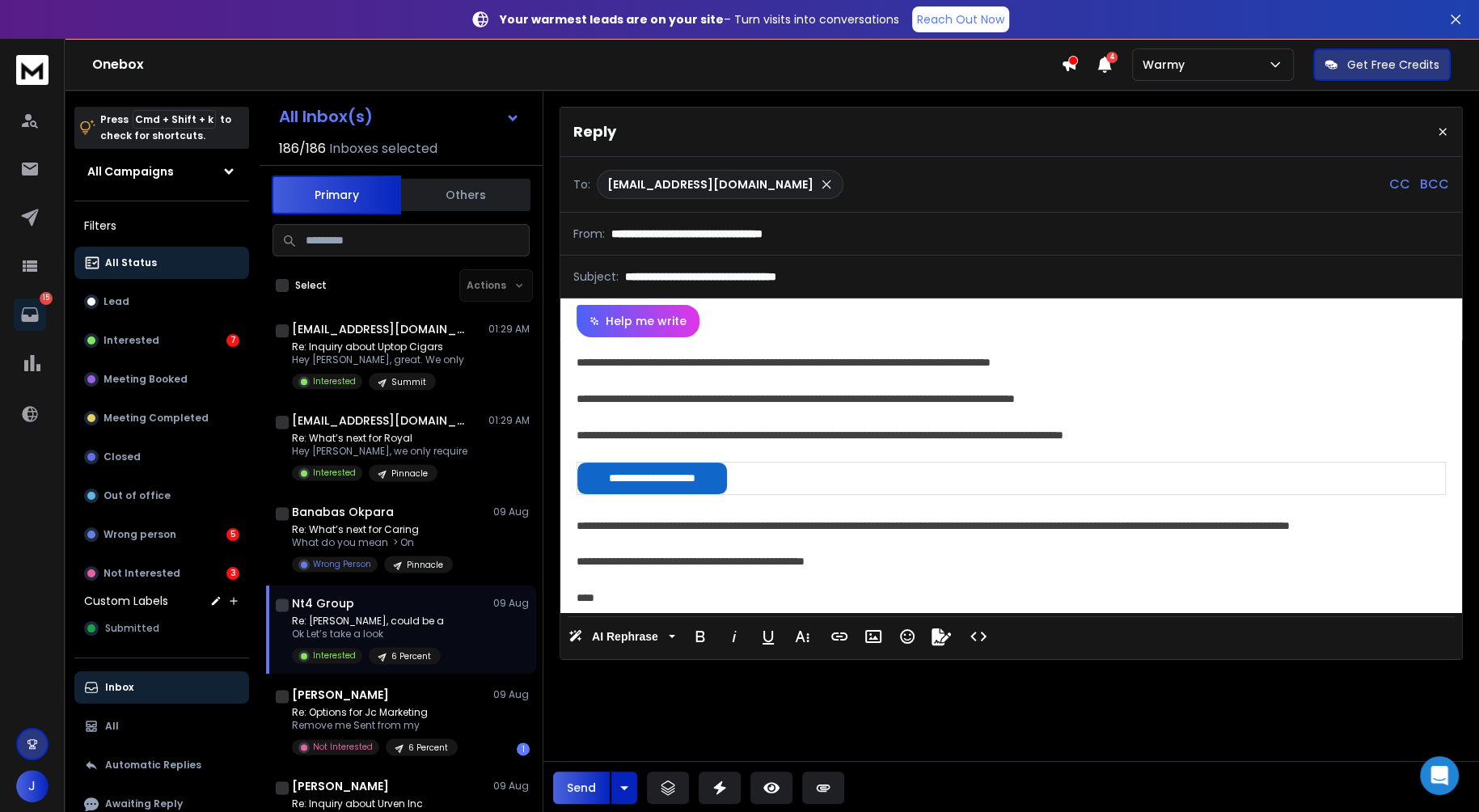
click at [573, 791] on button "Send" at bounding box center [581, 788] width 57 height 32
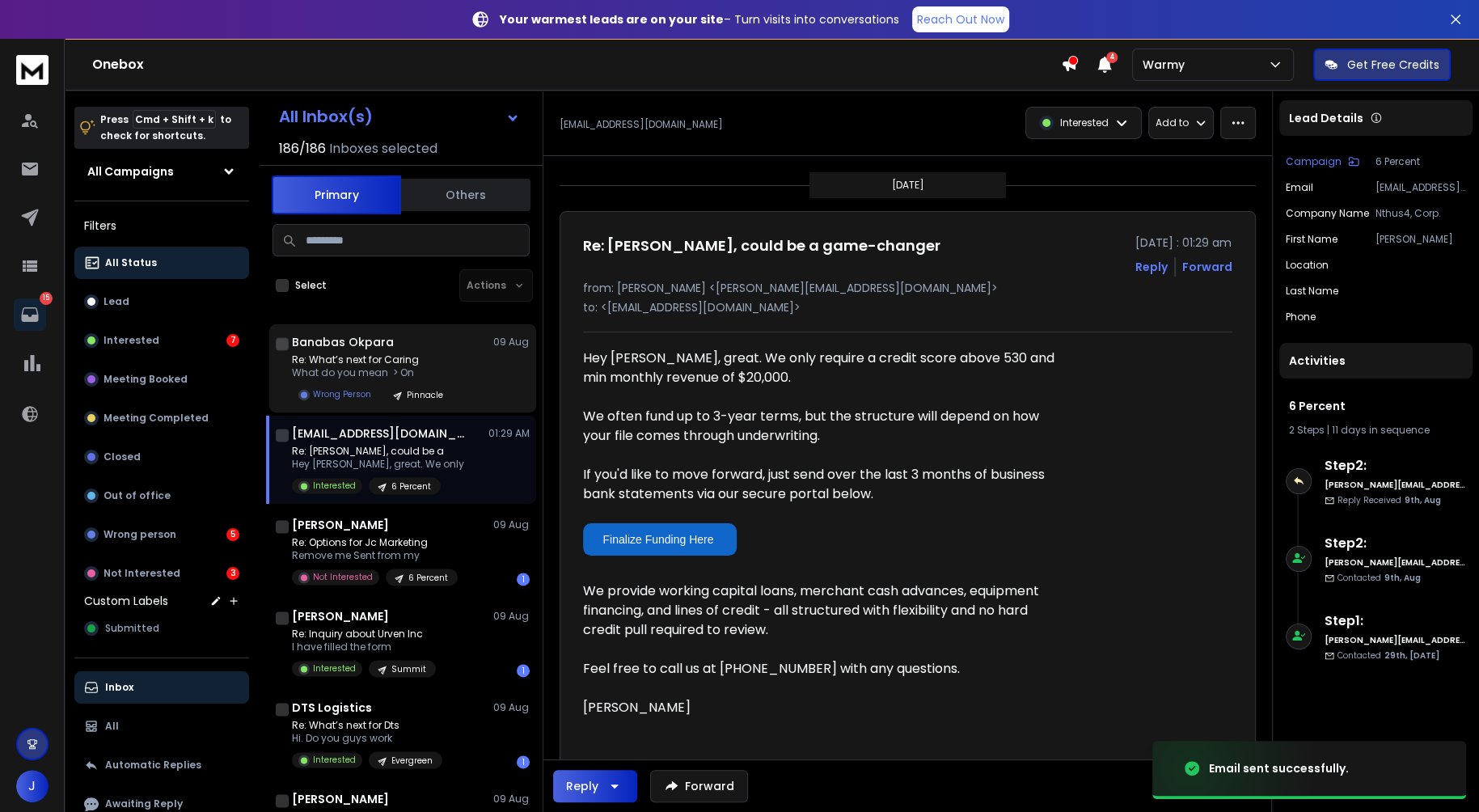
scroll to position [2331, 0]
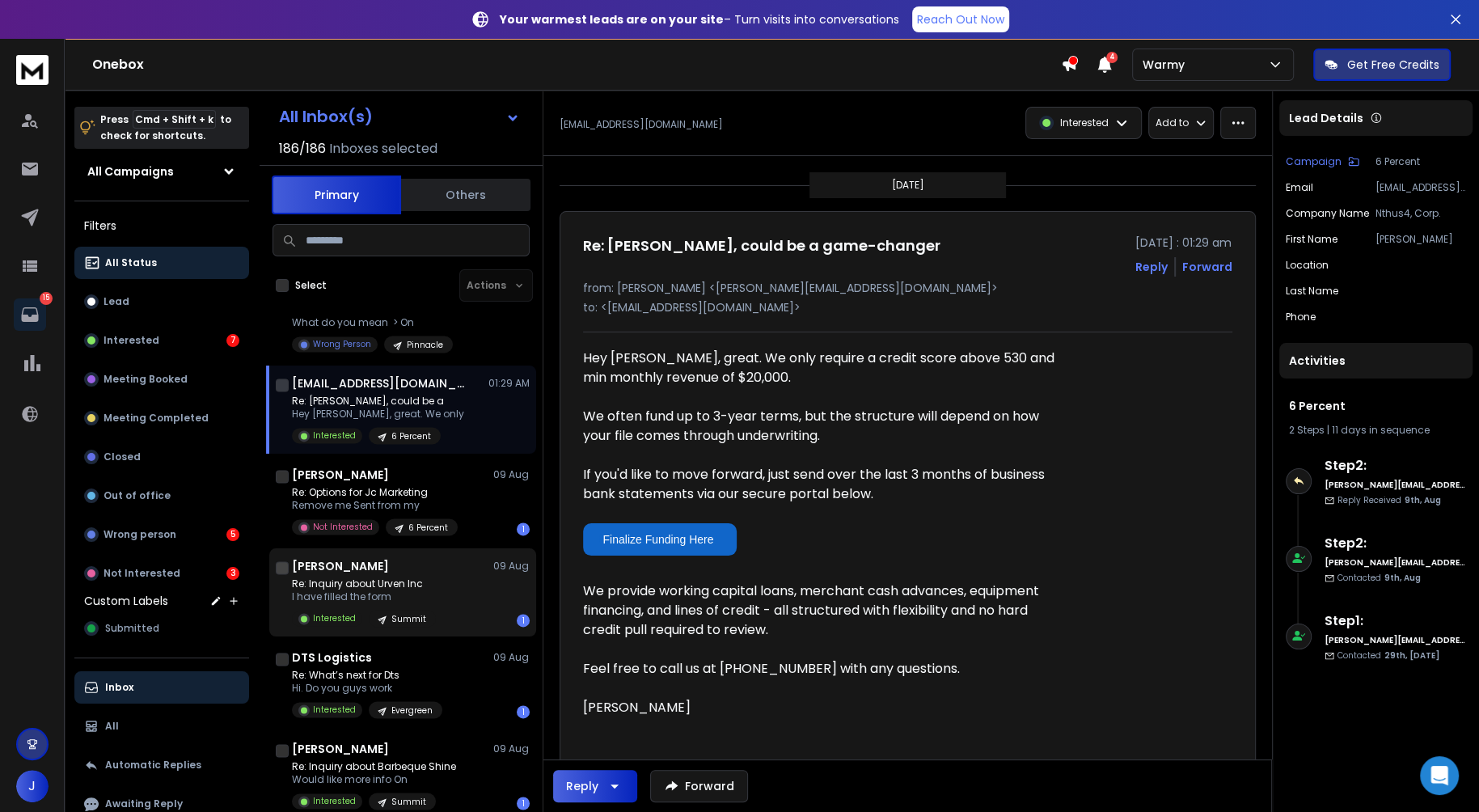
click at [436, 583] on div "Re: Inquiry about Urven Inc I have filled the form Interested Summit 1" at bounding box center [411, 602] width 238 height 50
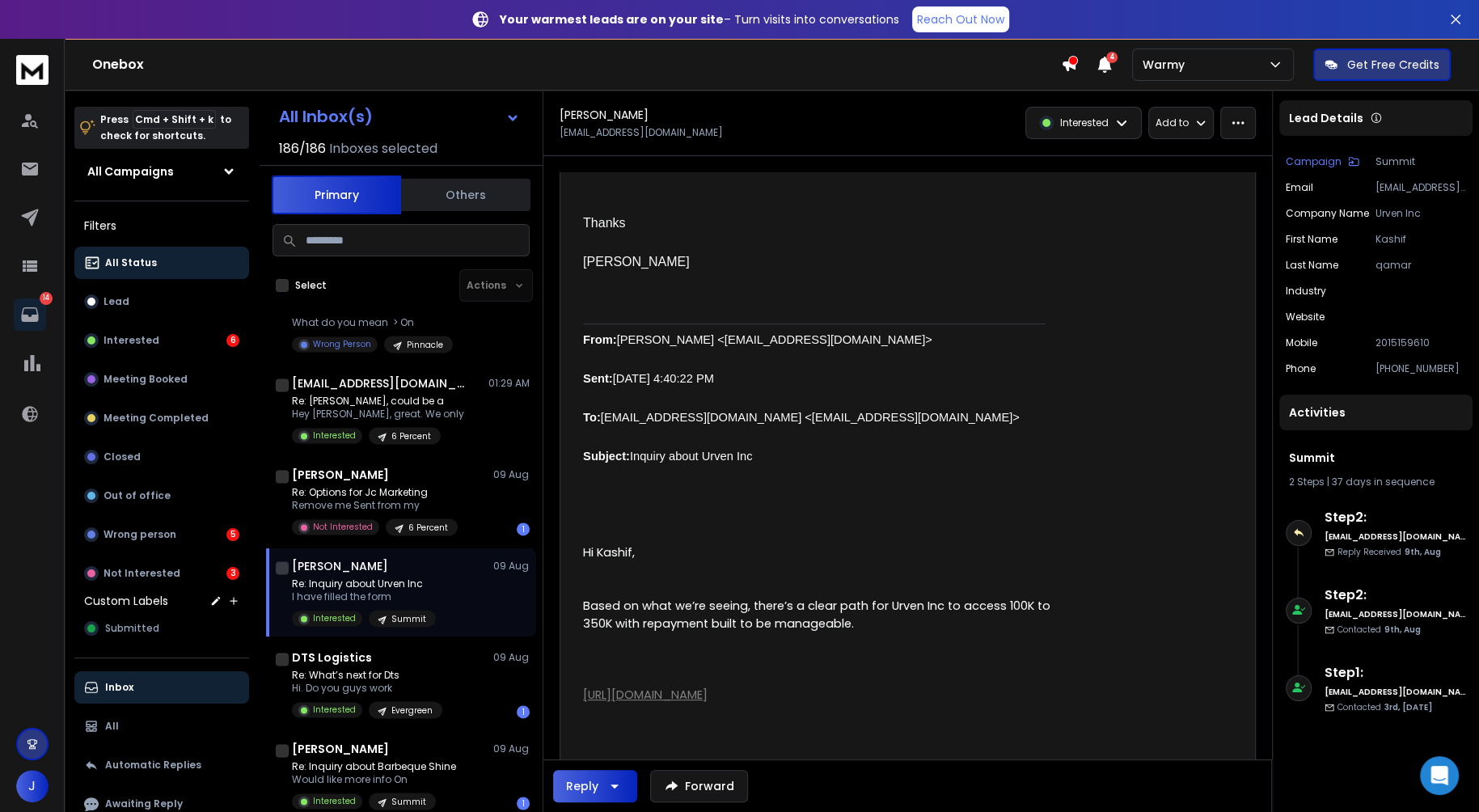
scroll to position [0, 0]
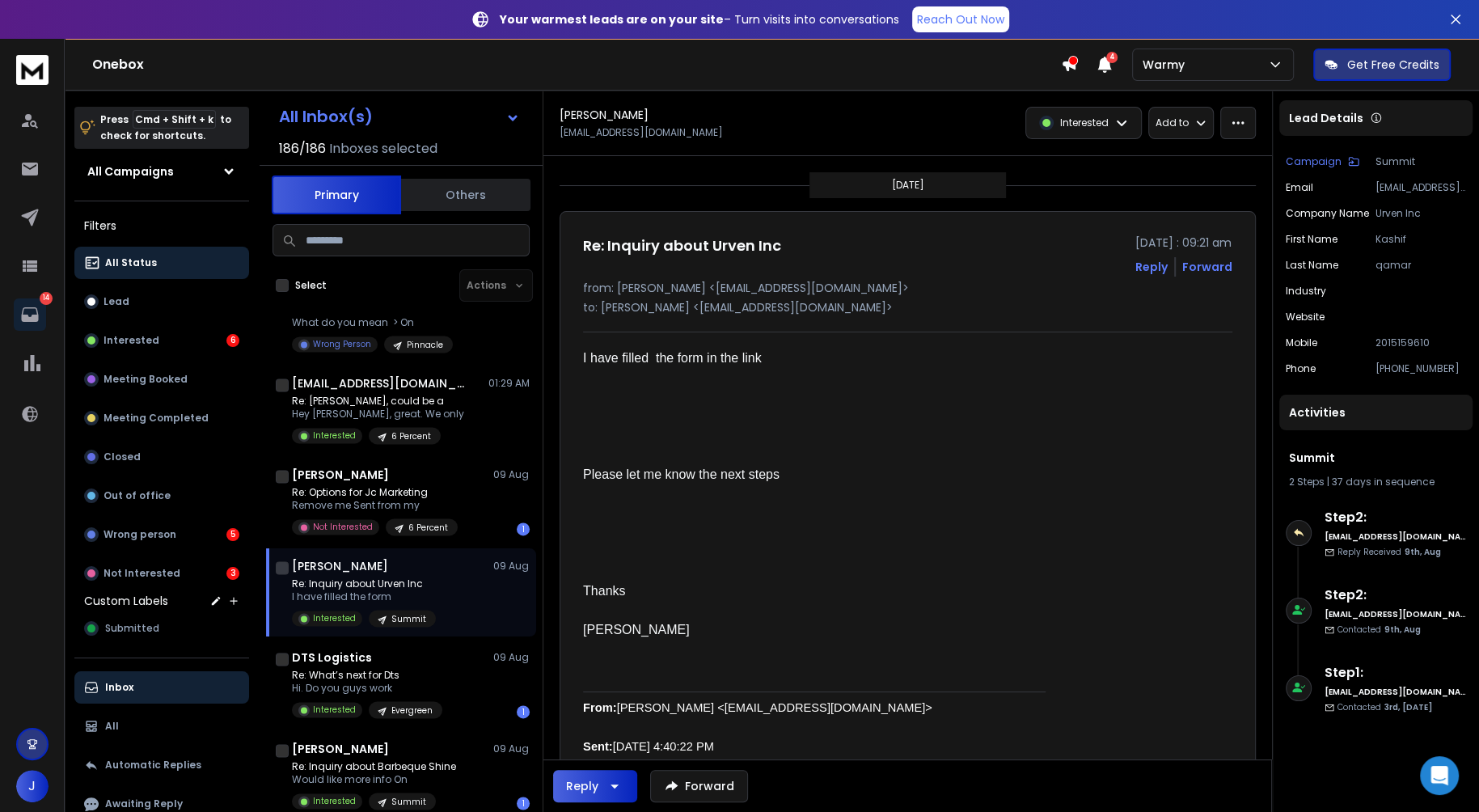
click at [571, 790] on div "Reply" at bounding box center [582, 786] width 32 height 16
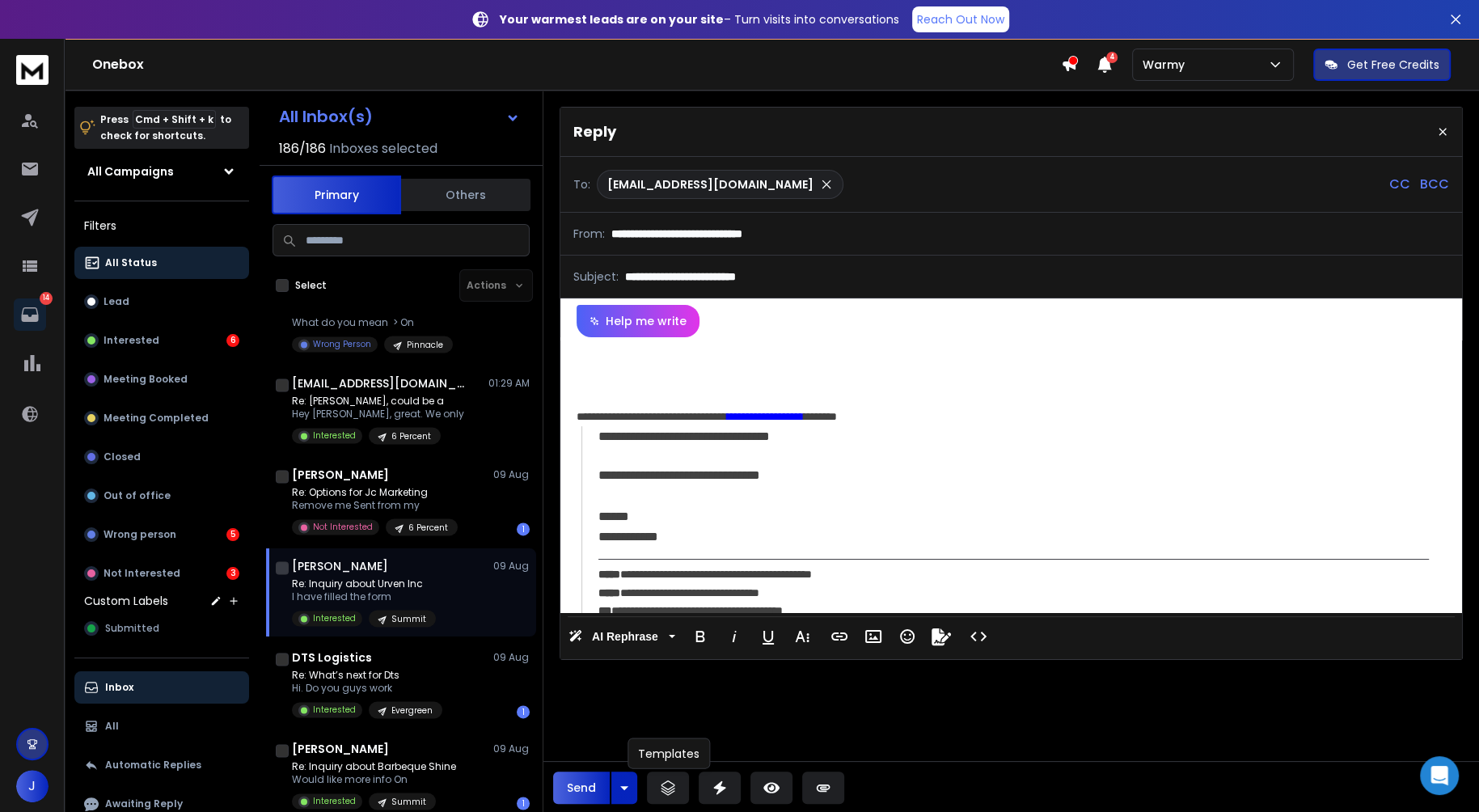
click at [671, 777] on button at bounding box center [668, 788] width 42 height 32
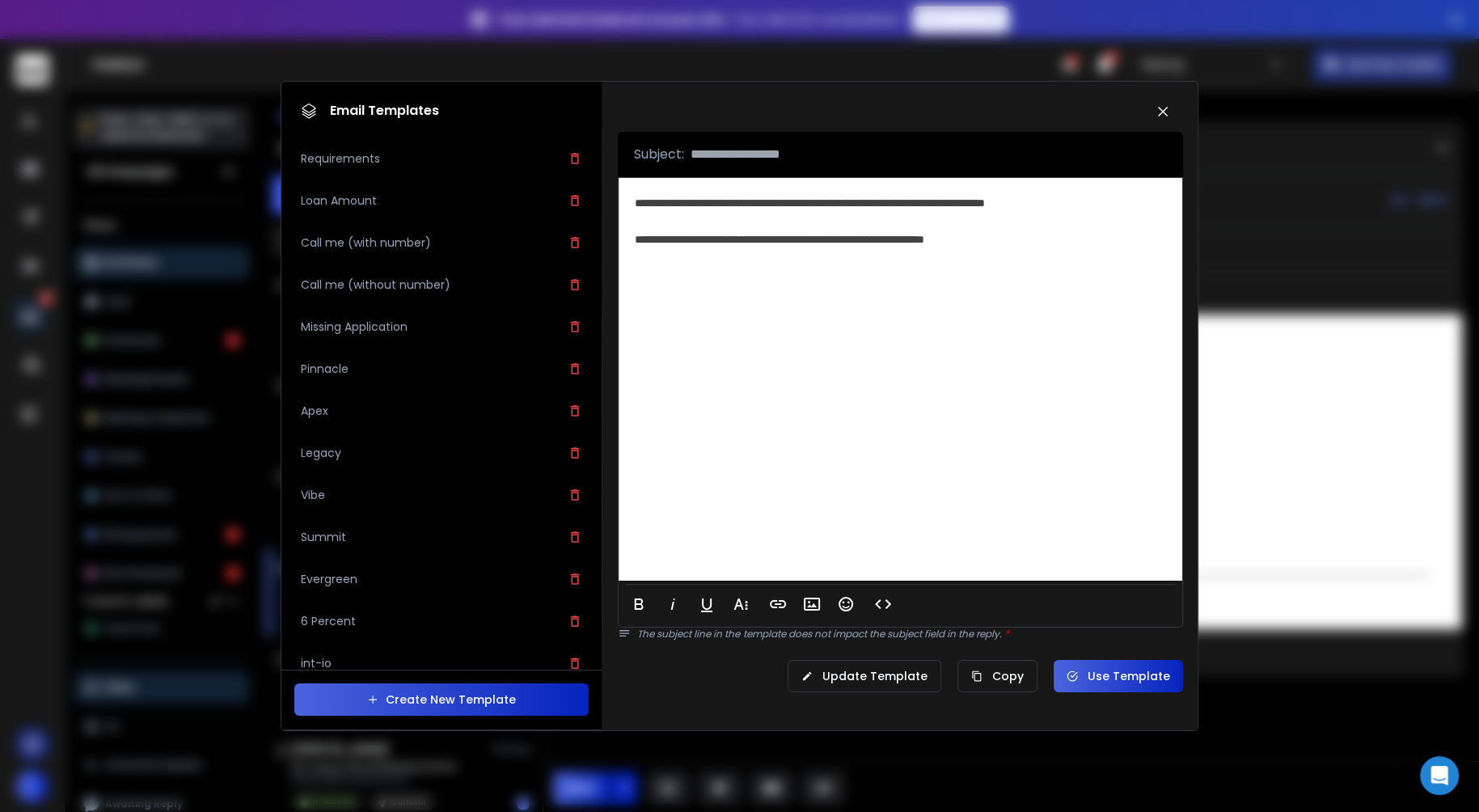
scroll to position [280, 0]
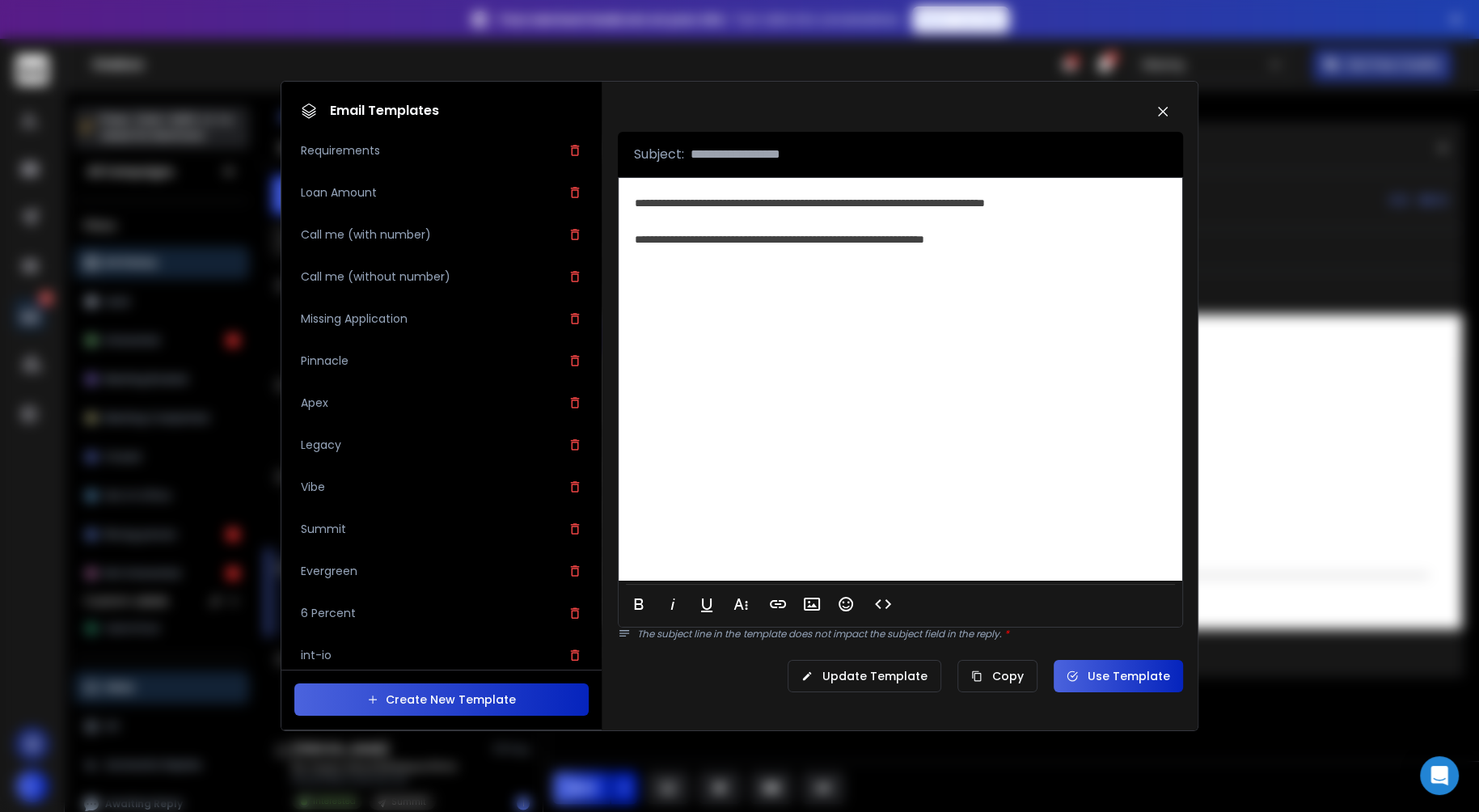
click at [362, 515] on div "Summit" at bounding box center [442, 529] width 282 height 29
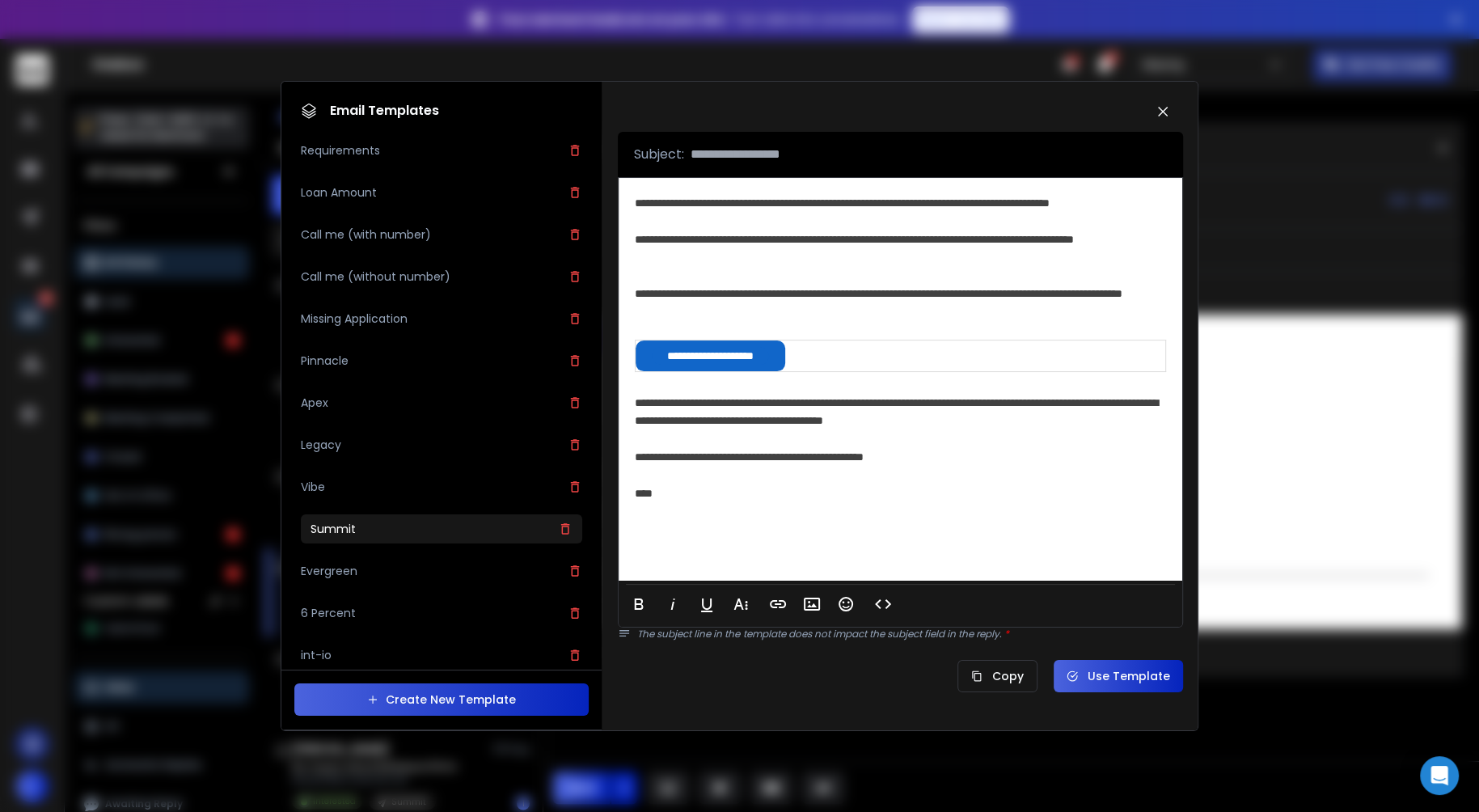
click at [1105, 671] on button "Use Template" at bounding box center [1118, 676] width 130 height 32
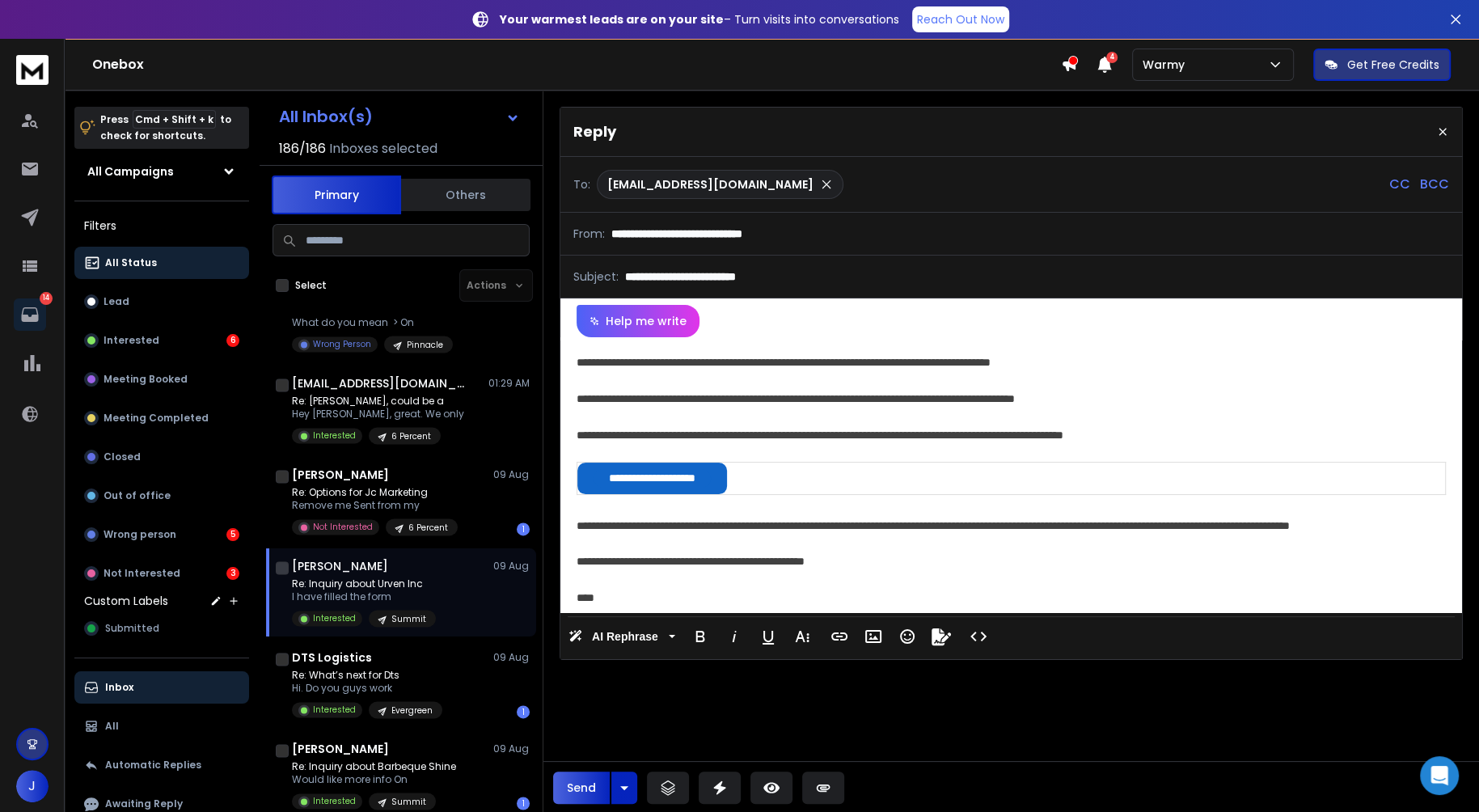
click at [579, 797] on button "Send" at bounding box center [581, 788] width 57 height 32
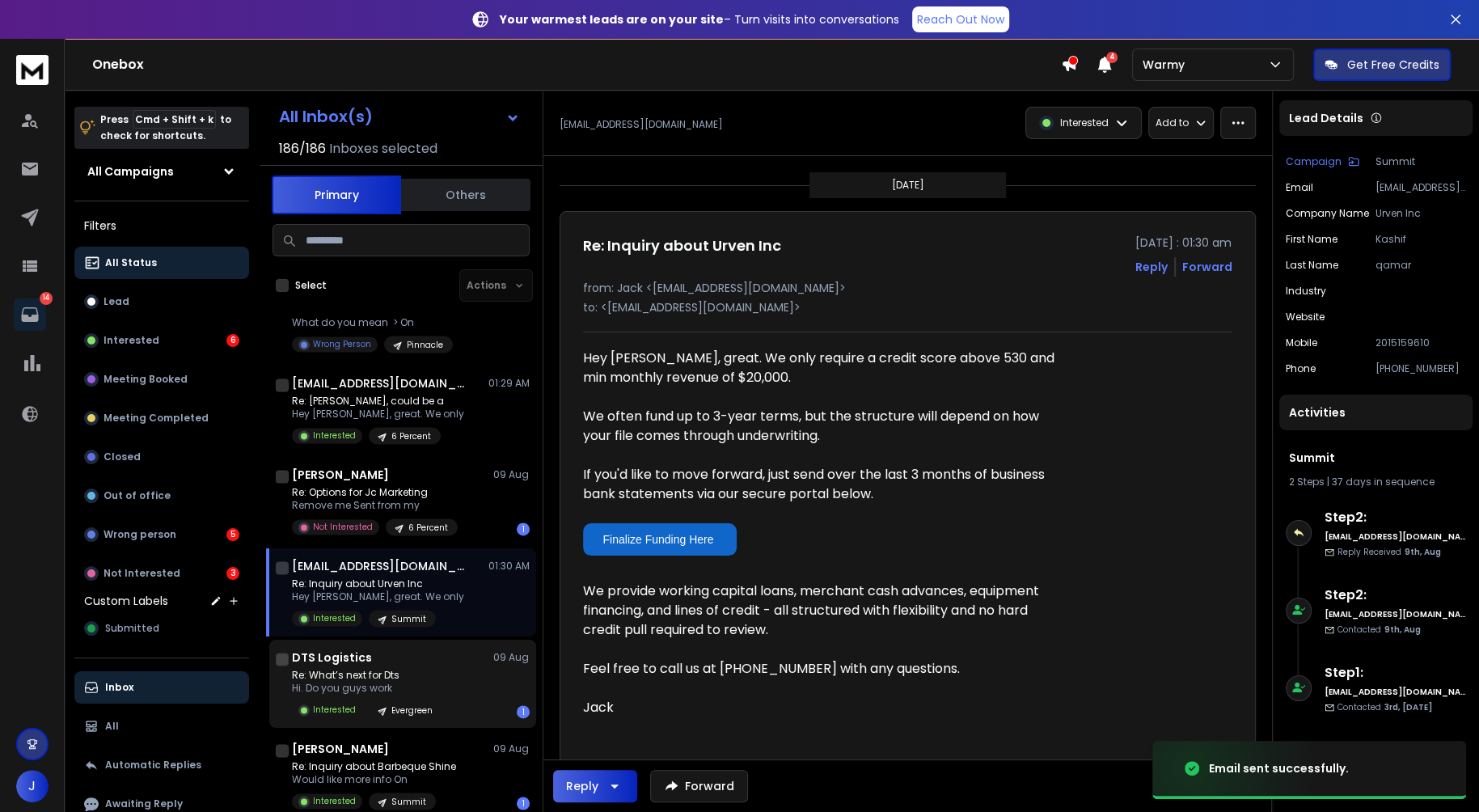
click at [373, 660] on div "DTS Logistics 09 Aug" at bounding box center [411, 657] width 238 height 16
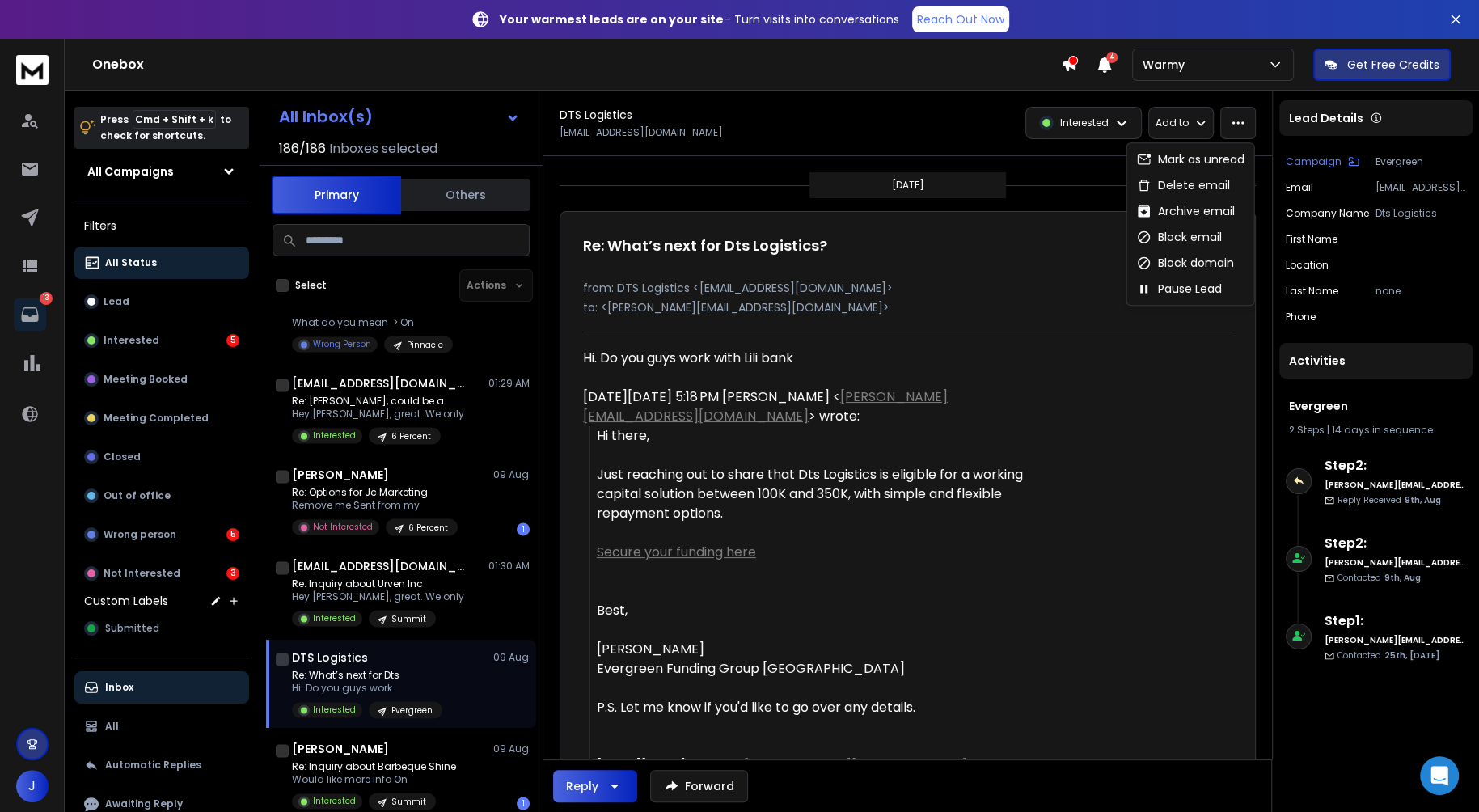
click at [1237, 115] on icon "button" at bounding box center [1238, 123] width 14 height 14
click at [1221, 169] on div "Mark as unread" at bounding box center [1191, 159] width 121 height 26
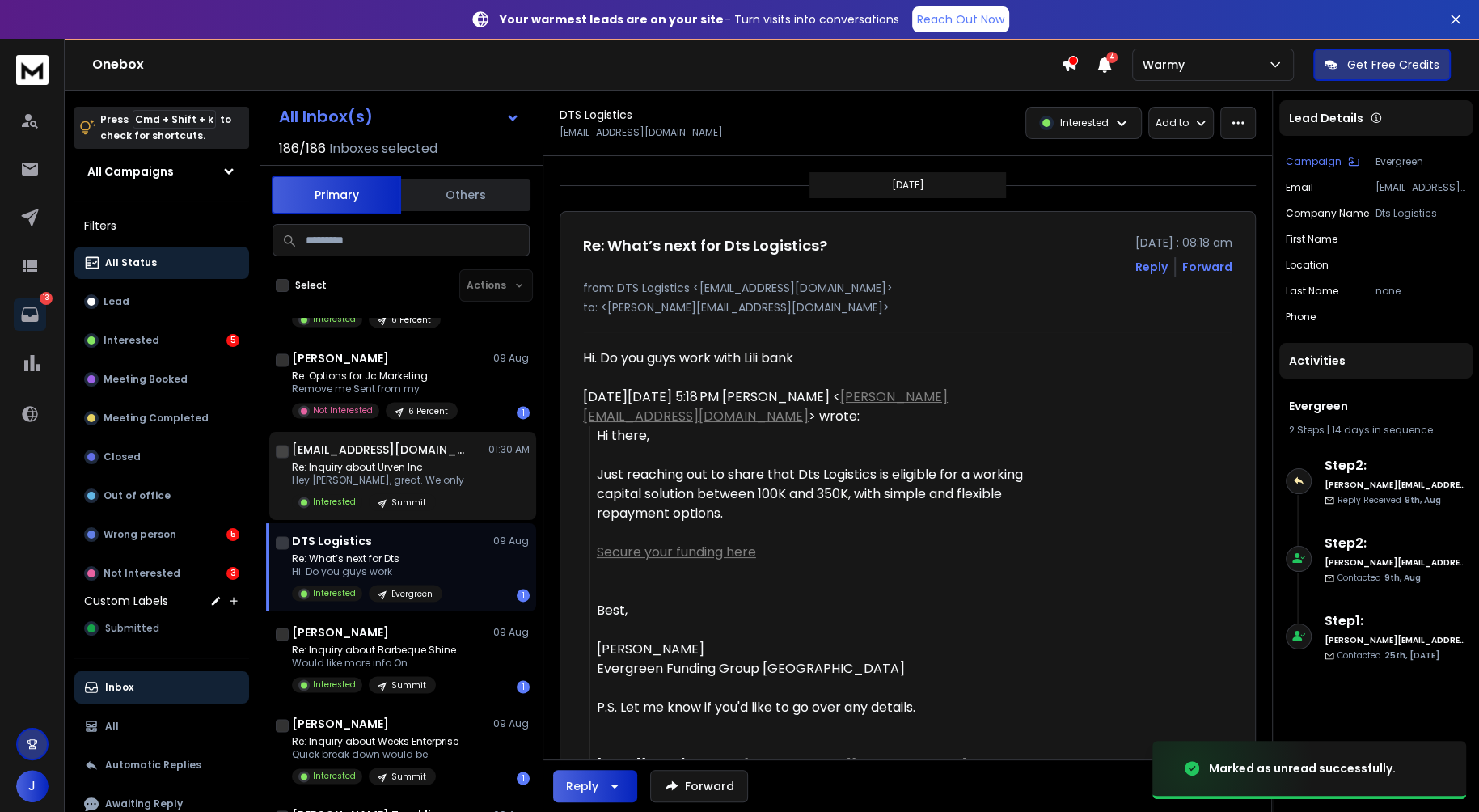
scroll to position [2451, 0]
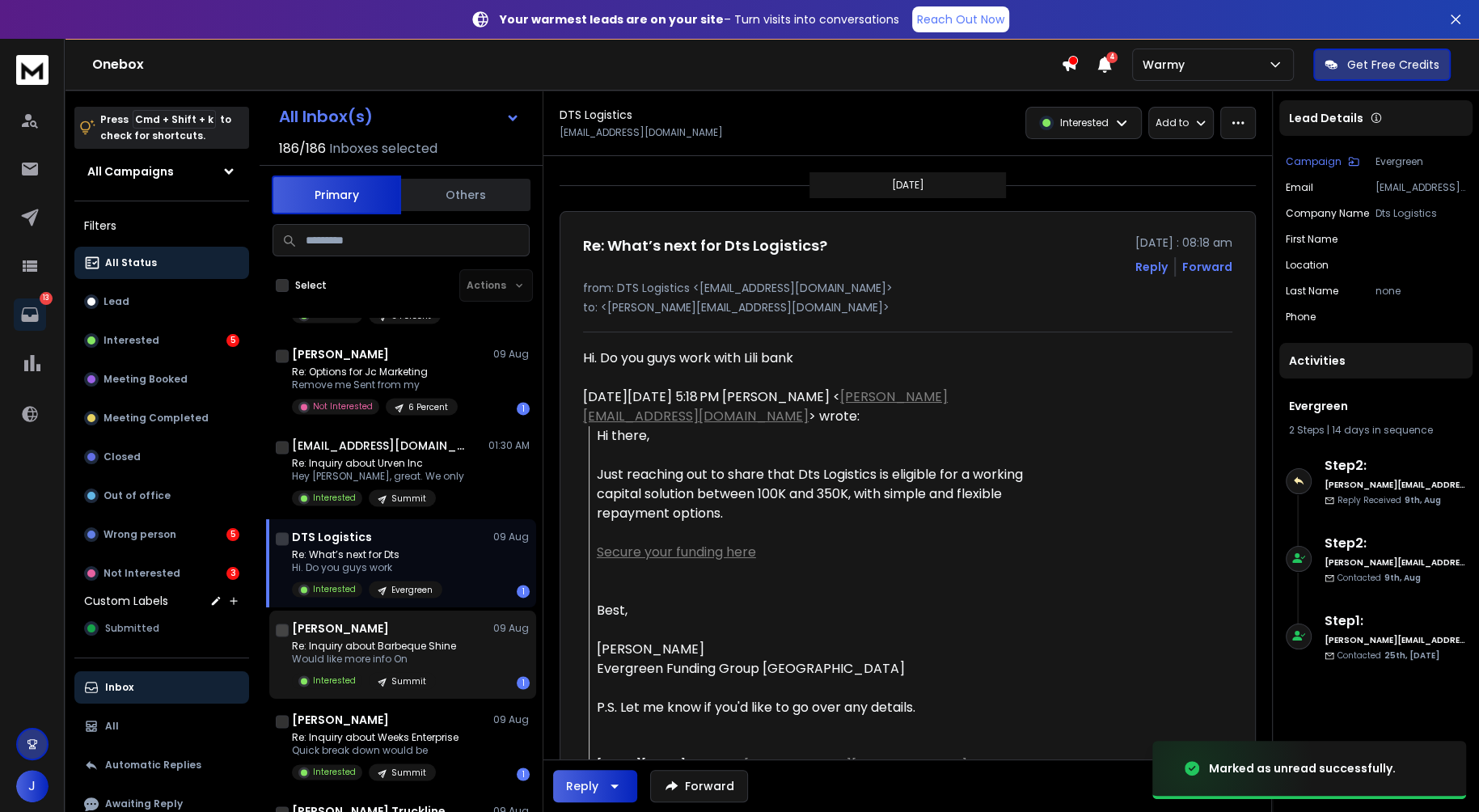
click at [415, 641] on p "Re: Inquiry about Barbeque Shine" at bounding box center [374, 646] width 164 height 13
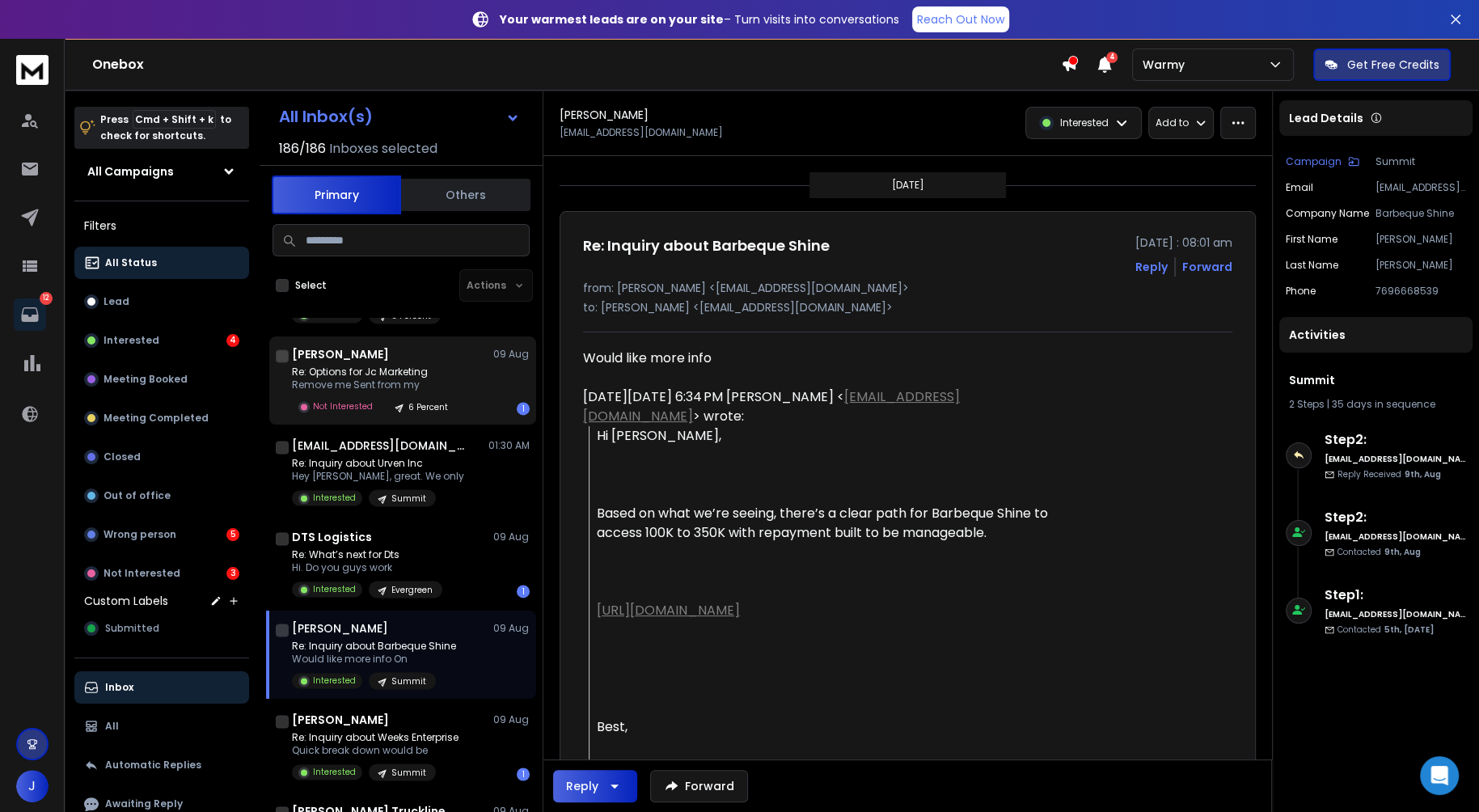
click at [463, 392] on div "Re: Options for Jc Marketing Remove me Sent from my Not Interested 6 Percent 1" at bounding box center [411, 390] width 238 height 50
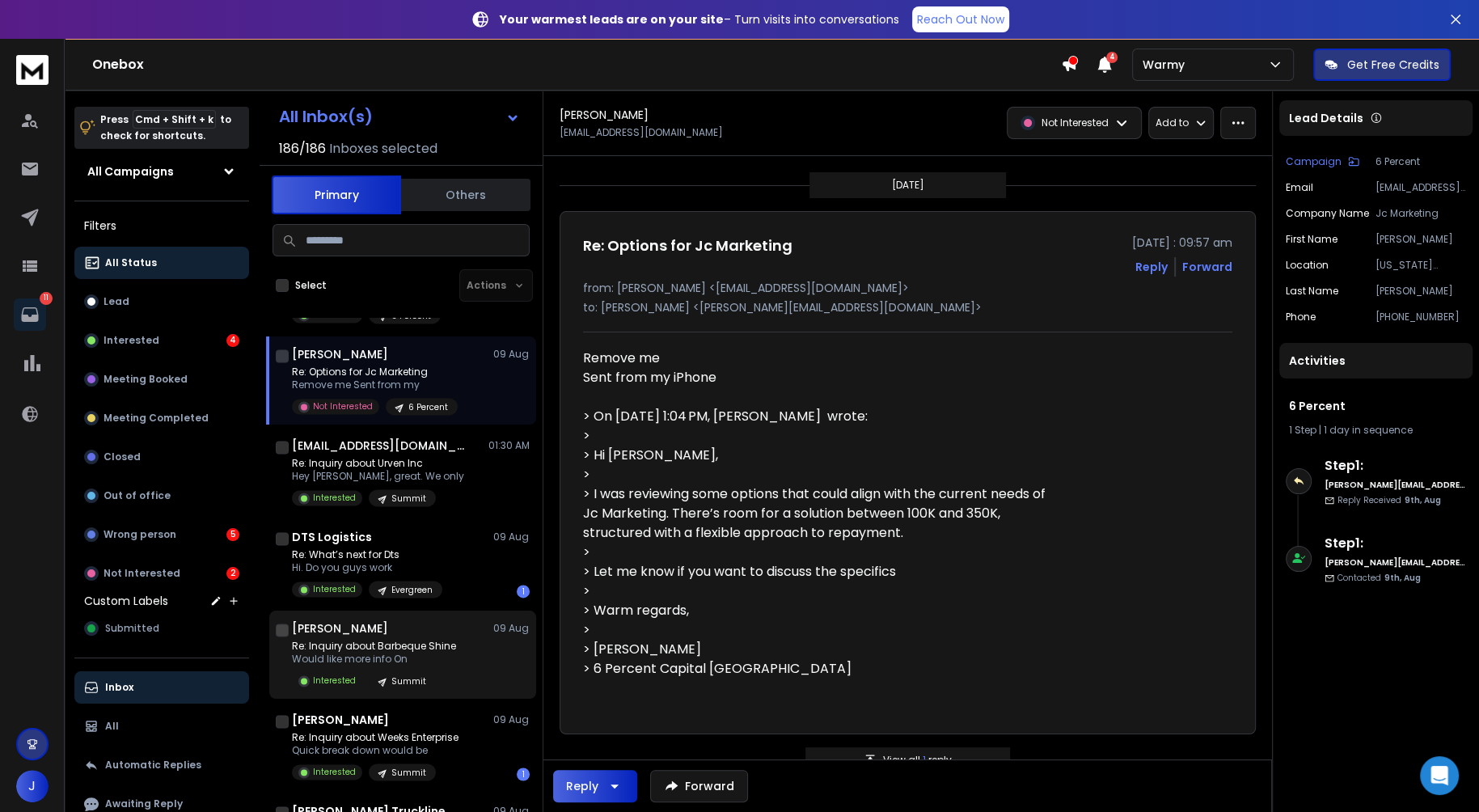
click at [436, 672] on div "Interested Summit" at bounding box center [374, 680] width 164 height 17
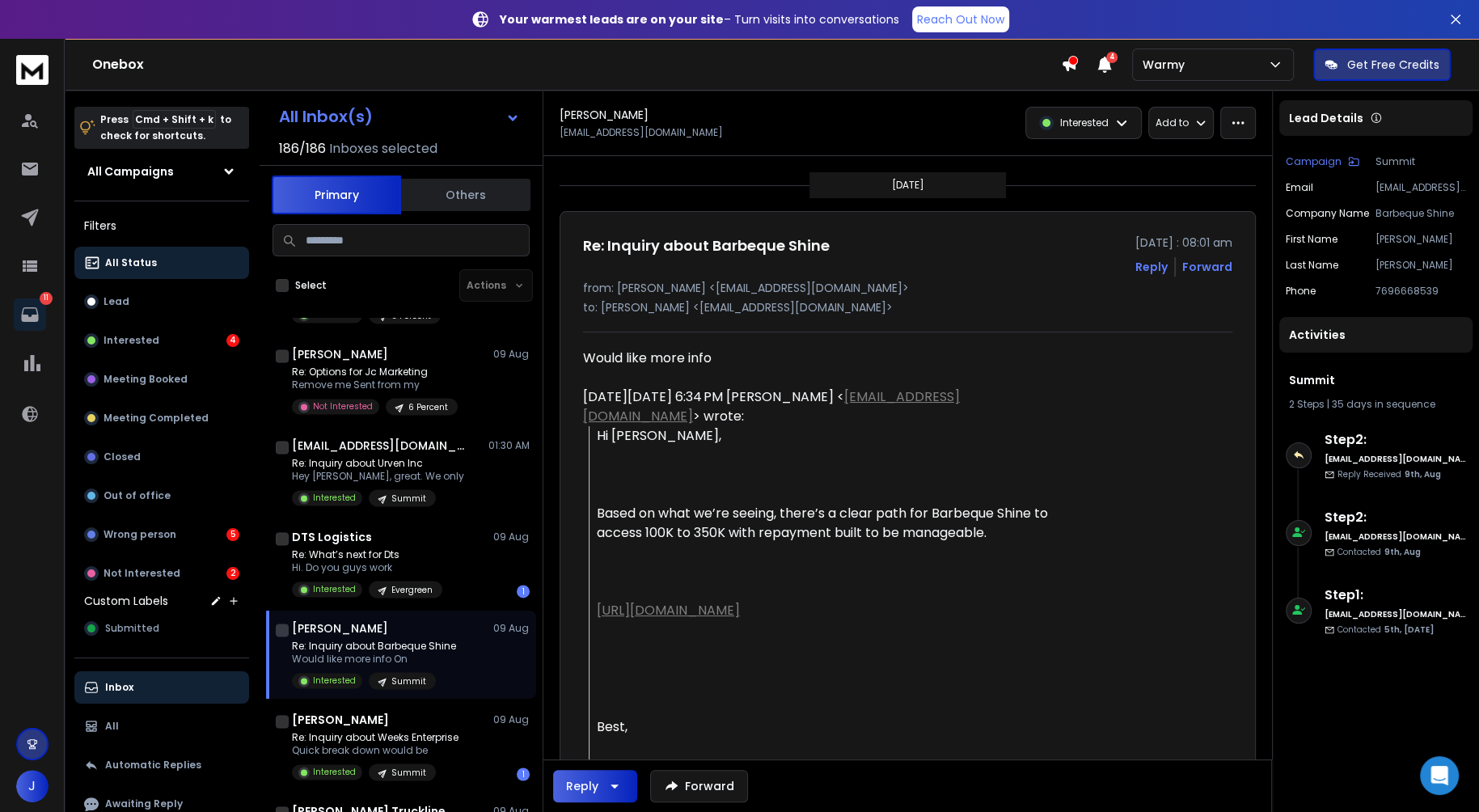
click at [558, 803] on div "Reply Forward" at bounding box center [908, 785] width 728 height 52
click at [563, 798] on button "Reply" at bounding box center [595, 786] width 84 height 32
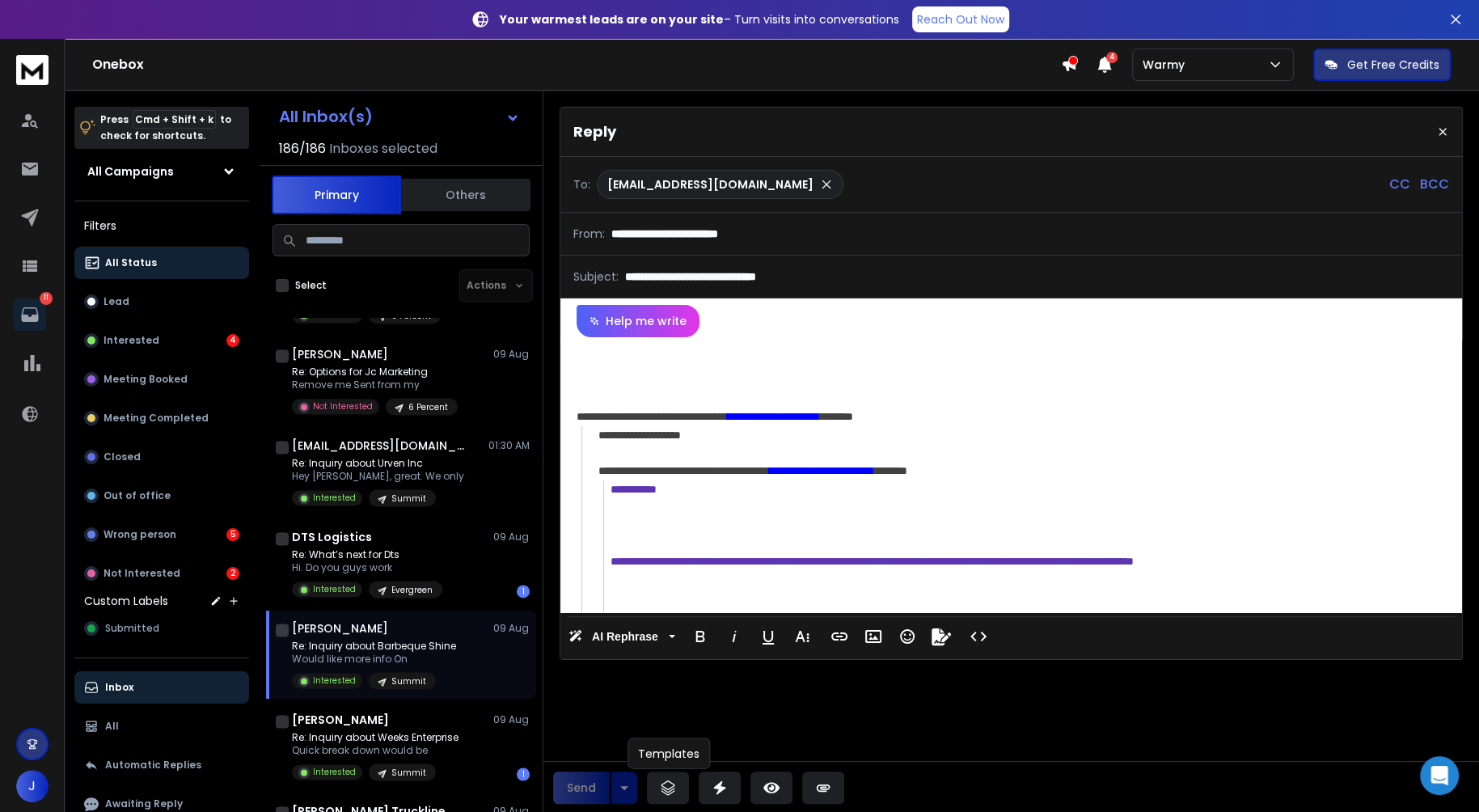
click at [681, 797] on button at bounding box center [668, 788] width 42 height 32
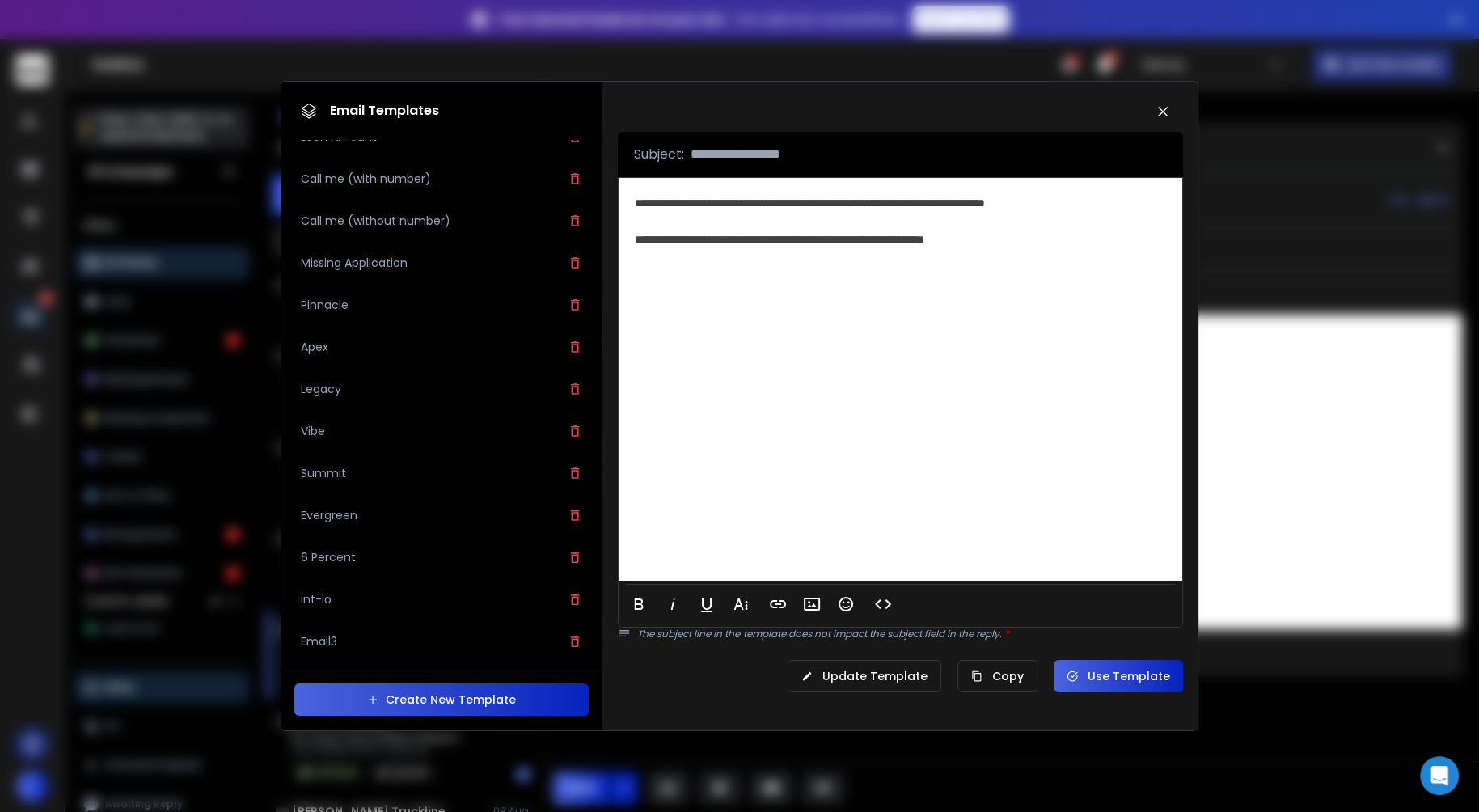
scroll to position [369, 0]
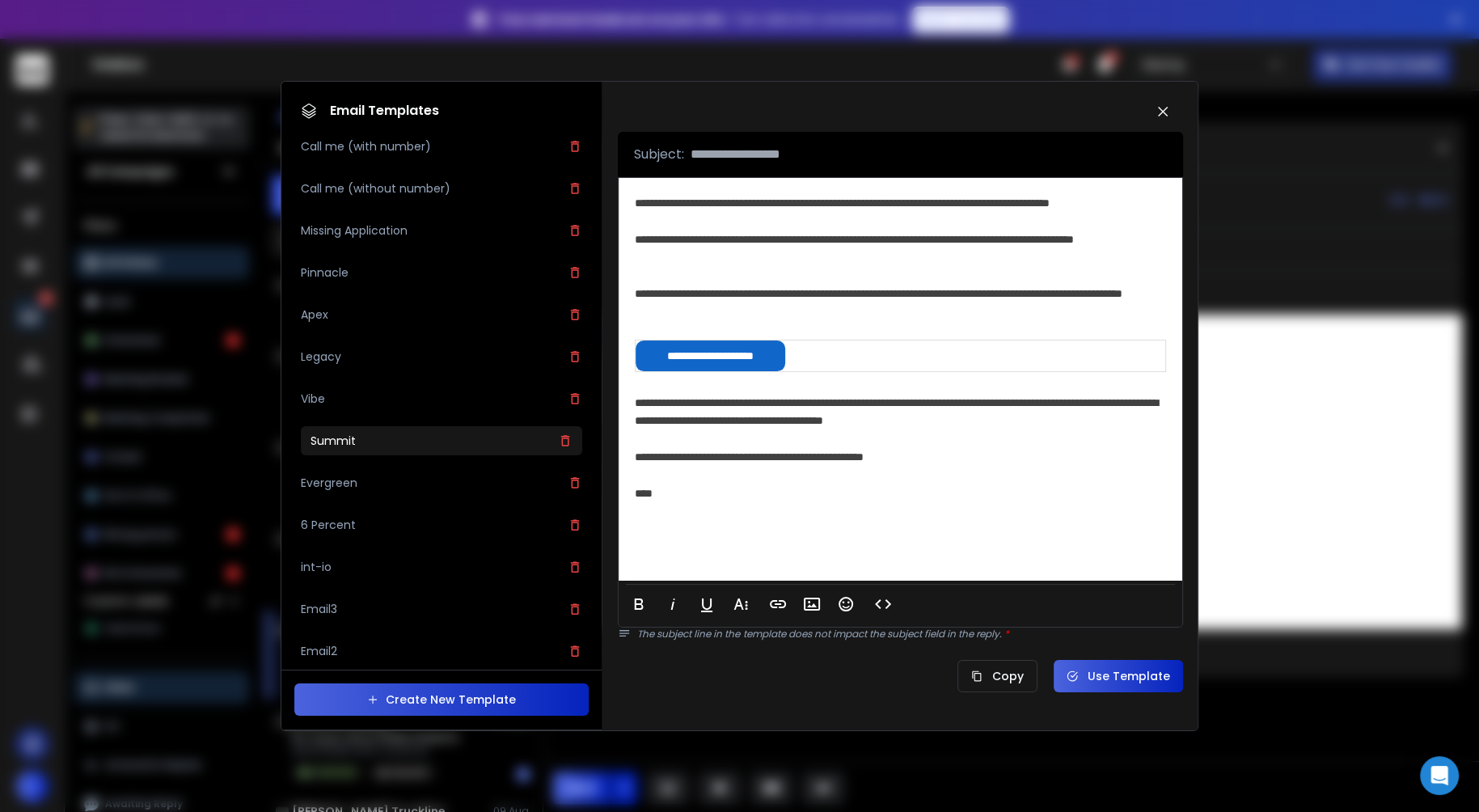
click at [1083, 686] on button "Use Template" at bounding box center [1118, 676] width 130 height 32
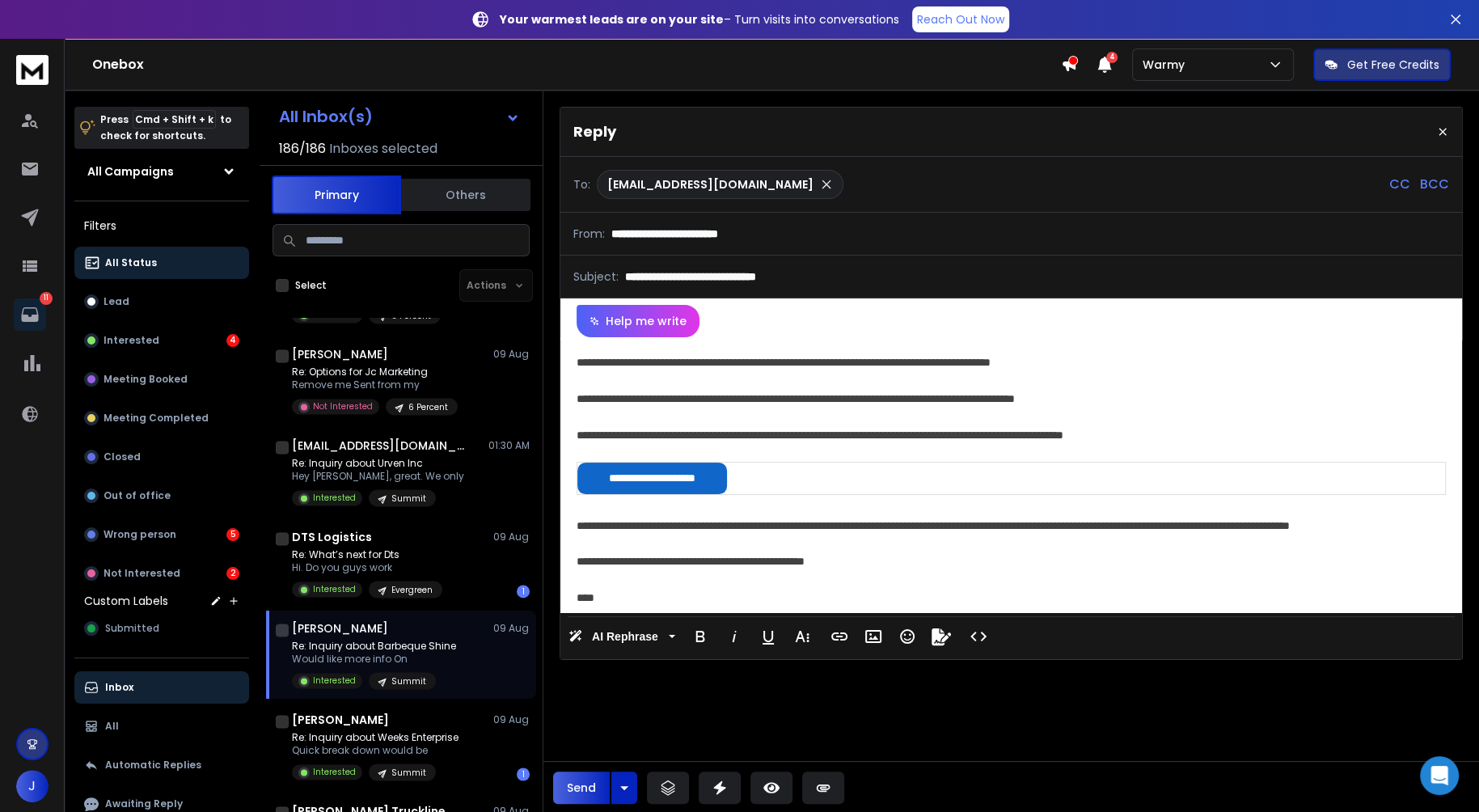
click at [582, 790] on button "Send" at bounding box center [581, 788] width 57 height 32
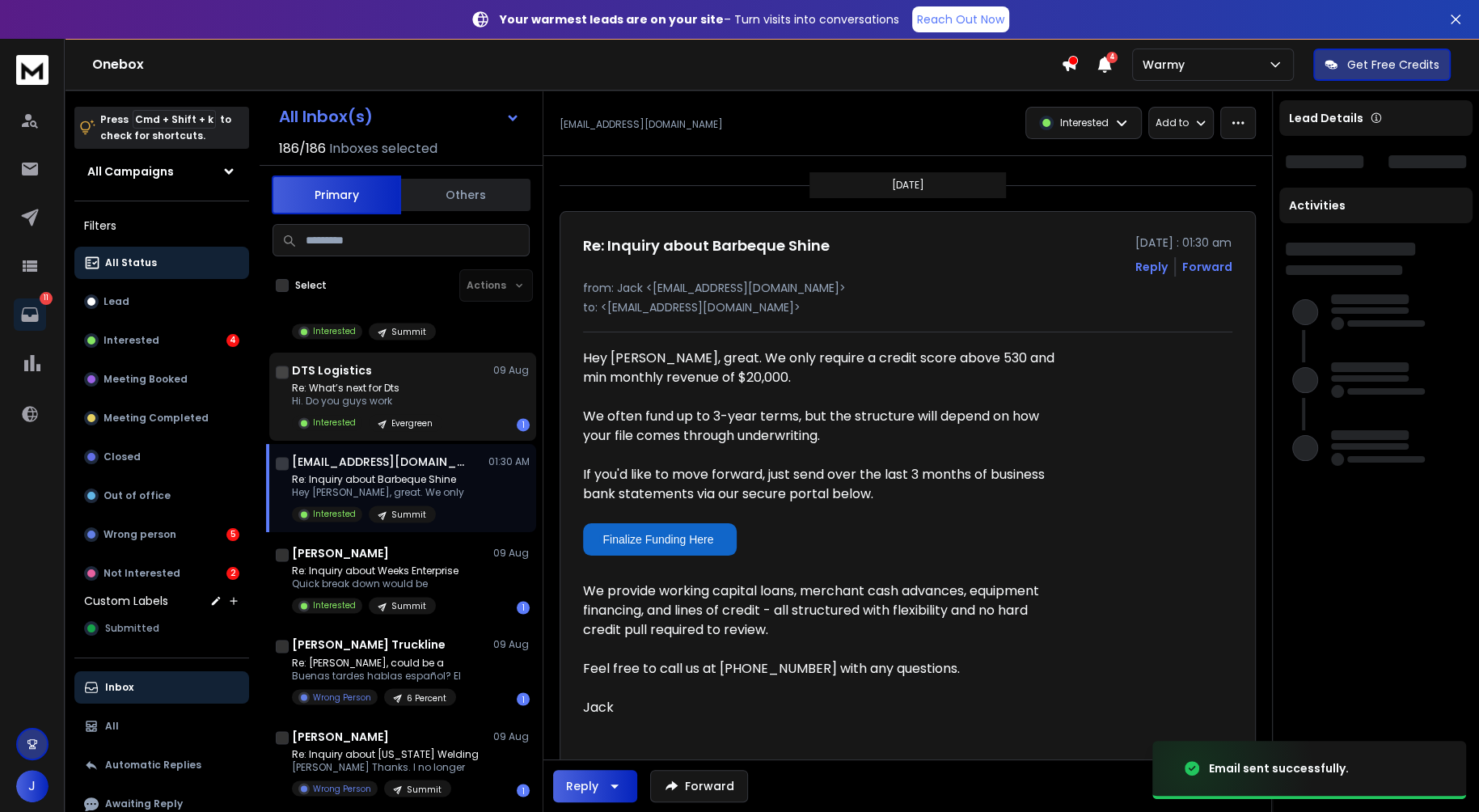
scroll to position [2653, 0]
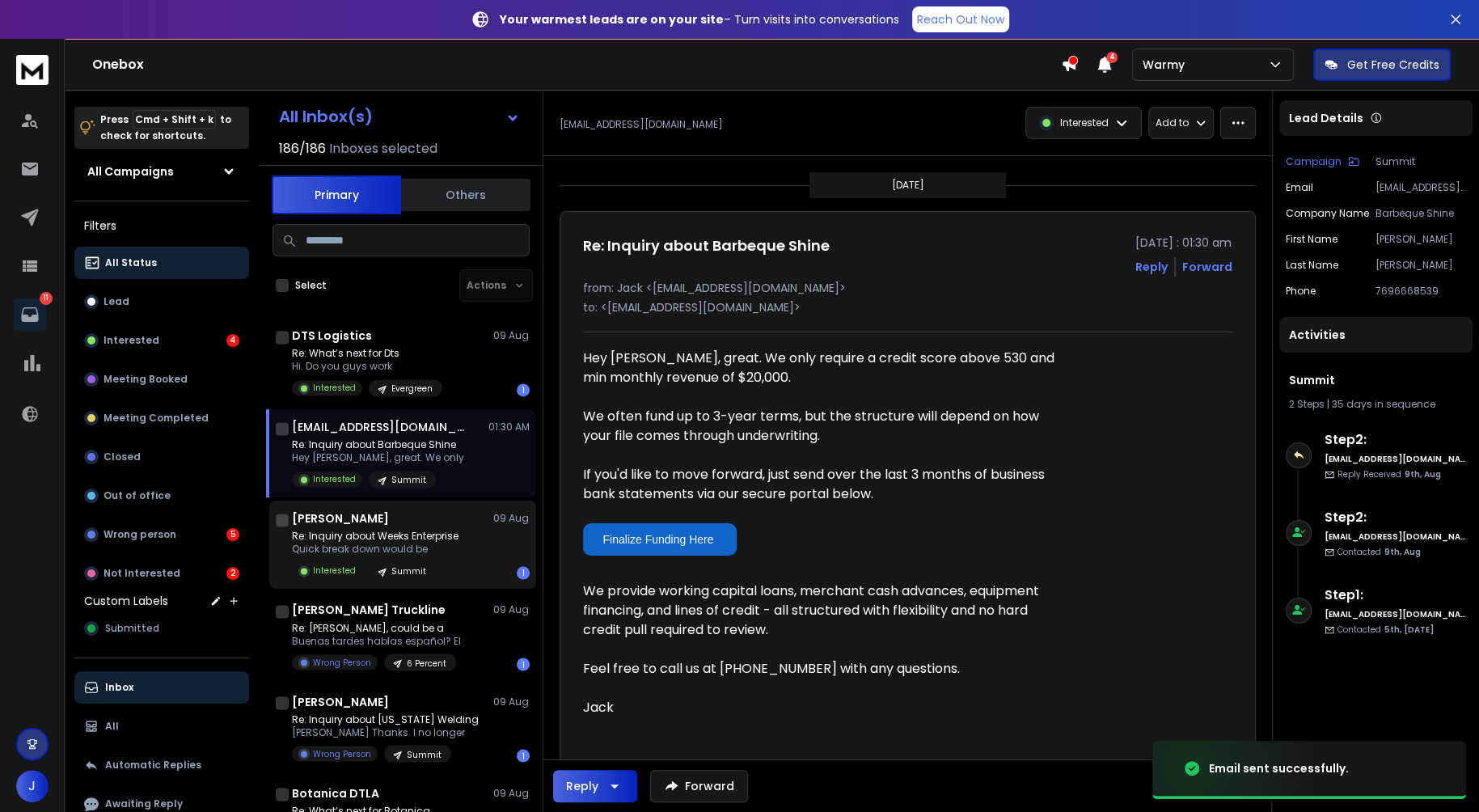
click at [422, 550] on p "Quick break down would be" at bounding box center [375, 549] width 167 height 13
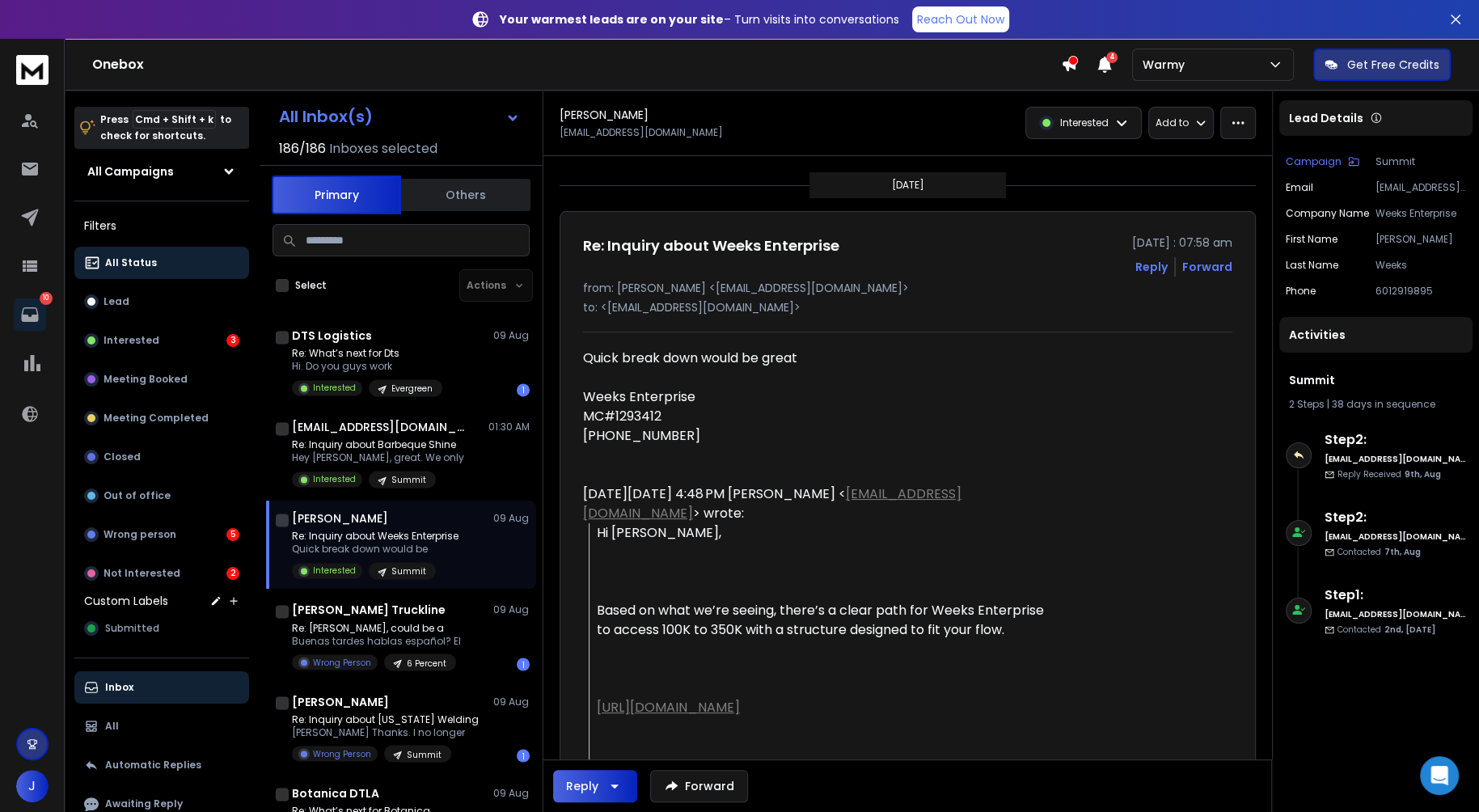
click at [547, 787] on div "Reply Forward" at bounding box center [908, 785] width 728 height 52
click at [579, 781] on div "Reply" at bounding box center [582, 786] width 32 height 16
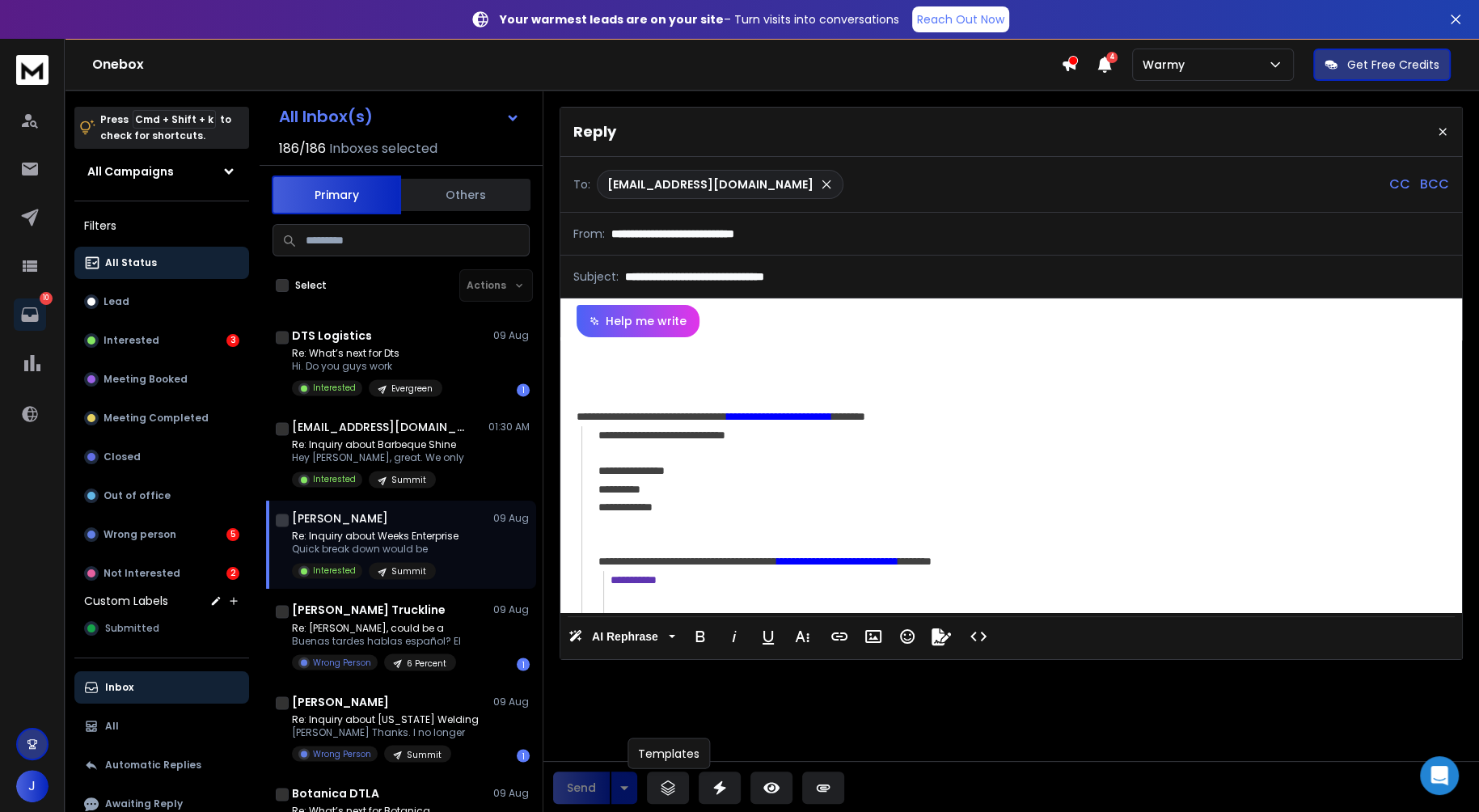
click at [679, 780] on button at bounding box center [668, 788] width 42 height 32
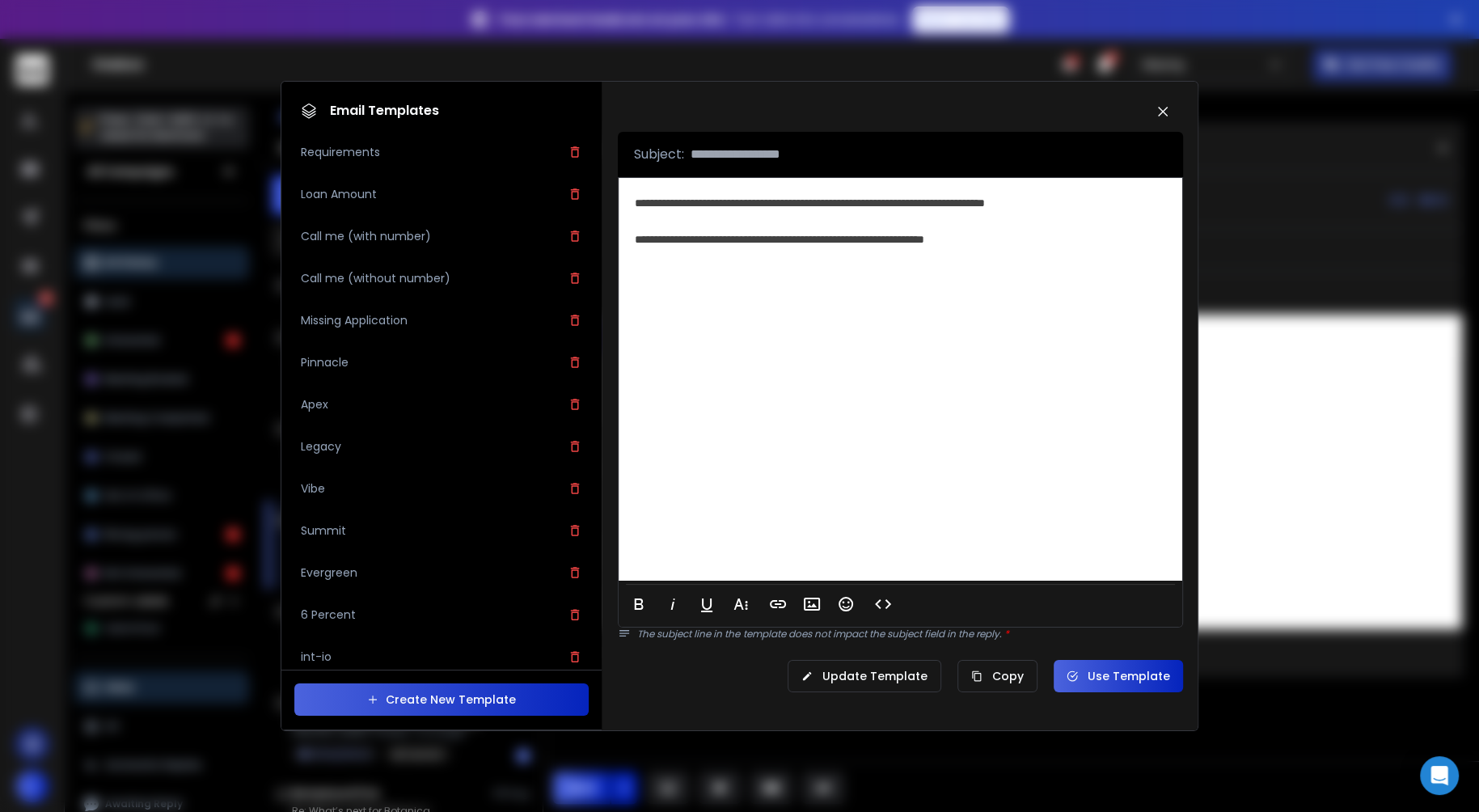
scroll to position [314, 0]
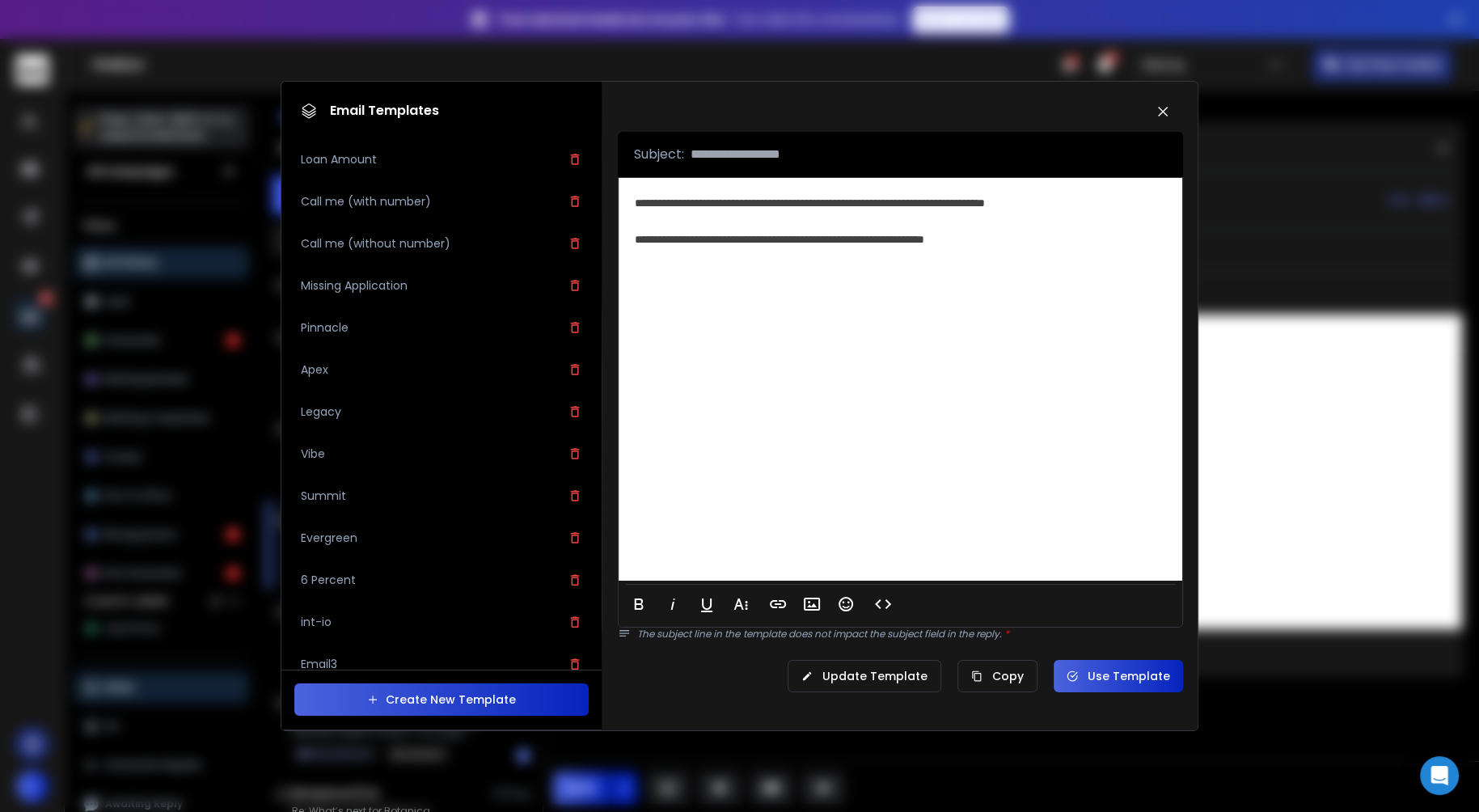
click at [381, 509] on div "Follow-up Team Email Follow Up Interest Rate Terms Requirements Loan Amount Cal…" at bounding box center [442, 348] width 282 height 828
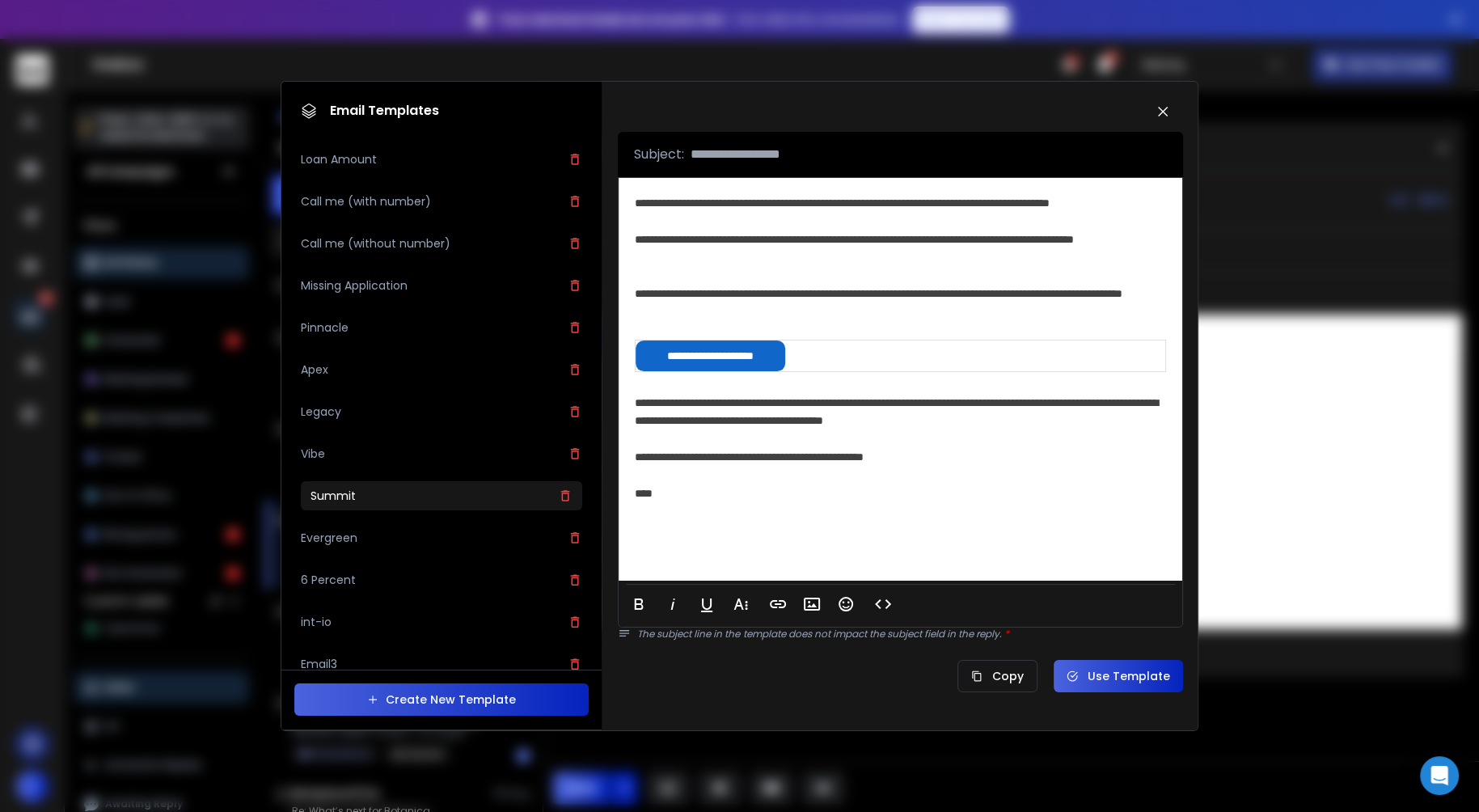
click at [1147, 680] on button "Use Template" at bounding box center [1118, 676] width 130 height 32
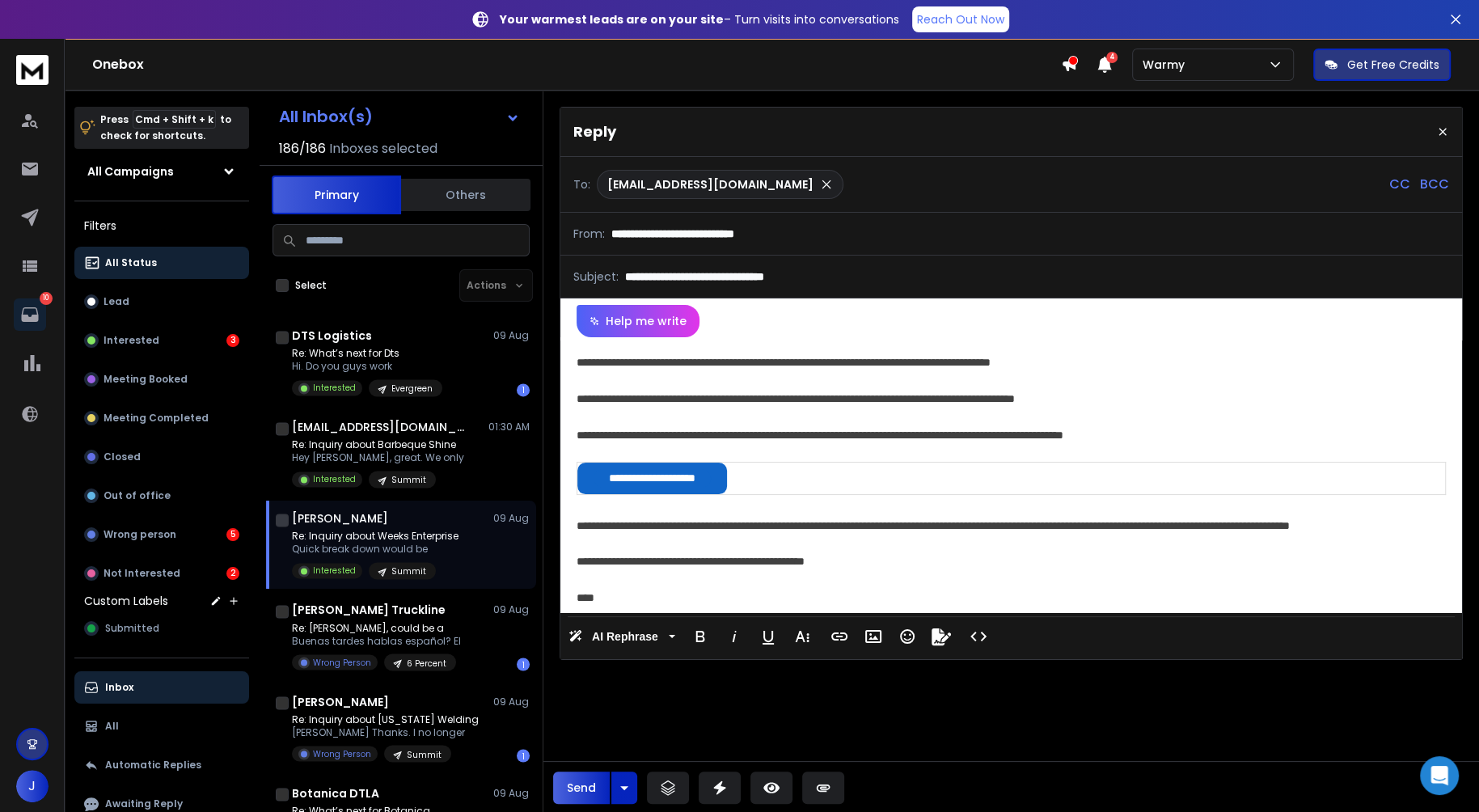
click at [571, 780] on button "Send" at bounding box center [581, 788] width 57 height 32
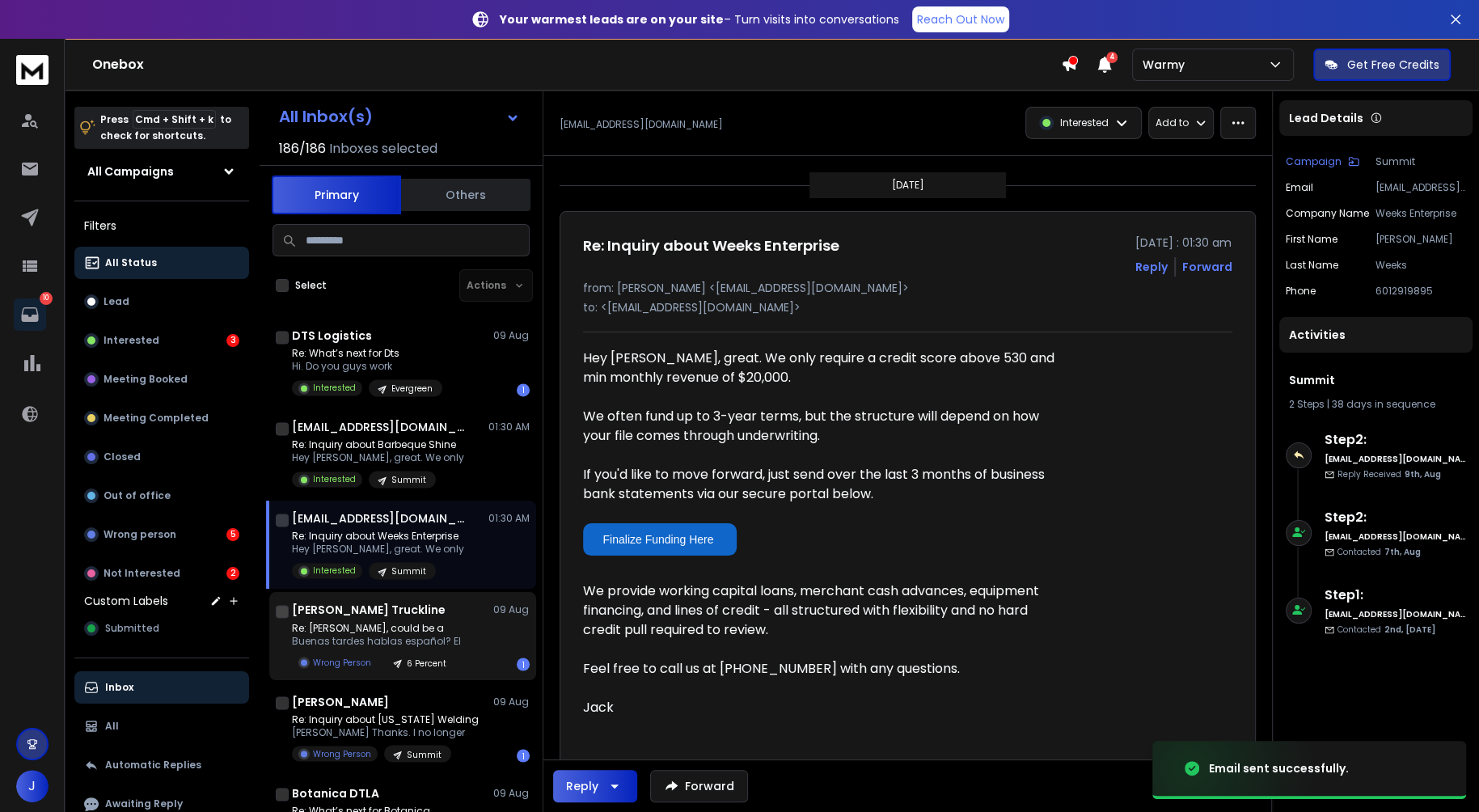
click at [448, 634] on p "Buenas tardes hablas español? El" at bounding box center [377, 640] width 169 height 13
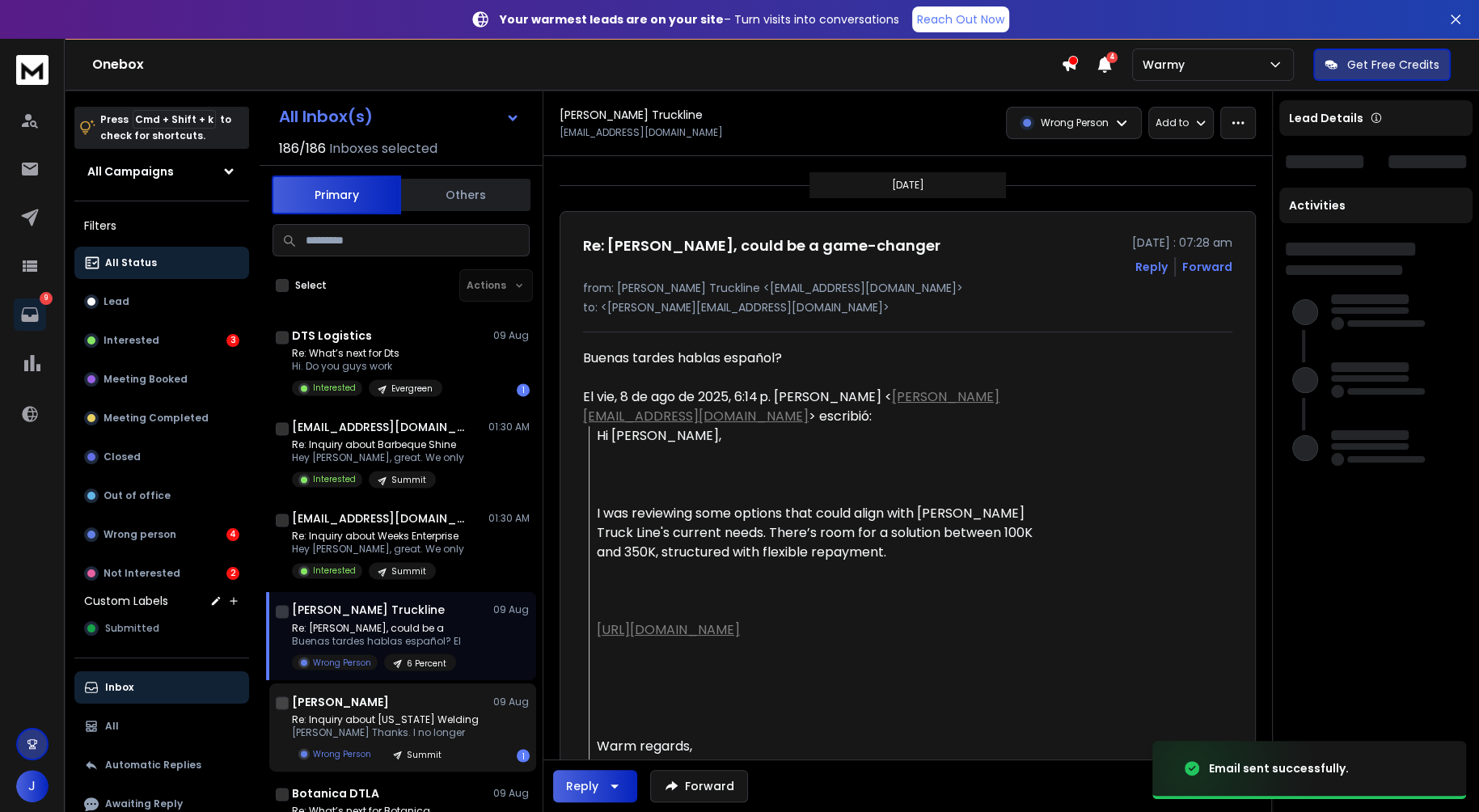
click at [467, 721] on div "Re: Inquiry about Arizona Welding Jack Thanks. I no longer Wrong Person Summit 1" at bounding box center [411, 736] width 238 height 50
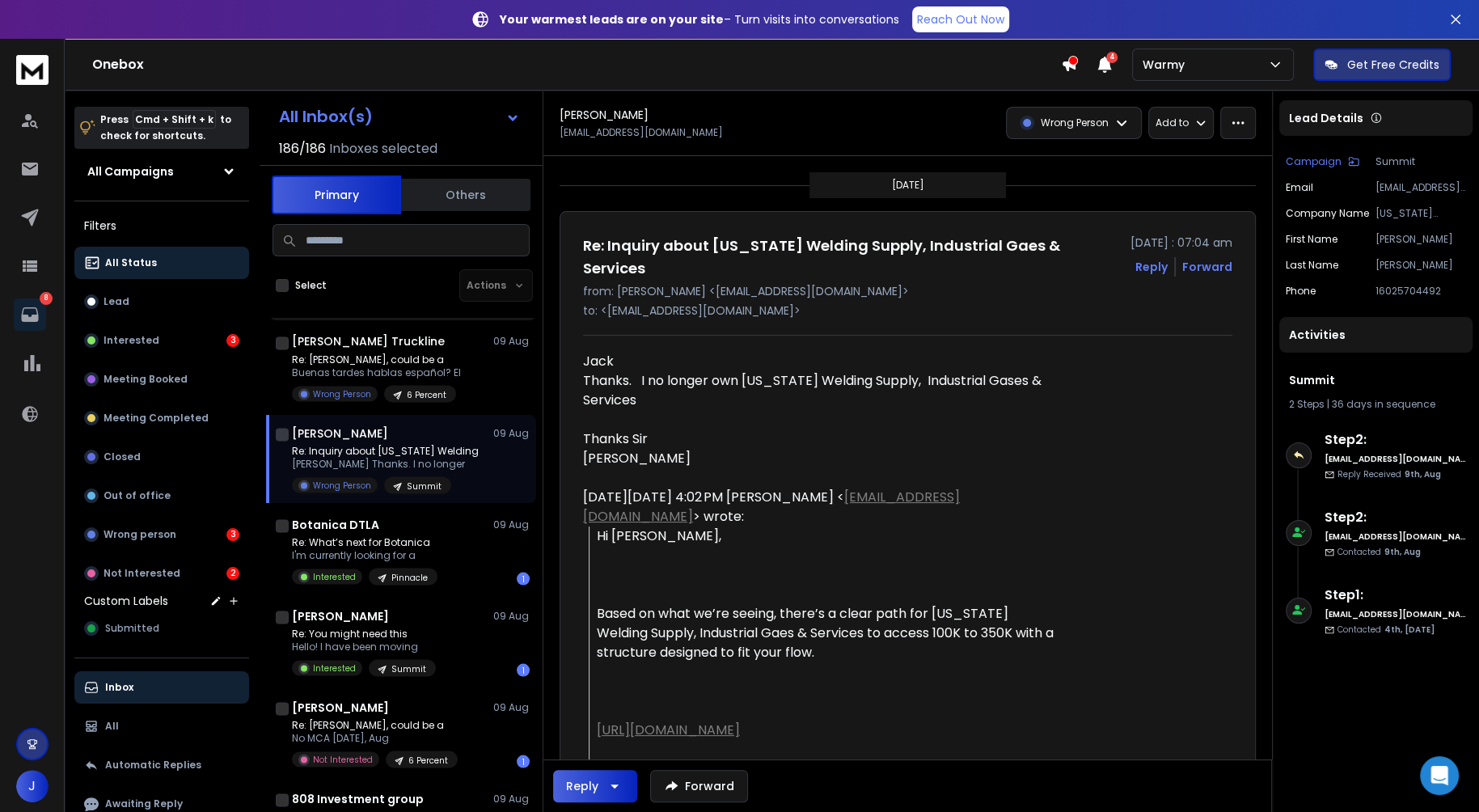
scroll to position [2933, 0]
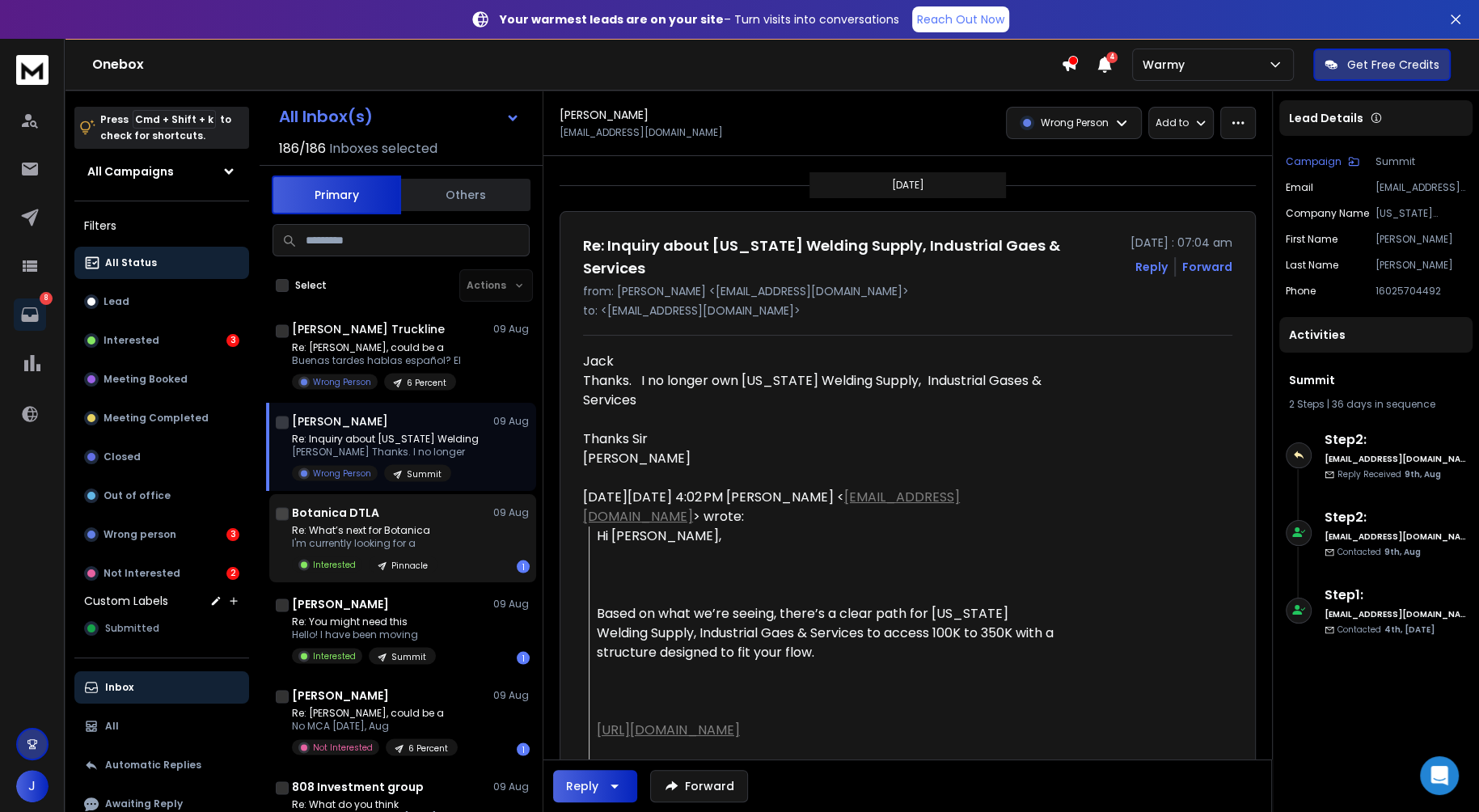
click at [454, 539] on div "Re: What’s next for Botanica I'm currently looking for a Interested Pinnacle 1" at bounding box center [411, 548] width 238 height 50
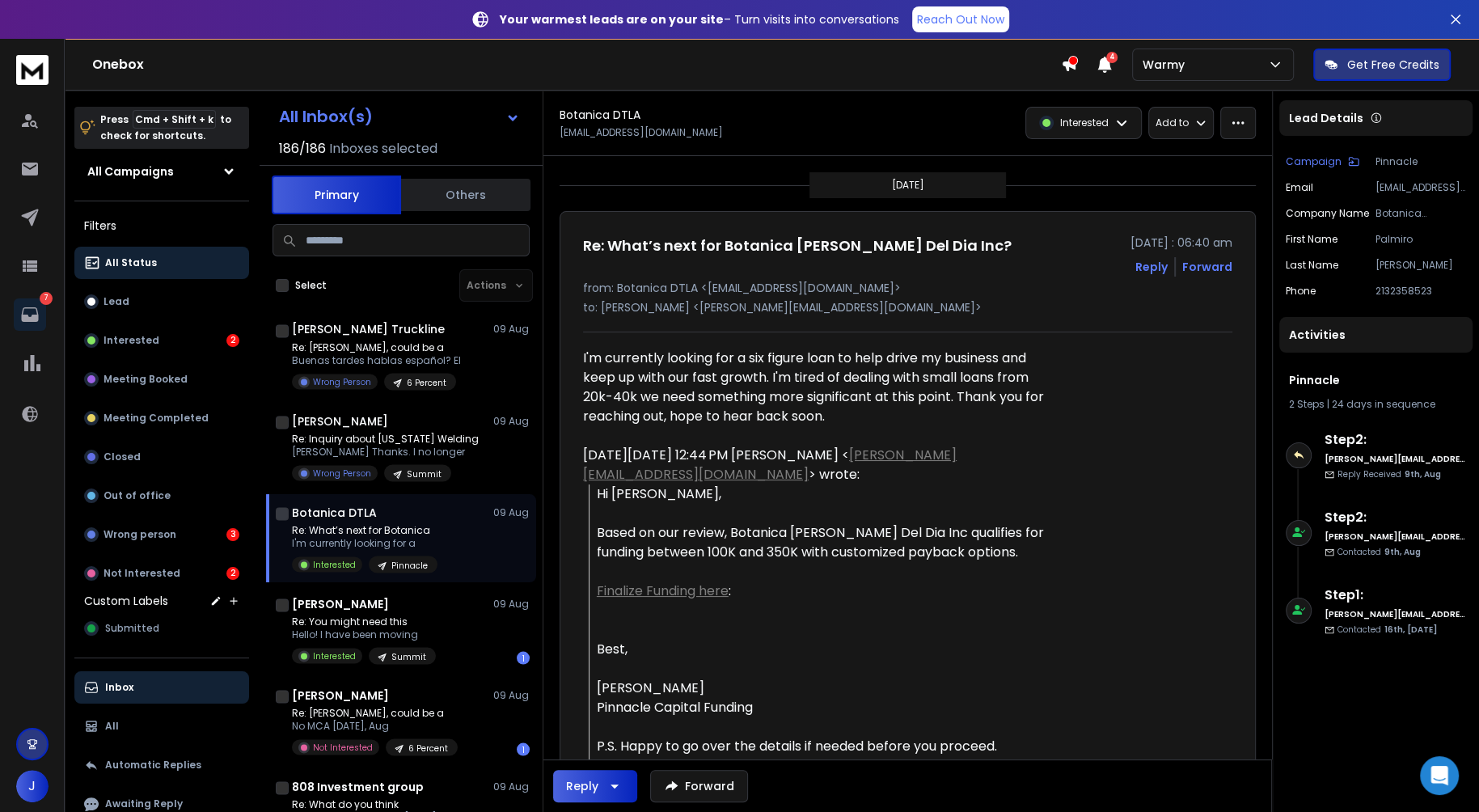
click at [579, 780] on div "Reply" at bounding box center [582, 786] width 32 height 16
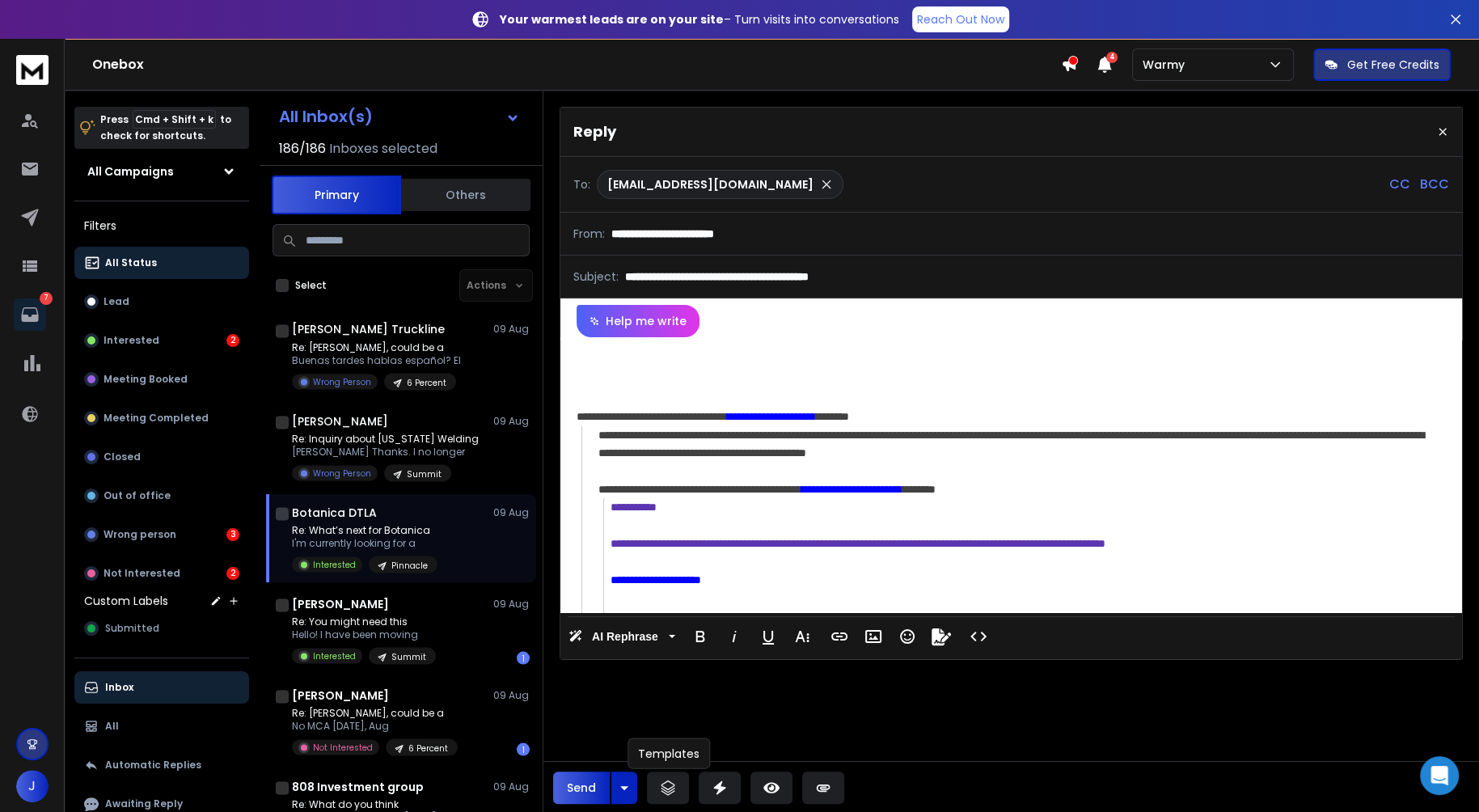
click at [660, 776] on button at bounding box center [668, 788] width 42 height 32
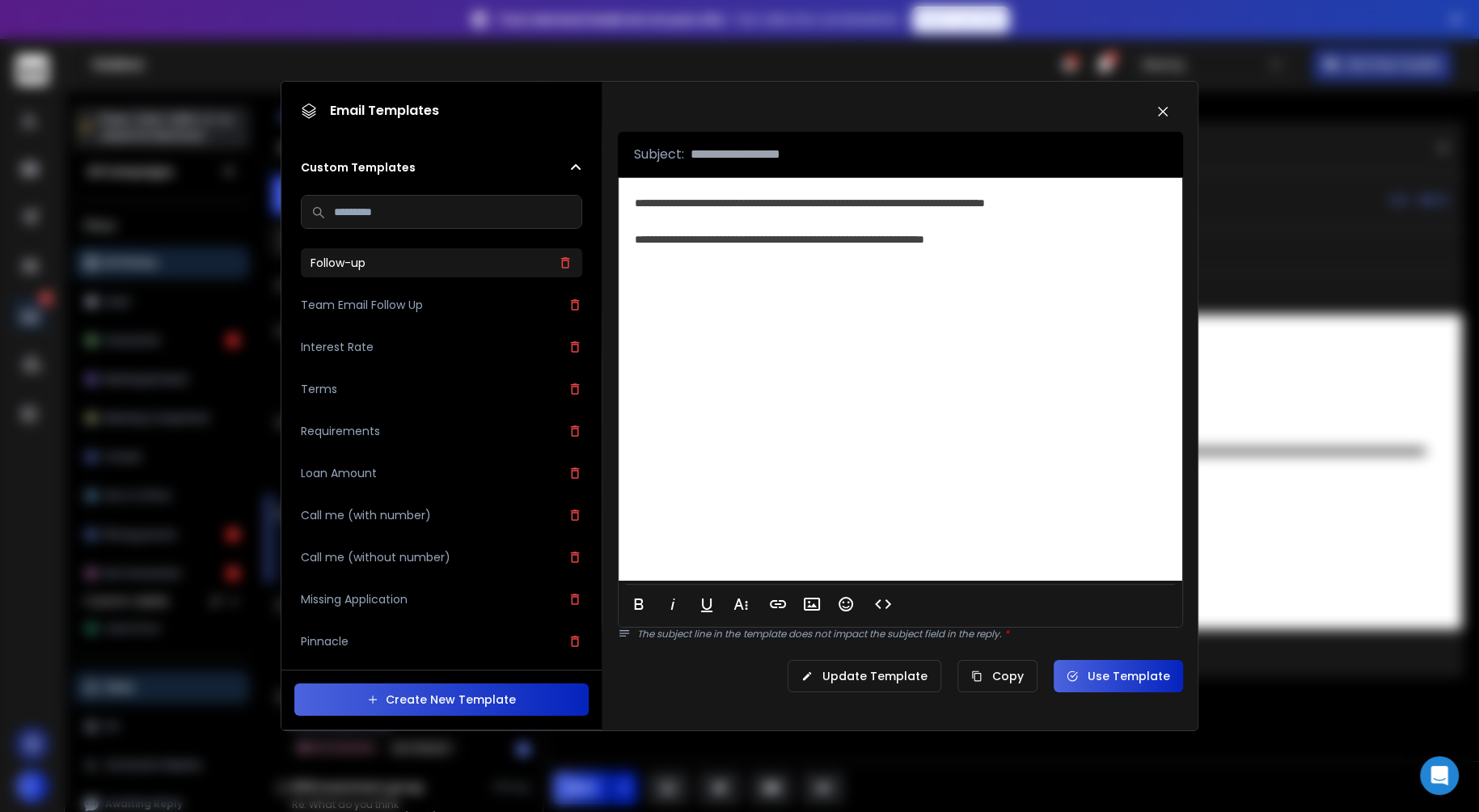
click at [358, 271] on div "Pinnacle" at bounding box center [443, 263] width 263 height 16
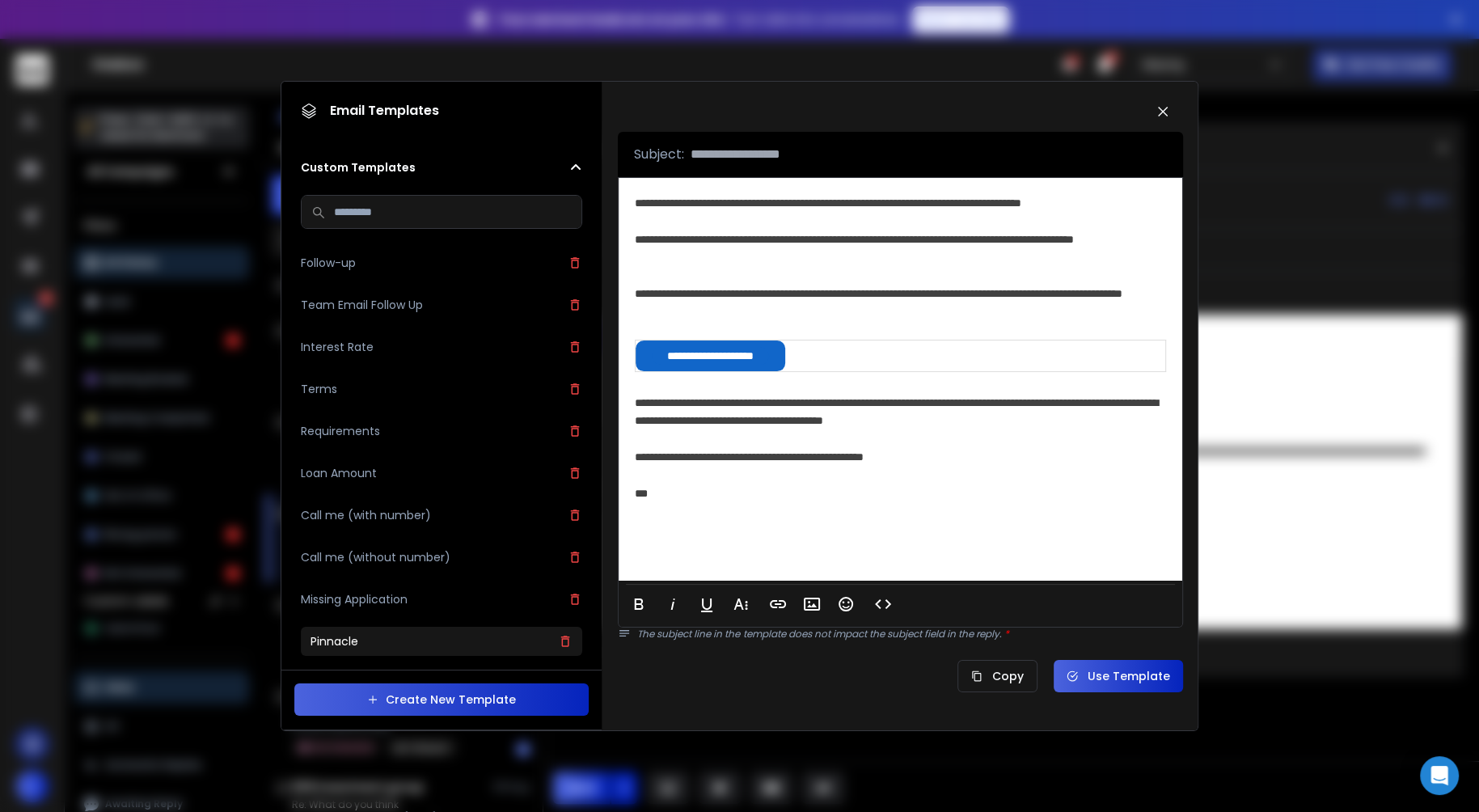
click at [1125, 680] on button "Use Template" at bounding box center [1118, 676] width 130 height 32
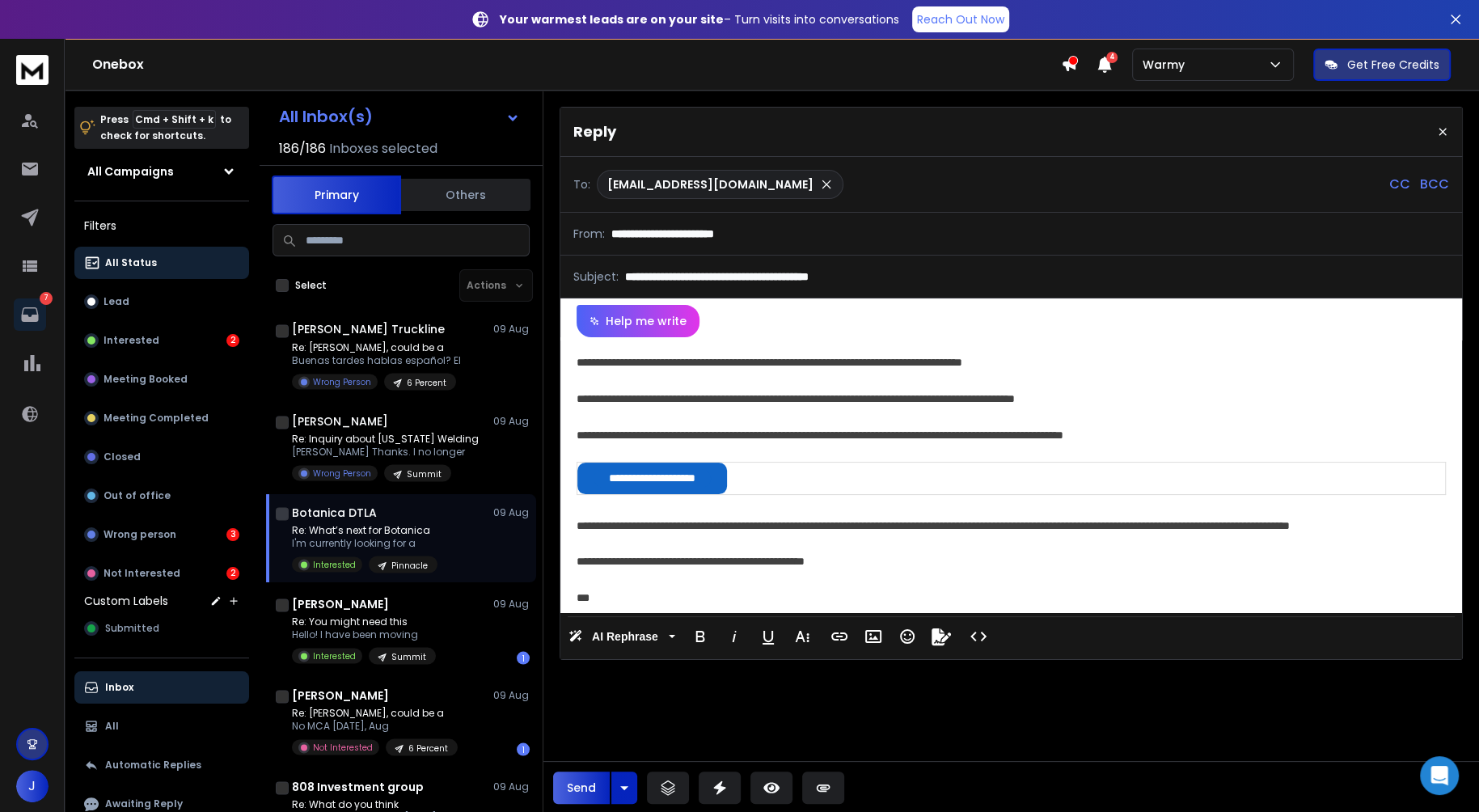
click at [562, 789] on button "Send" at bounding box center [581, 788] width 57 height 32
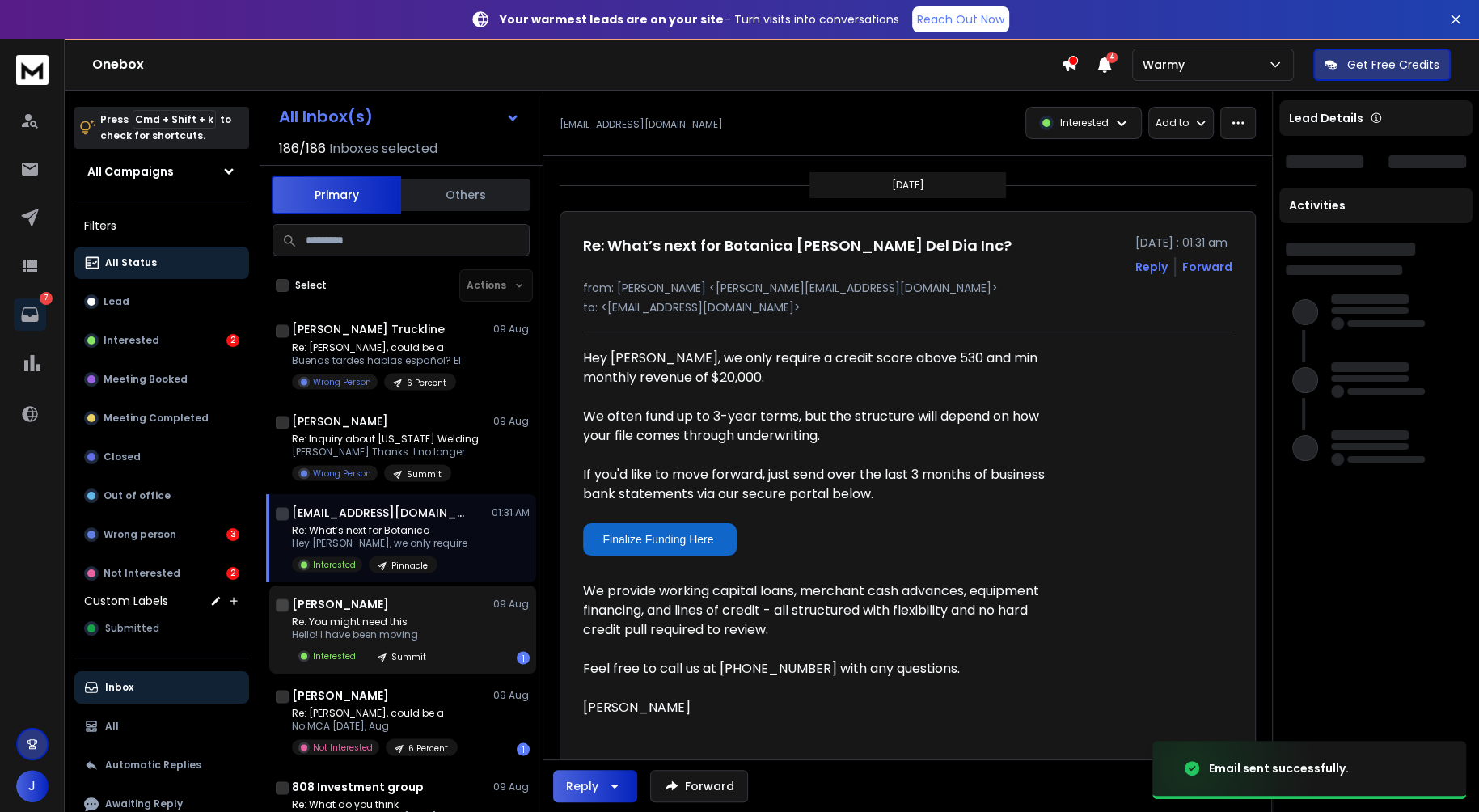
click at [433, 606] on div "RICKY CARRALERO 09 Aug" at bounding box center [411, 603] width 238 height 16
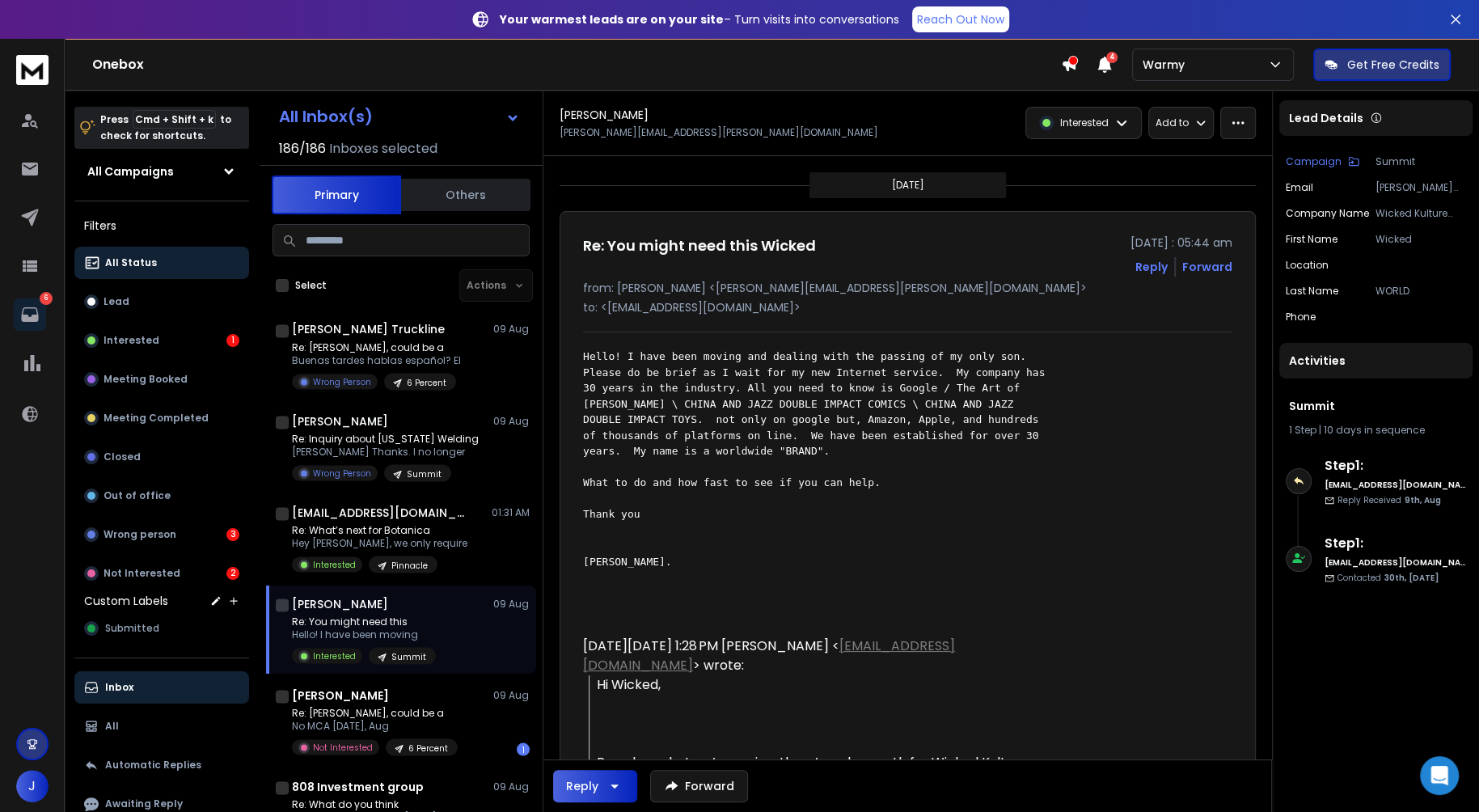
click at [1123, 122] on icon at bounding box center [1121, 123] width 13 height 13
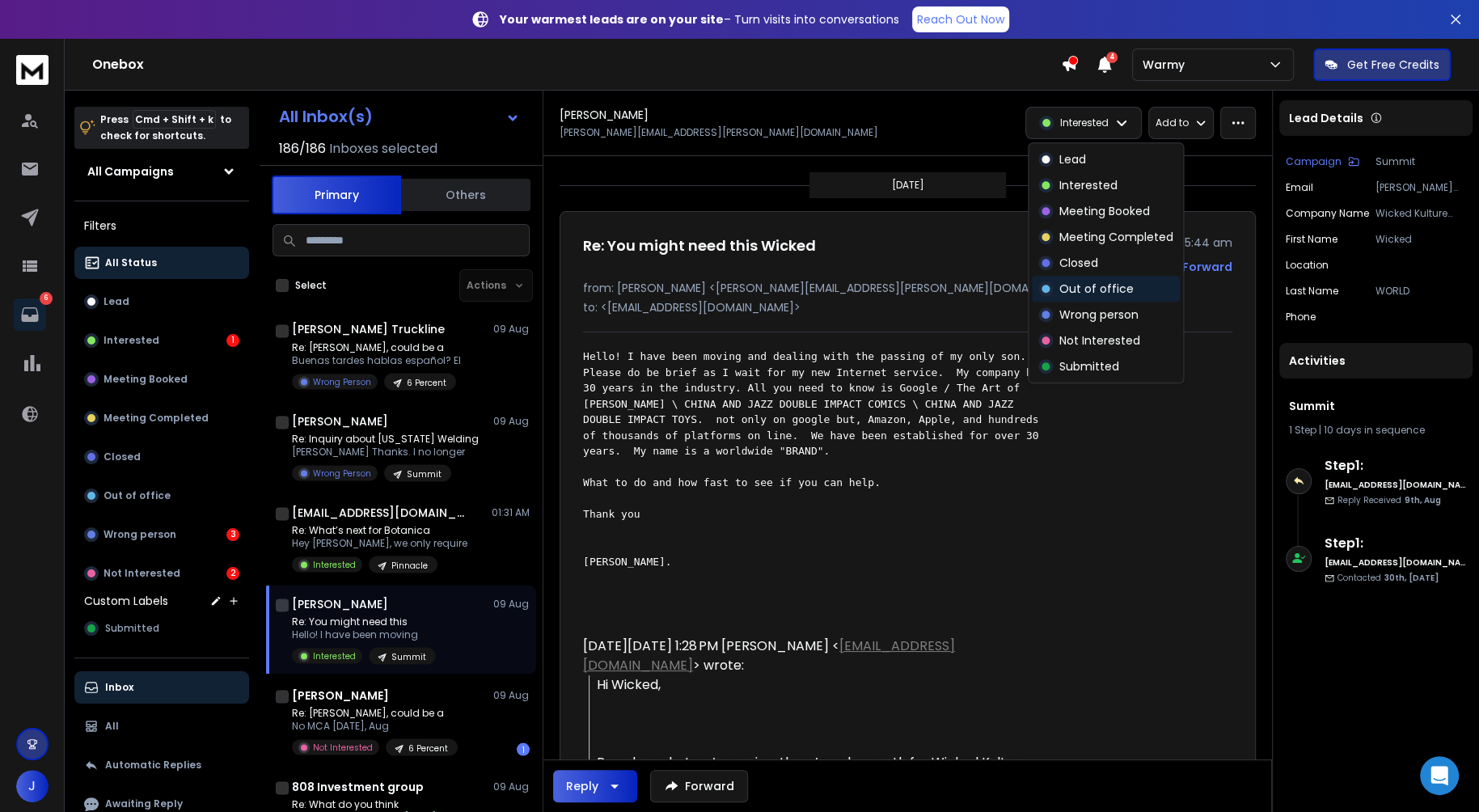
click at [1096, 300] on div "Out of office" at bounding box center [1106, 288] width 148 height 26
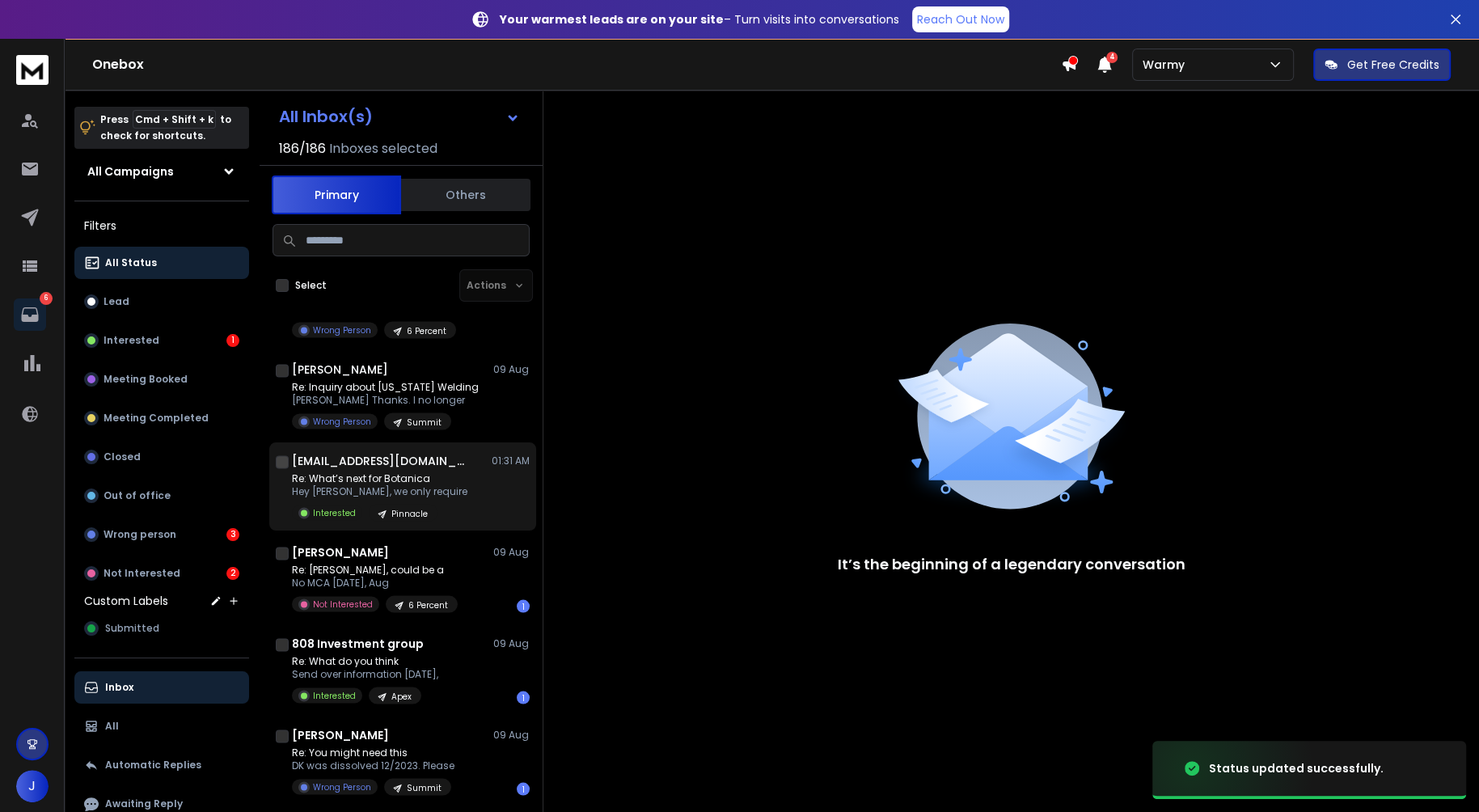
scroll to position [3015, 0]
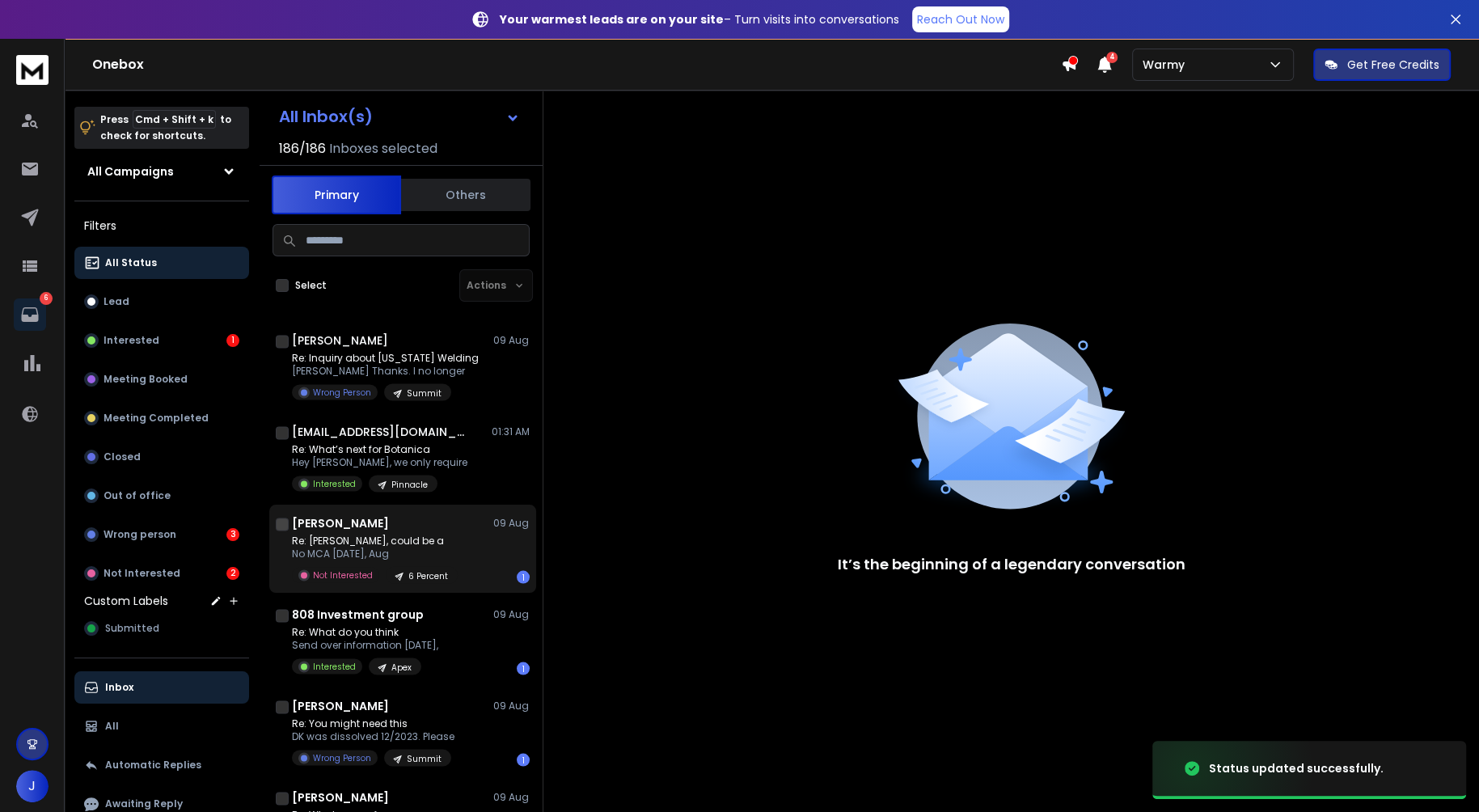
click at [421, 527] on div "Regis Kendall 09 Aug" at bounding box center [411, 523] width 238 height 16
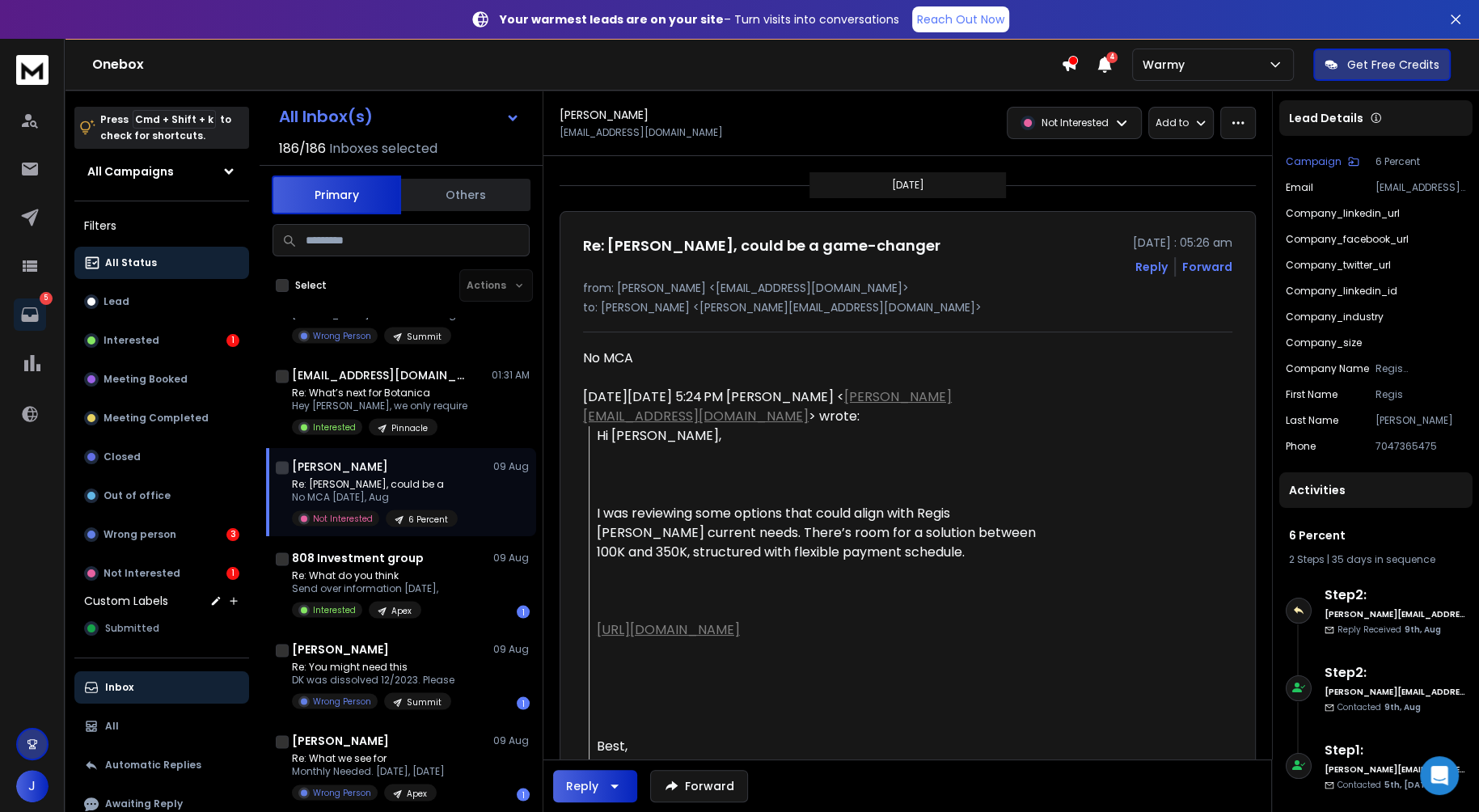
scroll to position [3077, 0]
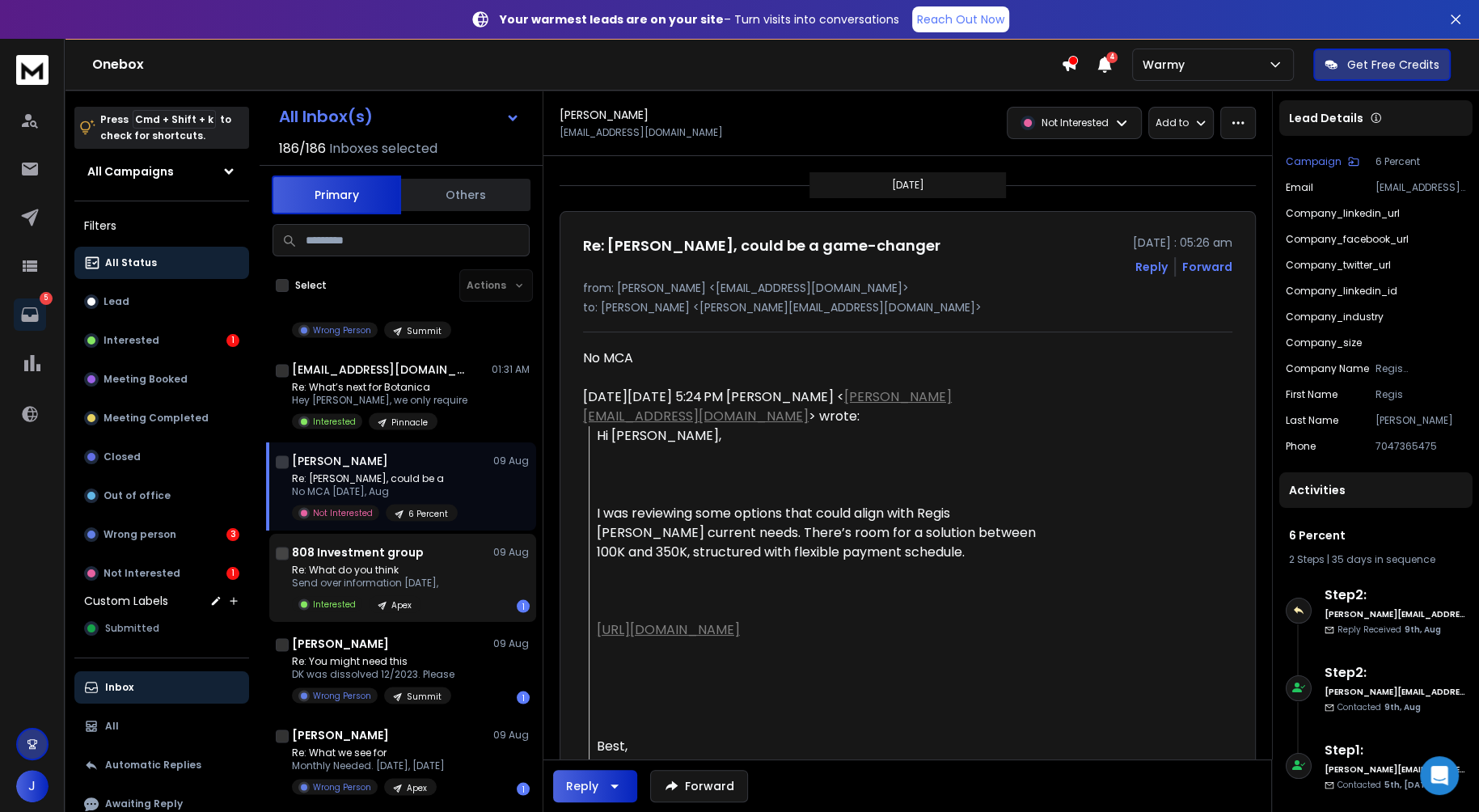
click at [421, 577] on p "Send over information On Fri," at bounding box center [365, 582] width 146 height 13
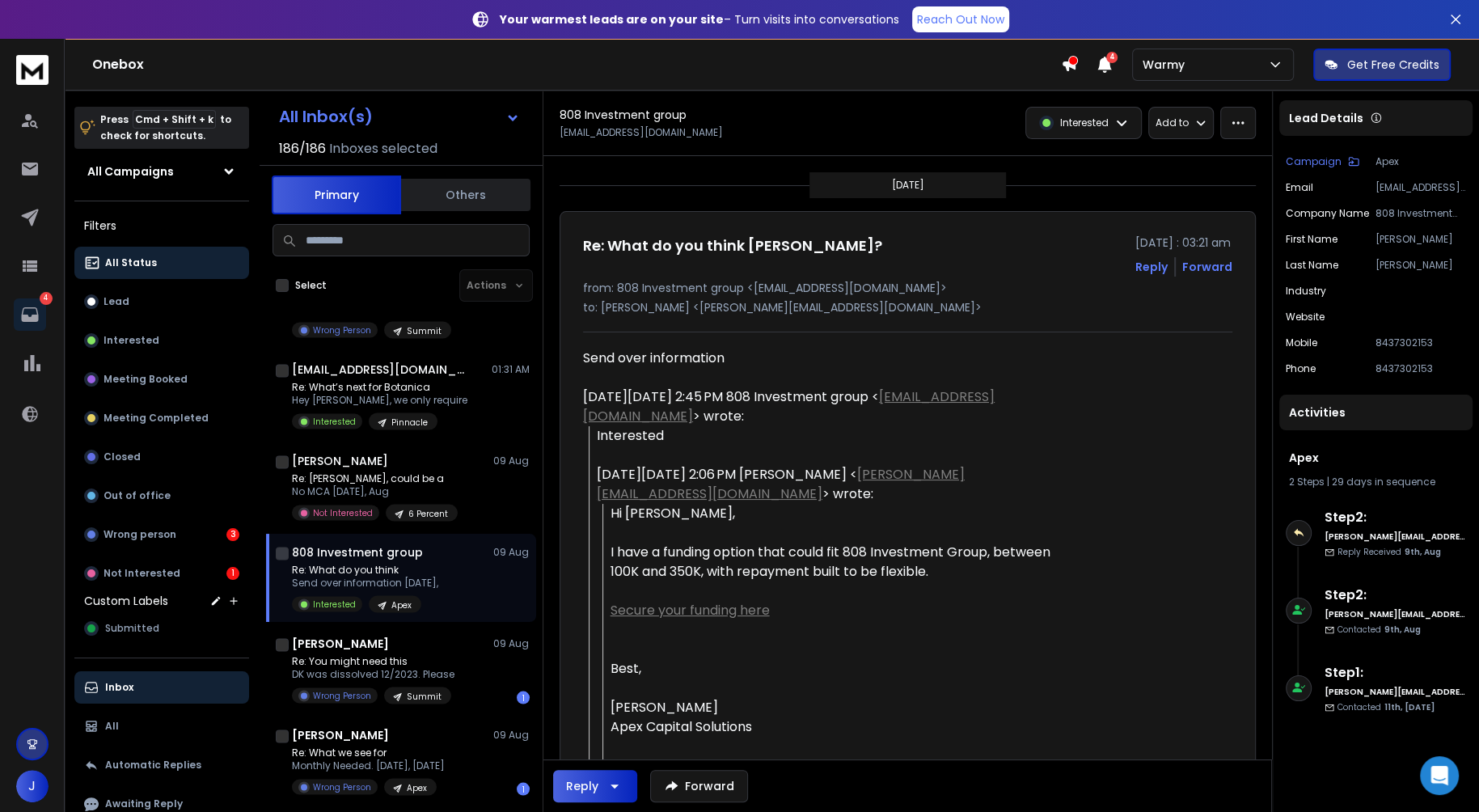
click at [562, 776] on button "Reply" at bounding box center [595, 786] width 84 height 32
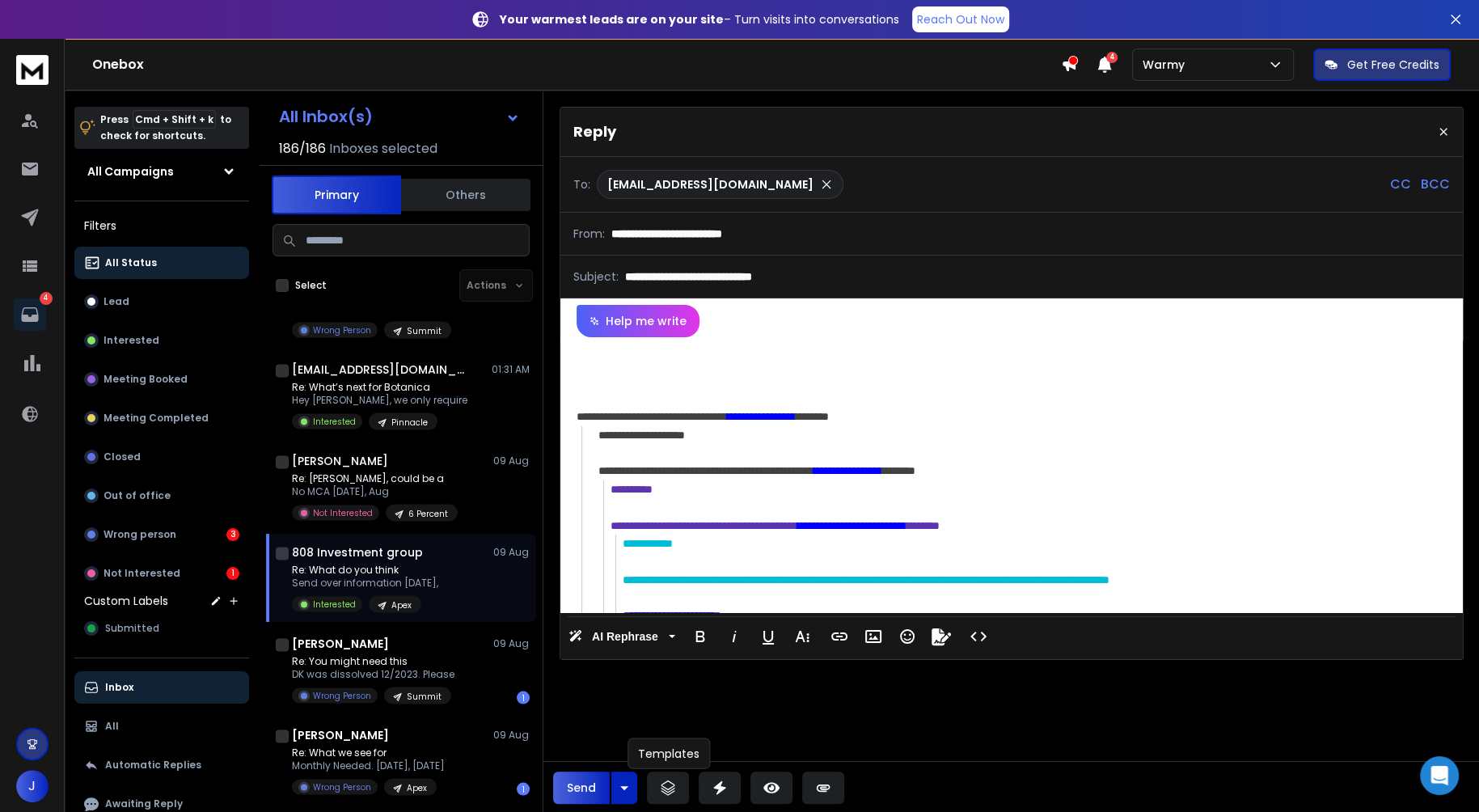
click at [673, 785] on icon at bounding box center [668, 785] width 14 height 10
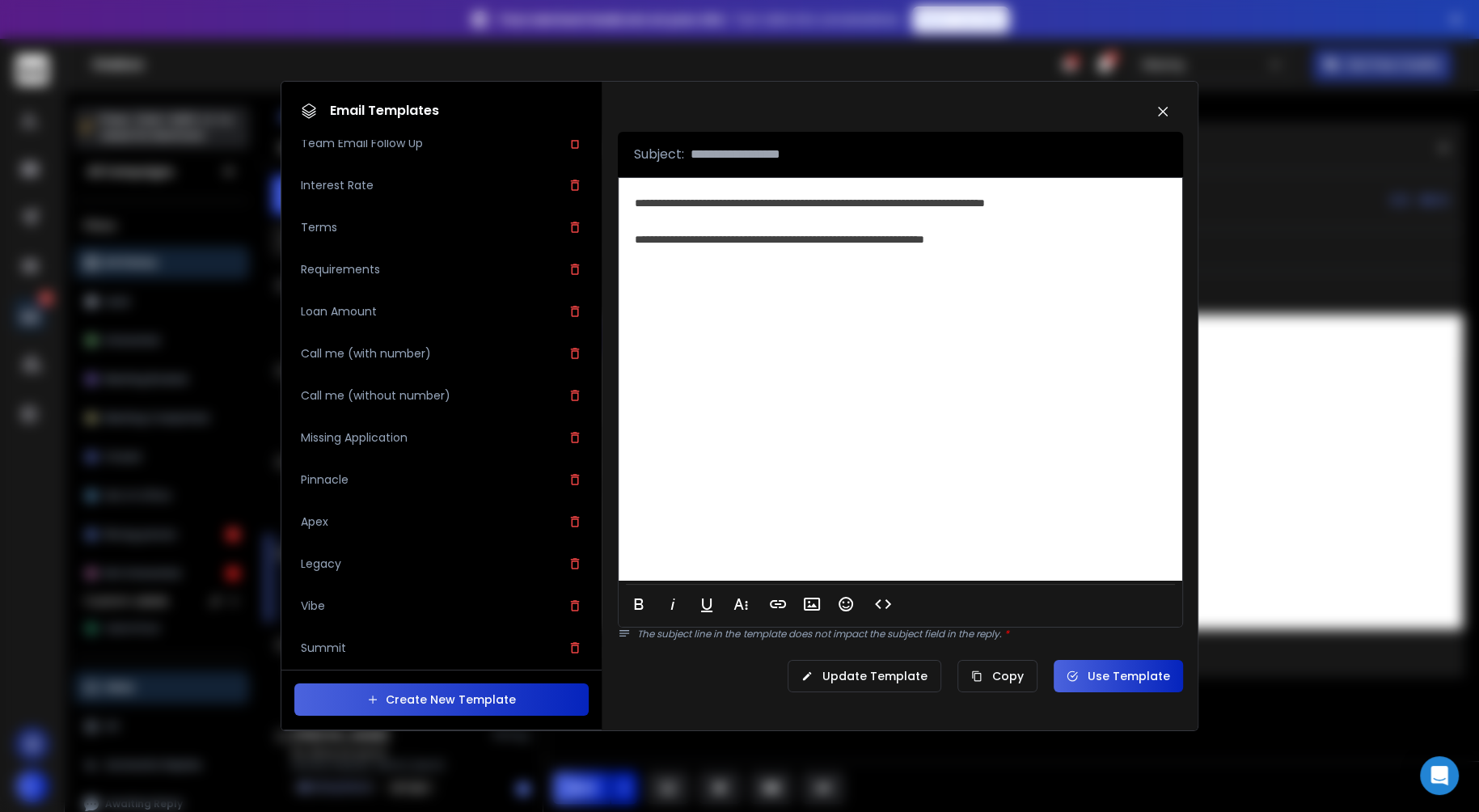
scroll to position [162, 0]
click at [341, 108] on div "Apex" at bounding box center [443, 100] width 263 height 16
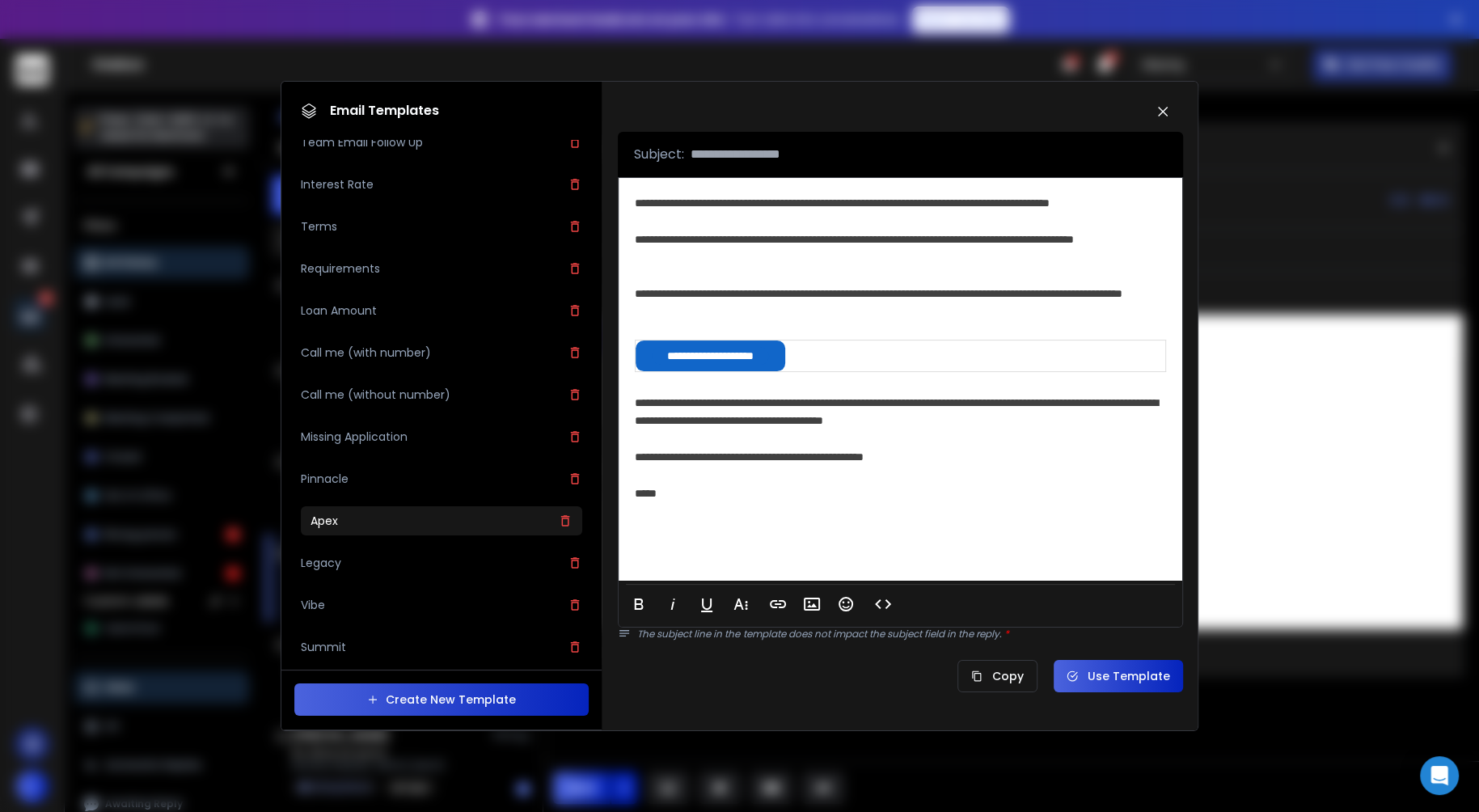
click at [1092, 680] on button "Use Template" at bounding box center [1118, 676] width 130 height 32
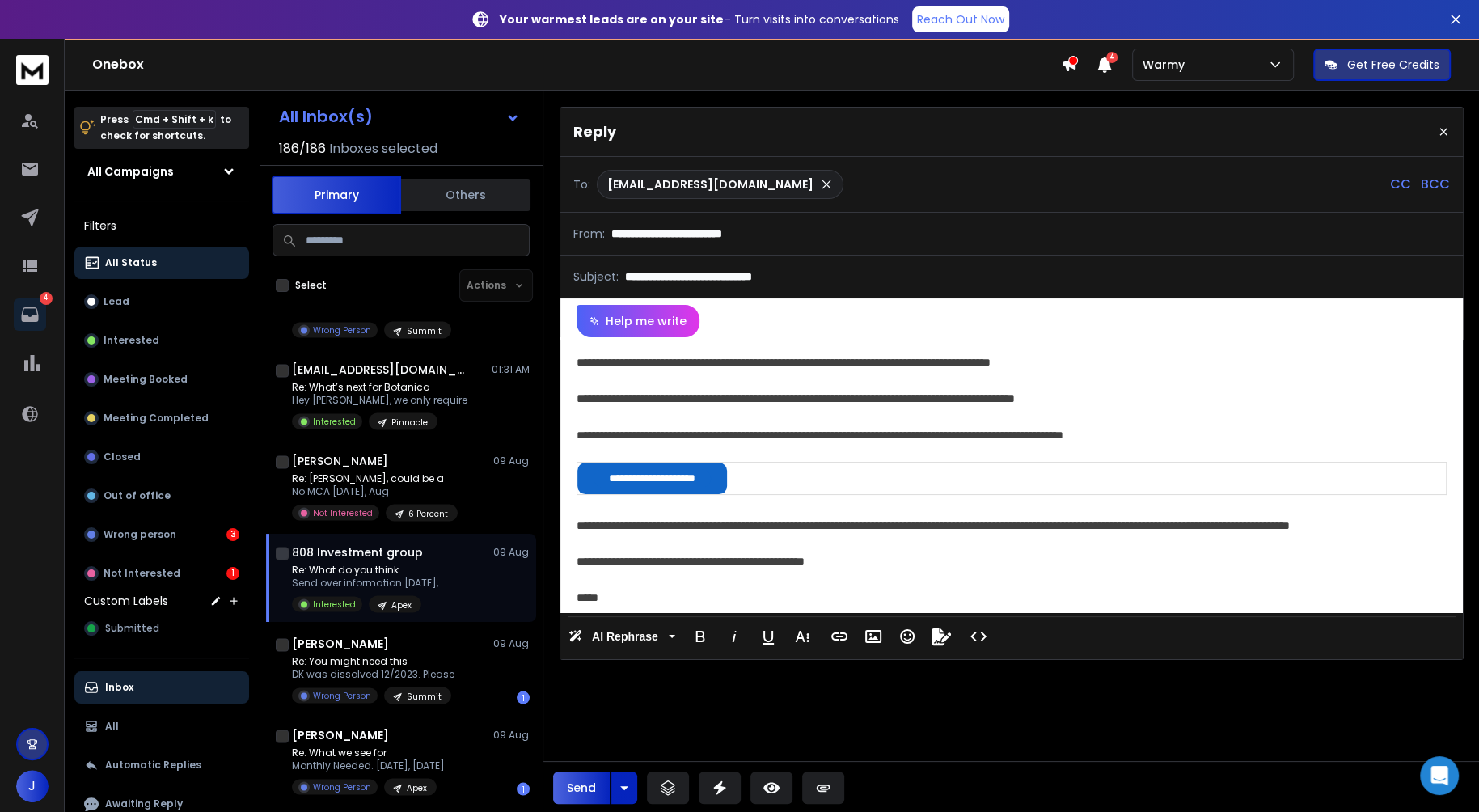
click at [573, 783] on button "Send" at bounding box center [581, 788] width 57 height 32
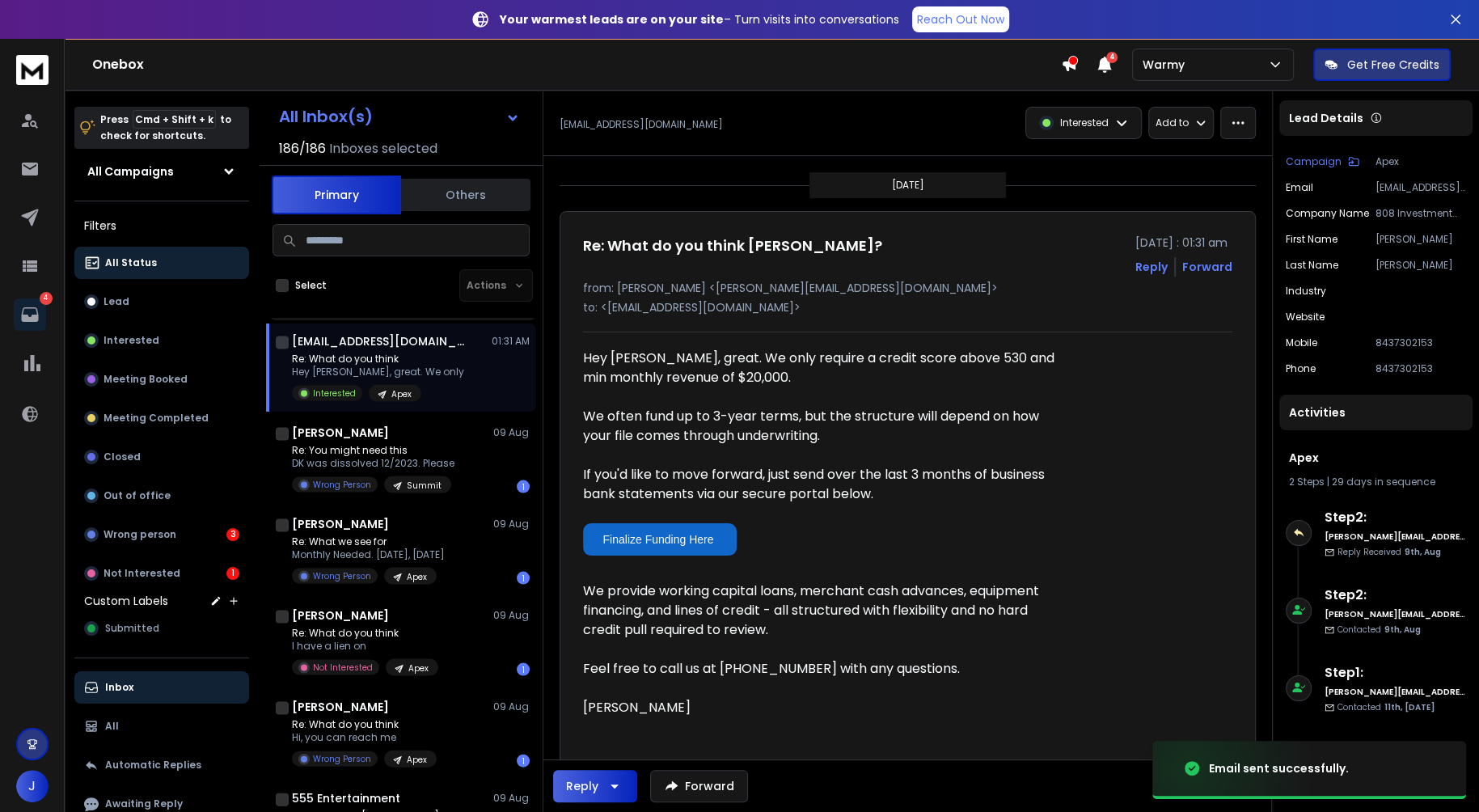
scroll to position [3292, 0]
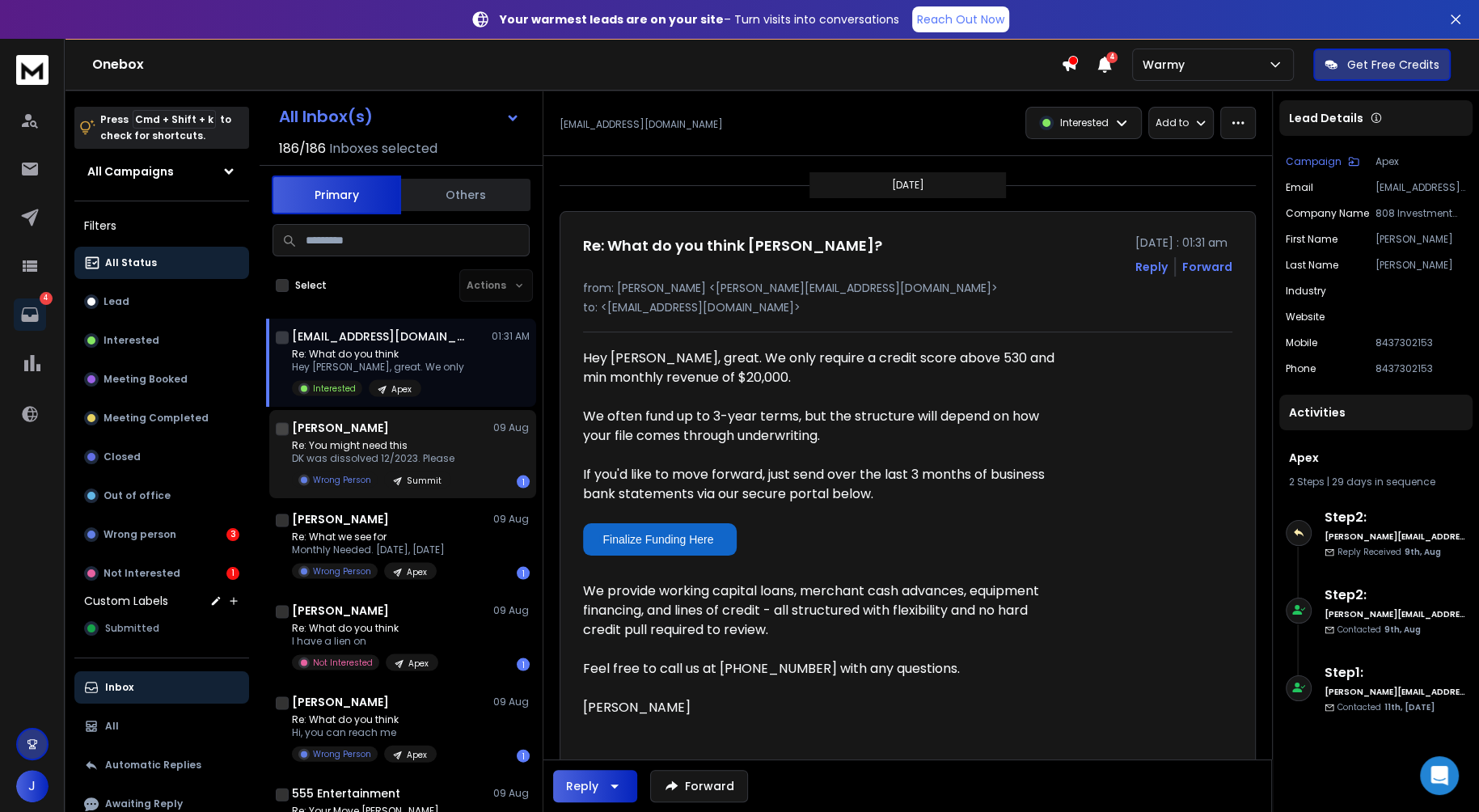
click at [460, 447] on div "Re: You might need this DK was dissolved 12/2023. Please Wrong Person Summit 1" at bounding box center [411, 463] width 238 height 50
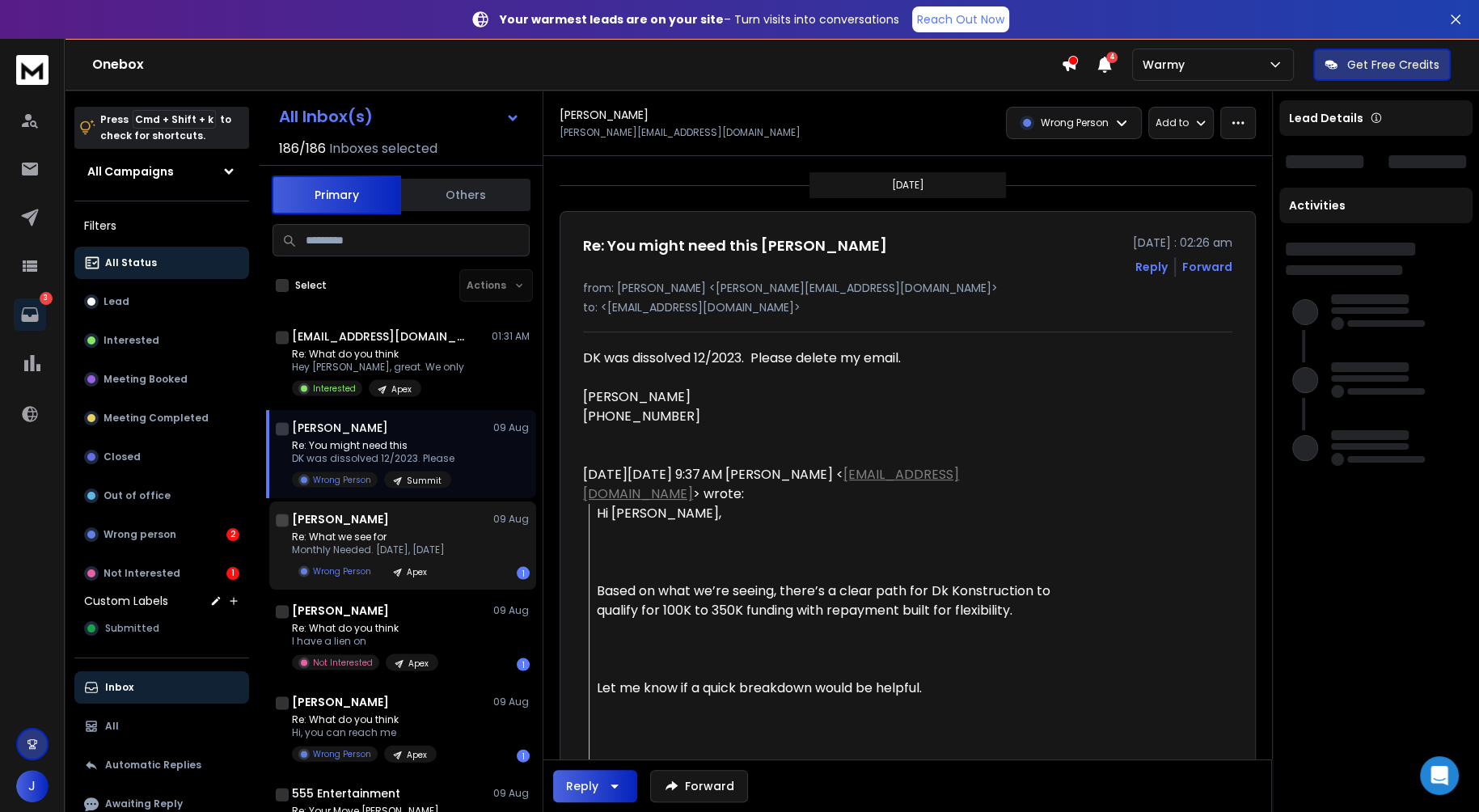
click at [450, 511] on div "Sunny Khan 09 Aug" at bounding box center [411, 519] width 238 height 16
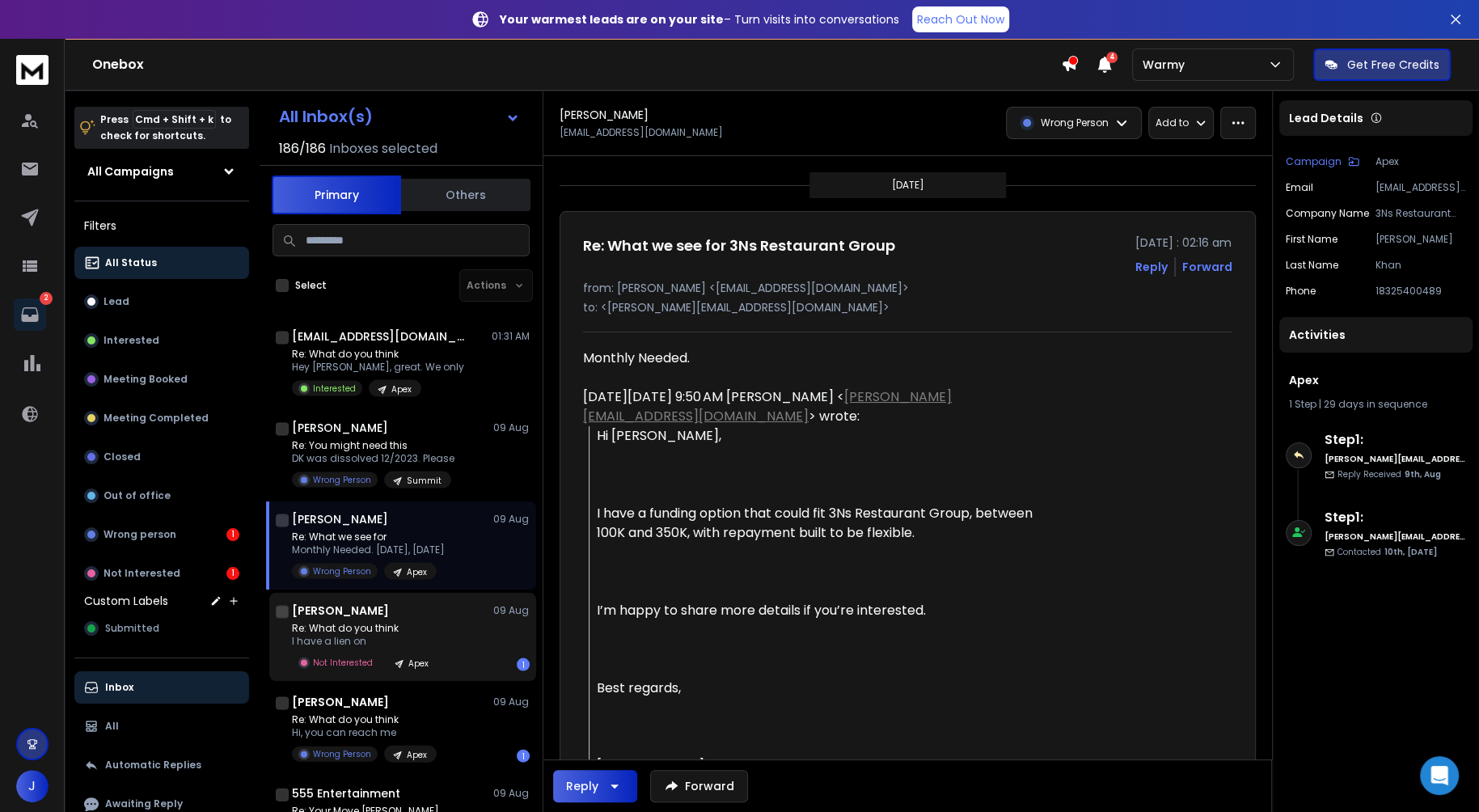
click at [429, 654] on div "Apex" at bounding box center [412, 662] width 52 height 17
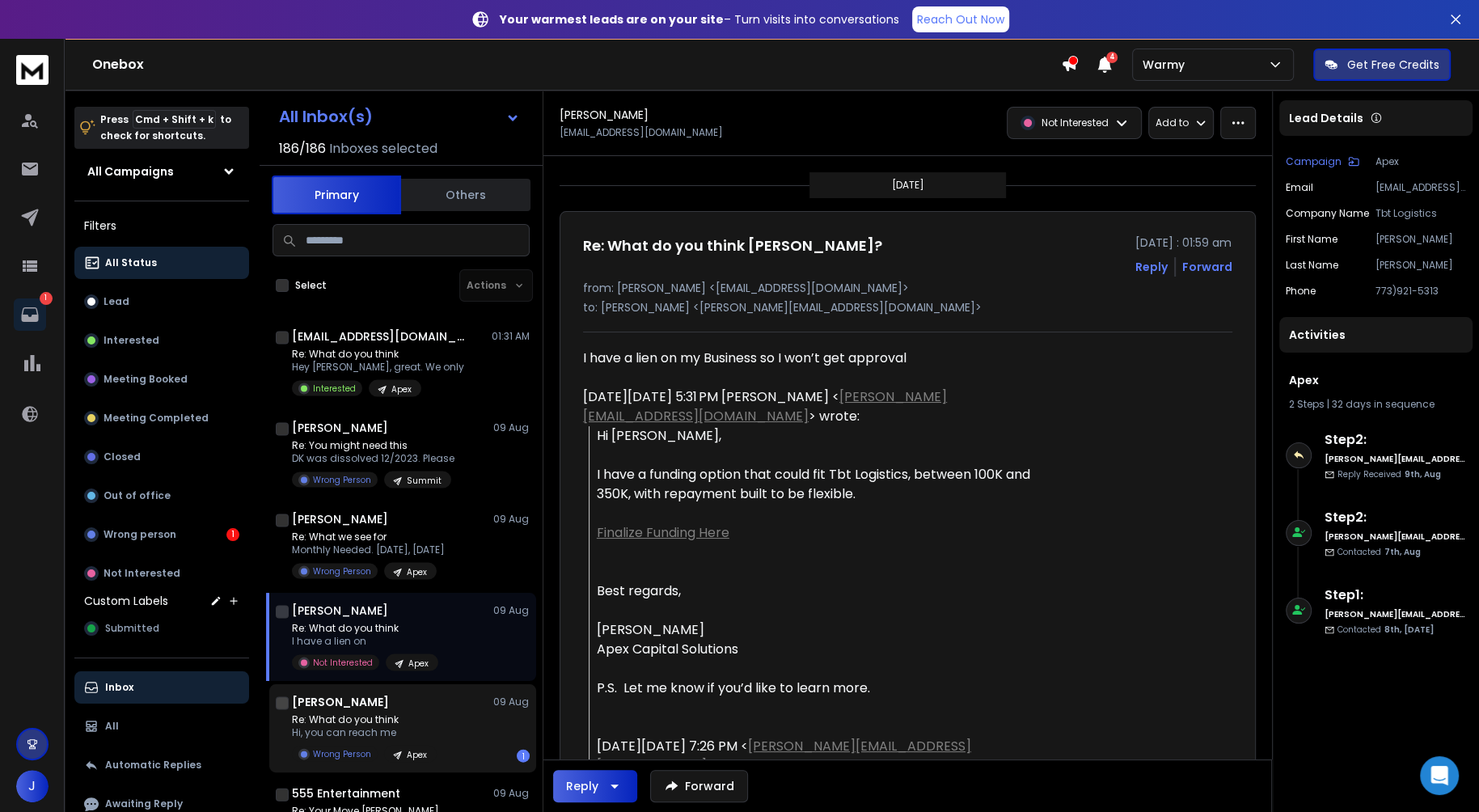
click at [433, 733] on p "Hi, you can reach me" at bounding box center [364, 733] width 145 height 13
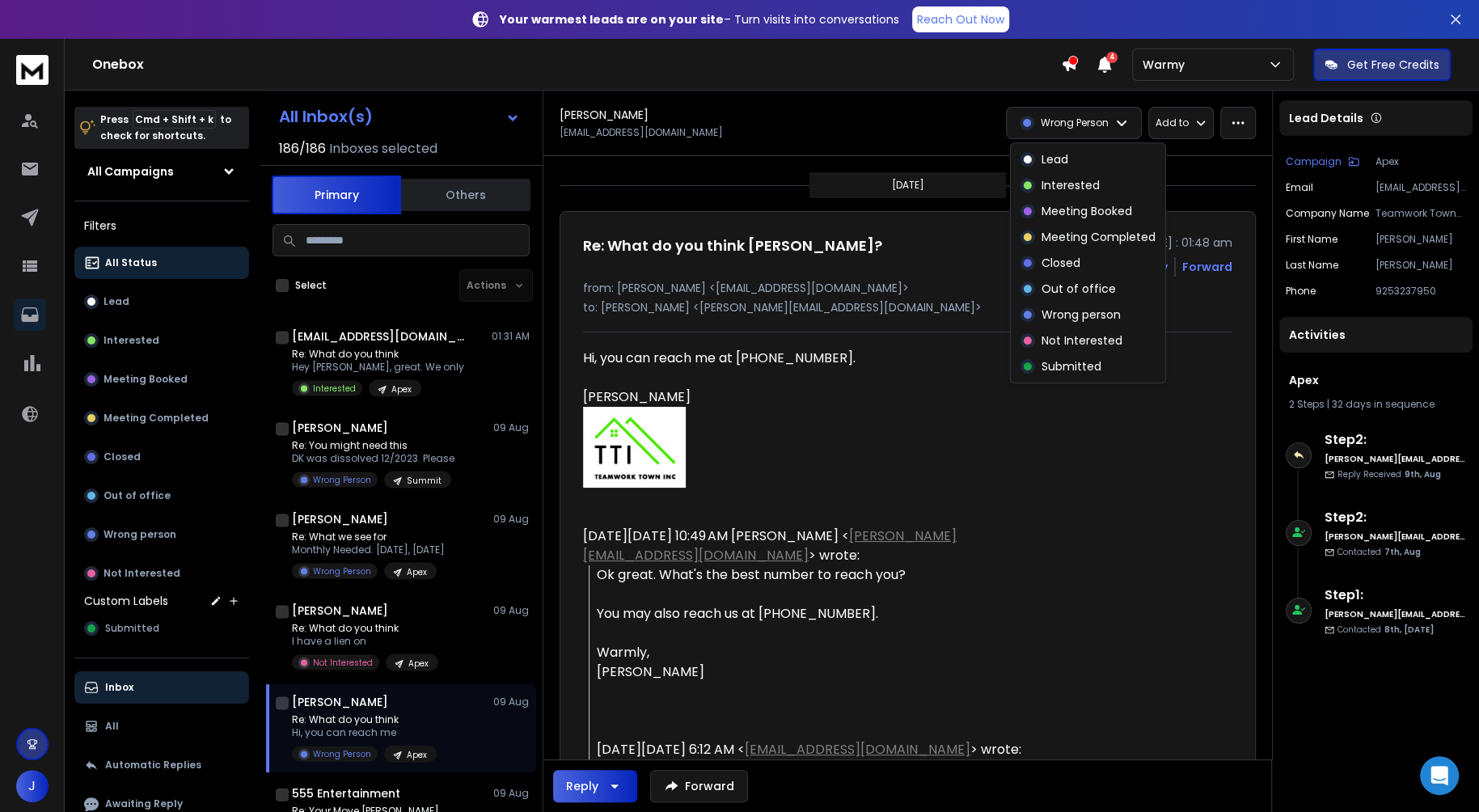
click at [1114, 121] on div "Wrong Person" at bounding box center [1073, 123] width 134 height 31
click at [1090, 189] on p "Interested" at bounding box center [1071, 185] width 59 height 16
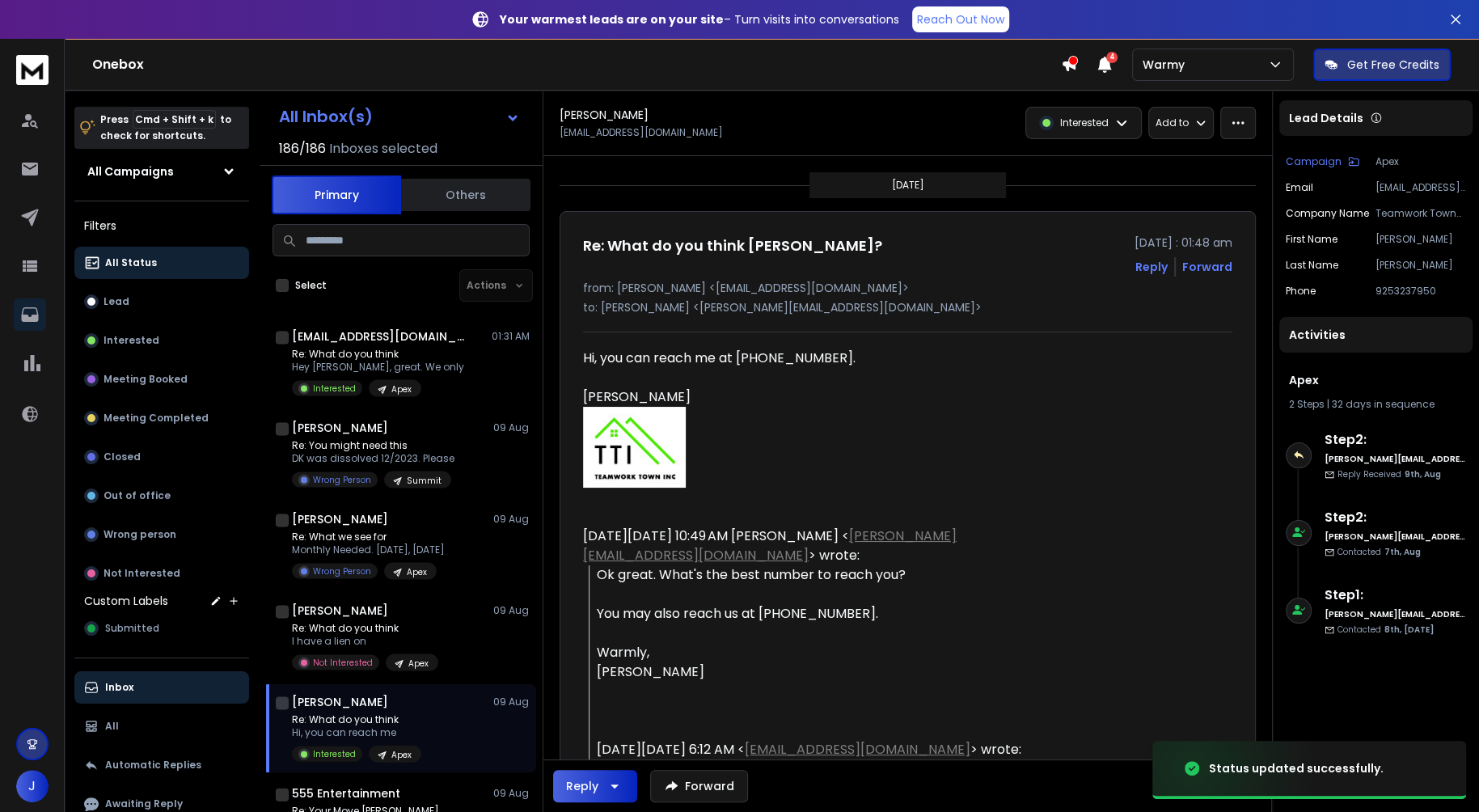
click at [570, 789] on div "Reply" at bounding box center [582, 786] width 32 height 16
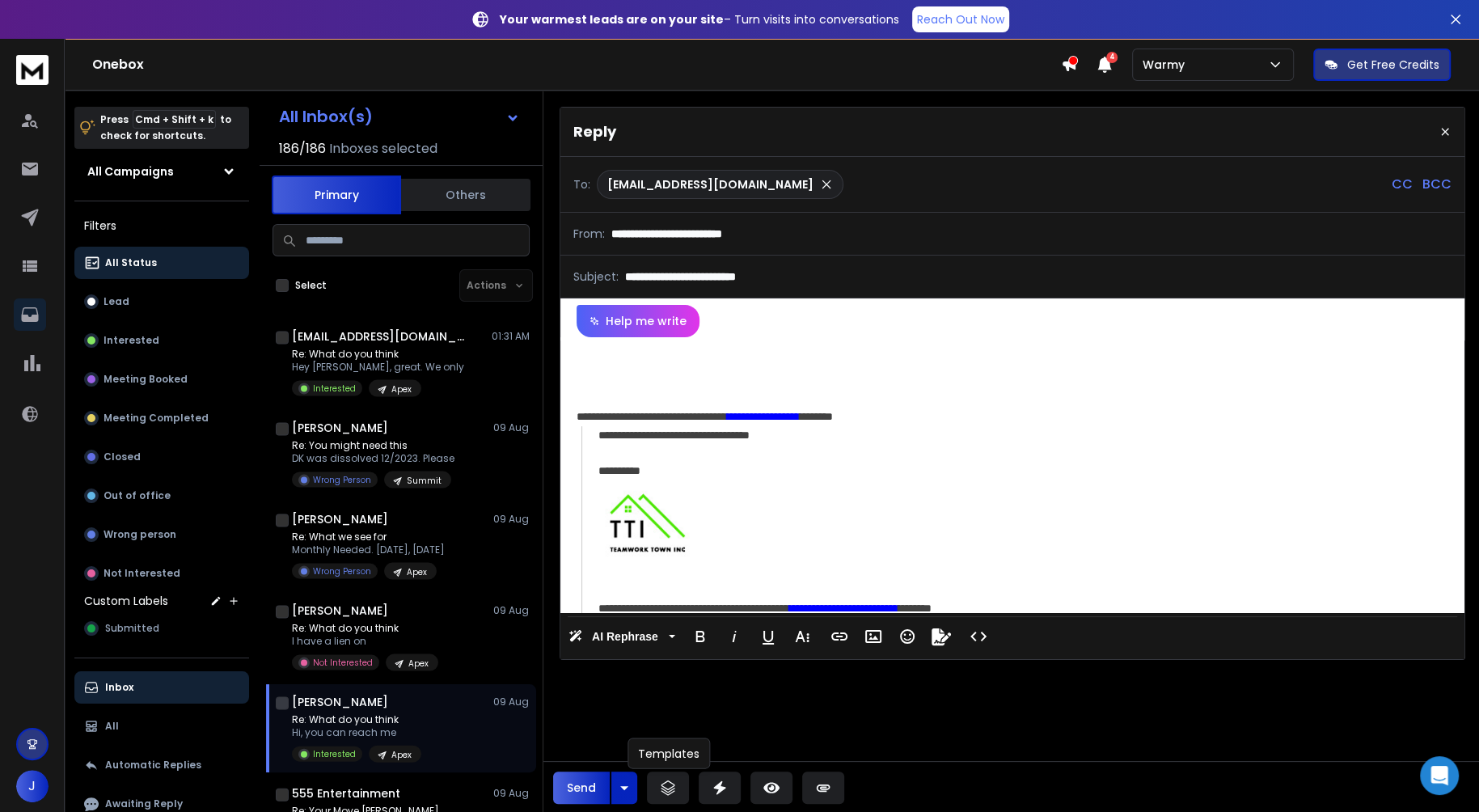
click at [664, 780] on icon at bounding box center [668, 788] width 16 height 16
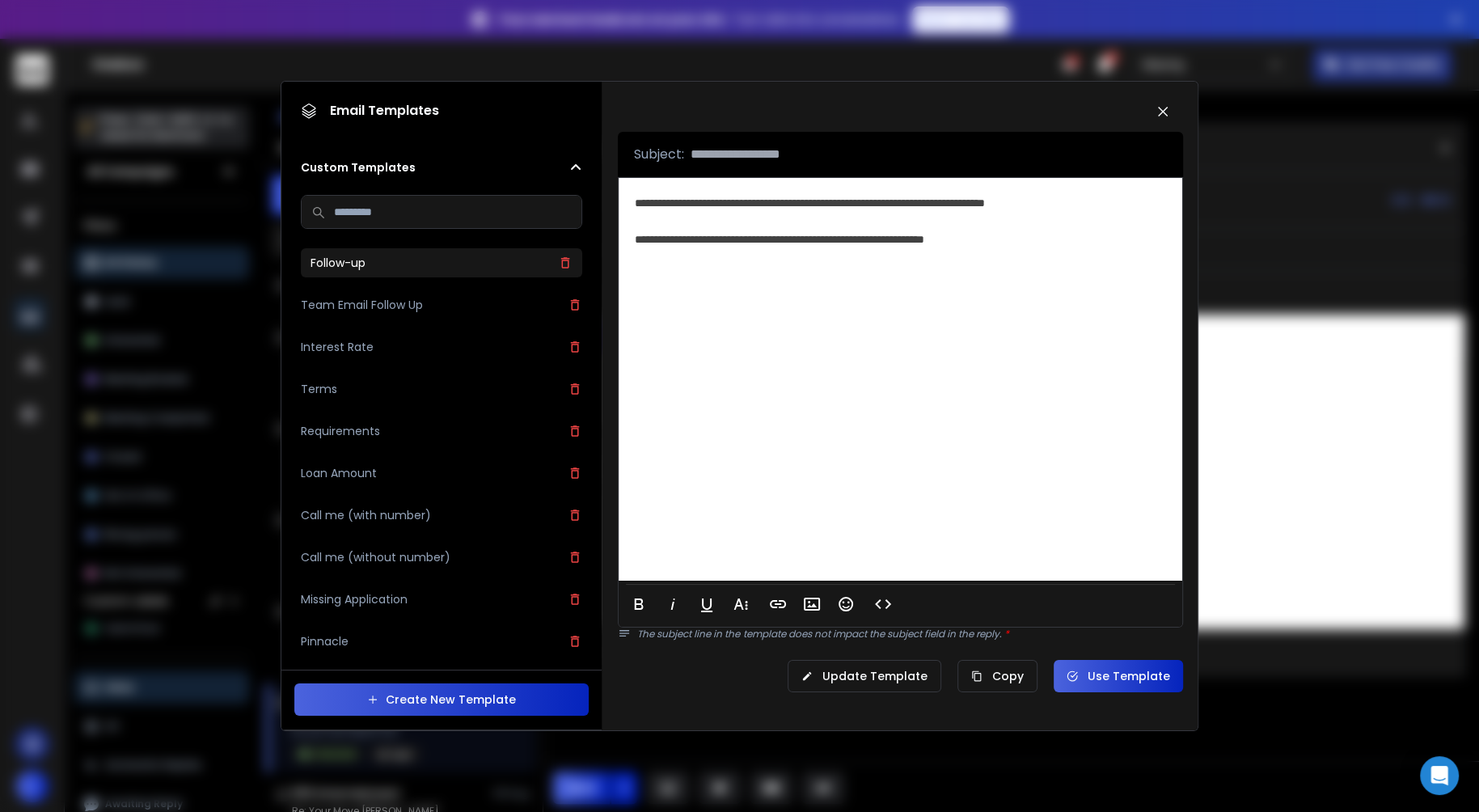
click at [366, 271] on h3 "Call me (with number)" at bounding box center [338, 263] width 55 height 16
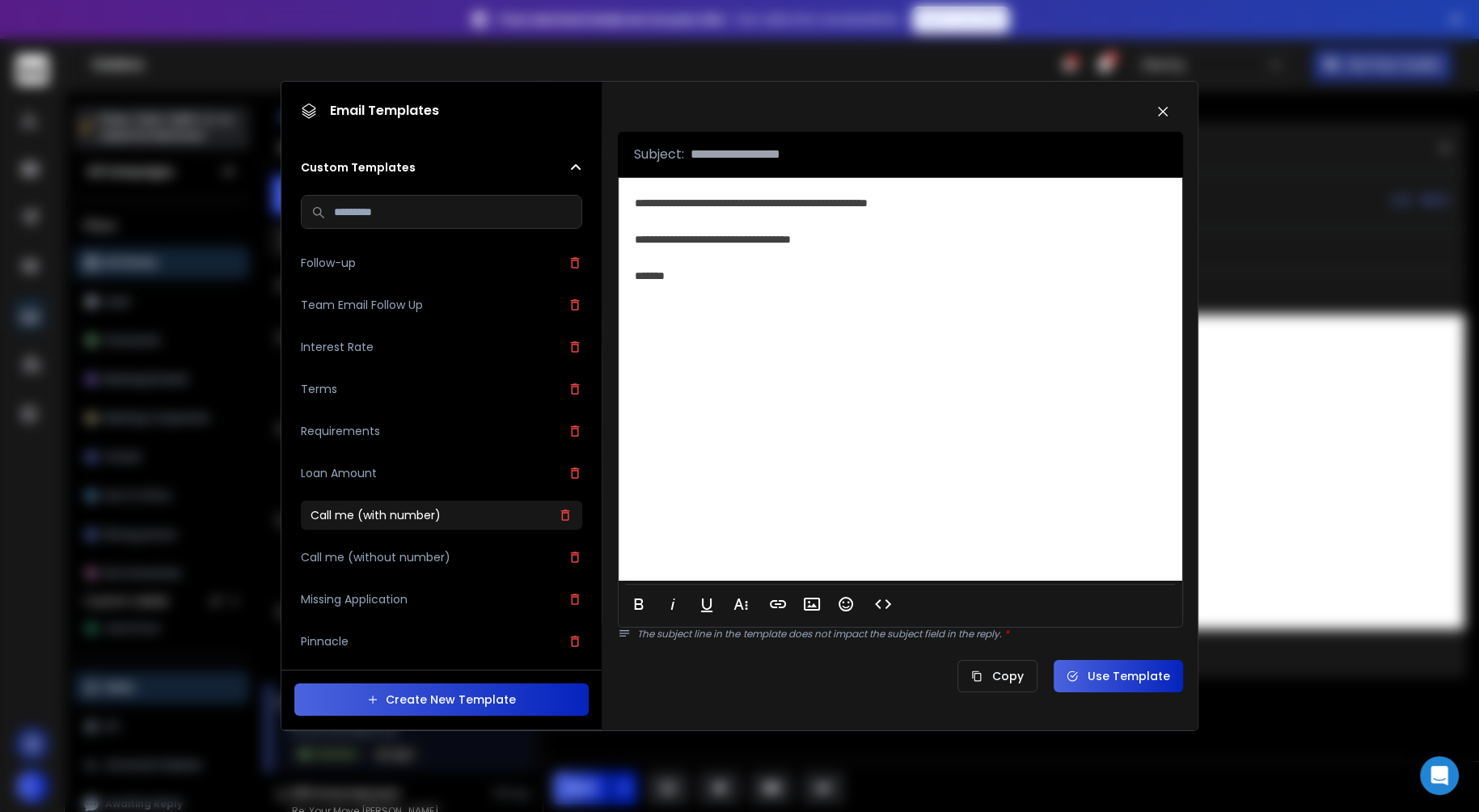
click at [1090, 675] on button "Use Template" at bounding box center [1118, 676] width 130 height 32
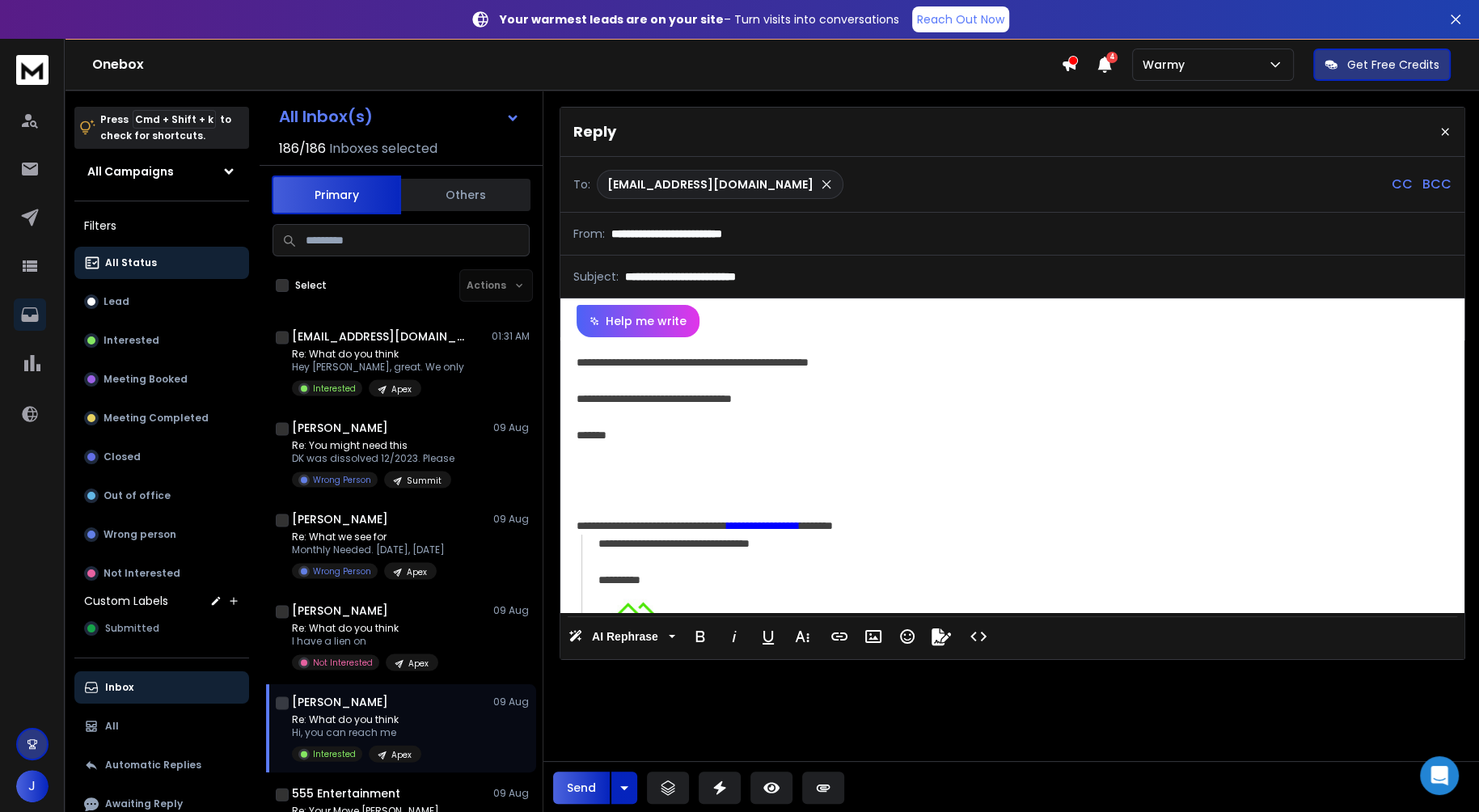
click at [581, 454] on div at bounding box center [1012, 453] width 872 height 18
click at [571, 780] on button "Send" at bounding box center [581, 788] width 57 height 32
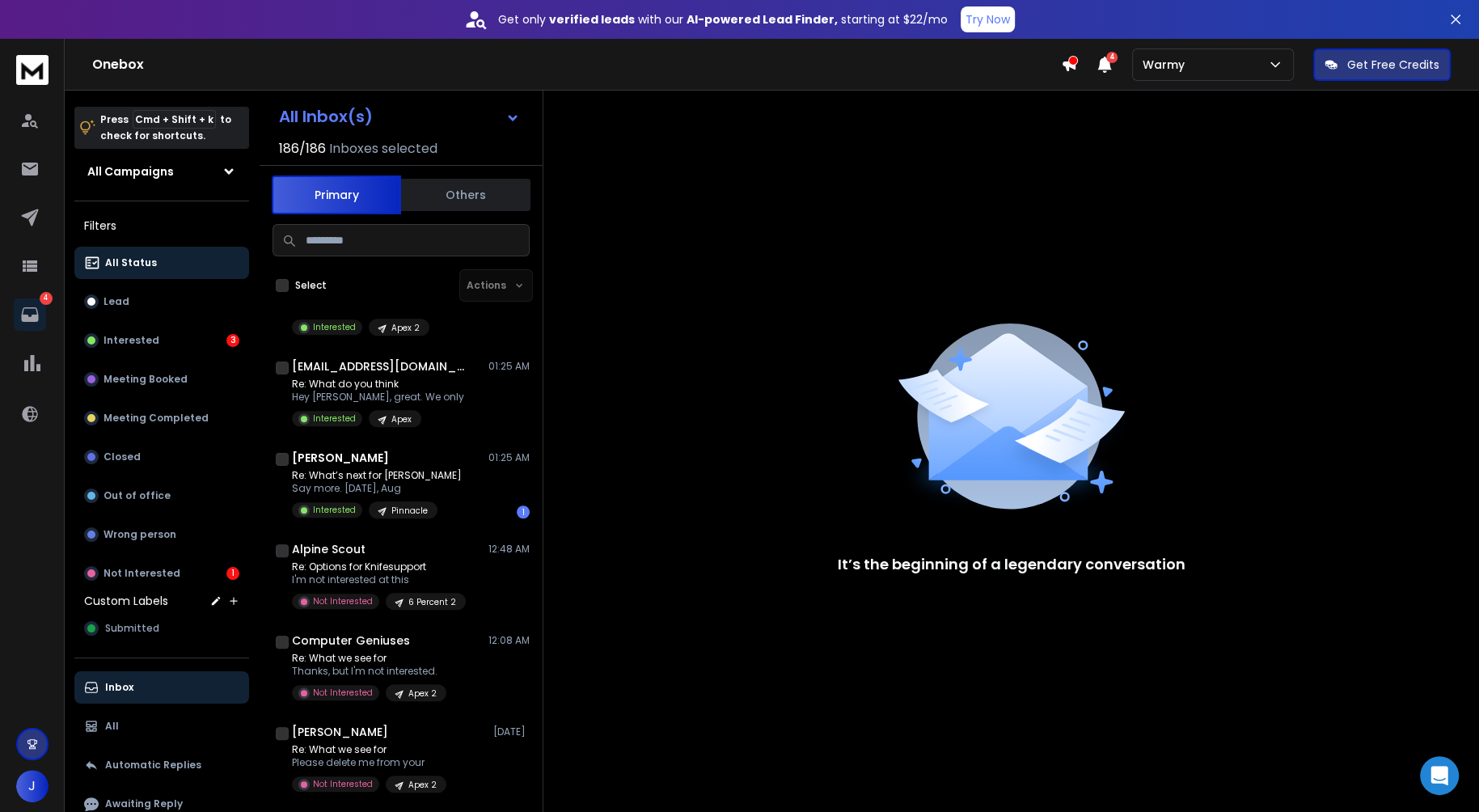
scroll to position [1279, 0]
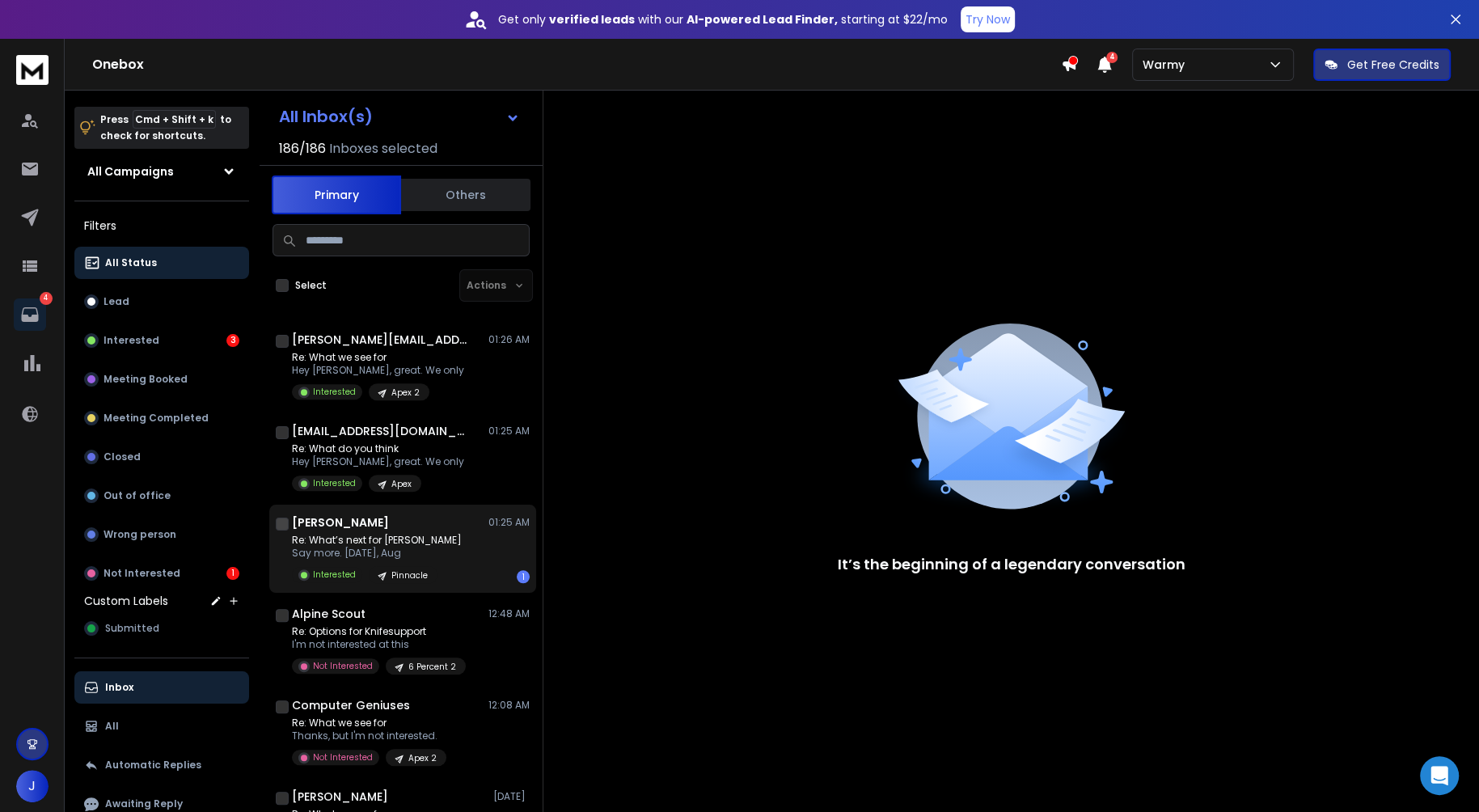
click at [461, 552] on div "Re: What’s next for Carol Say more. On Mon, Aug Interested Pinnacle 1" at bounding box center [411, 558] width 238 height 50
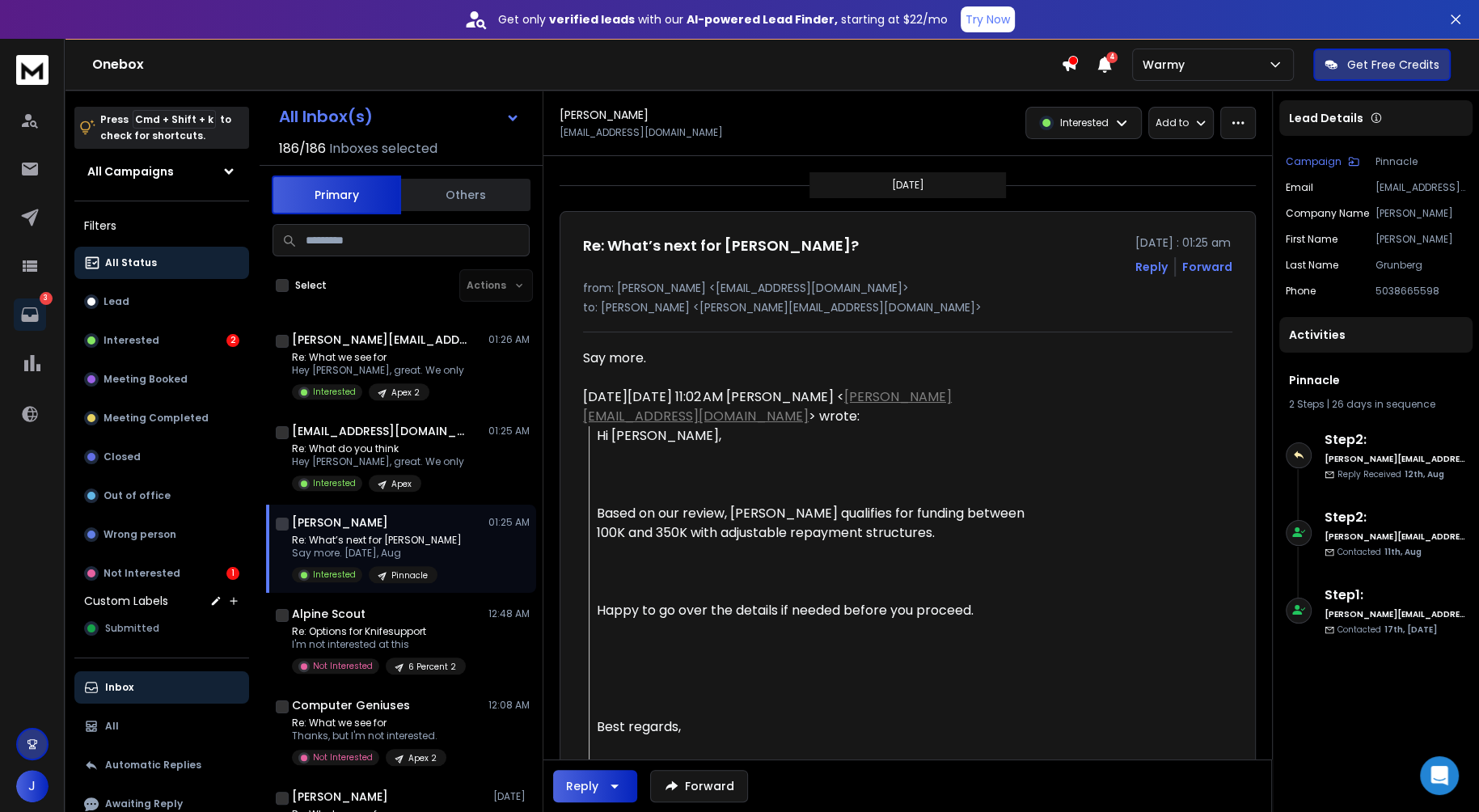
click at [559, 789] on button "Reply" at bounding box center [595, 786] width 84 height 32
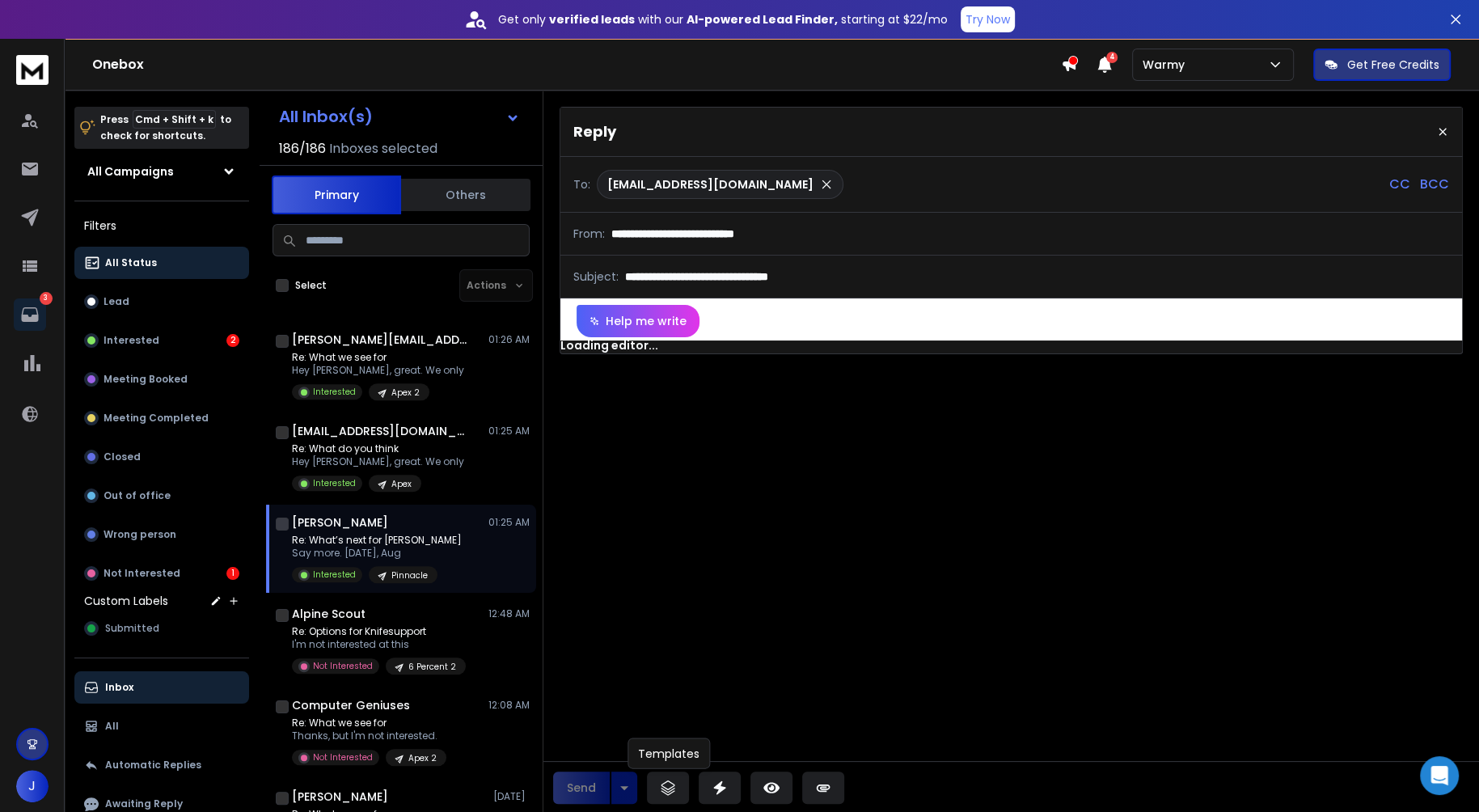
click at [665, 787] on icon at bounding box center [668, 788] width 16 height 16
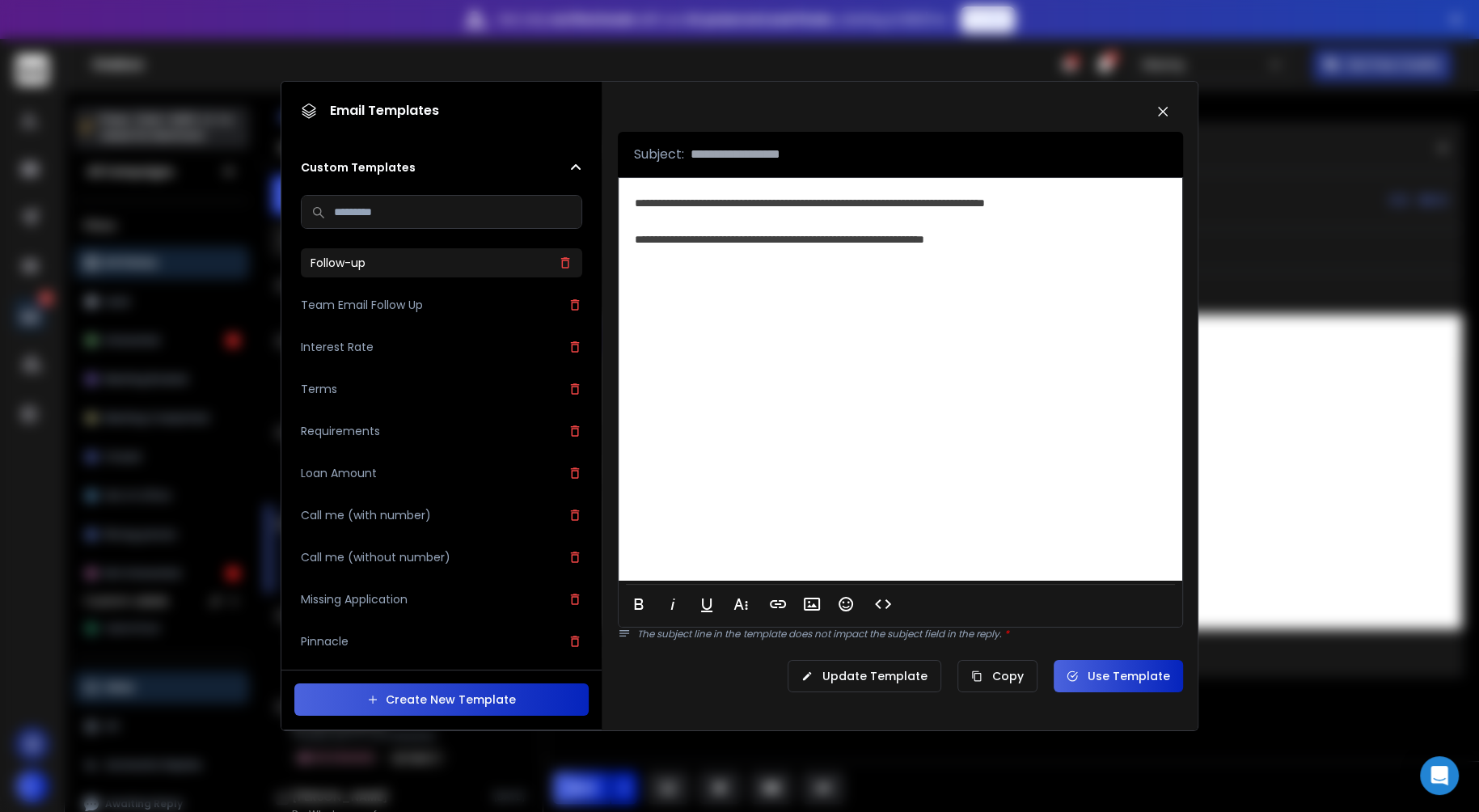
click at [311, 271] on h3 "Pinnacle" at bounding box center [338, 263] width 55 height 16
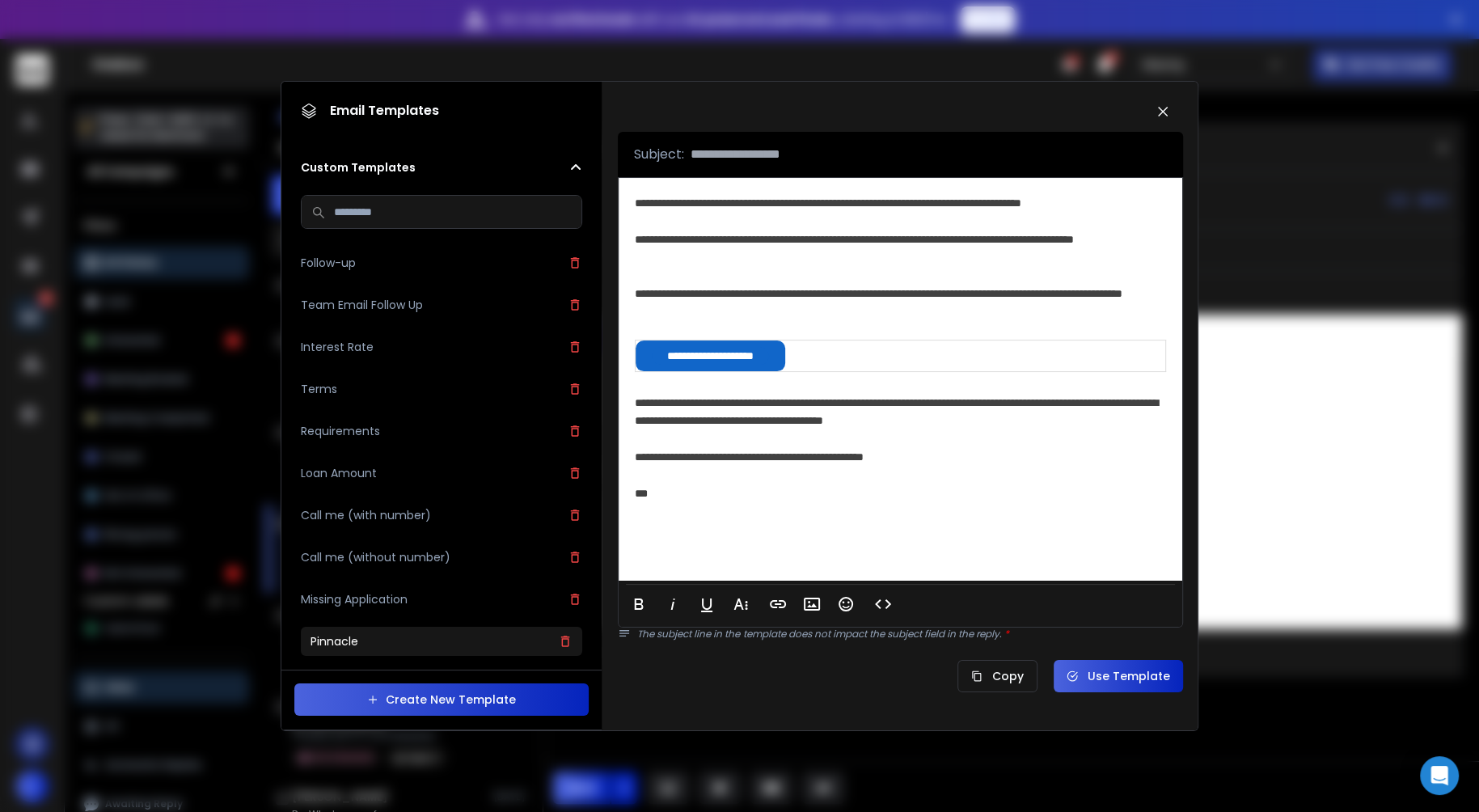
click at [1125, 679] on button "Use Template" at bounding box center [1118, 676] width 130 height 32
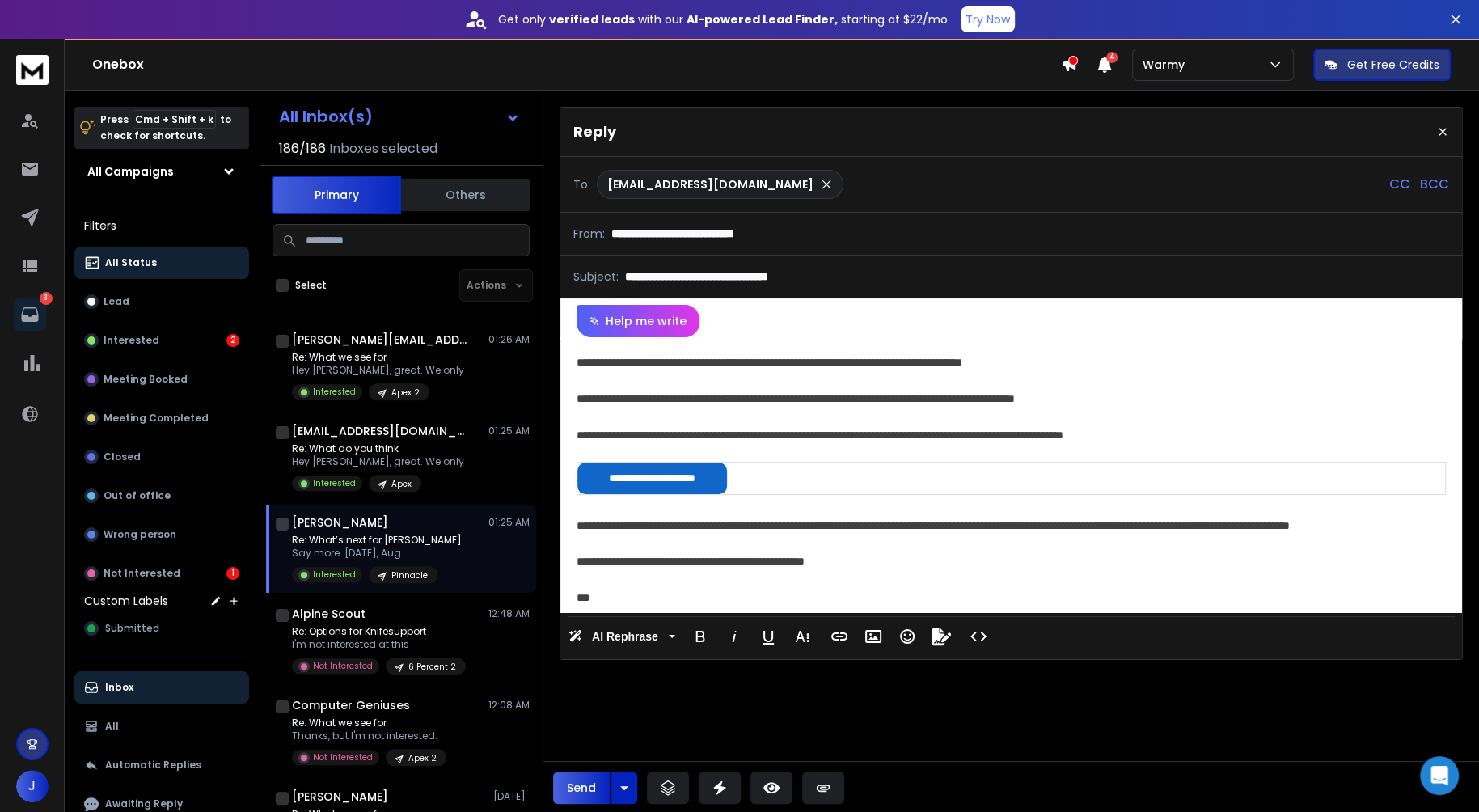
click at [574, 789] on button "Send" at bounding box center [581, 788] width 57 height 32
click at [1436, 134] on icon at bounding box center [1442, 132] width 13 height 13
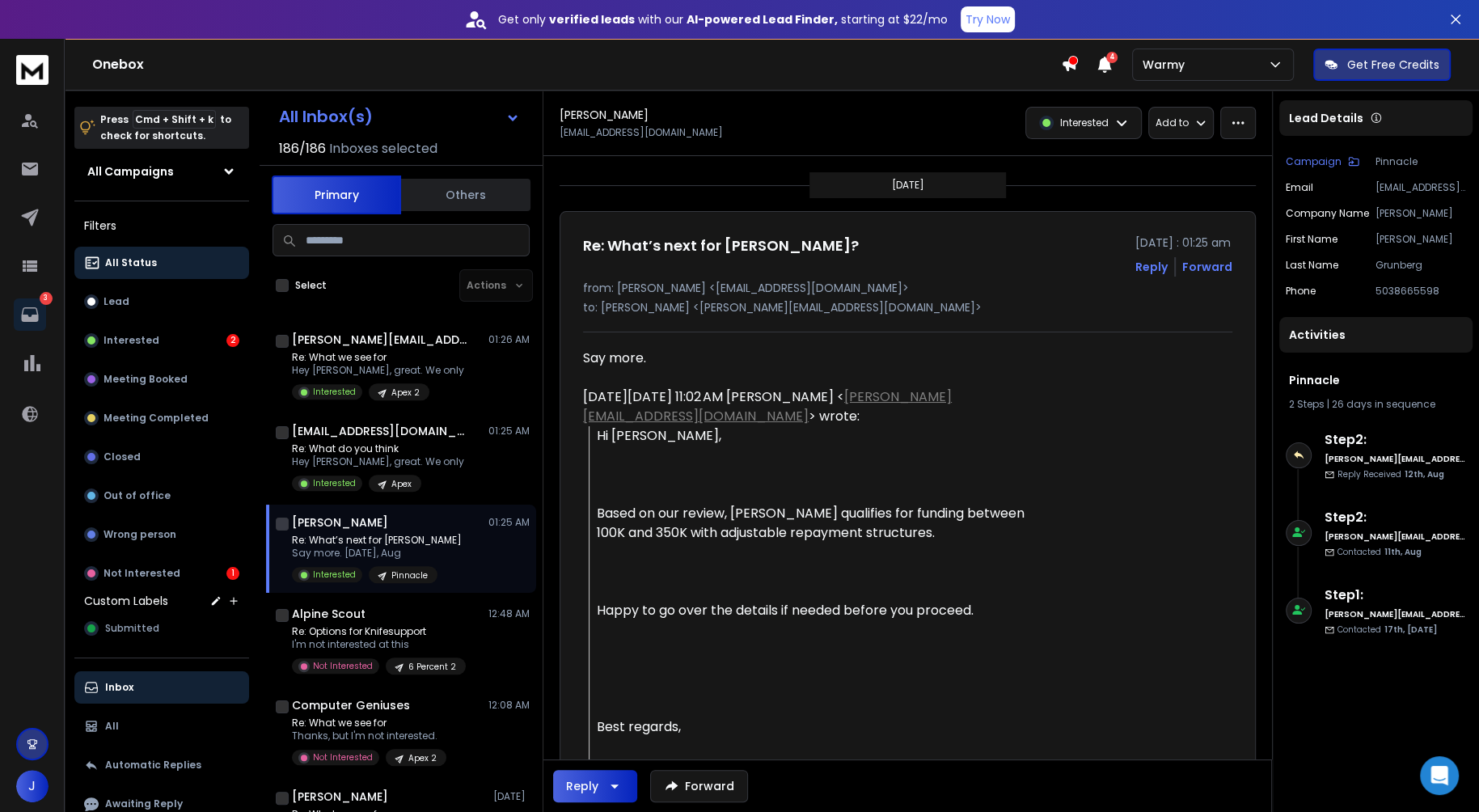
click at [1244, 130] on icon "button" at bounding box center [1238, 123] width 14 height 14
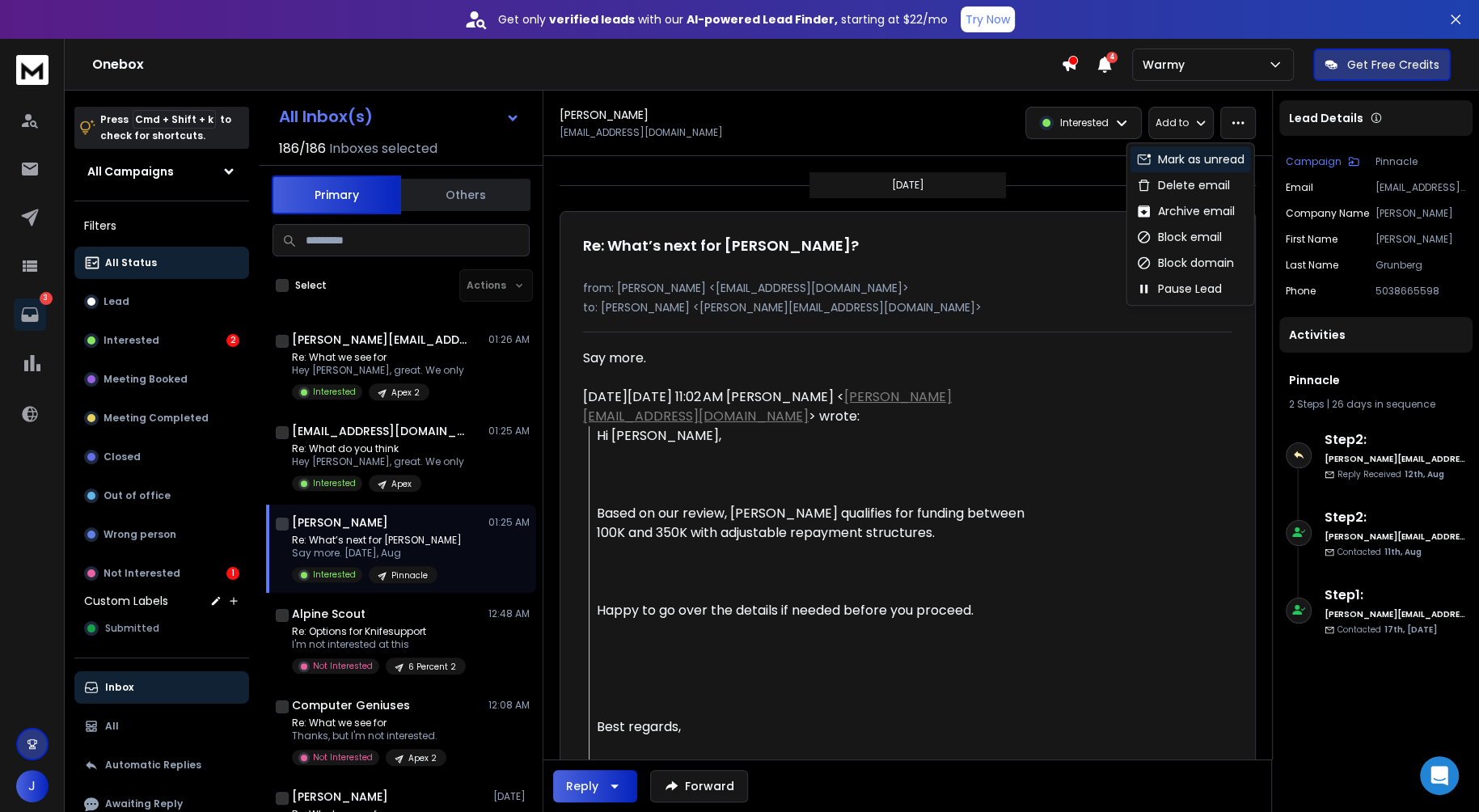
click at [1218, 152] on div "Mark as unread" at bounding box center [1190, 160] width 107 height 16
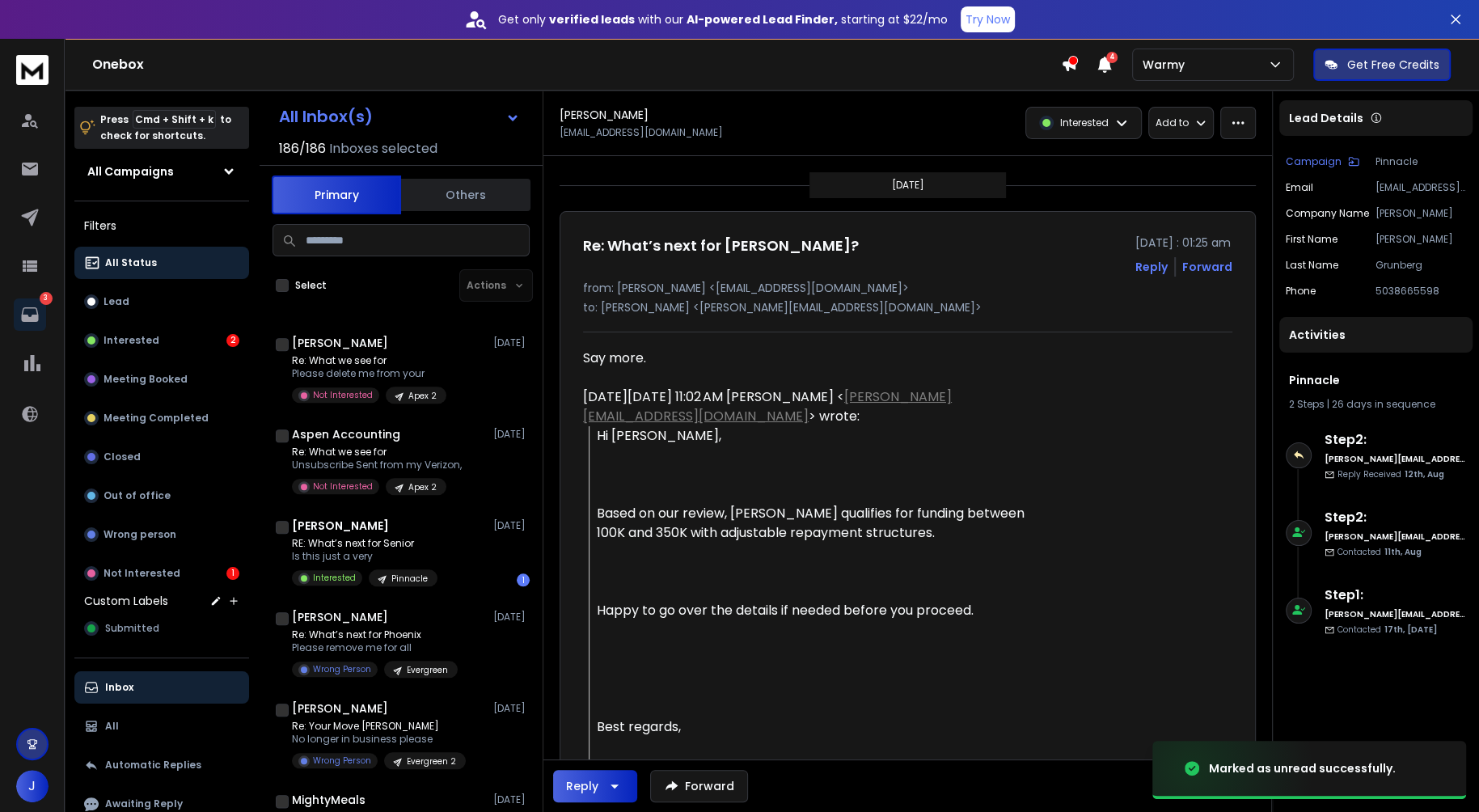
scroll to position [1736, 0]
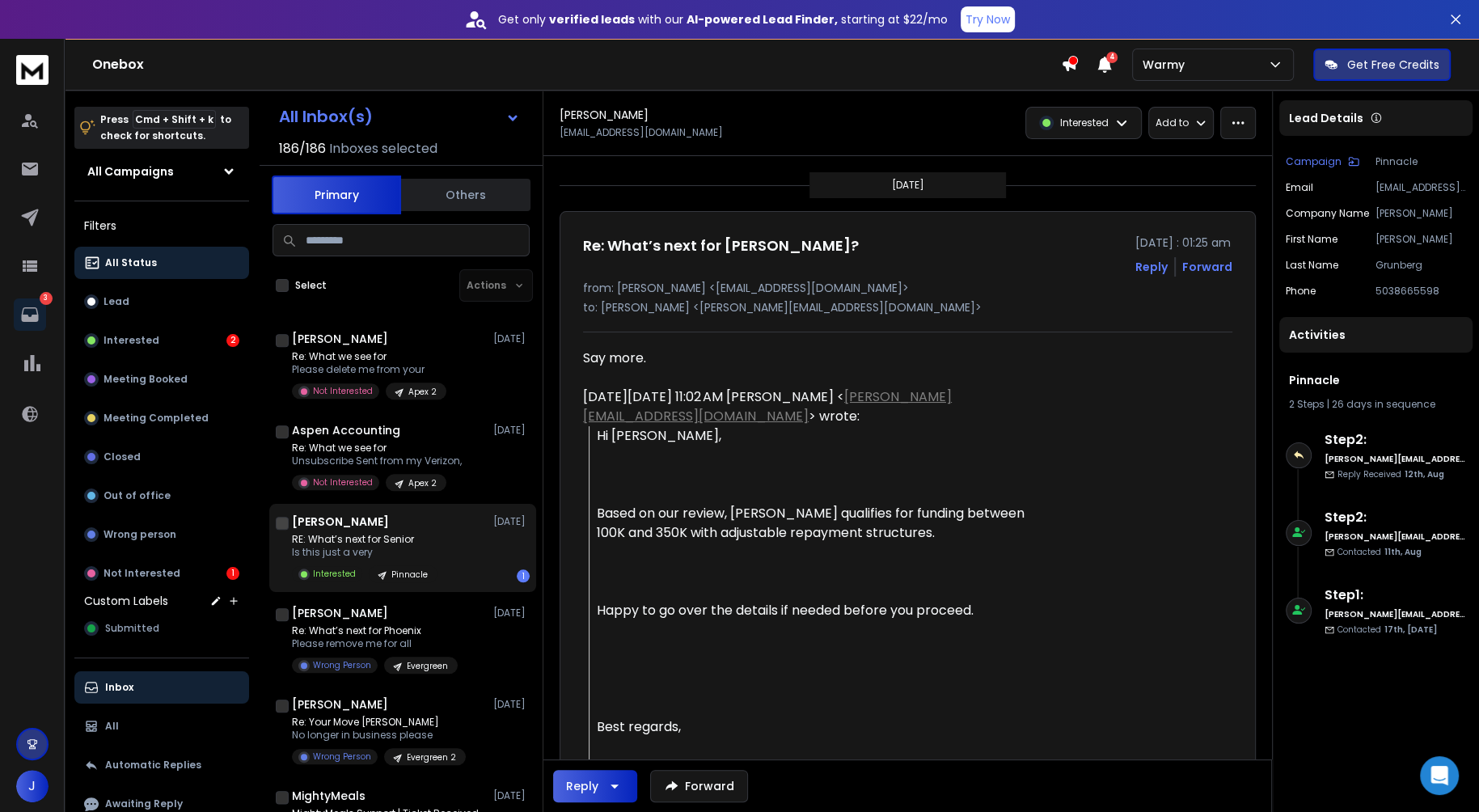
click at [389, 539] on p "RE: What’s next for Senior" at bounding box center [364, 539] width 145 height 13
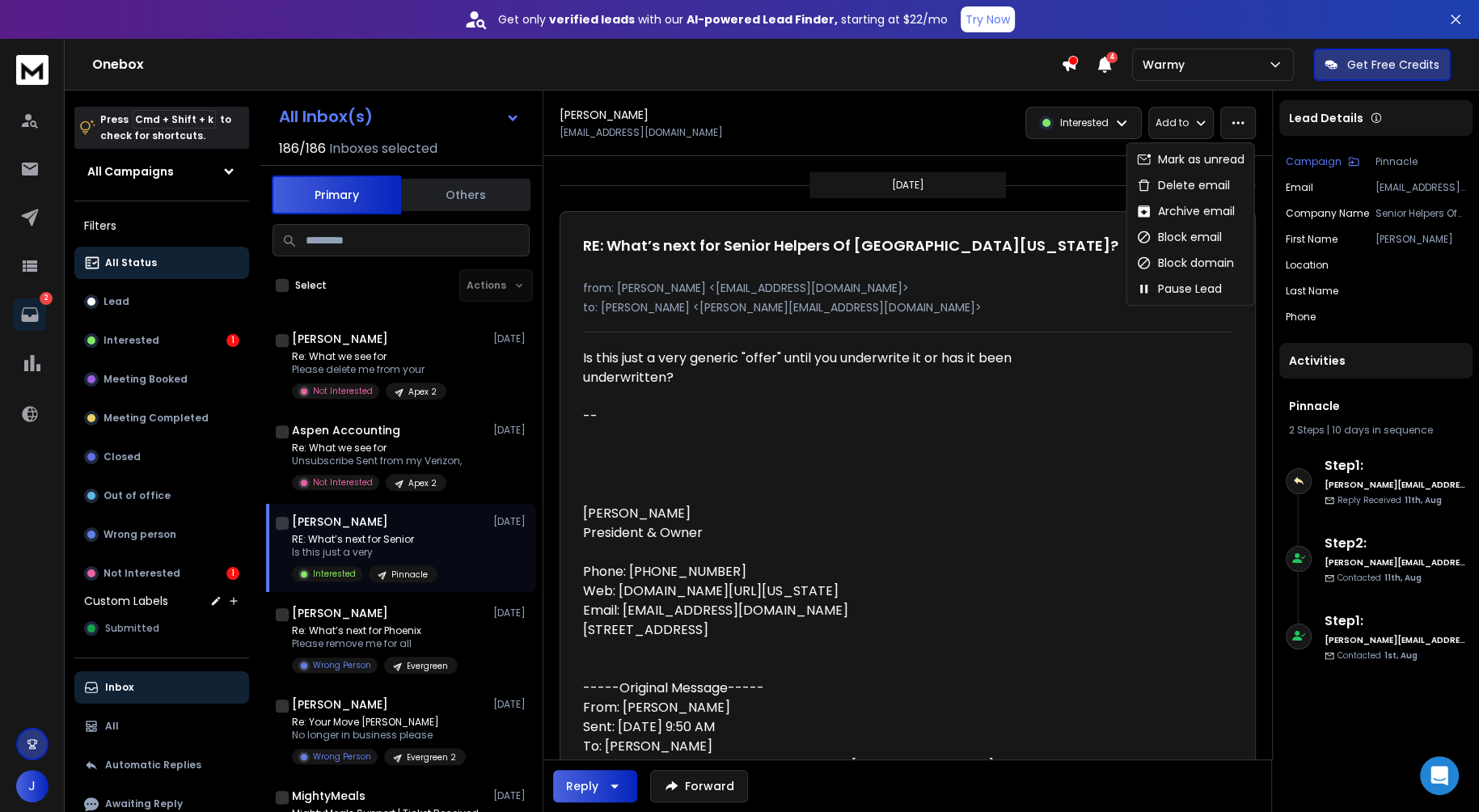
click at [1240, 132] on button "button" at bounding box center [1237, 123] width 35 height 32
click at [1217, 165] on div "Mark as unread" at bounding box center [1190, 160] width 107 height 16
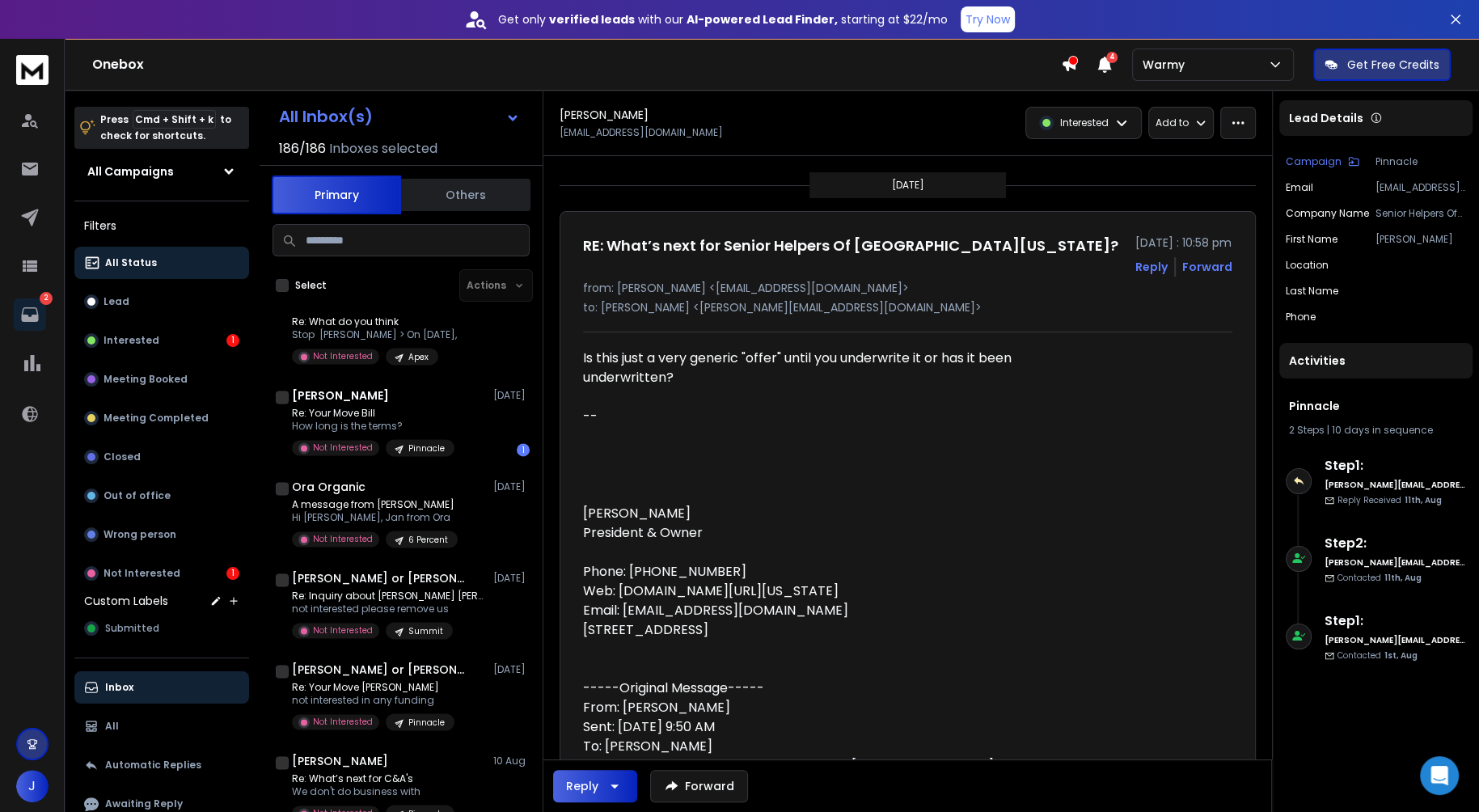
scroll to position [2298, 0]
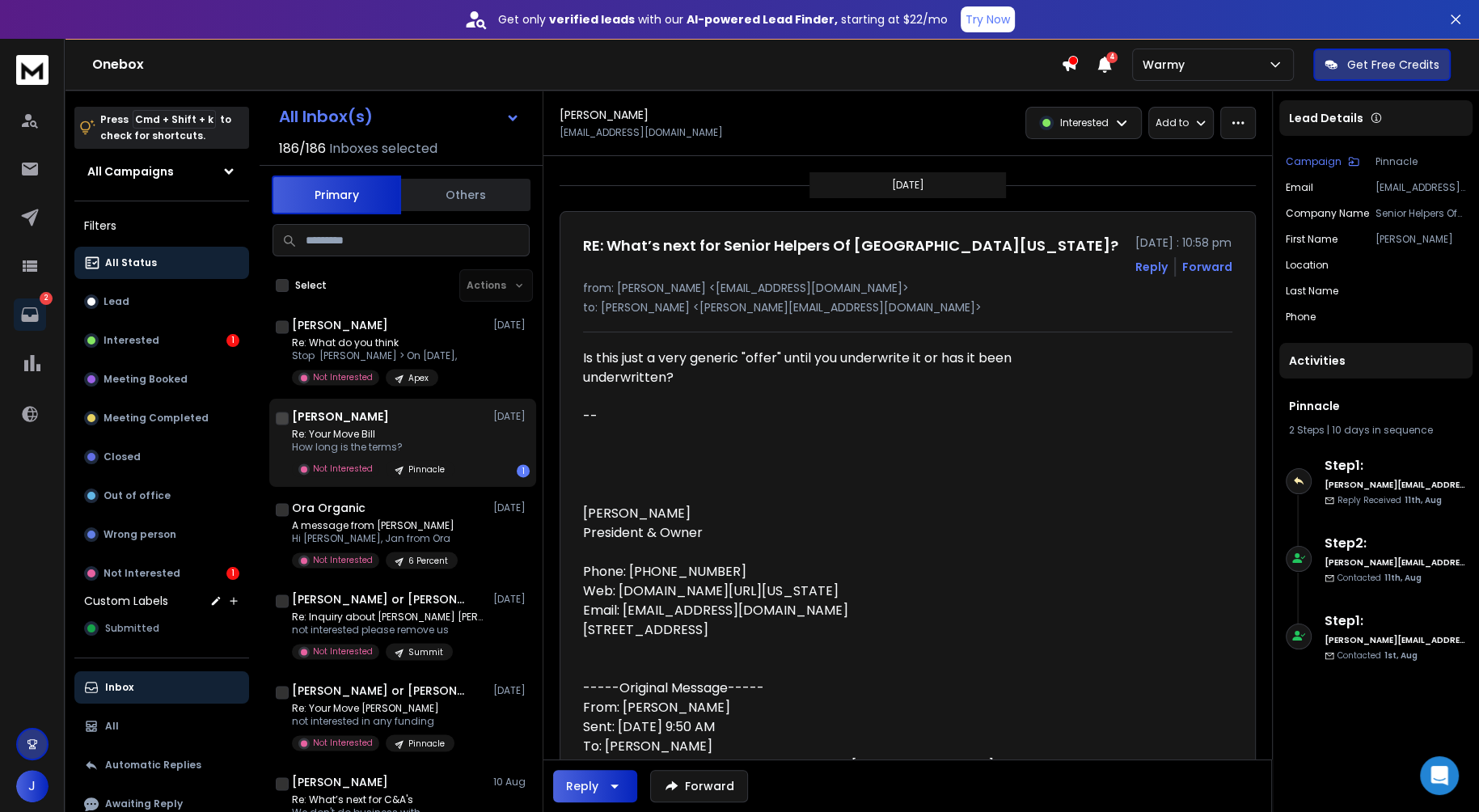
click at [452, 433] on div "Re: Your Move Bill How long is the terms? Not Interested Pinnacle 1" at bounding box center [411, 452] width 238 height 50
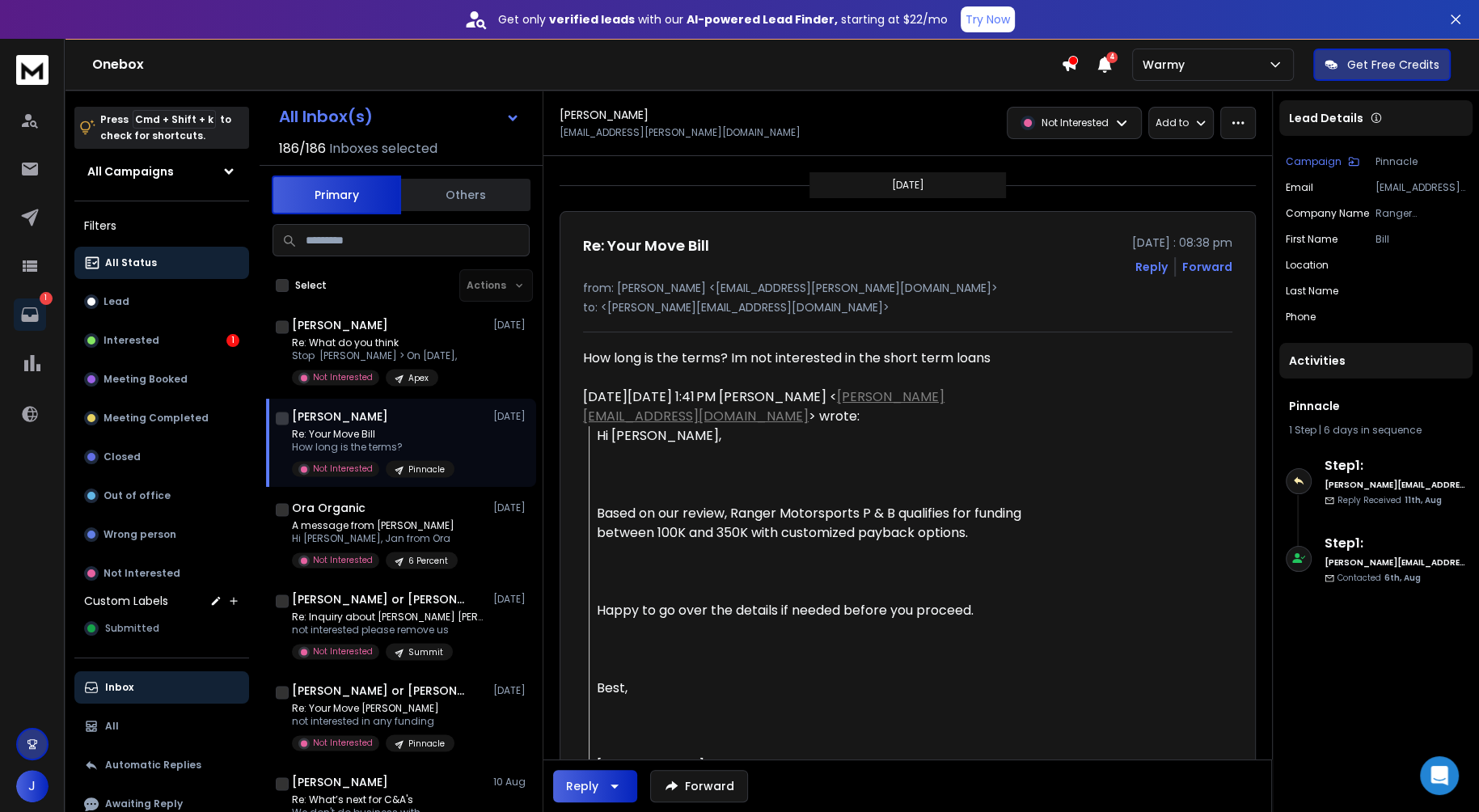
click at [584, 783] on div "Reply" at bounding box center [582, 786] width 32 height 16
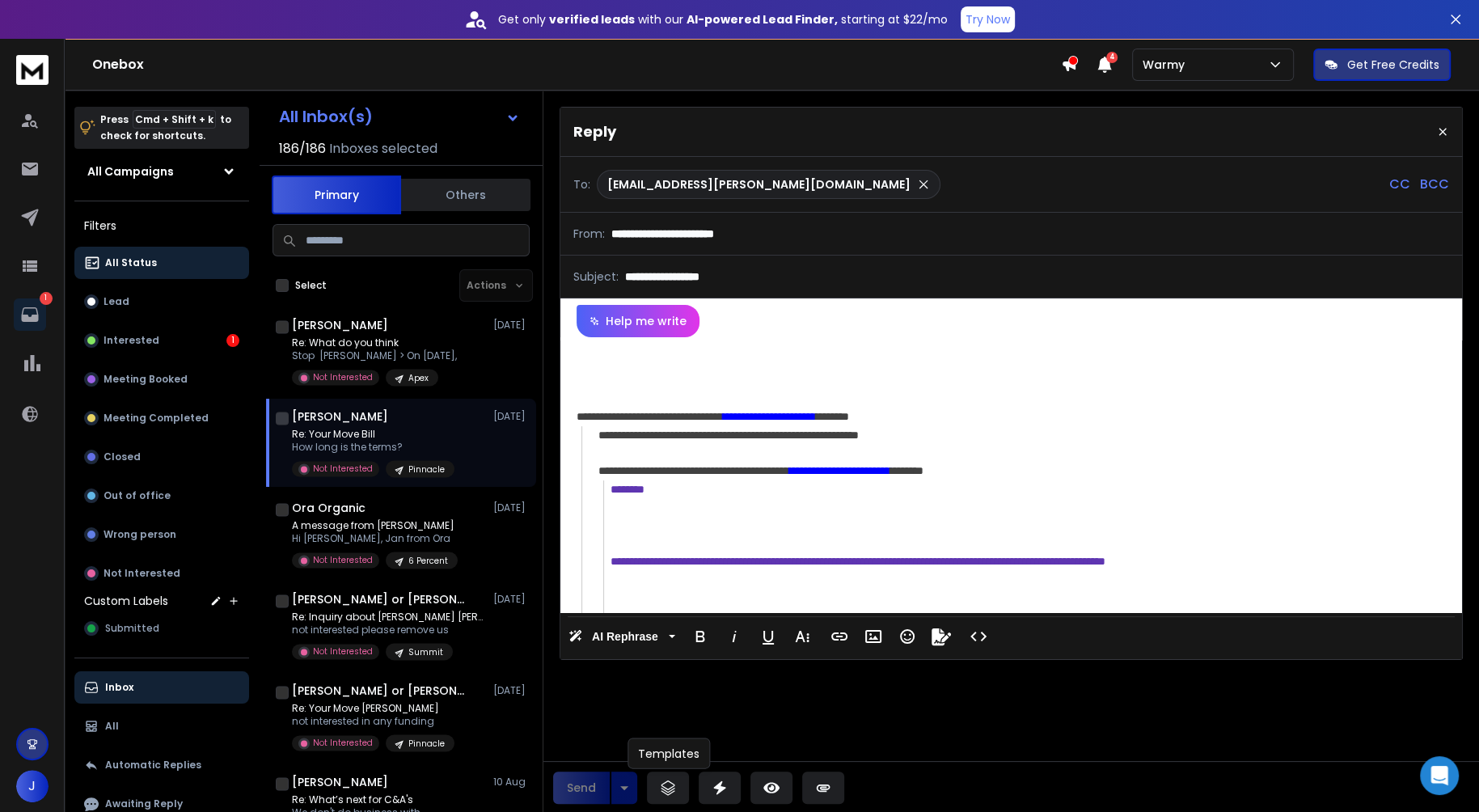
click at [680, 783] on button at bounding box center [668, 788] width 42 height 32
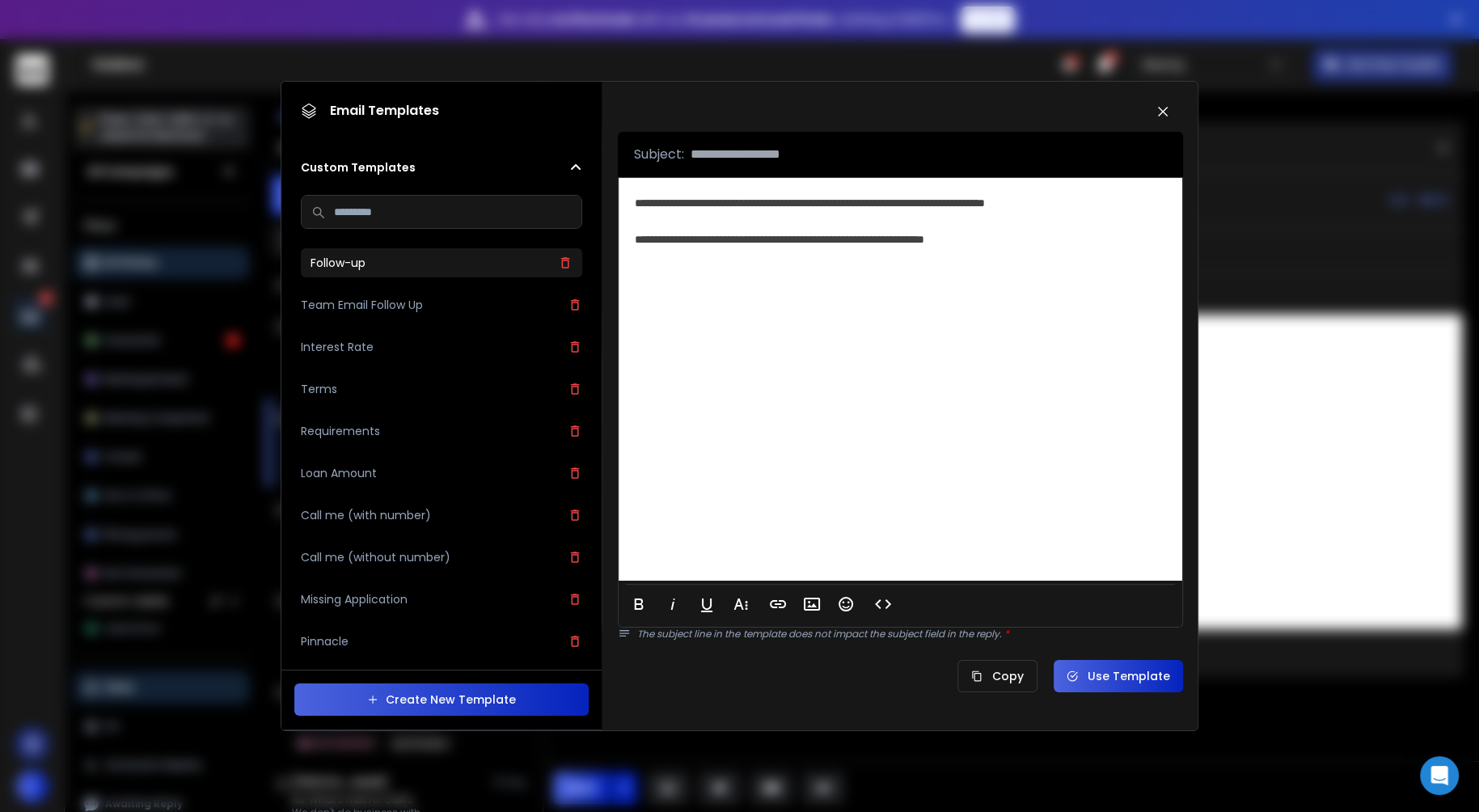
click at [334, 271] on h3 "Terms" at bounding box center [338, 263] width 55 height 16
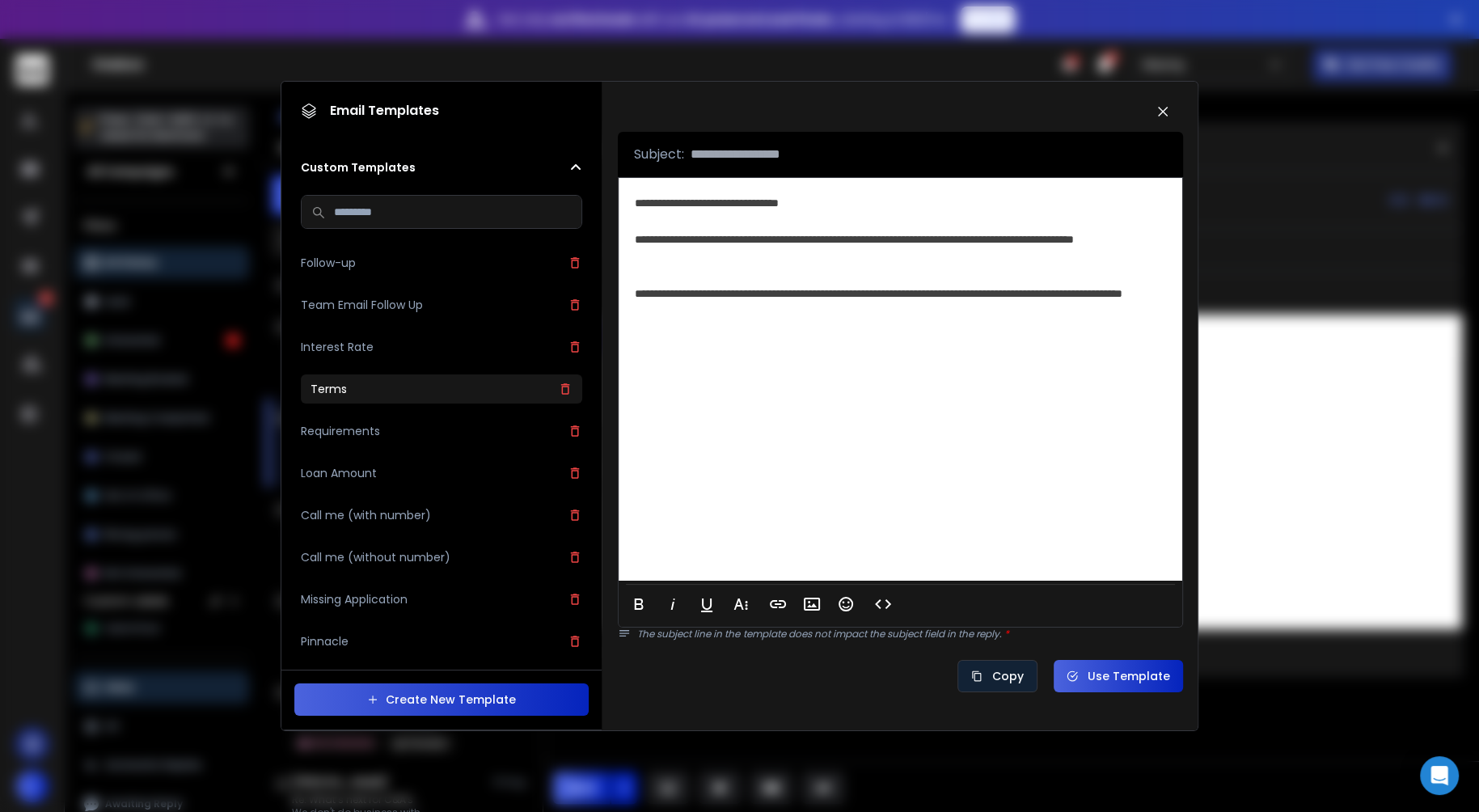
click at [1009, 673] on button "Copy" at bounding box center [997, 676] width 80 height 32
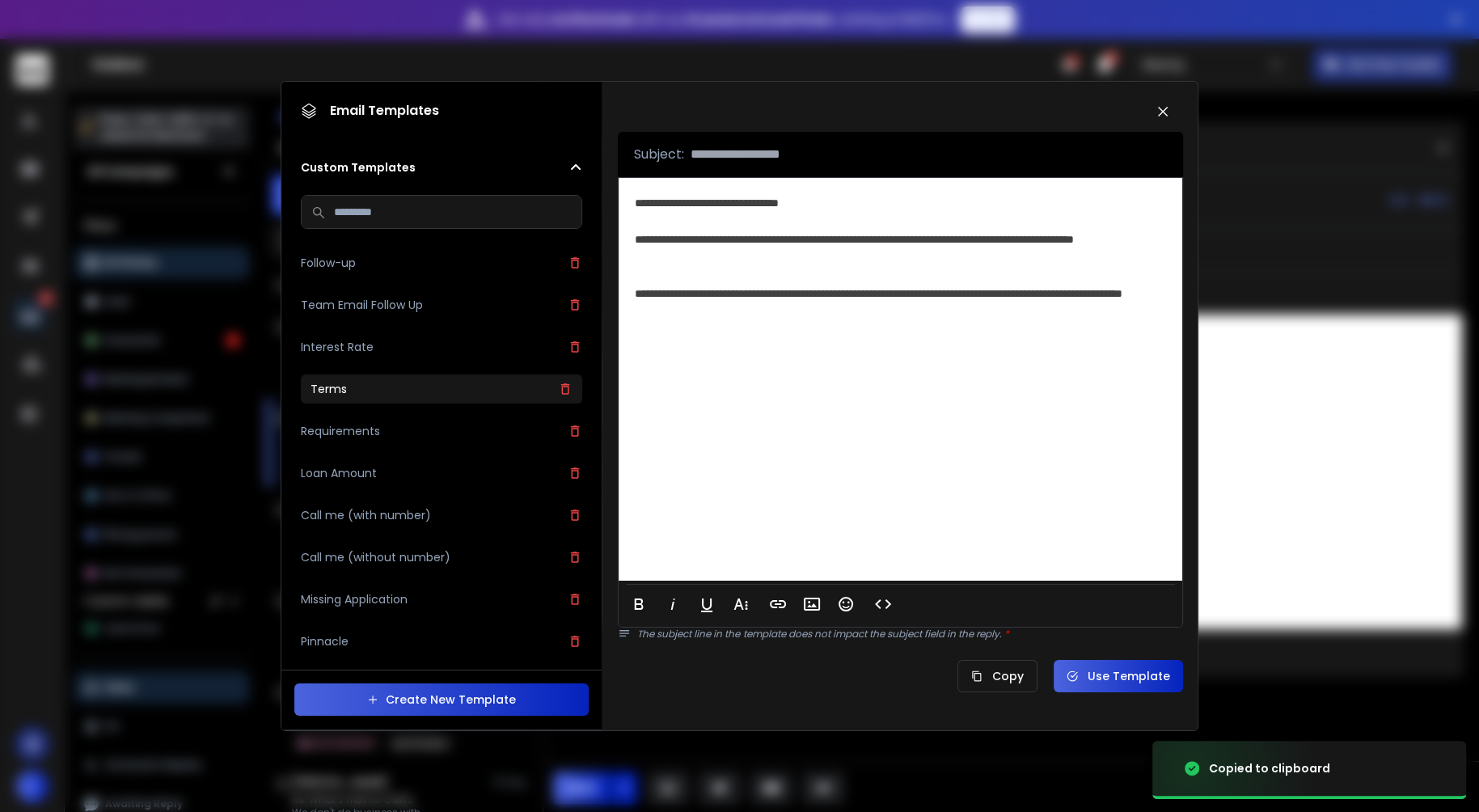
click at [1157, 114] on icon at bounding box center [1163, 112] width 14 height 14
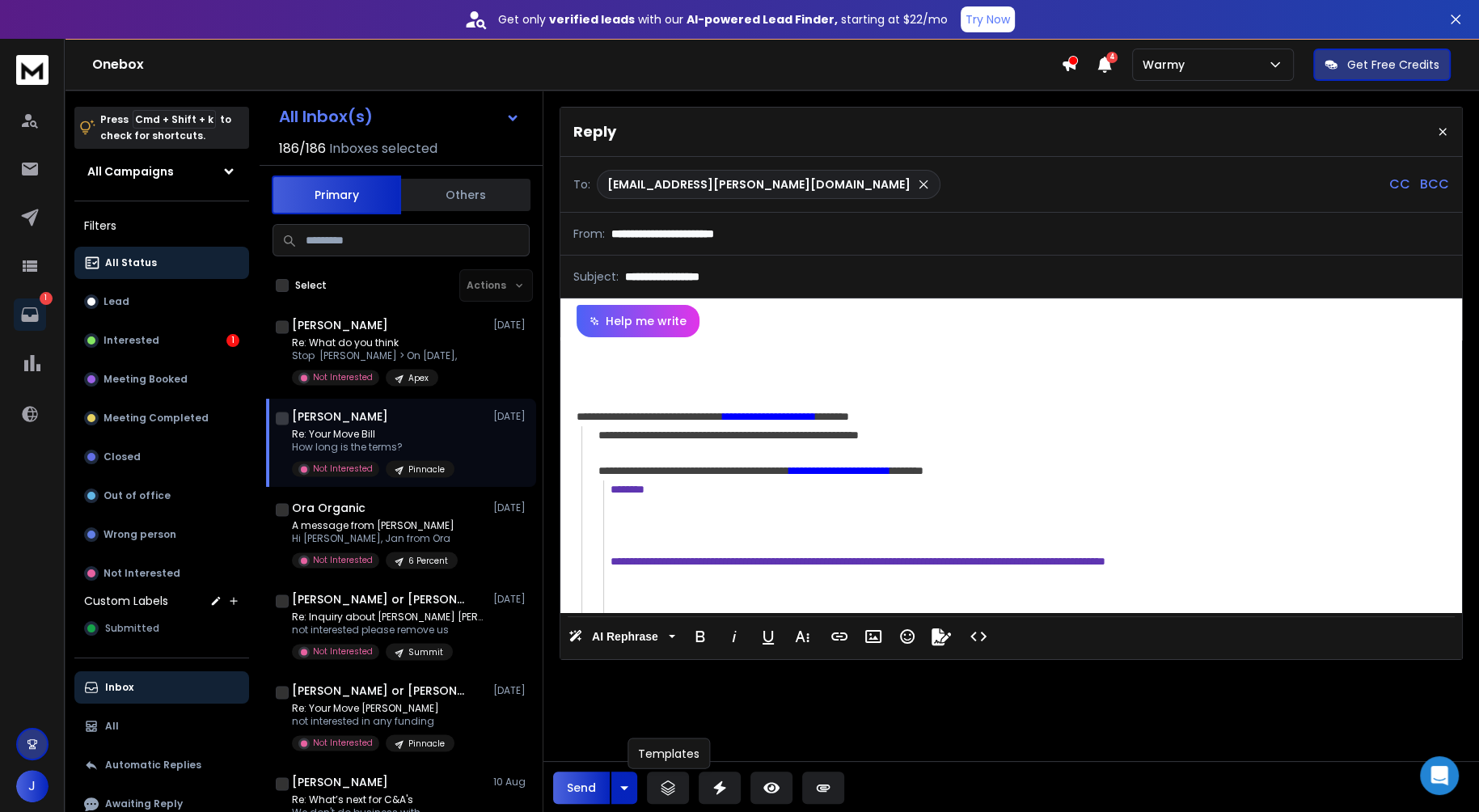
click at [660, 792] on icon at bounding box center [668, 788] width 16 height 16
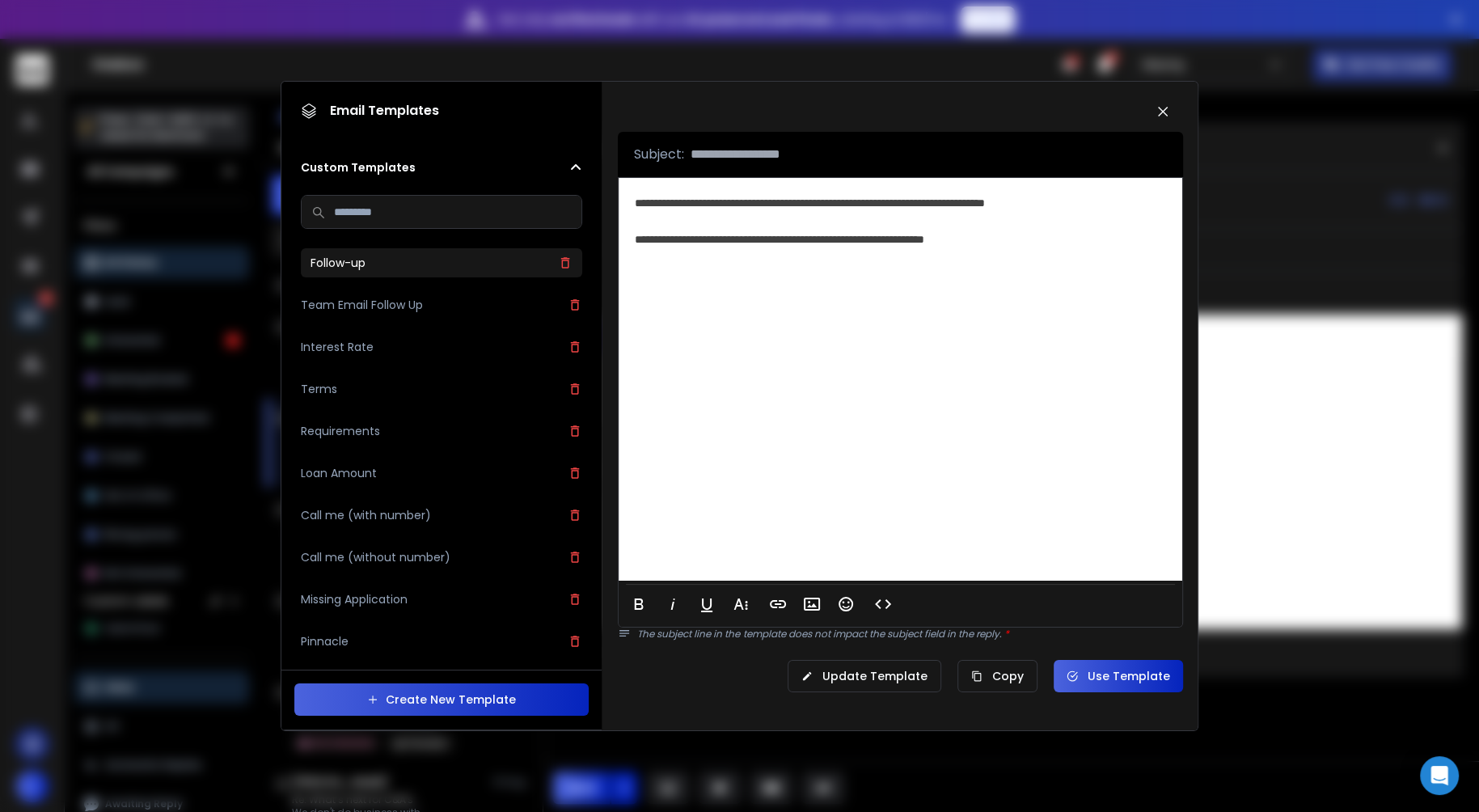
click at [342, 271] on h3 "Pinnacle" at bounding box center [338, 263] width 55 height 16
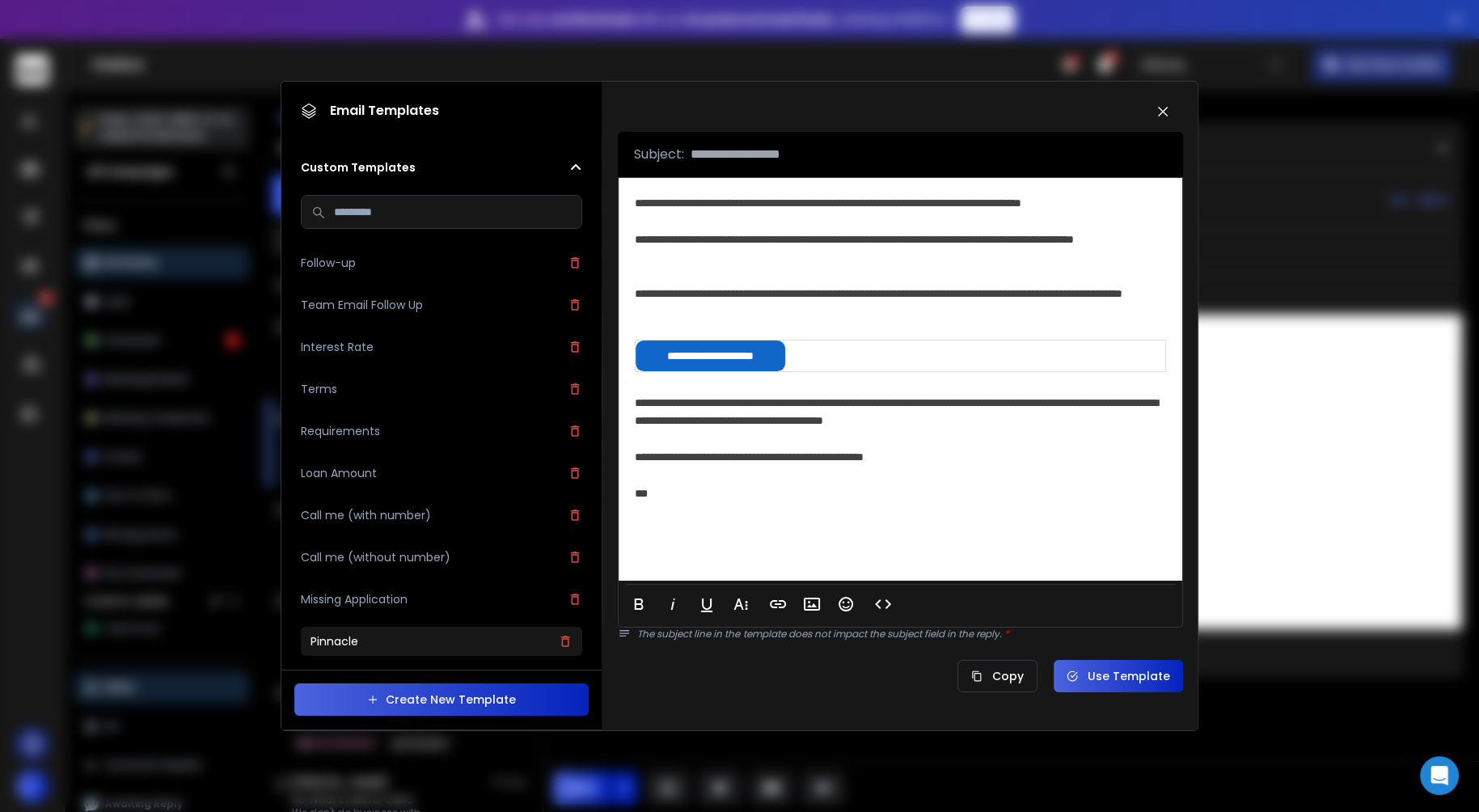
click at [1142, 675] on button "Use Template" at bounding box center [1118, 676] width 130 height 32
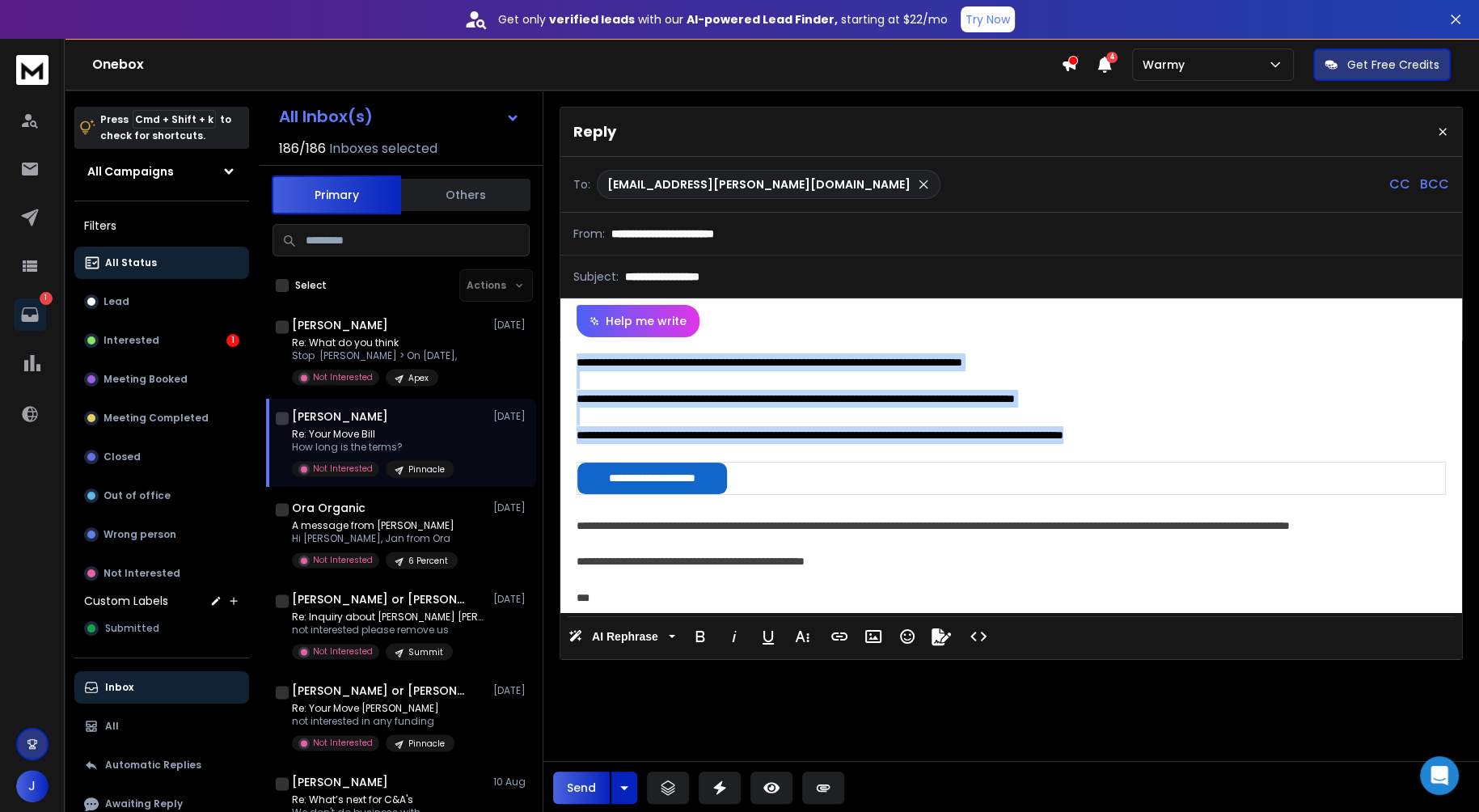
drag, startPoint x: 1175, startPoint y: 434, endPoint x: 569, endPoint y: 357, distance: 610.9
click at [569, 357] on div "**********" at bounding box center [1011, 475] width 901 height 276
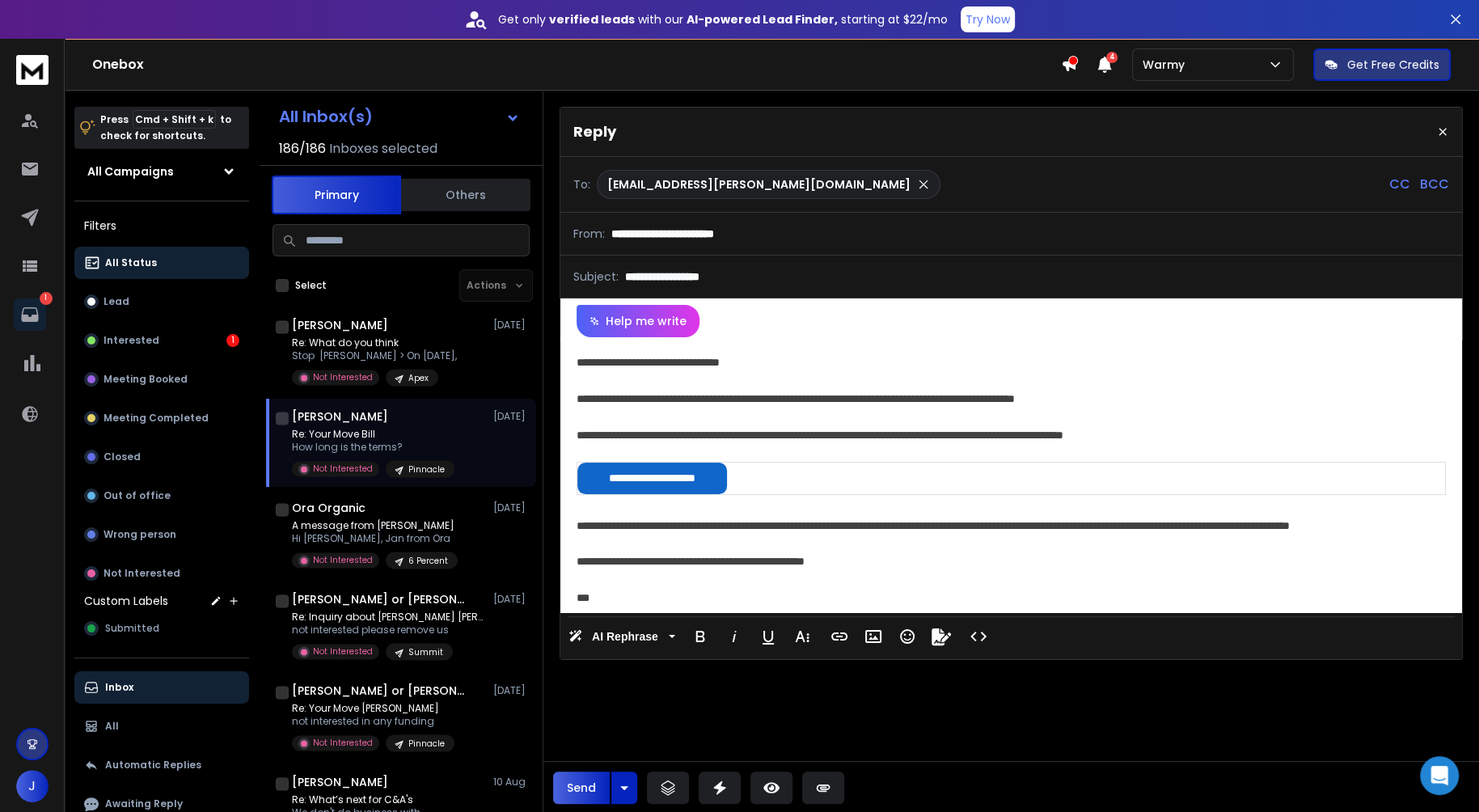
click at [567, 779] on button "Send" at bounding box center [581, 788] width 57 height 32
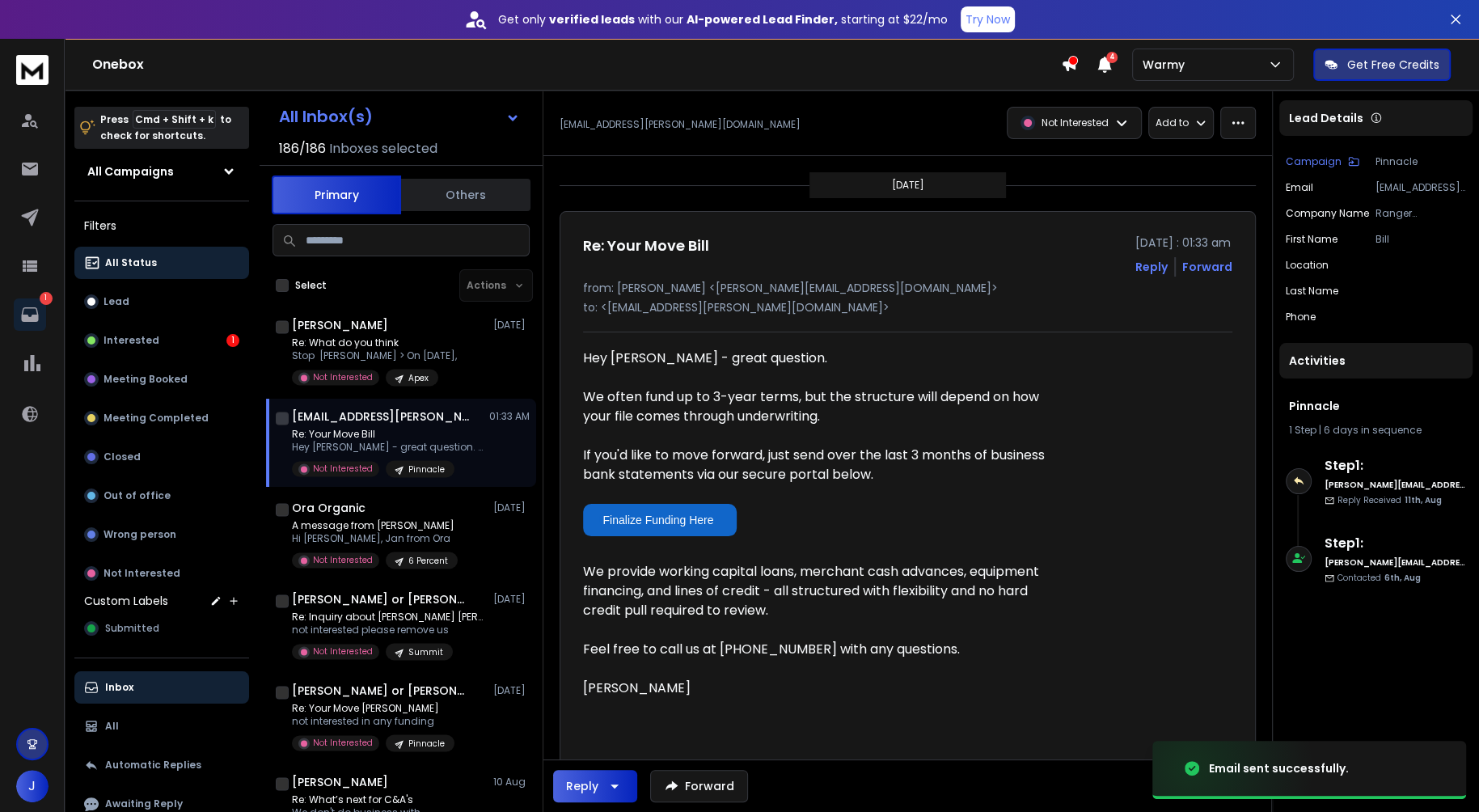
click at [1074, 130] on div "Not Interested" at bounding box center [1074, 123] width 133 height 31
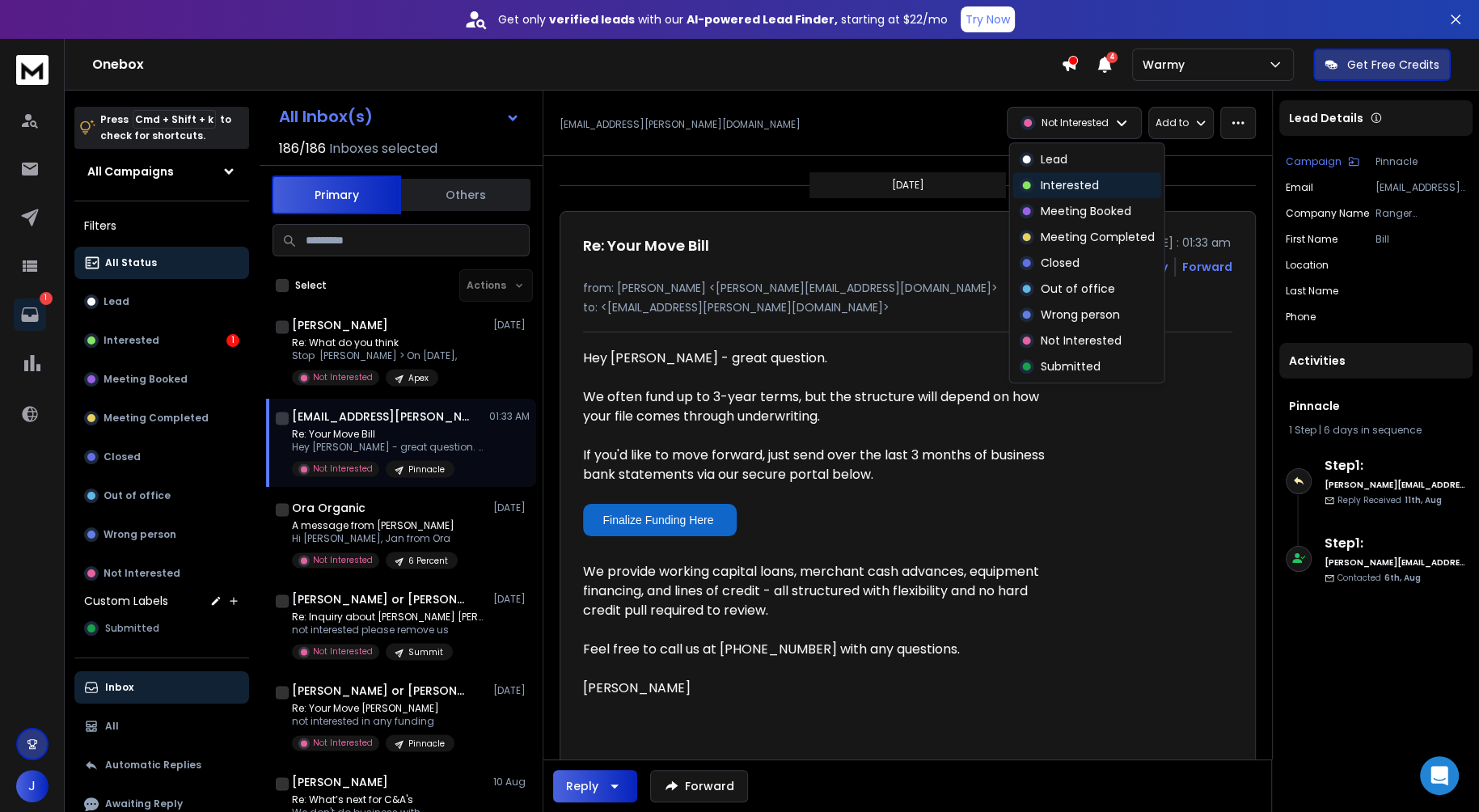
click at [1072, 181] on p "Interested" at bounding box center [1070, 185] width 59 height 16
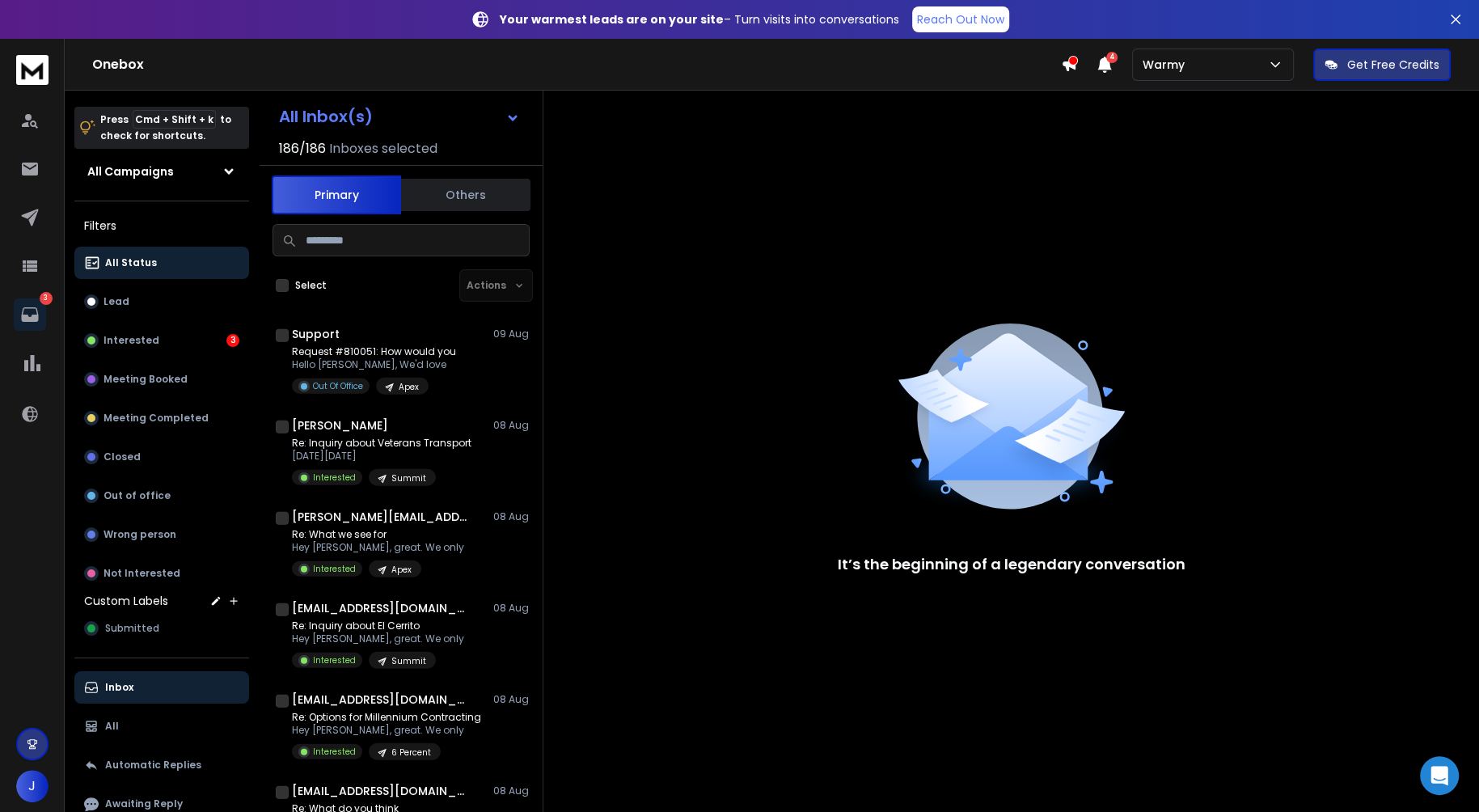
scroll to position [4153, 0]
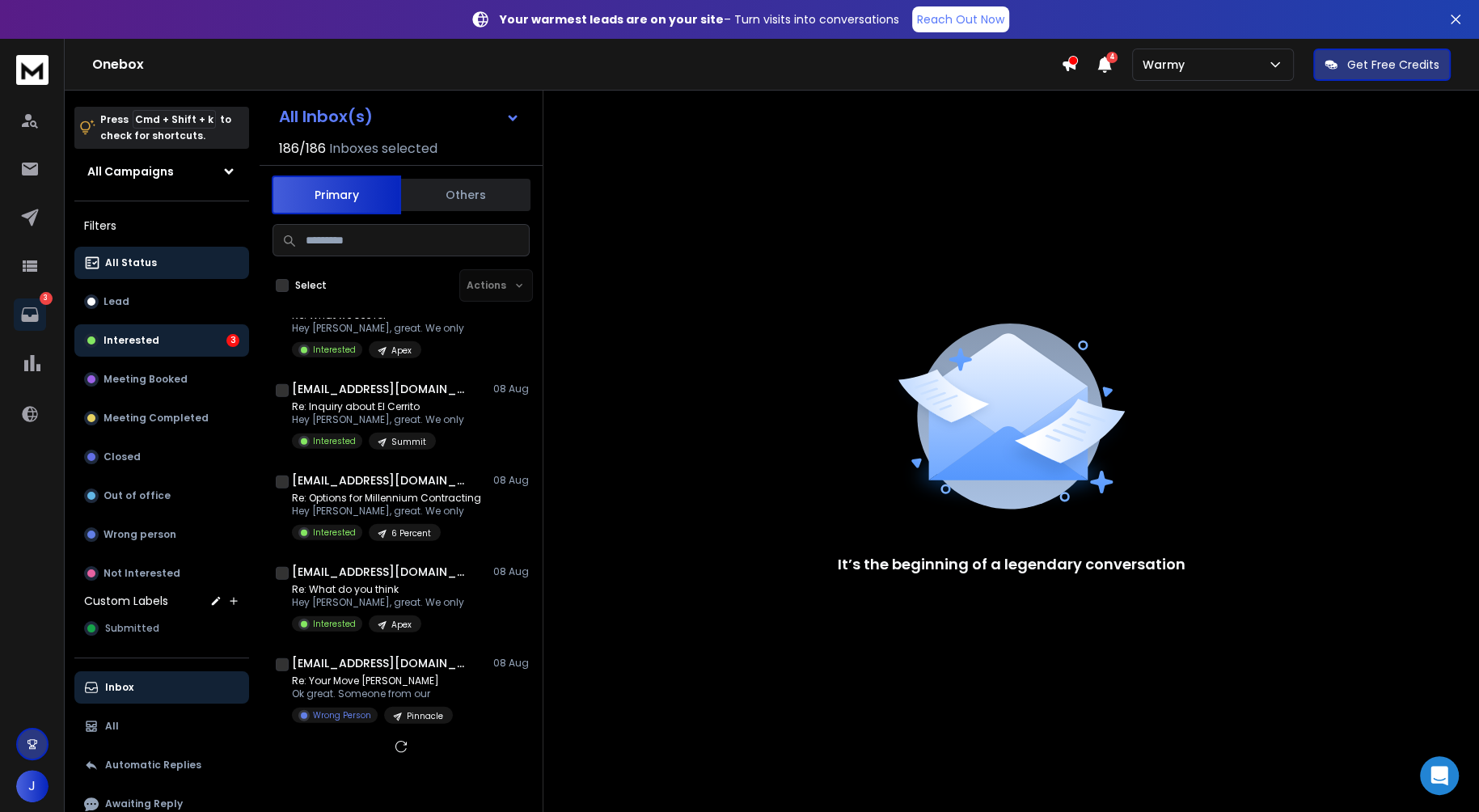
click at [156, 332] on button "Interested 3" at bounding box center [162, 341] width 175 height 32
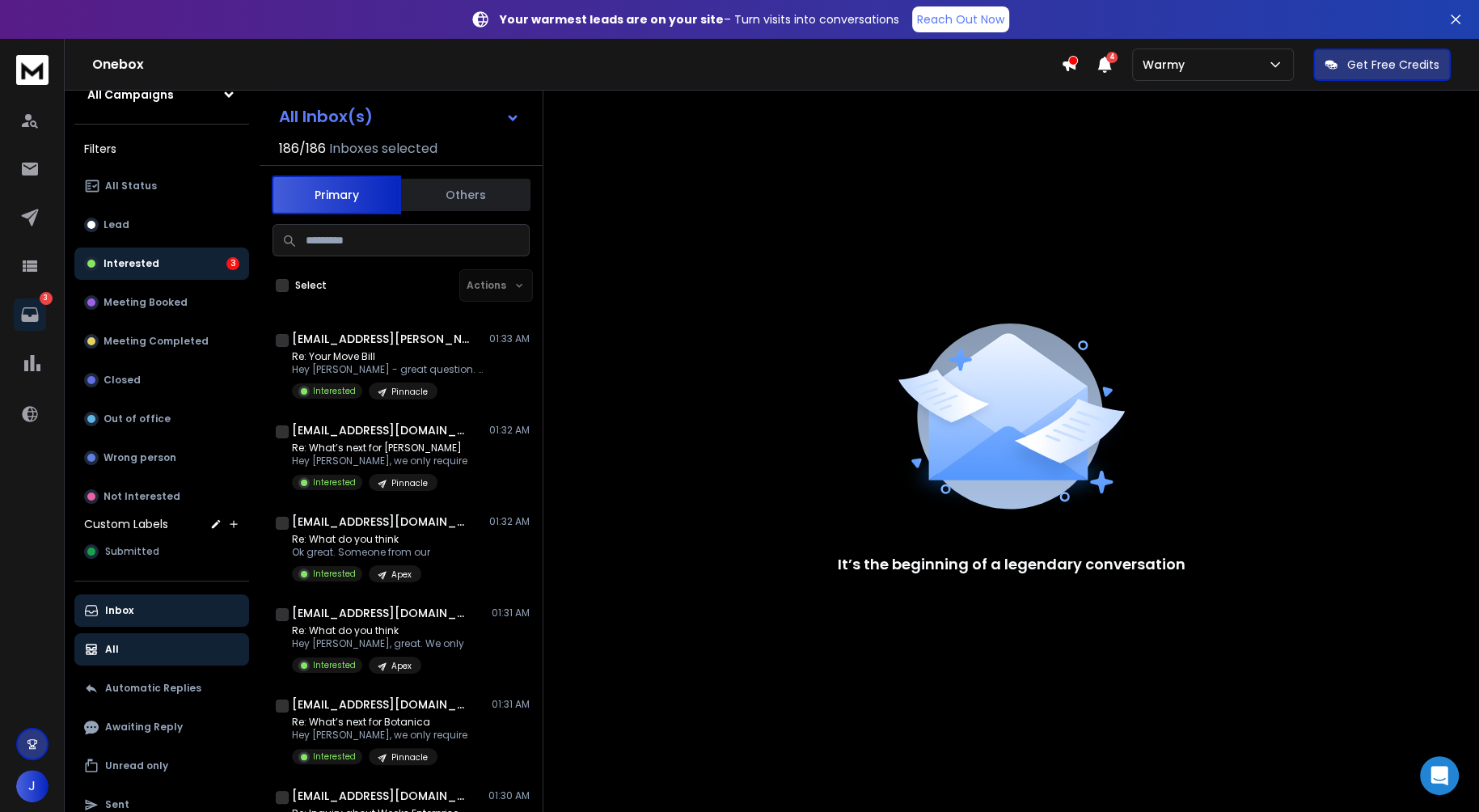
scroll to position [120, 0]
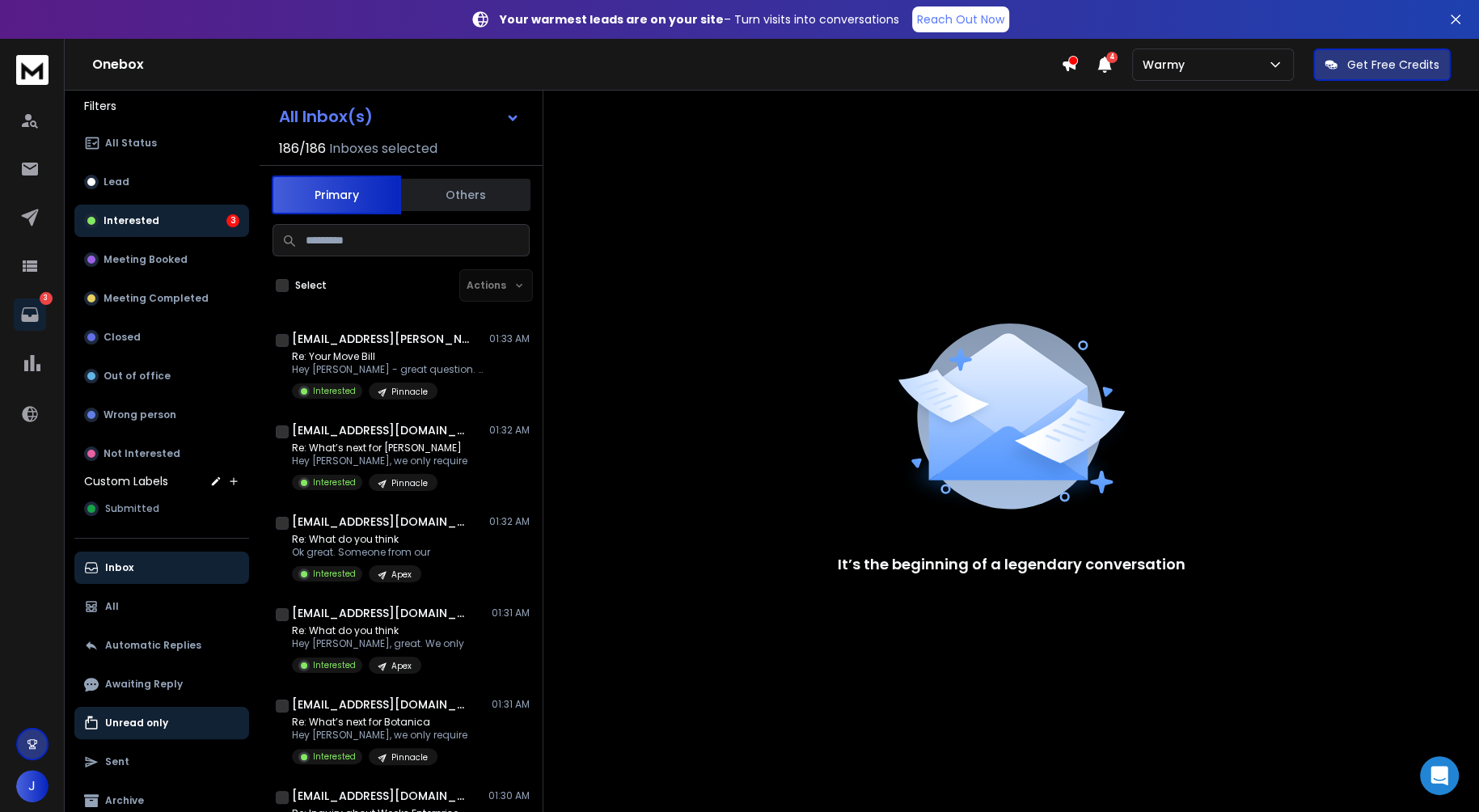
click at [157, 714] on div "Unread only" at bounding box center [125, 723] width 84 height 20
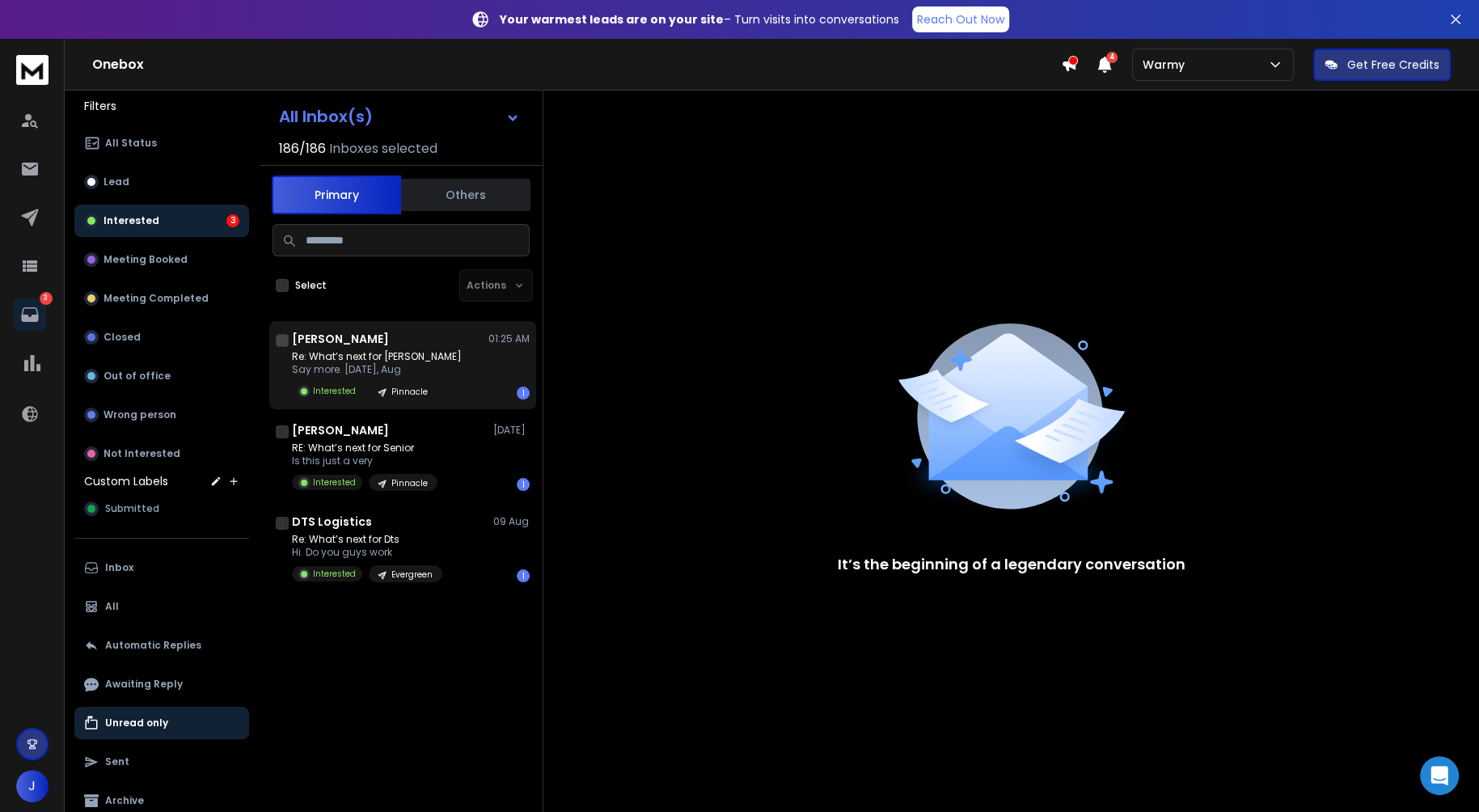
click at [476, 350] on div "Carol Grunberg 01:25 AM Re: What’s next for Carol Say more. On Mon, Aug Interes…" at bounding box center [411, 365] width 238 height 68
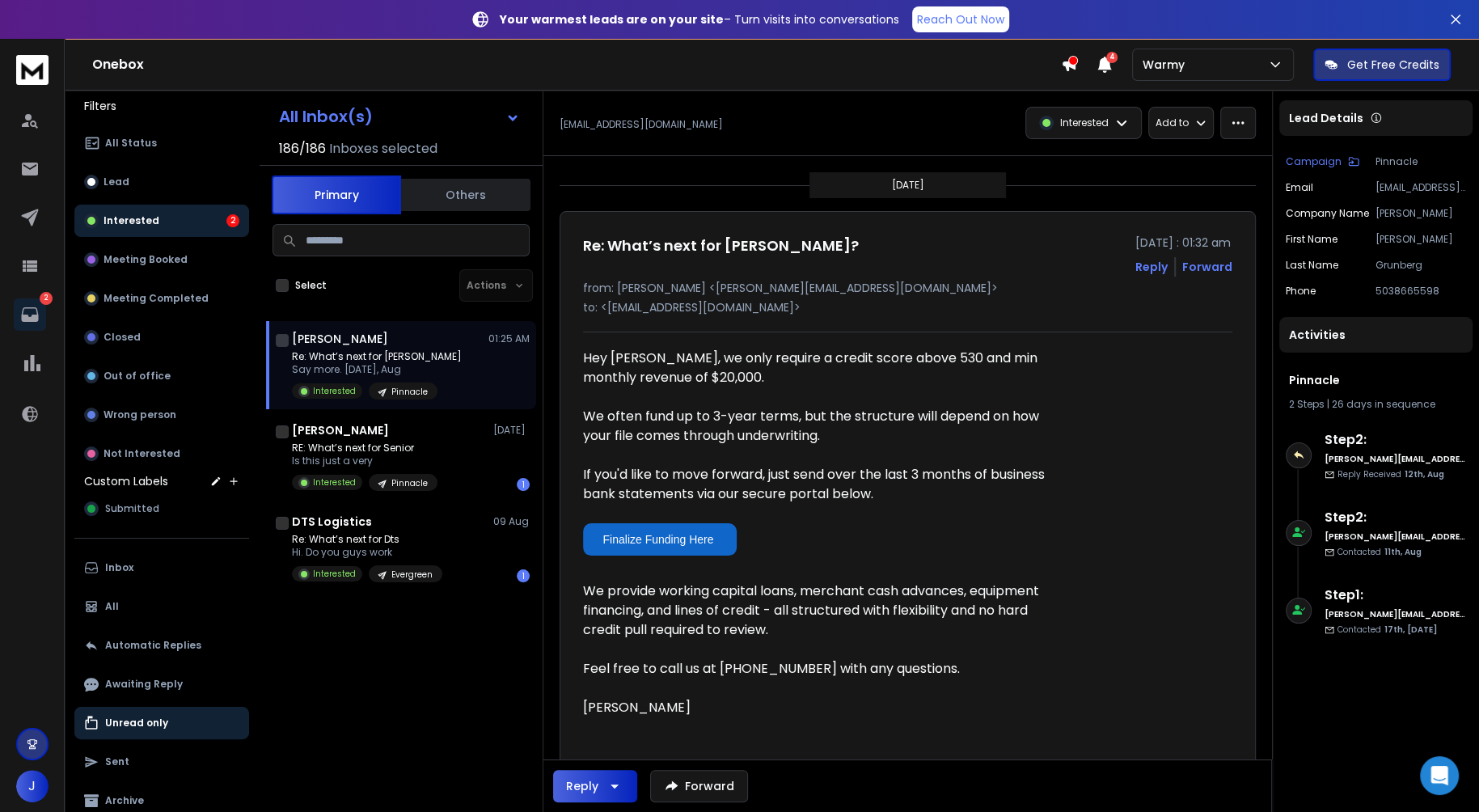
click at [737, 415] on div "We often fund up to 3-year terms, but the structure will depend on how your fil…" at bounding box center [819, 425] width 472 height 39
